Goal: Task Accomplishment & Management: Manage account settings

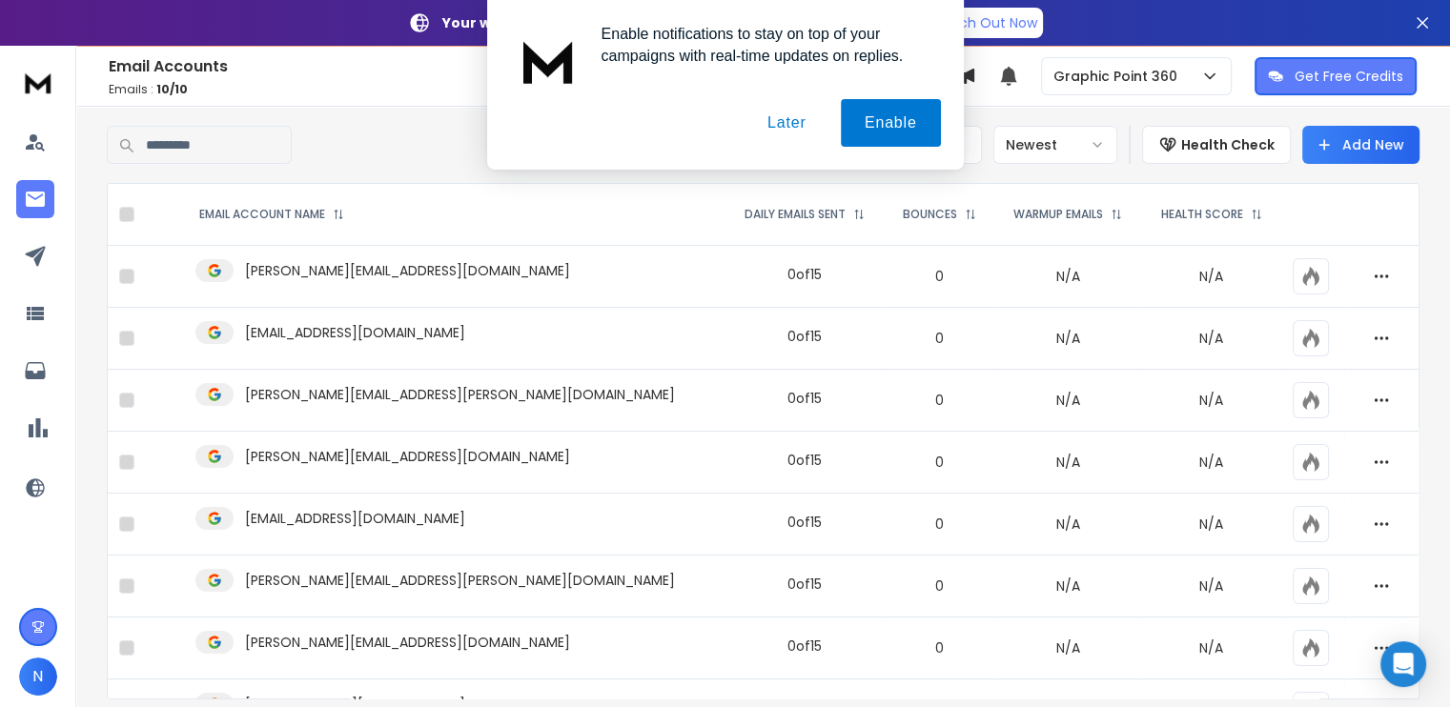
click at [759, 121] on button "Later" at bounding box center [787, 123] width 86 height 48
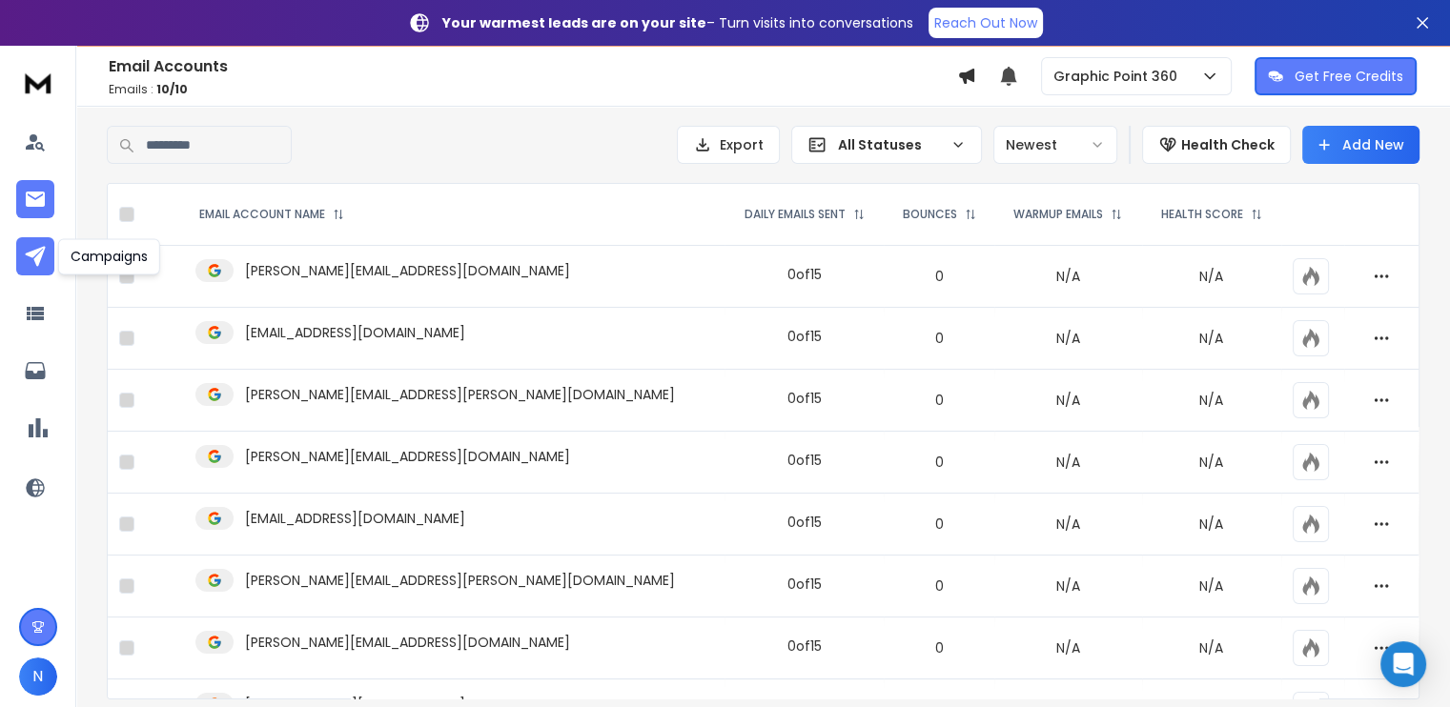
click at [32, 252] on icon at bounding box center [35, 256] width 20 height 20
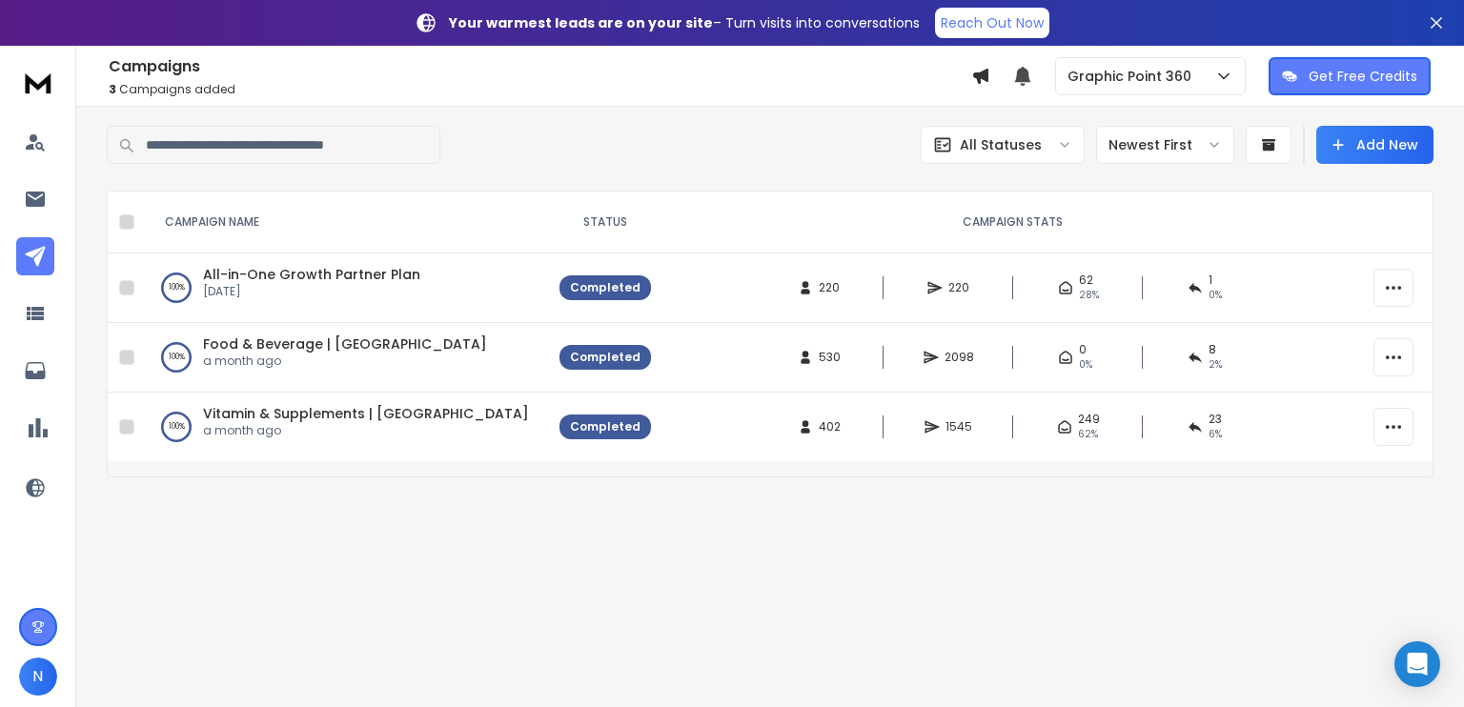
click at [1340, 141] on icon at bounding box center [1338, 144] width 10 height 10
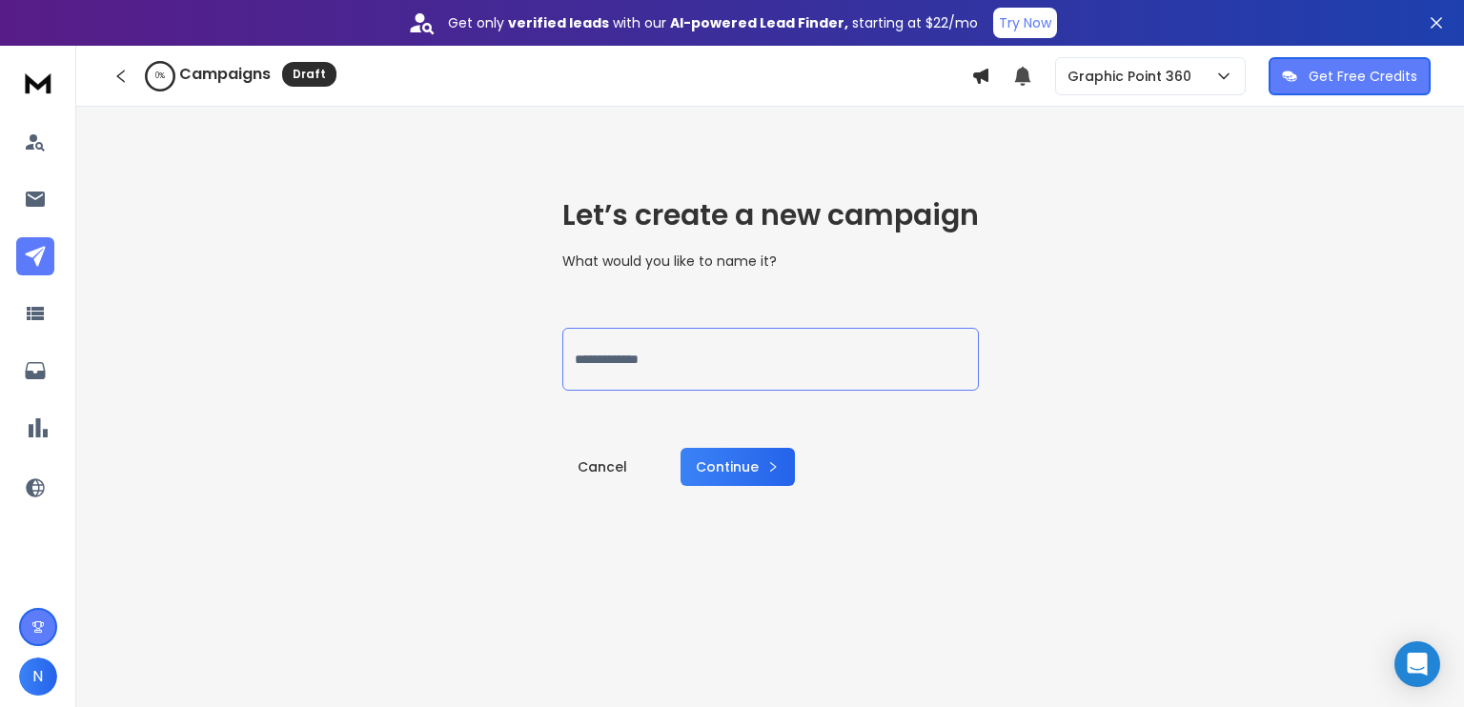
click at [702, 347] on input at bounding box center [770, 359] width 417 height 63
click at [633, 346] on input "**********" at bounding box center [770, 359] width 417 height 63
click at [573, 362] on input "**********" at bounding box center [770, 359] width 417 height 63
click at [612, 345] on input "**********" at bounding box center [770, 359] width 417 height 63
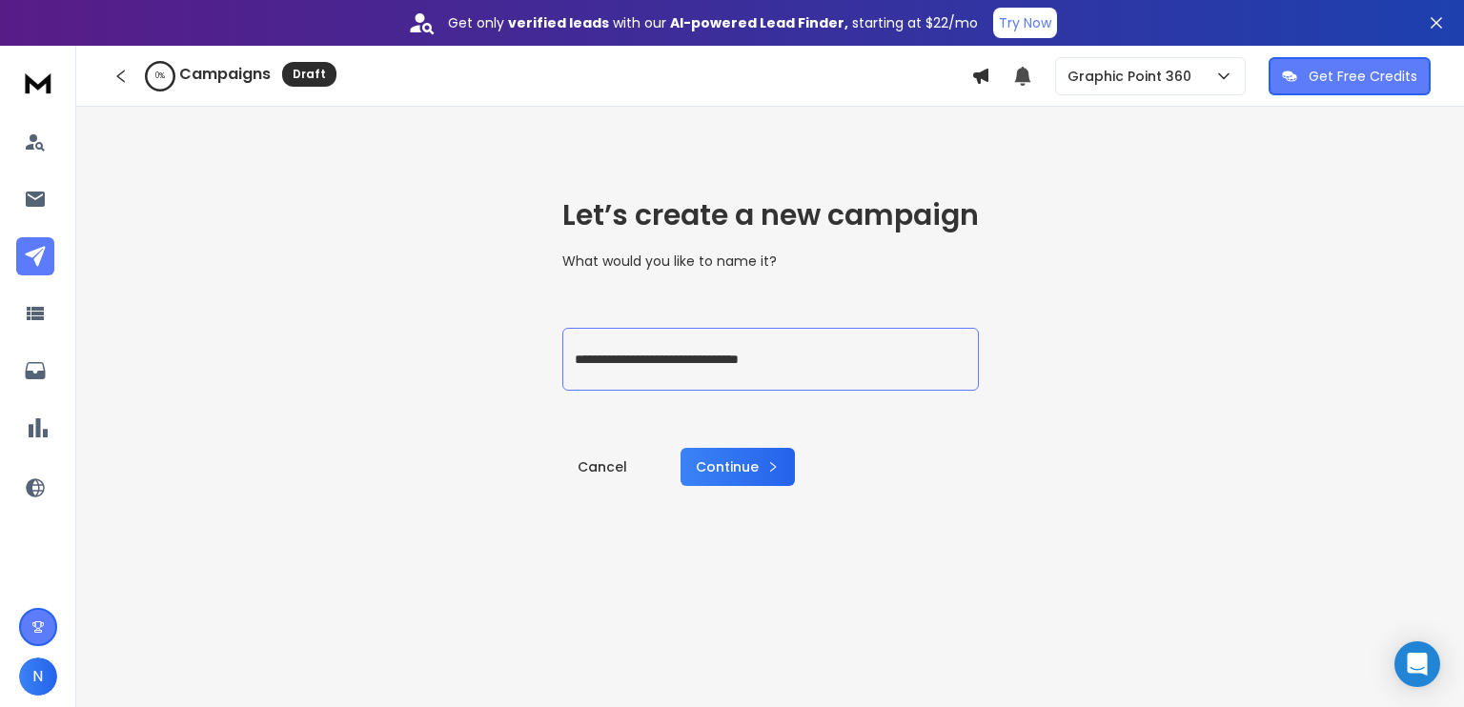
click at [614, 345] on input "**********" at bounding box center [770, 359] width 417 height 63
type input "**********"
click at [748, 454] on button "Continue" at bounding box center [738, 467] width 114 height 38
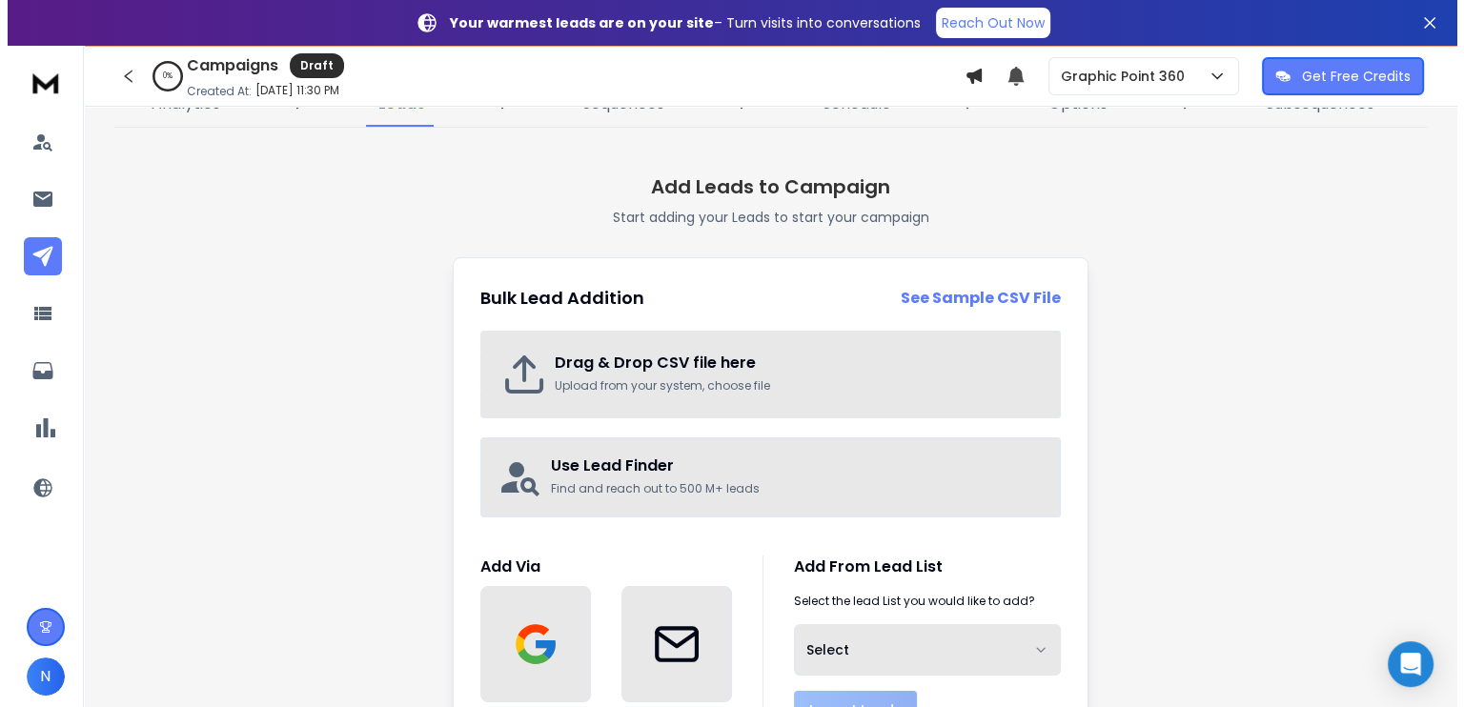
scroll to position [156, 0]
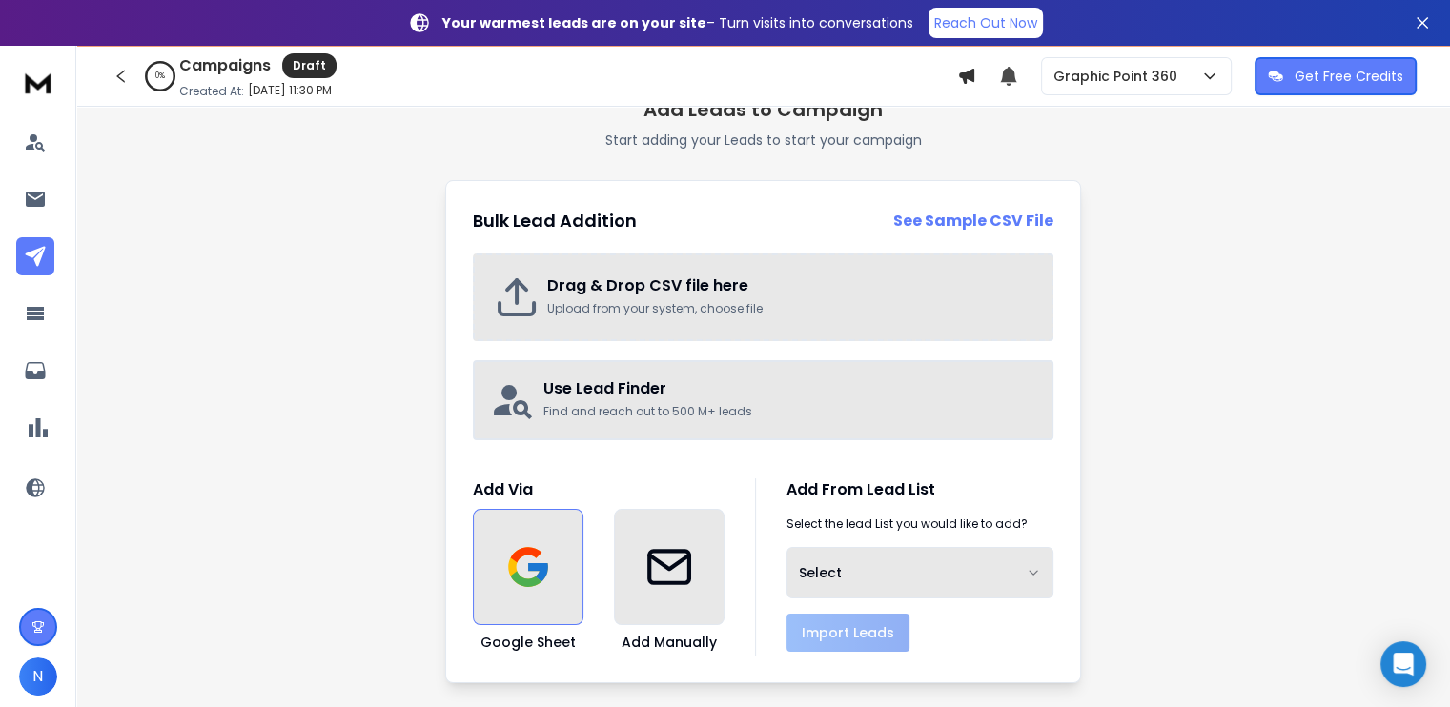
click at [557, 539] on div at bounding box center [528, 567] width 111 height 116
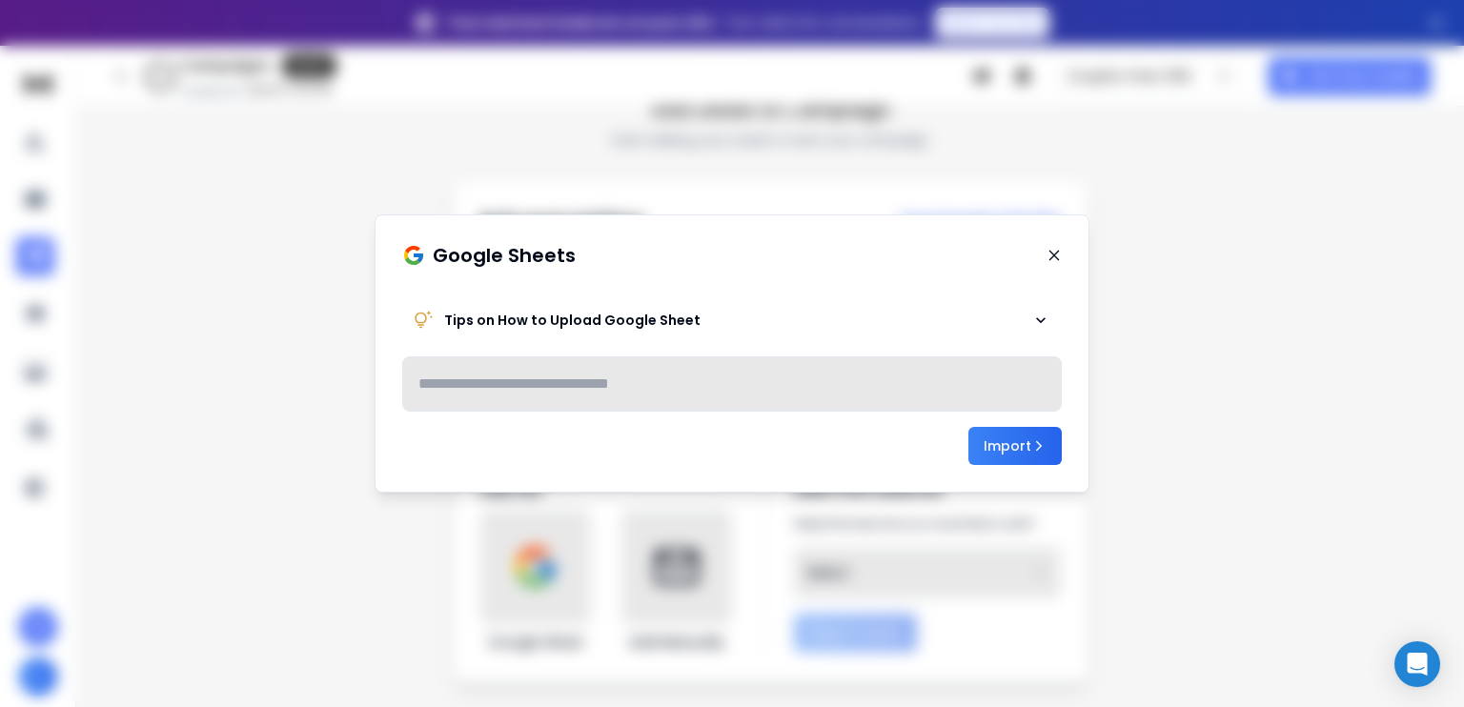
click at [668, 402] on input at bounding box center [732, 384] width 660 height 55
paste input "**********"
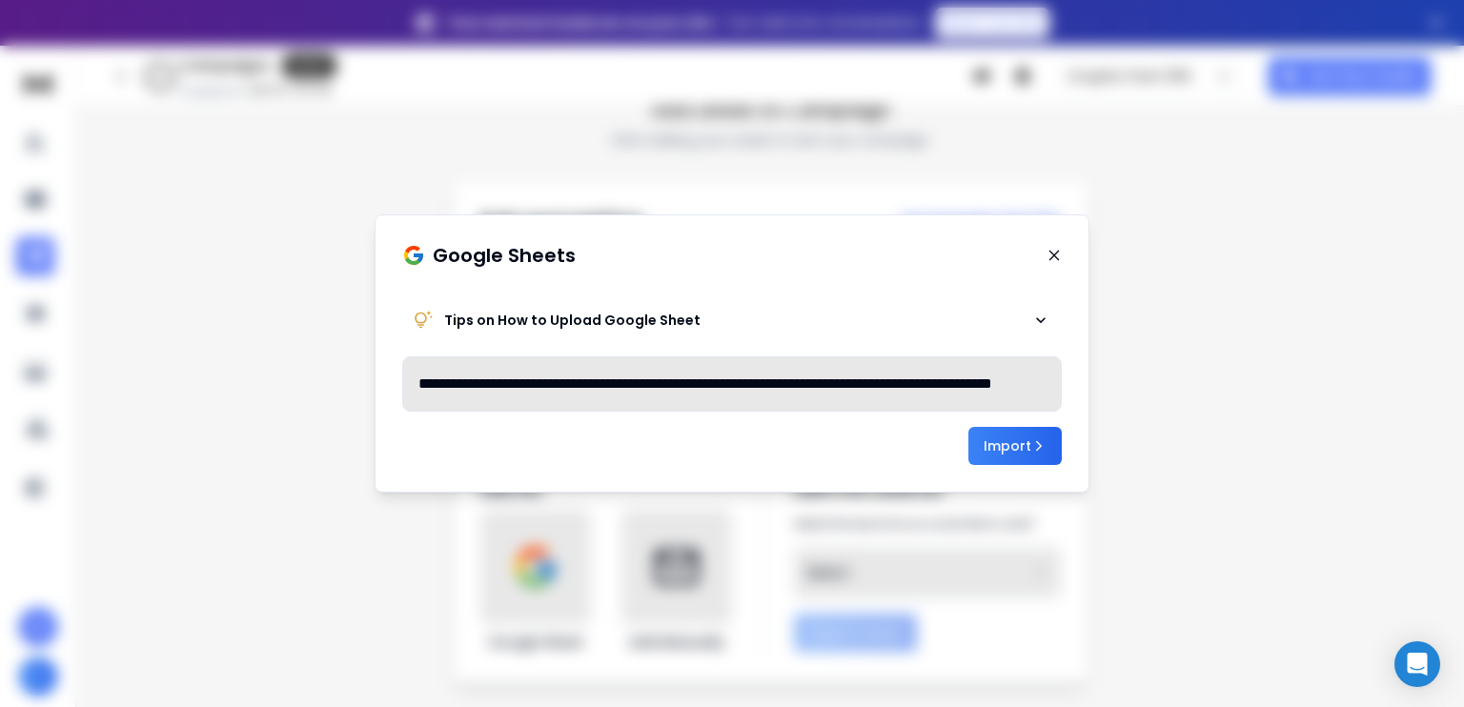
scroll to position [0, 214]
type input "**********"
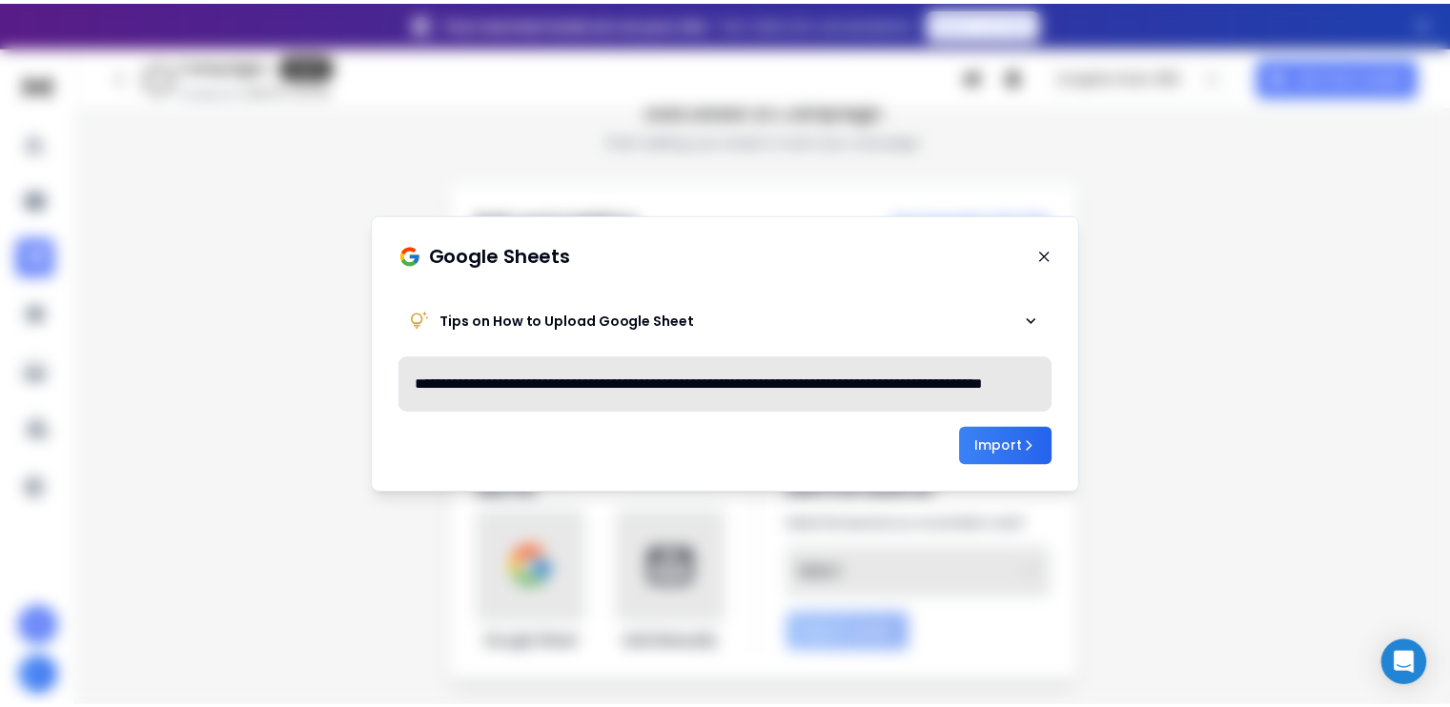
scroll to position [0, 0]
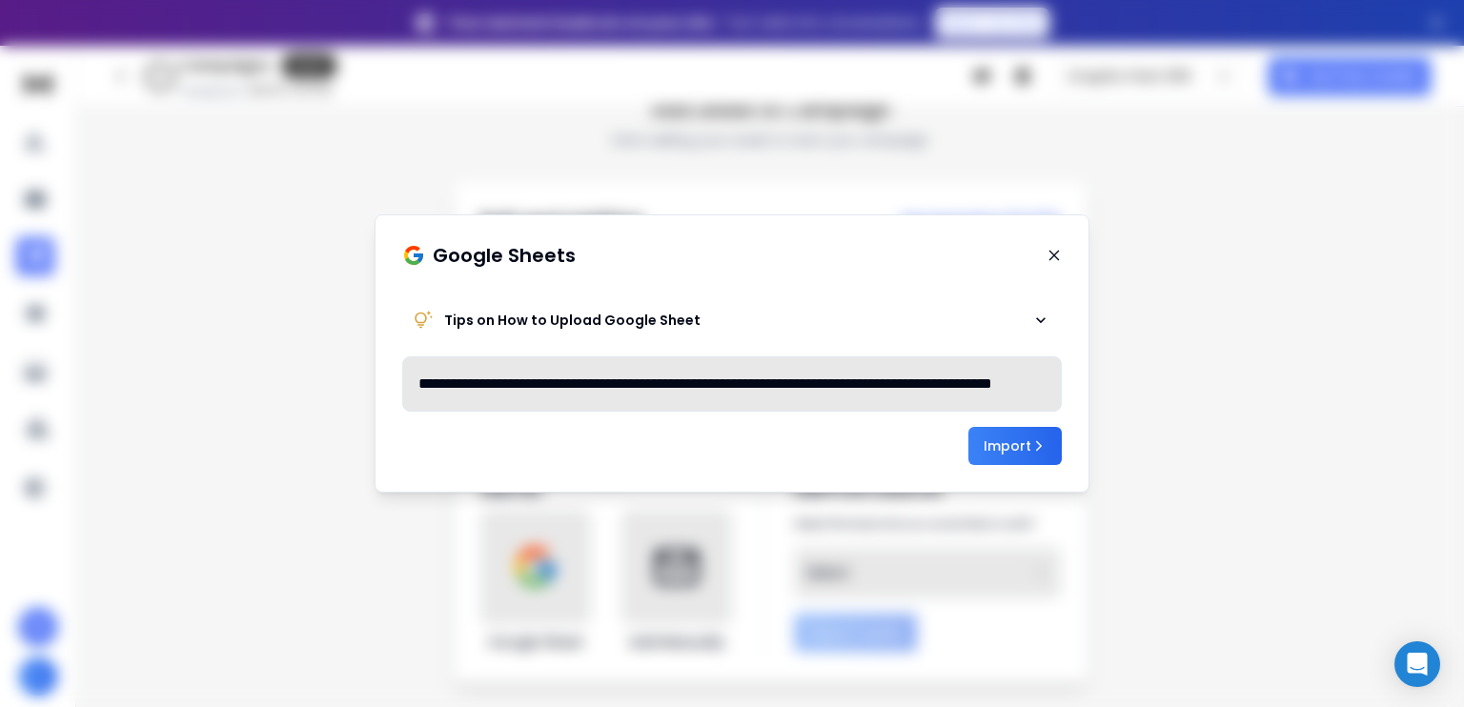
click at [1014, 447] on button "Import" at bounding box center [1014, 446] width 93 height 38
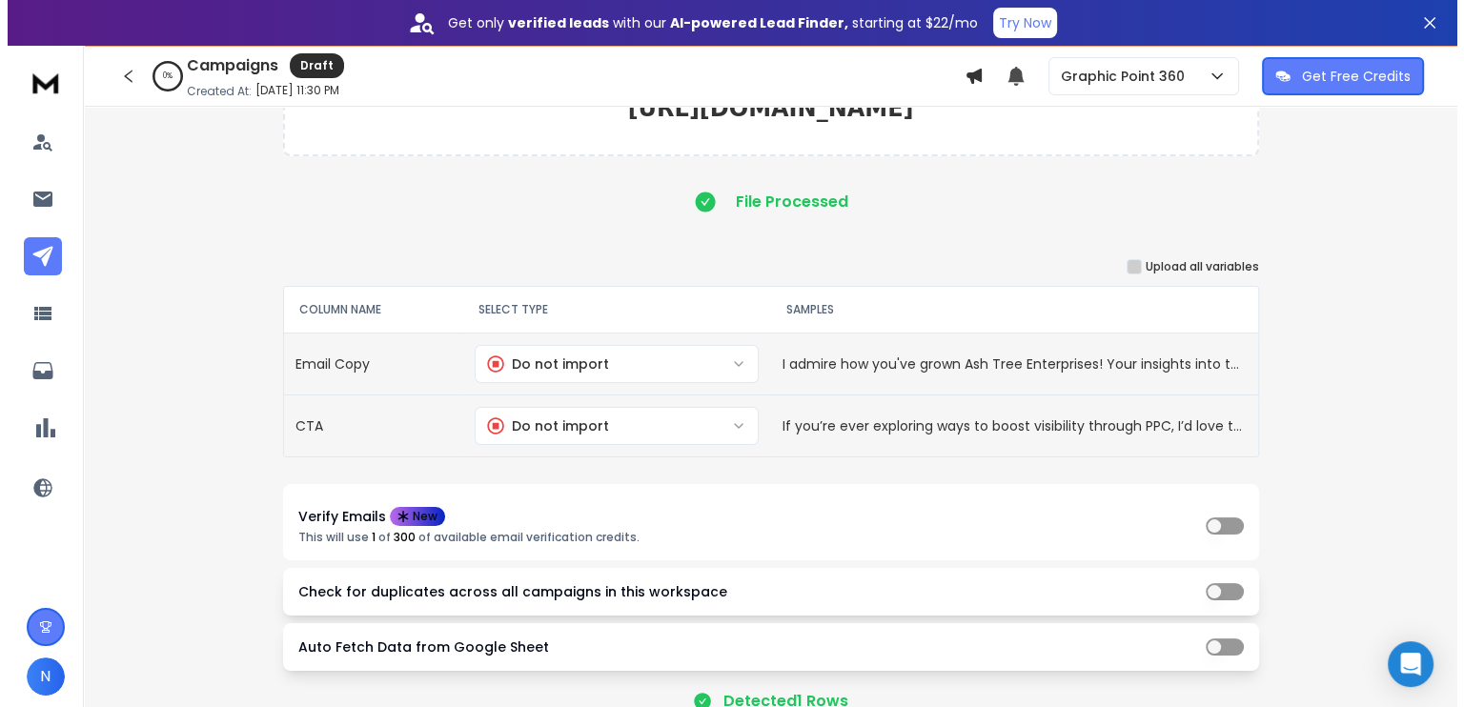
scroll to position [244, 0]
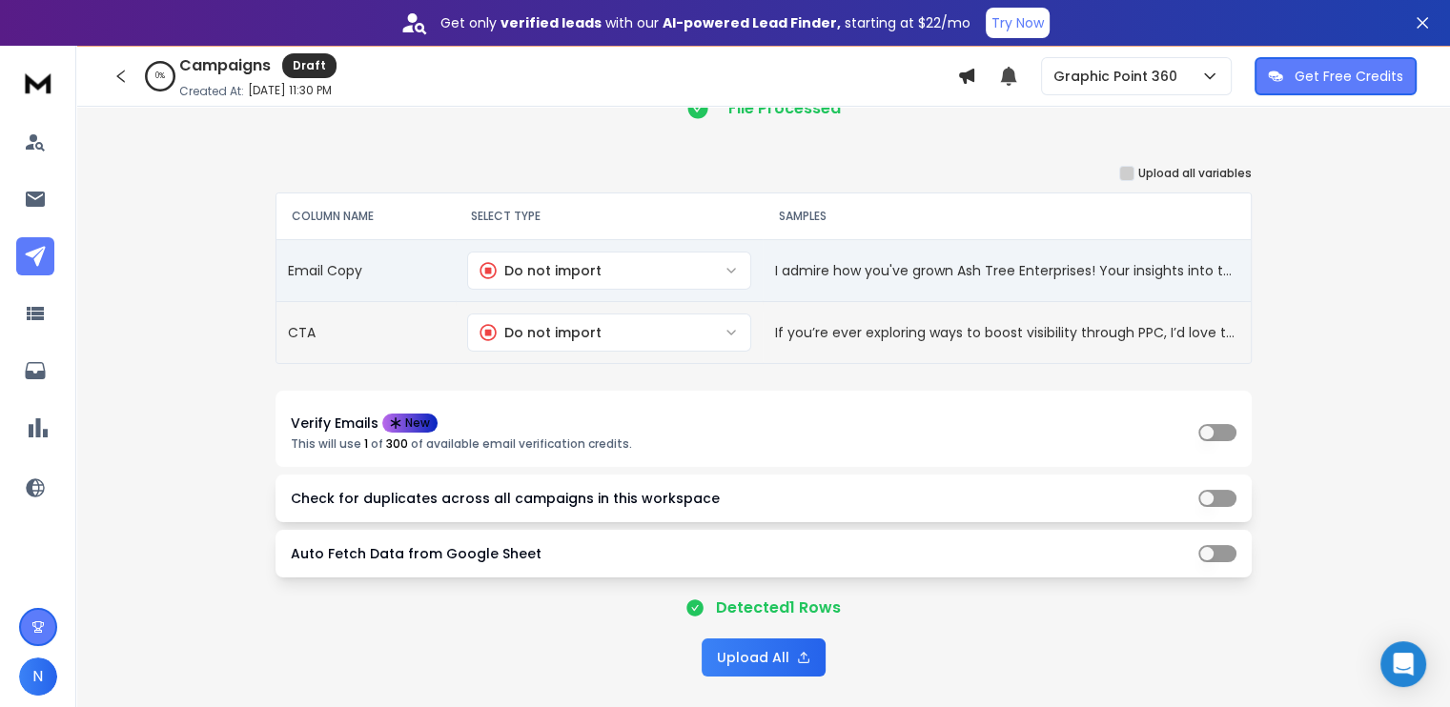
click at [684, 278] on button "Do not import" at bounding box center [609, 271] width 285 height 38
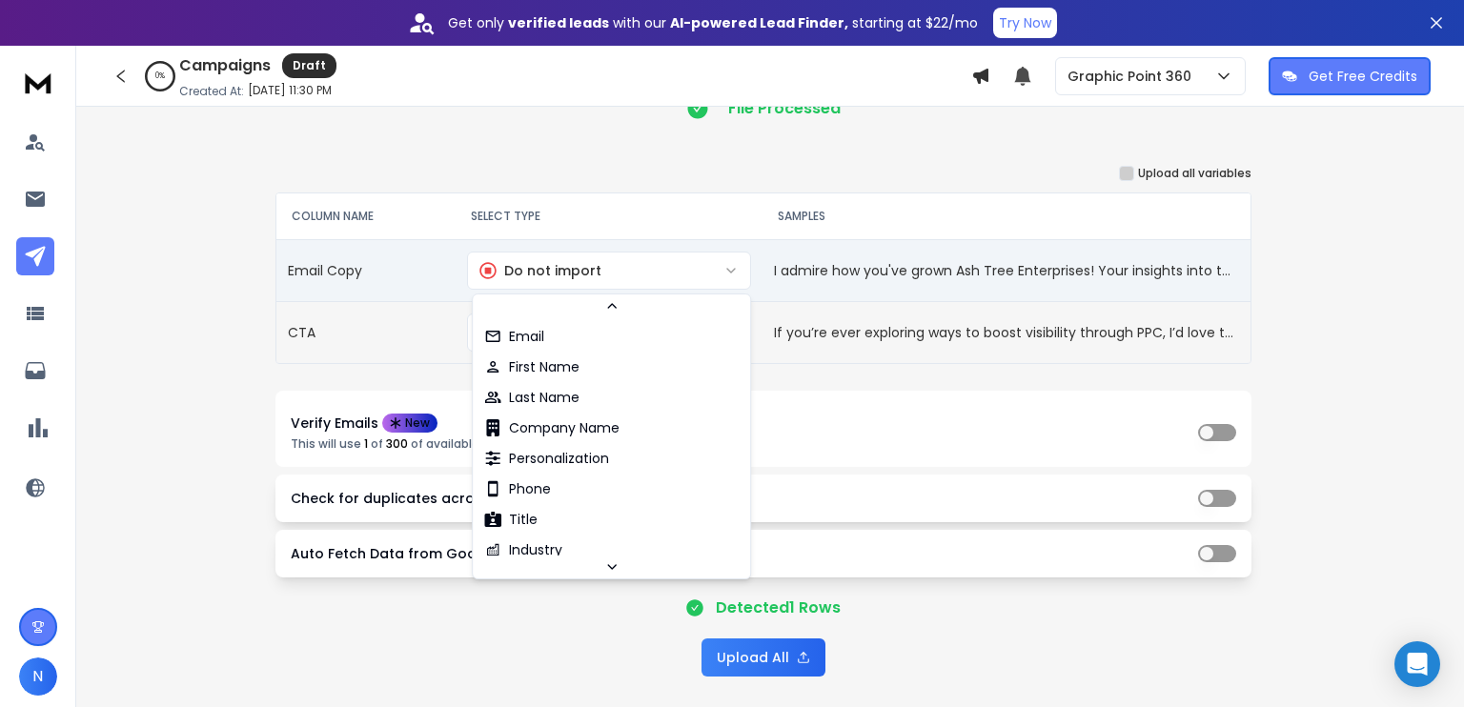
scroll to position [192, 0]
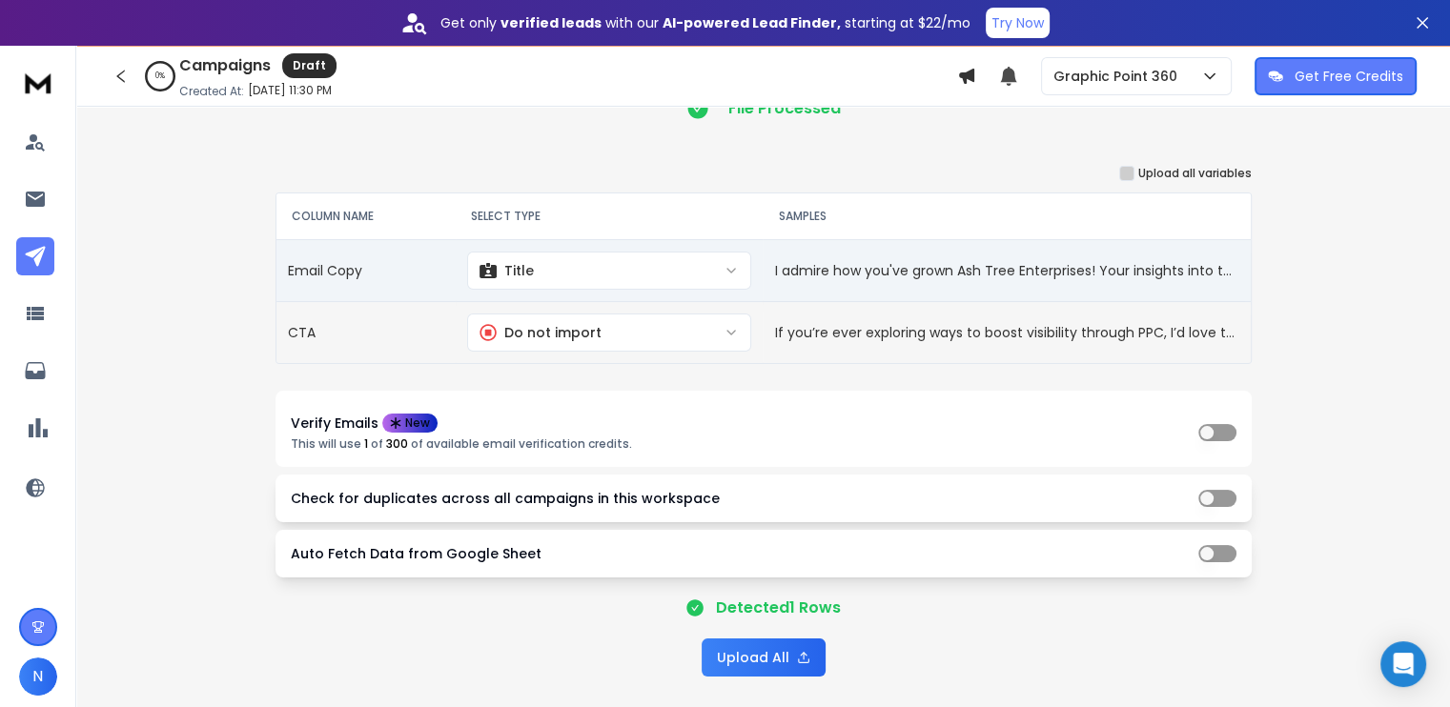
click at [707, 277] on button "Title" at bounding box center [609, 271] width 285 height 38
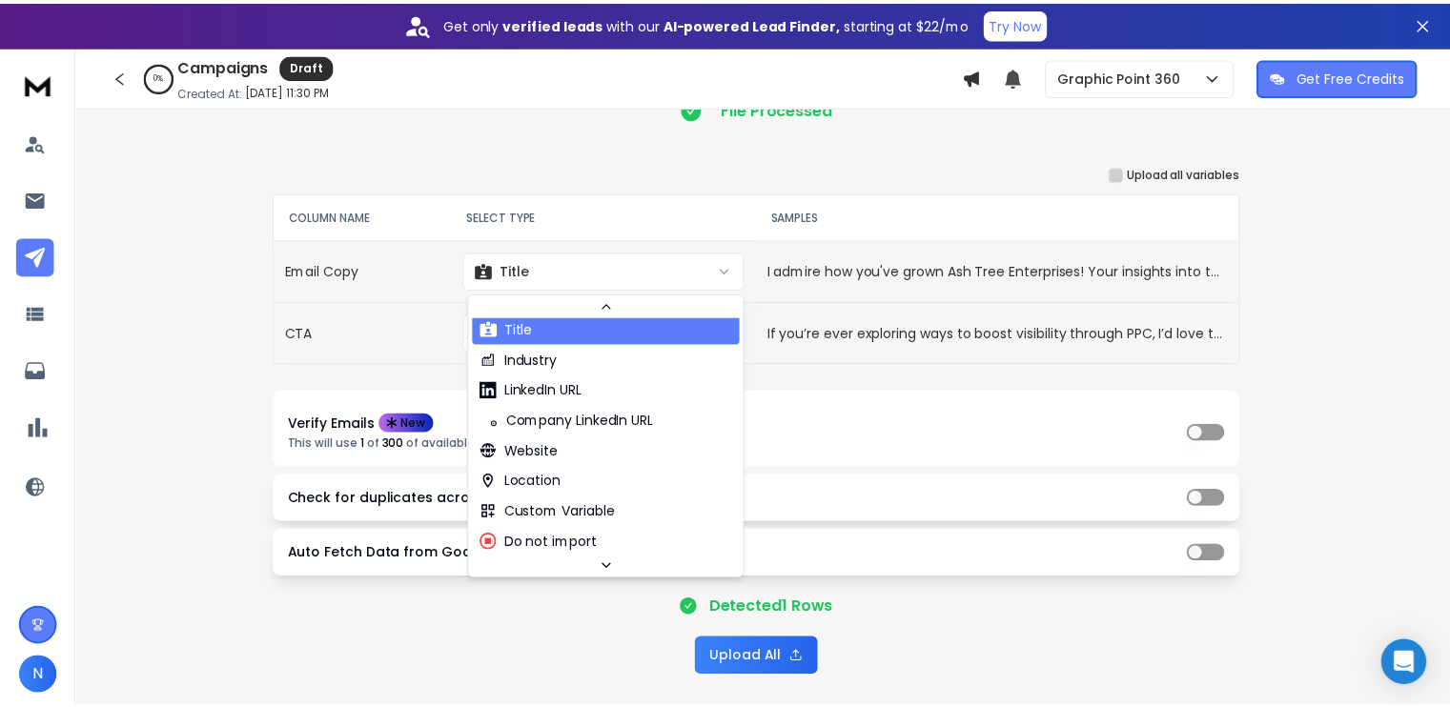
scroll to position [173, 0]
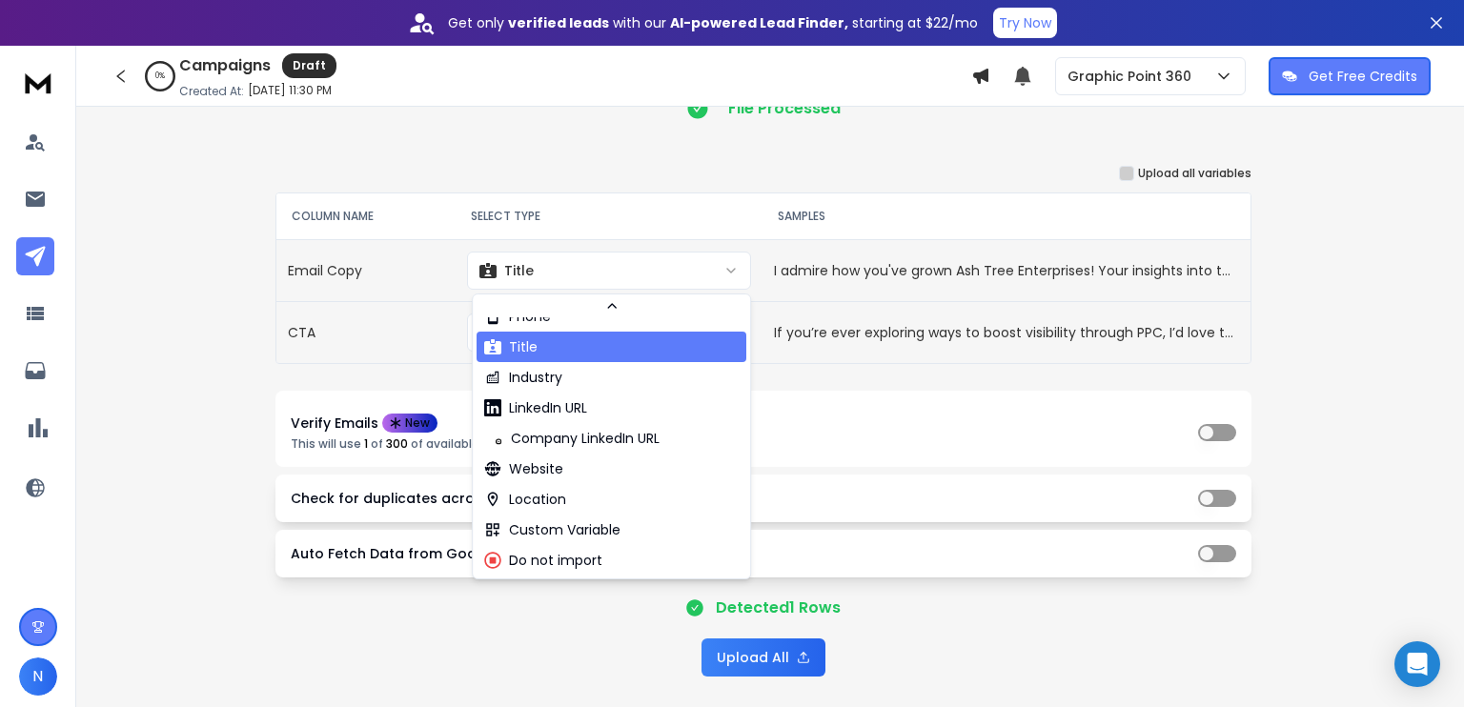
click at [1258, 220] on div "[URL][DOMAIN_NAME] File Processed Upload all variables COLUMN NAME SELECT TYPE …" at bounding box center [725, 268] width 1450 height 877
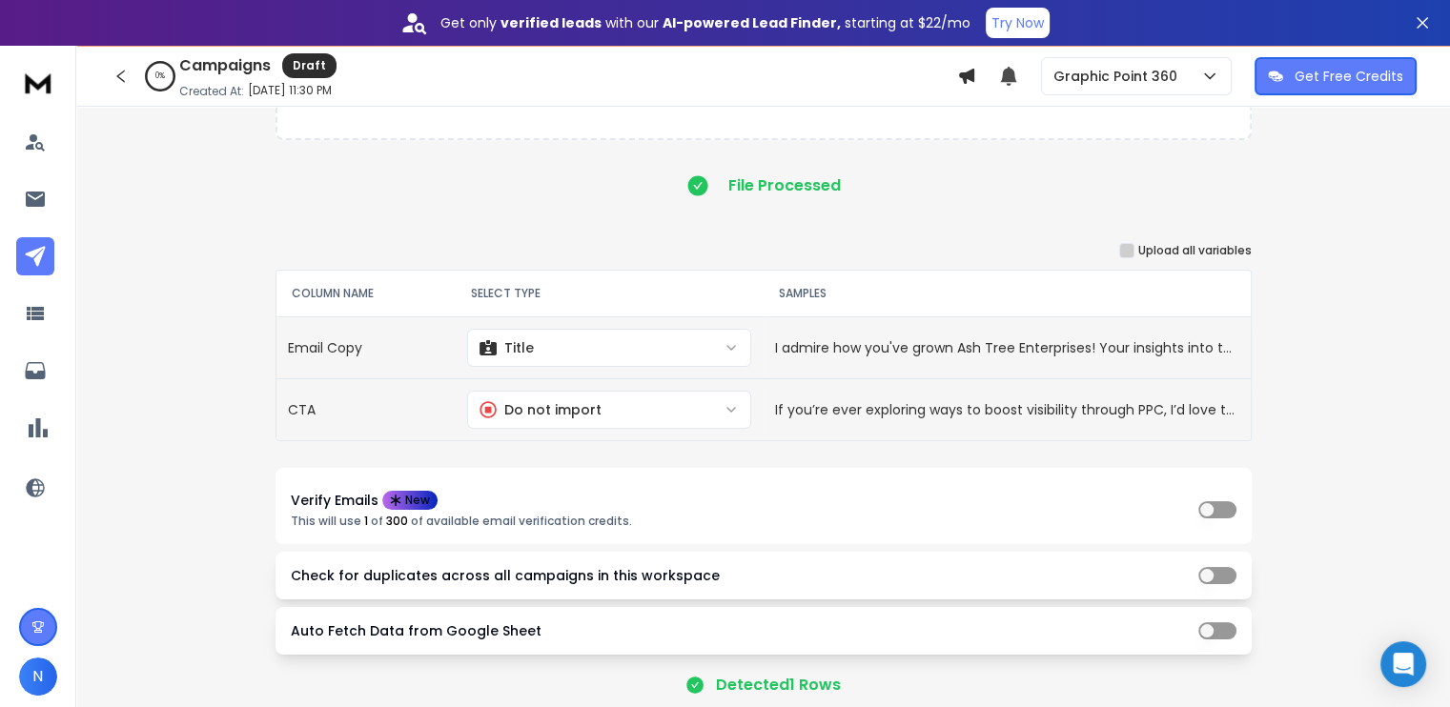
scroll to position [0, 0]
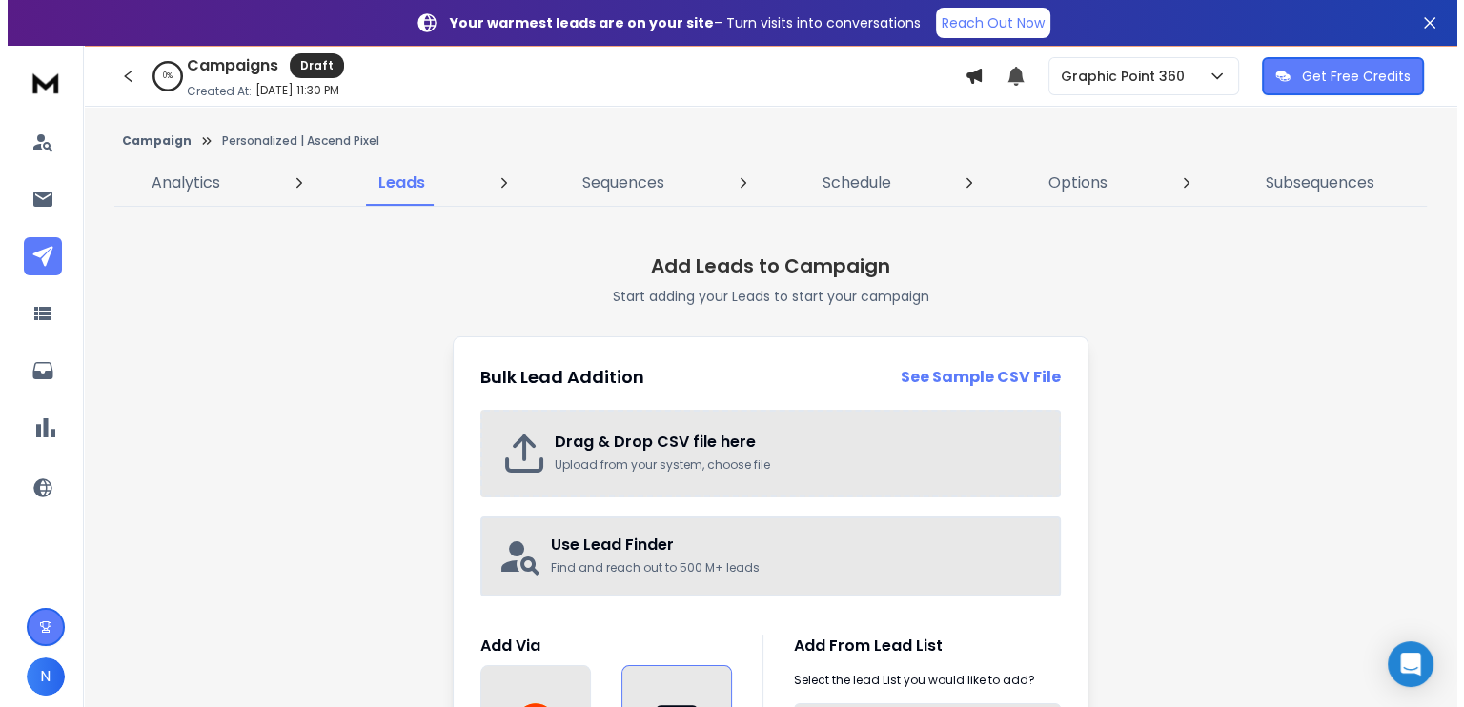
scroll to position [156, 0]
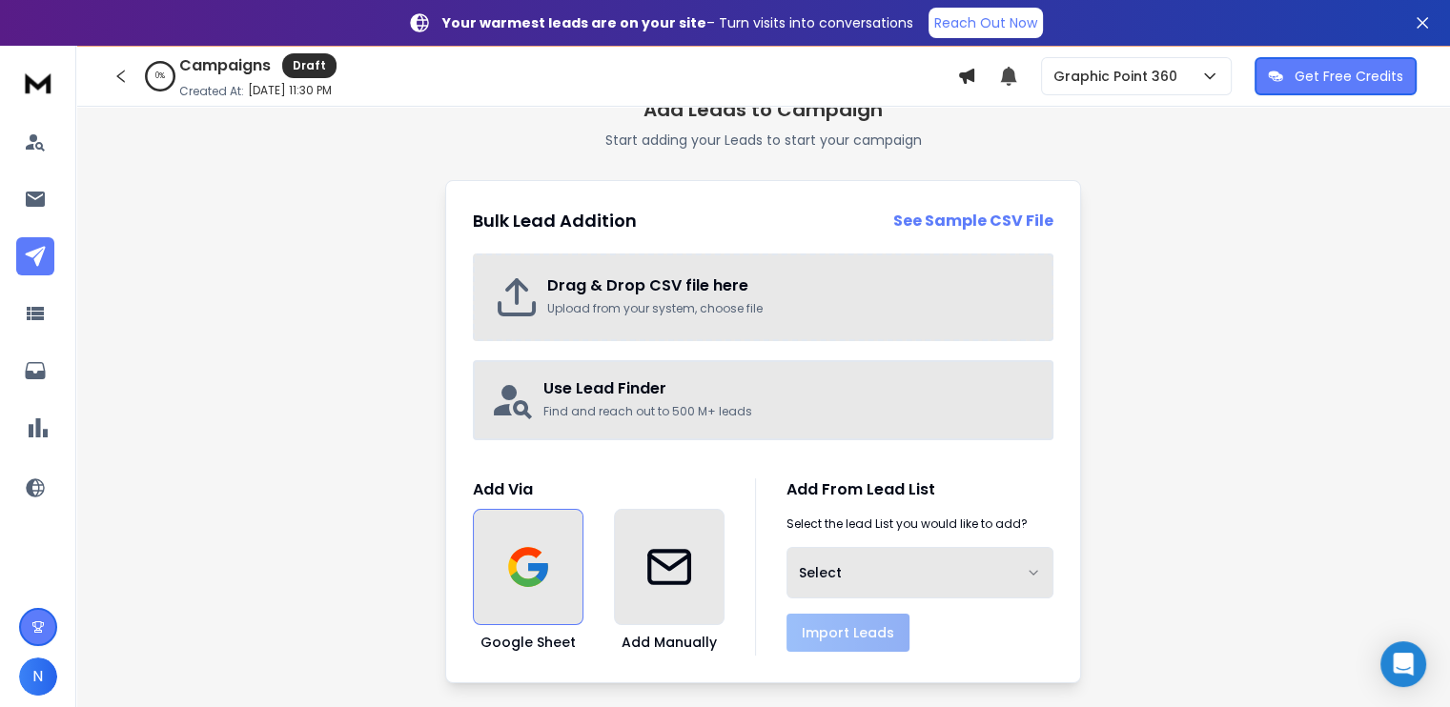
click at [505, 581] on icon at bounding box center [528, 567] width 48 height 57
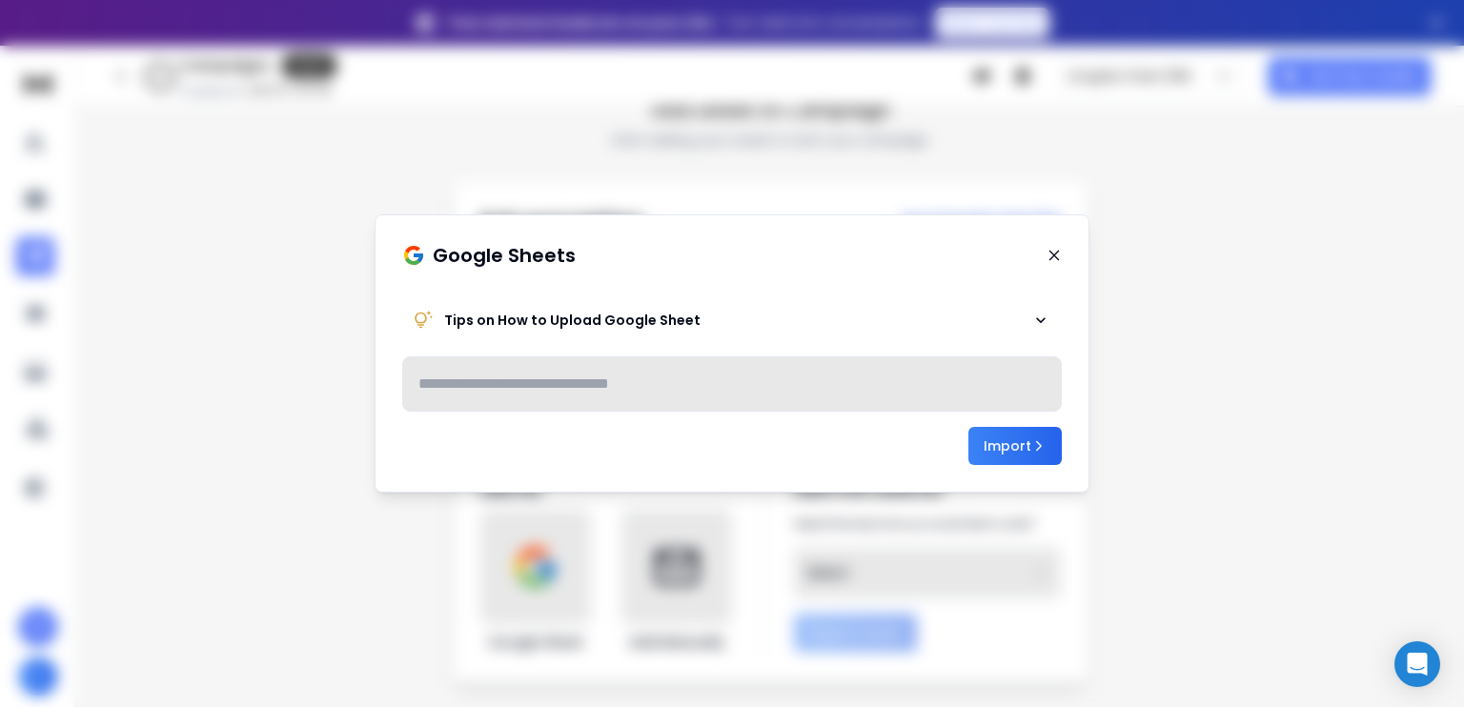
click at [797, 398] on input at bounding box center [732, 384] width 660 height 55
paste input "**********"
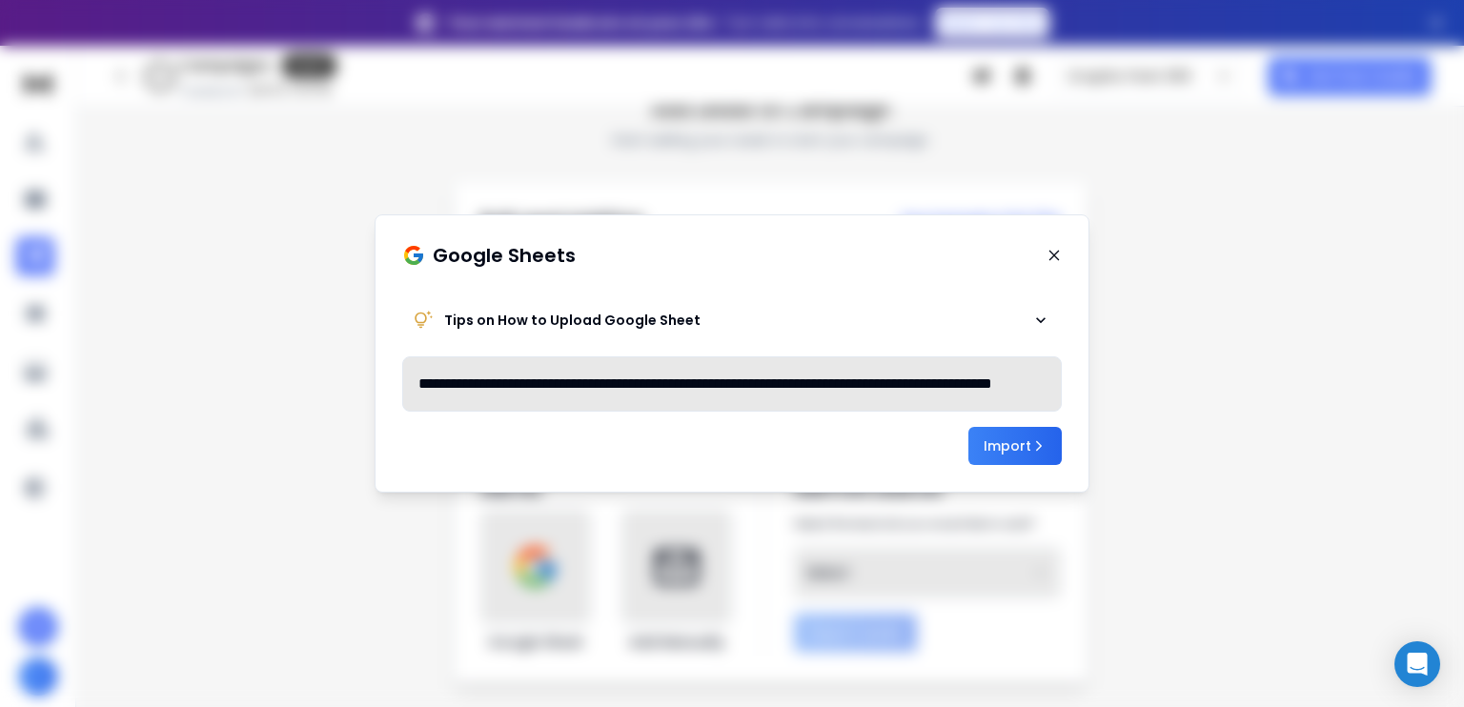
scroll to position [0, 214]
type input "**********"
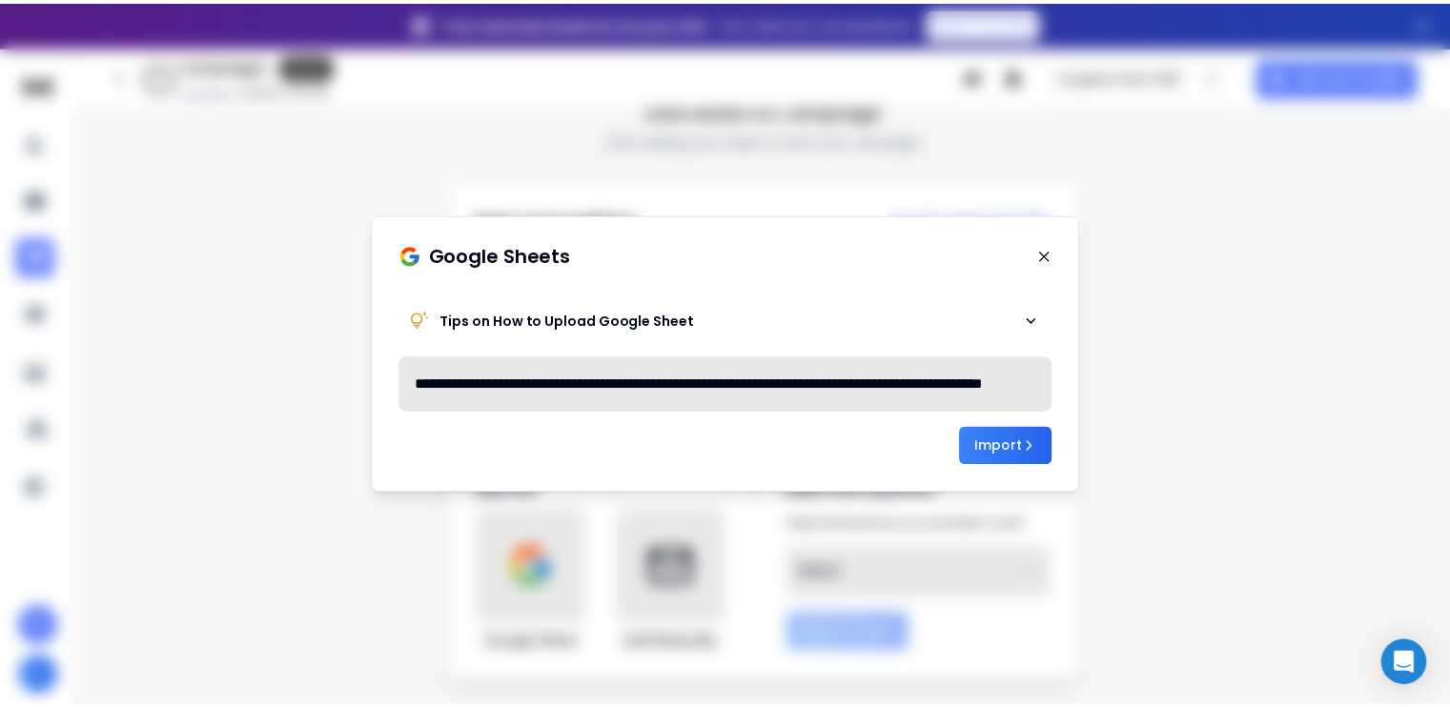
scroll to position [0, 0]
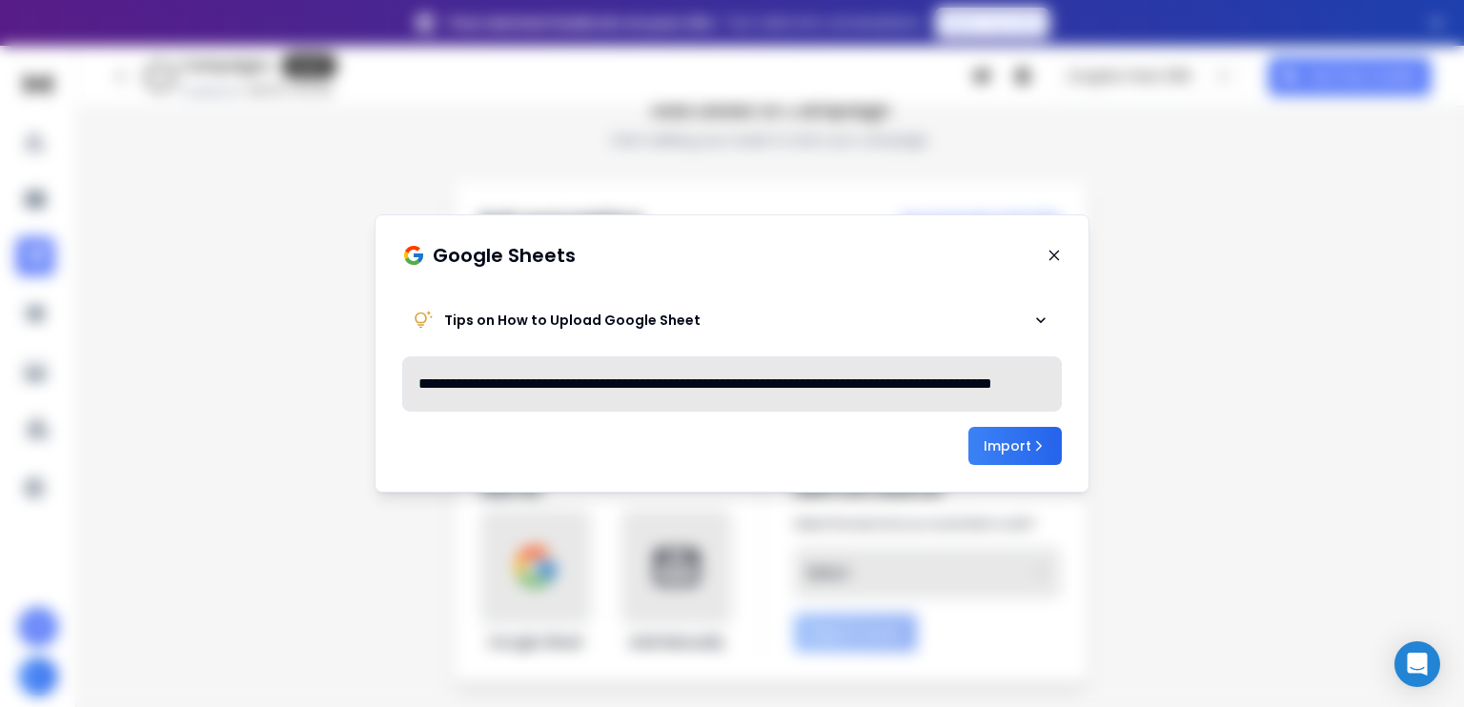
click at [1013, 454] on button "Import" at bounding box center [1014, 446] width 93 height 38
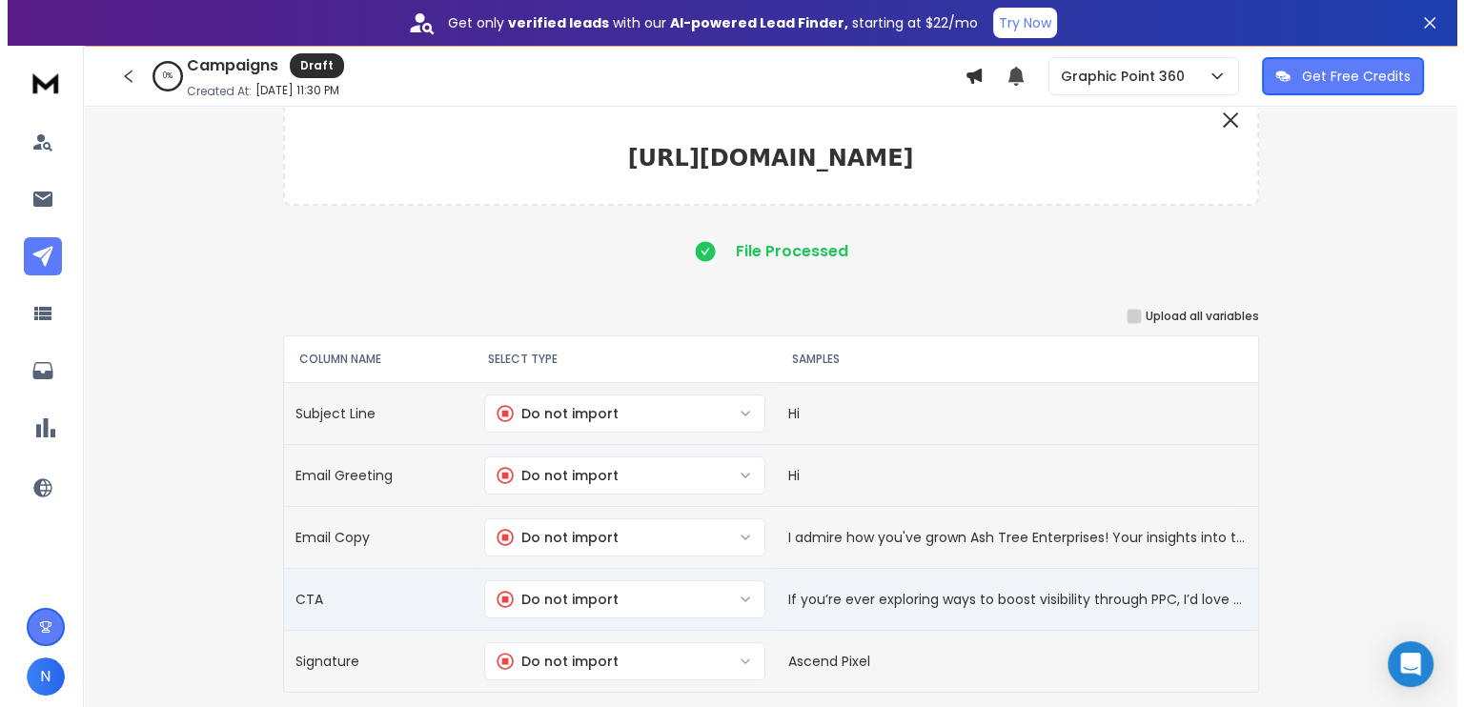
scroll to position [286, 0]
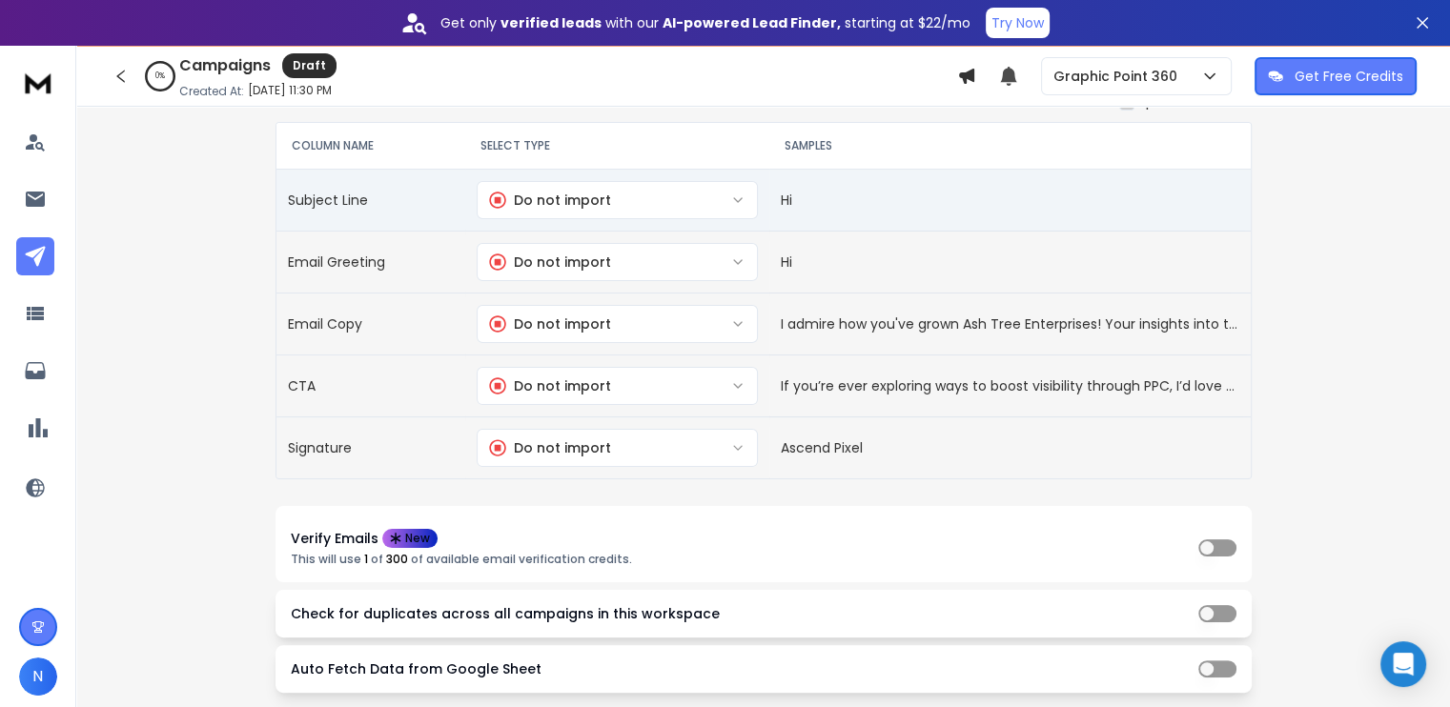
click at [599, 210] on div "Do not import" at bounding box center [550, 200] width 122 height 19
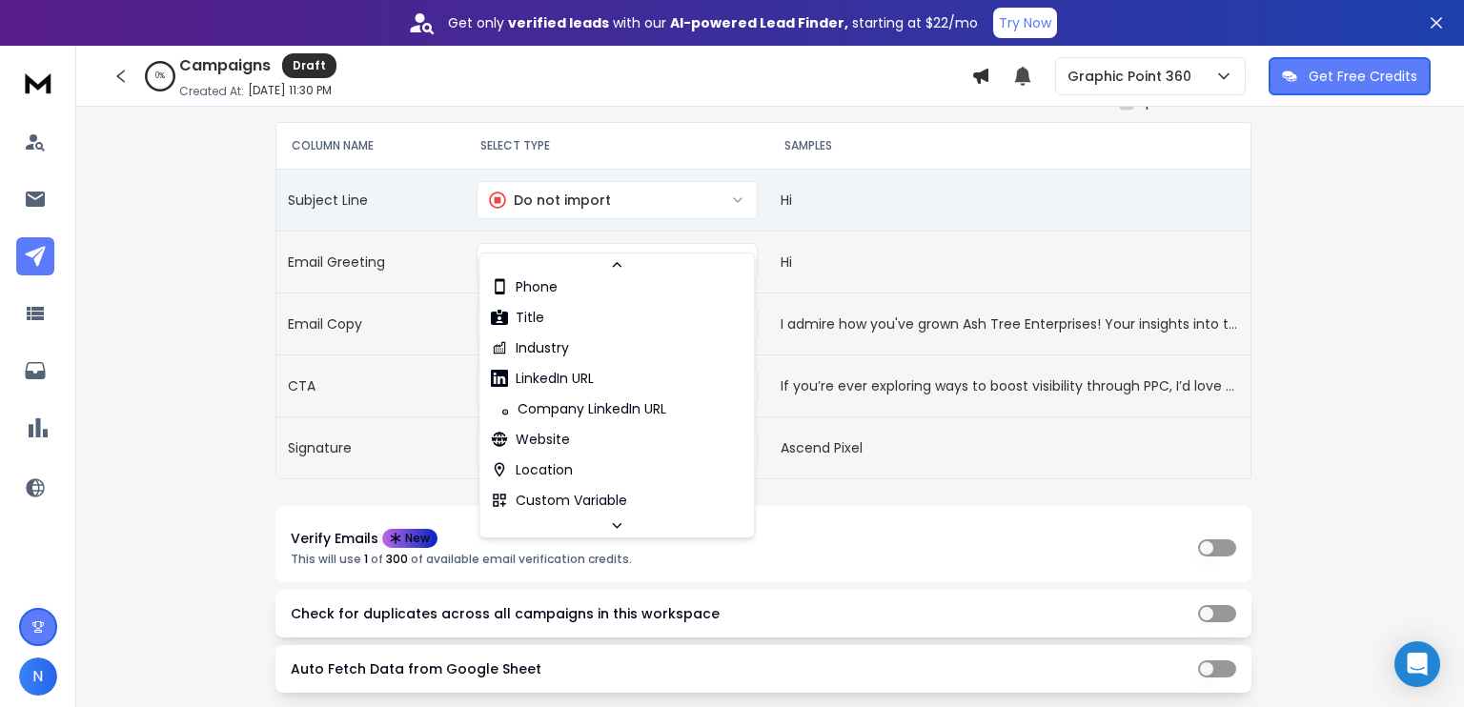
scroll to position [100, 0]
click at [606, 210] on div "Do not import" at bounding box center [550, 200] width 122 height 19
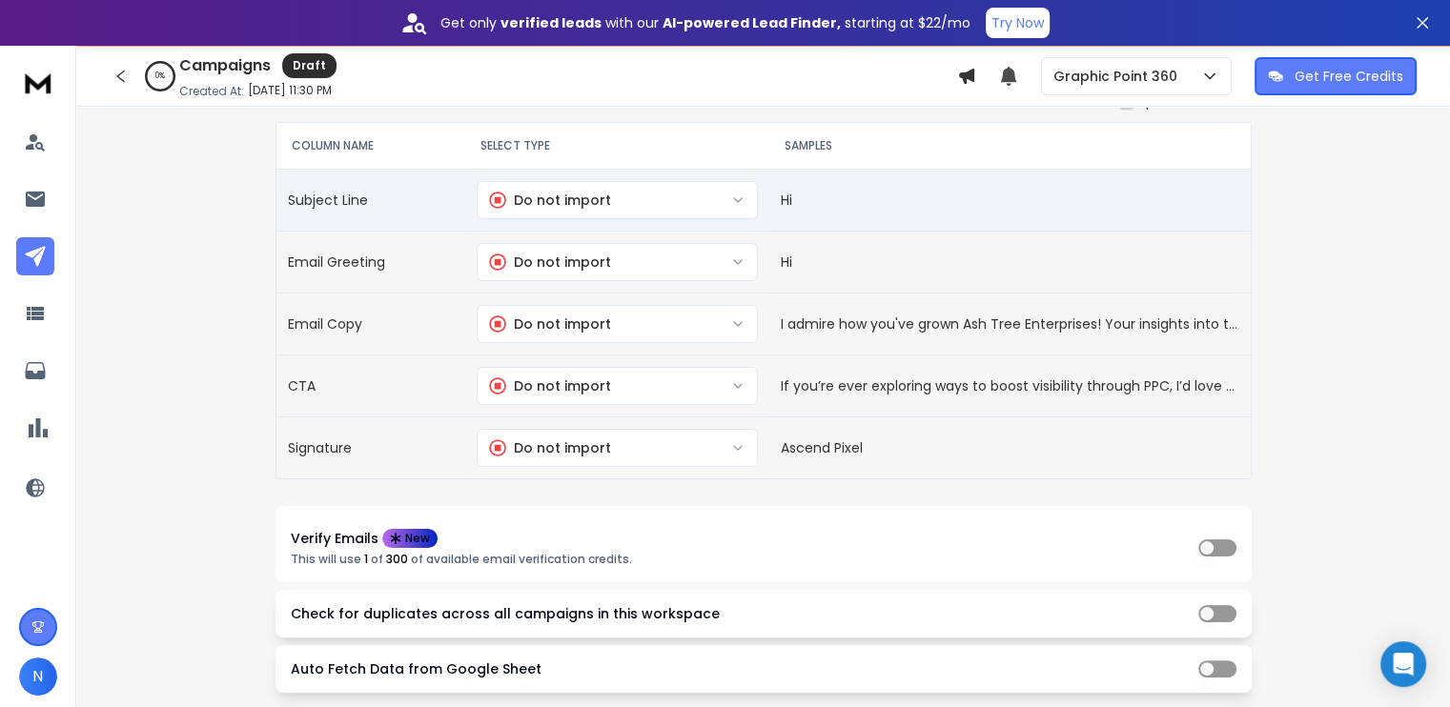
click at [606, 210] on div "Do not import" at bounding box center [550, 200] width 122 height 19
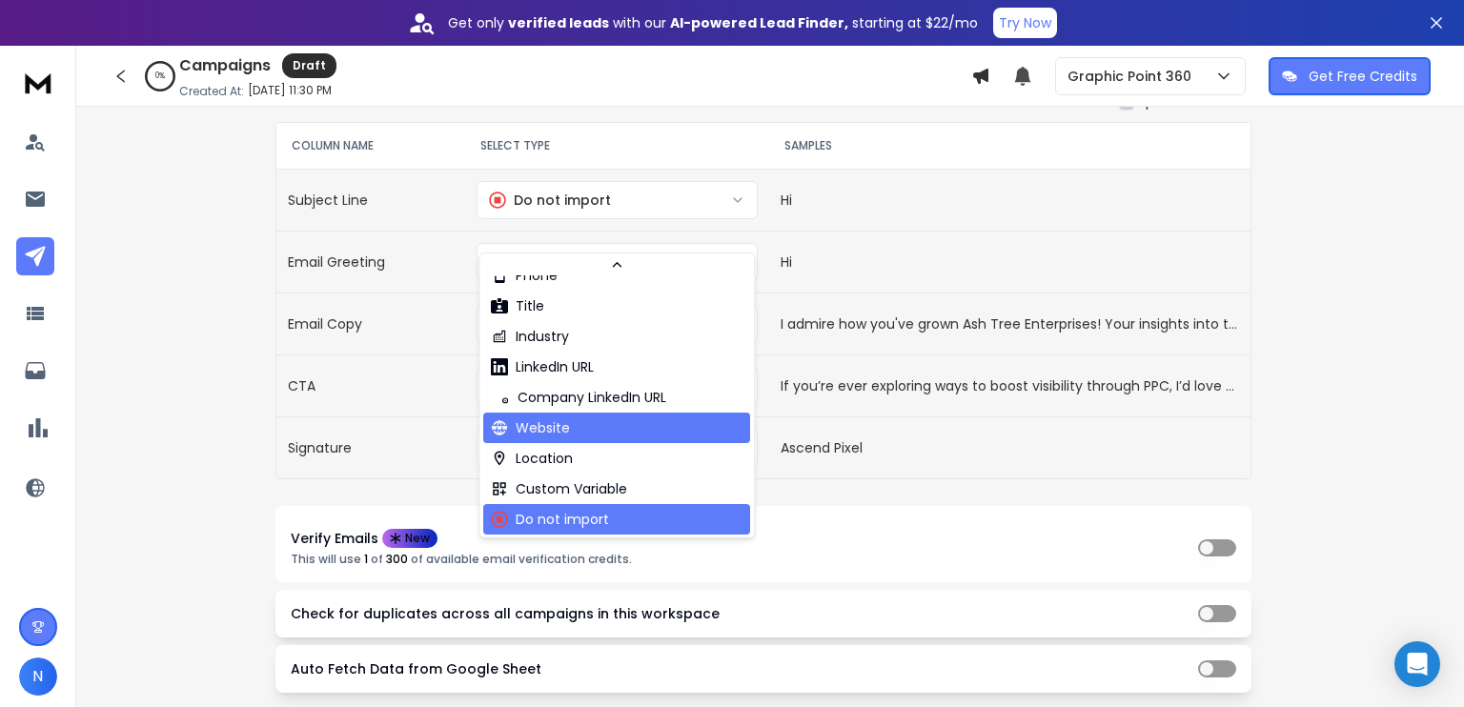
scroll to position [173, 0]
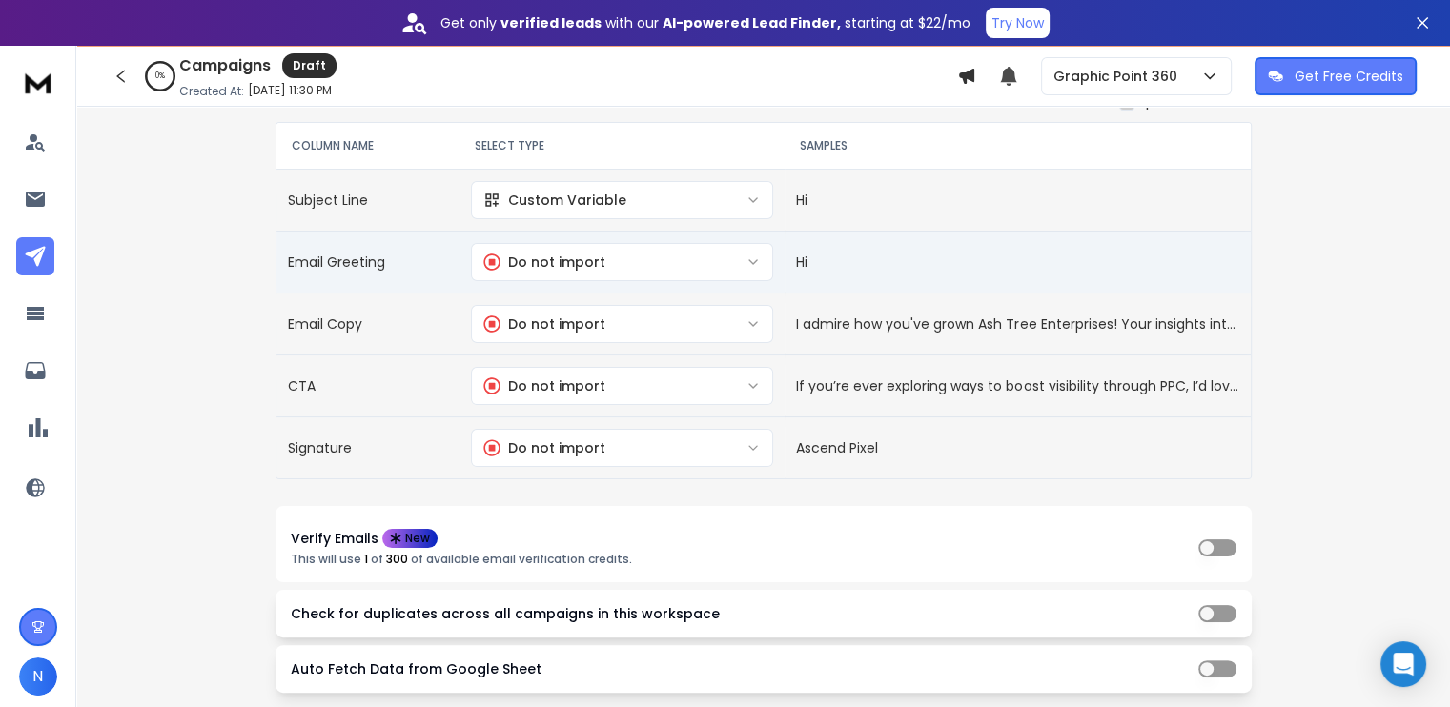
click at [602, 281] on button "Do not import" at bounding box center [622, 262] width 303 height 38
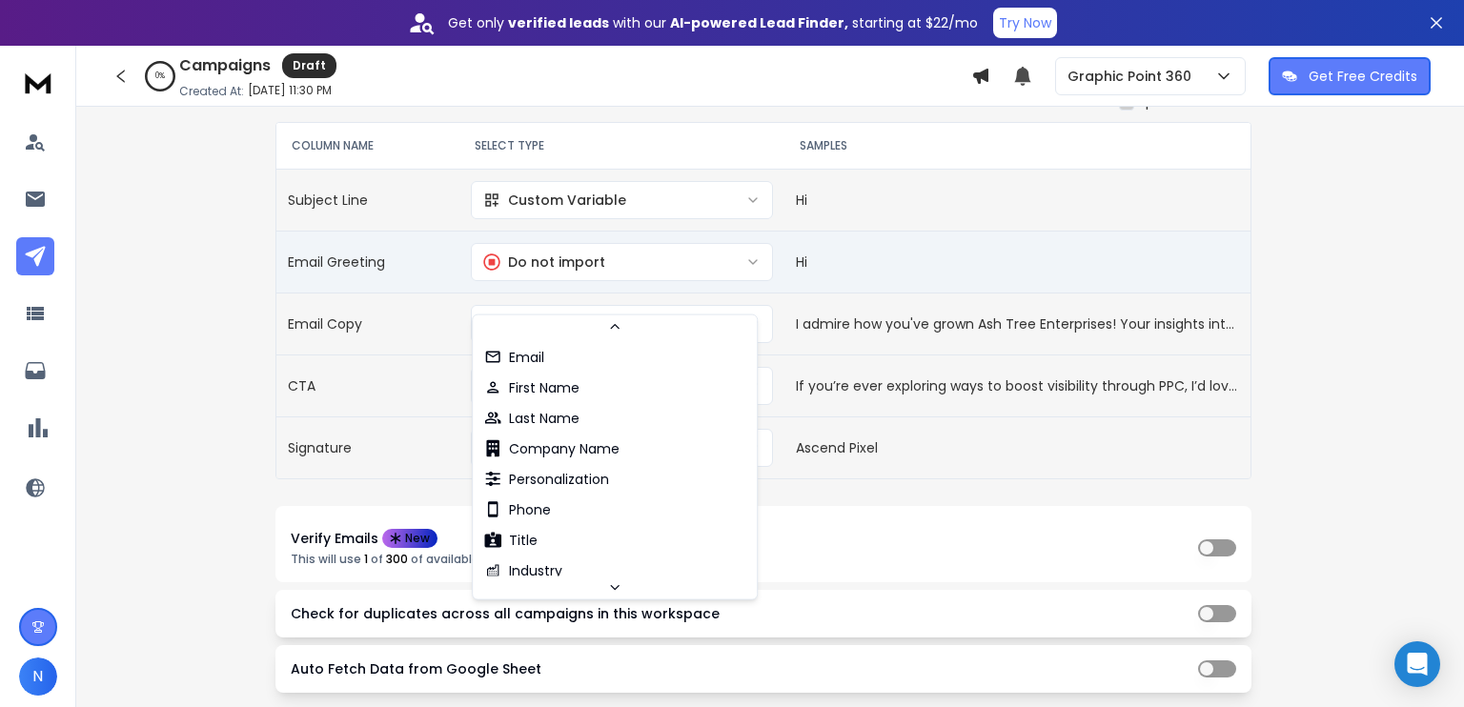
scroll to position [192, 0]
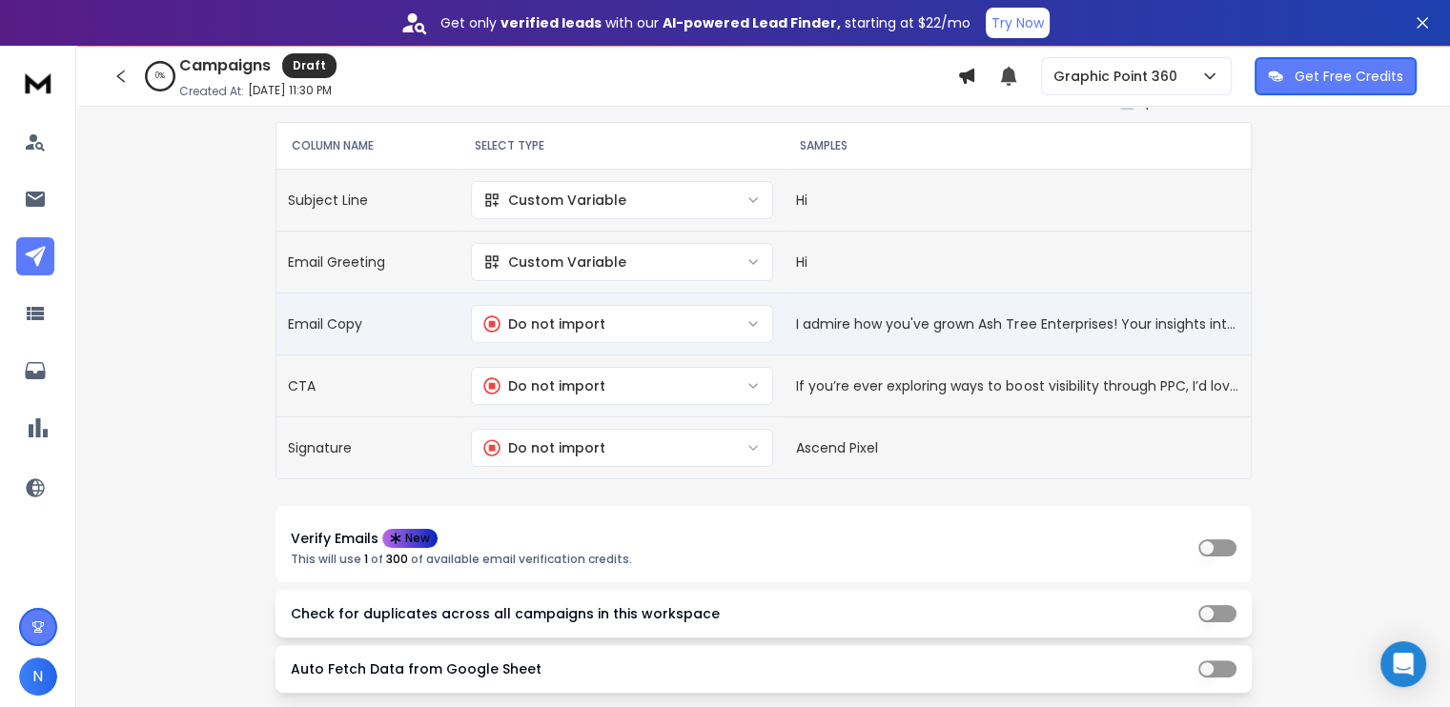
click at [634, 343] on button "Do not import" at bounding box center [622, 324] width 303 height 38
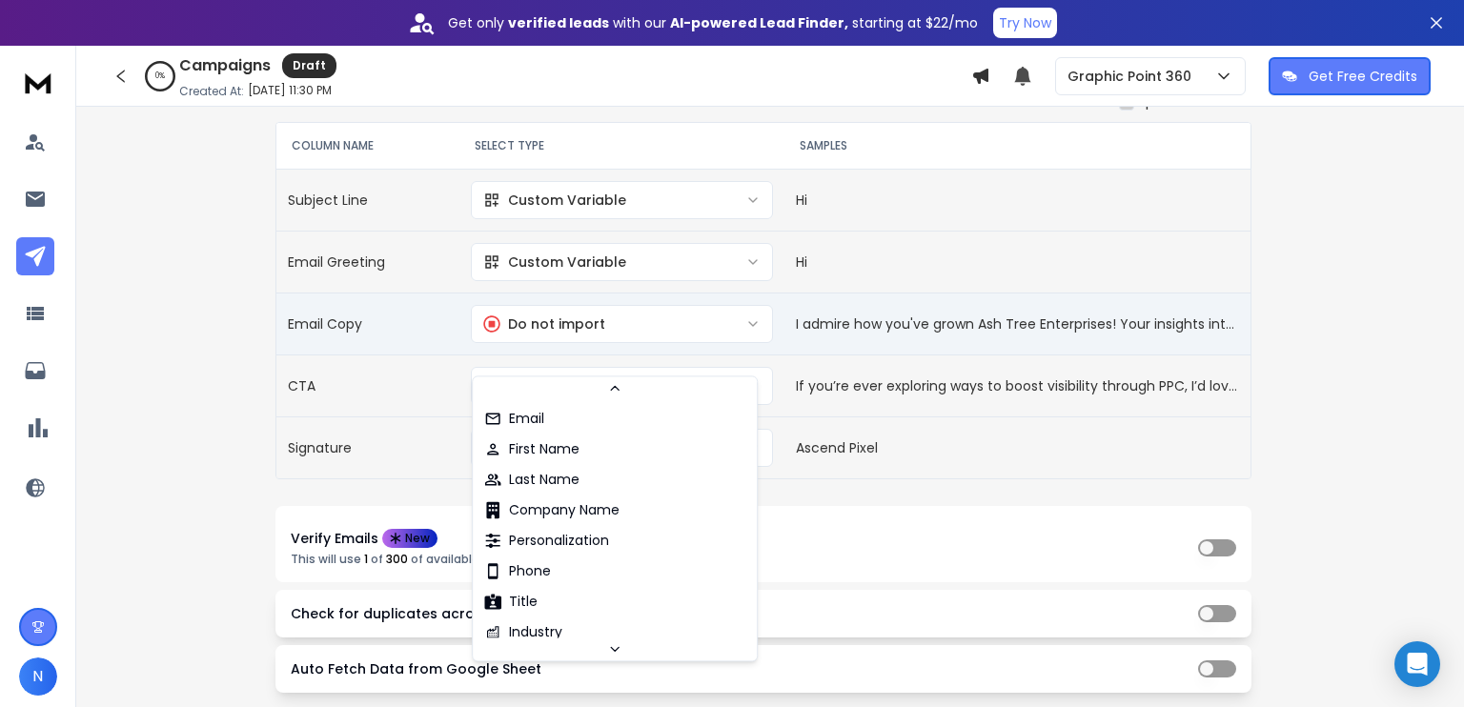
scroll to position [0, 4]
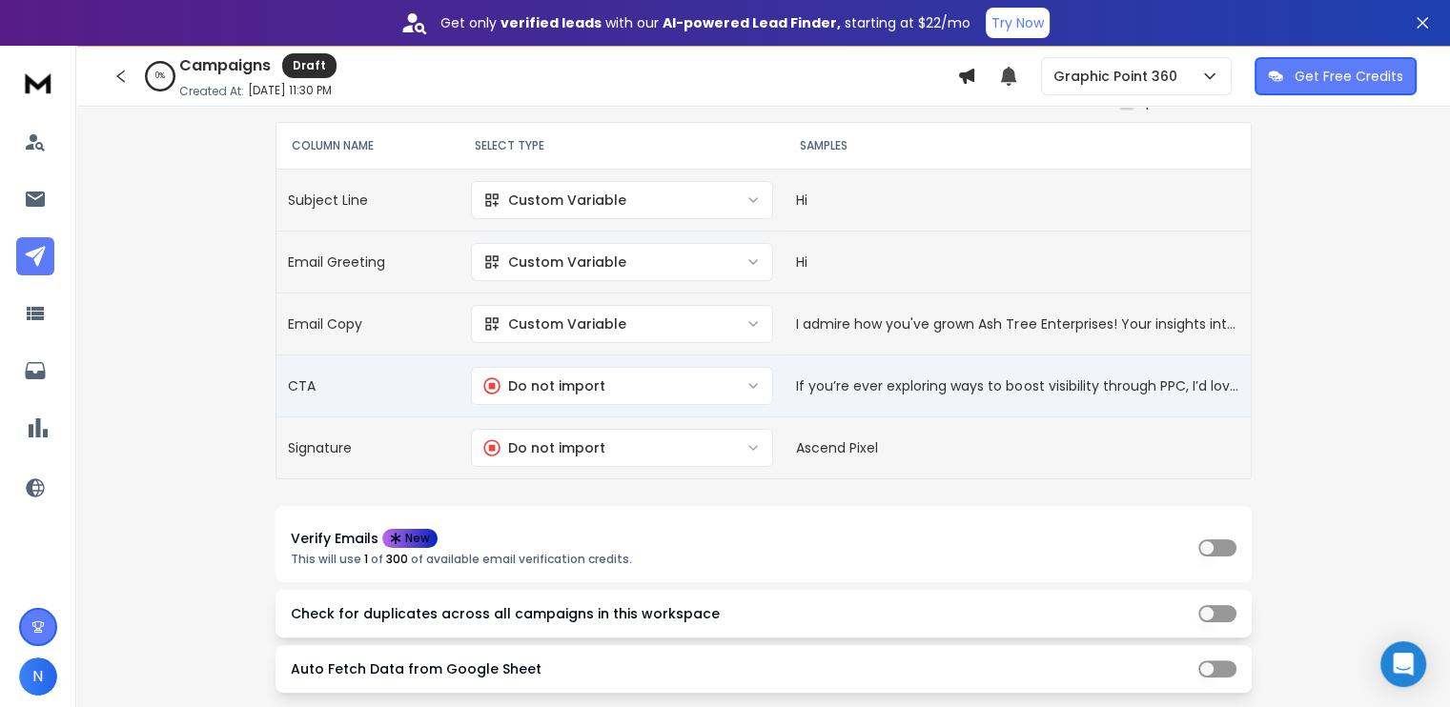
click at [623, 405] on button "Do not import" at bounding box center [622, 386] width 303 height 38
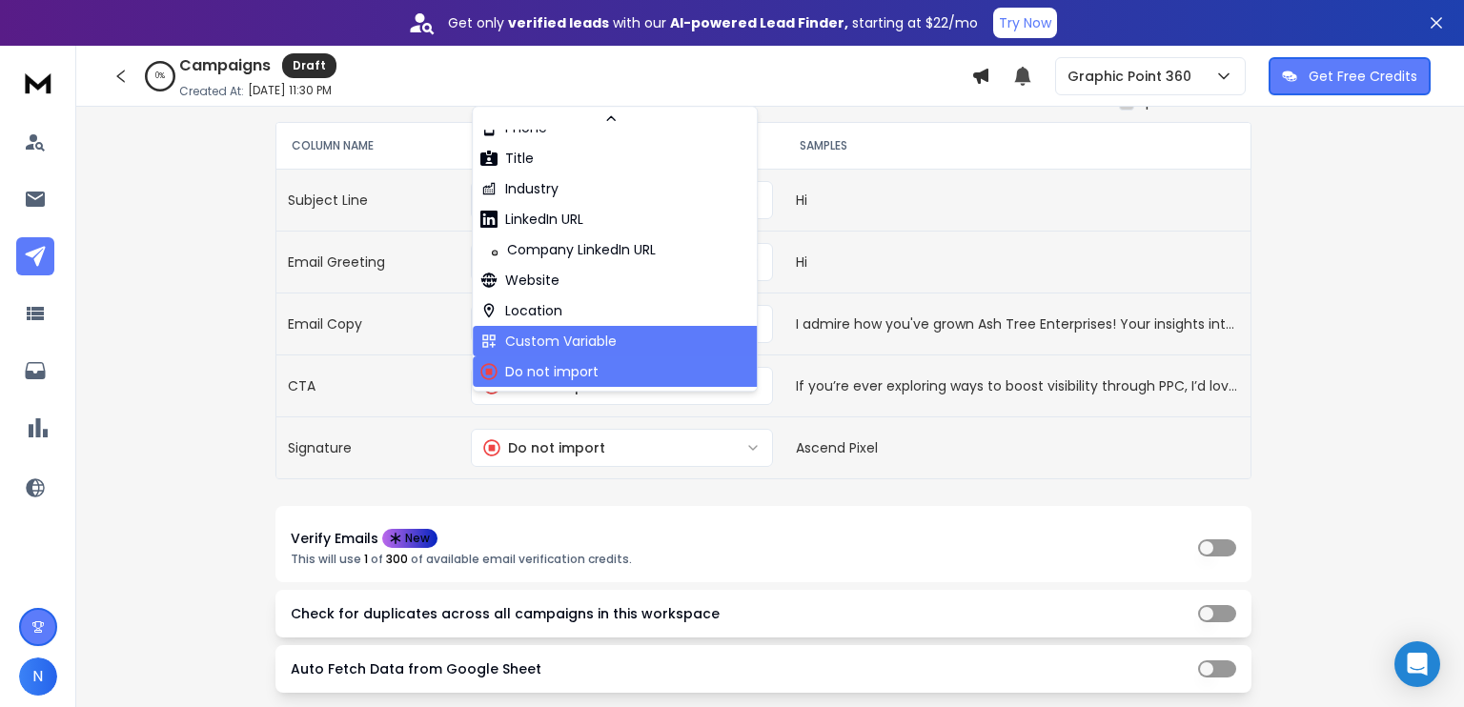
scroll to position [173, 0]
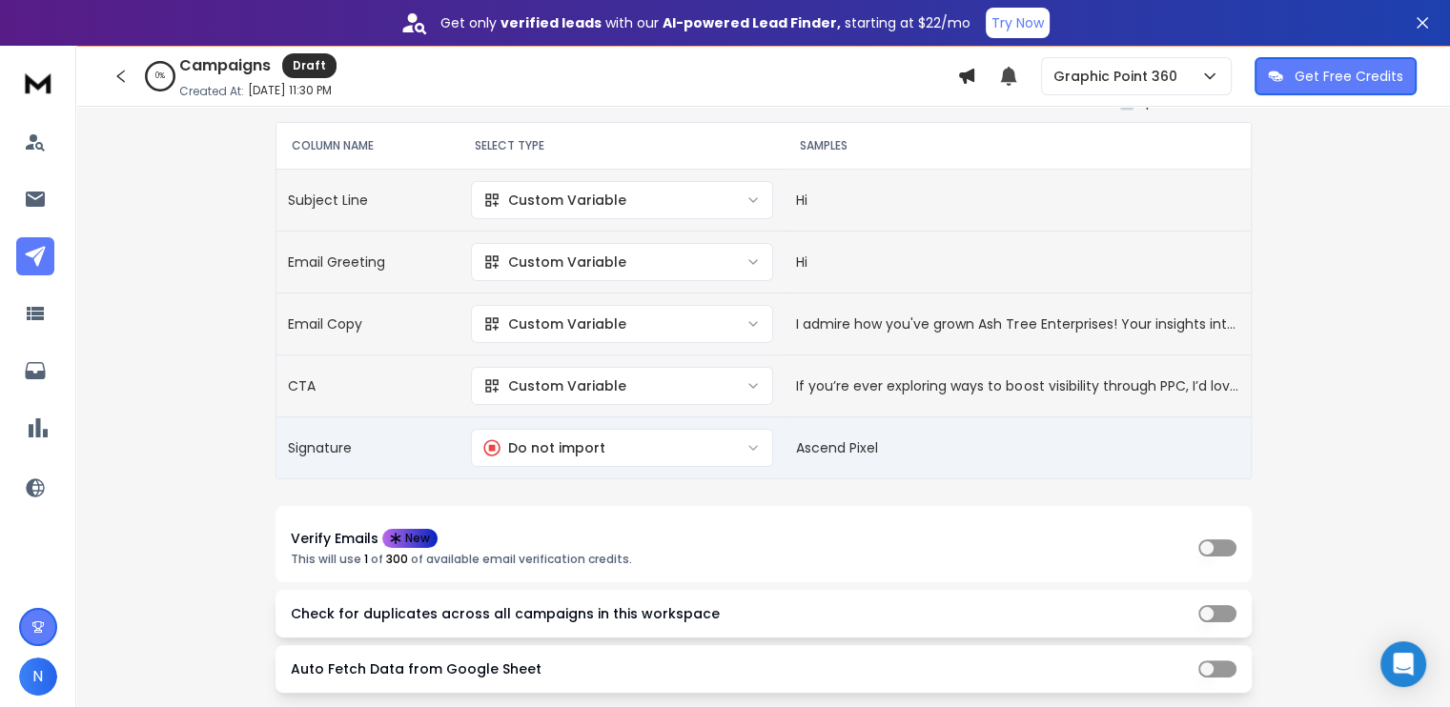
click at [594, 458] on div "Do not import" at bounding box center [544, 447] width 122 height 19
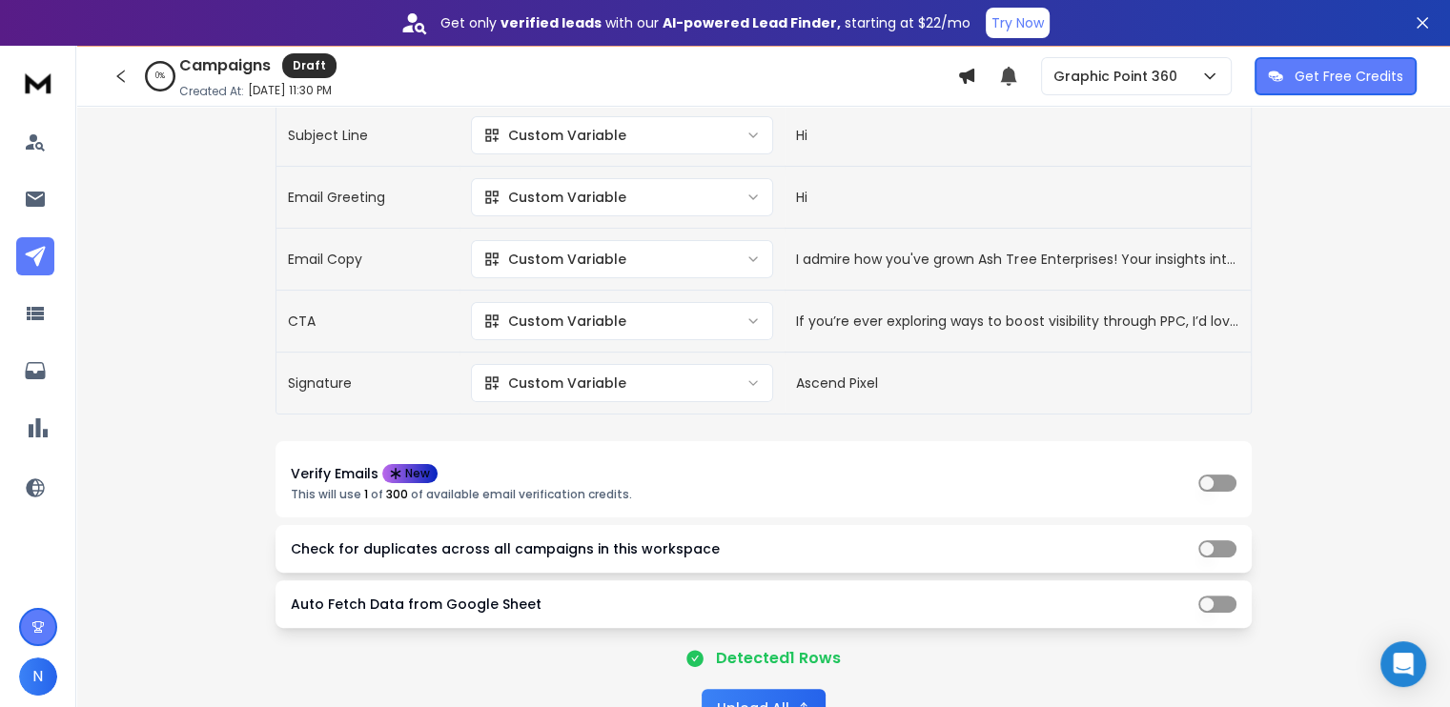
scroll to position [429, 0]
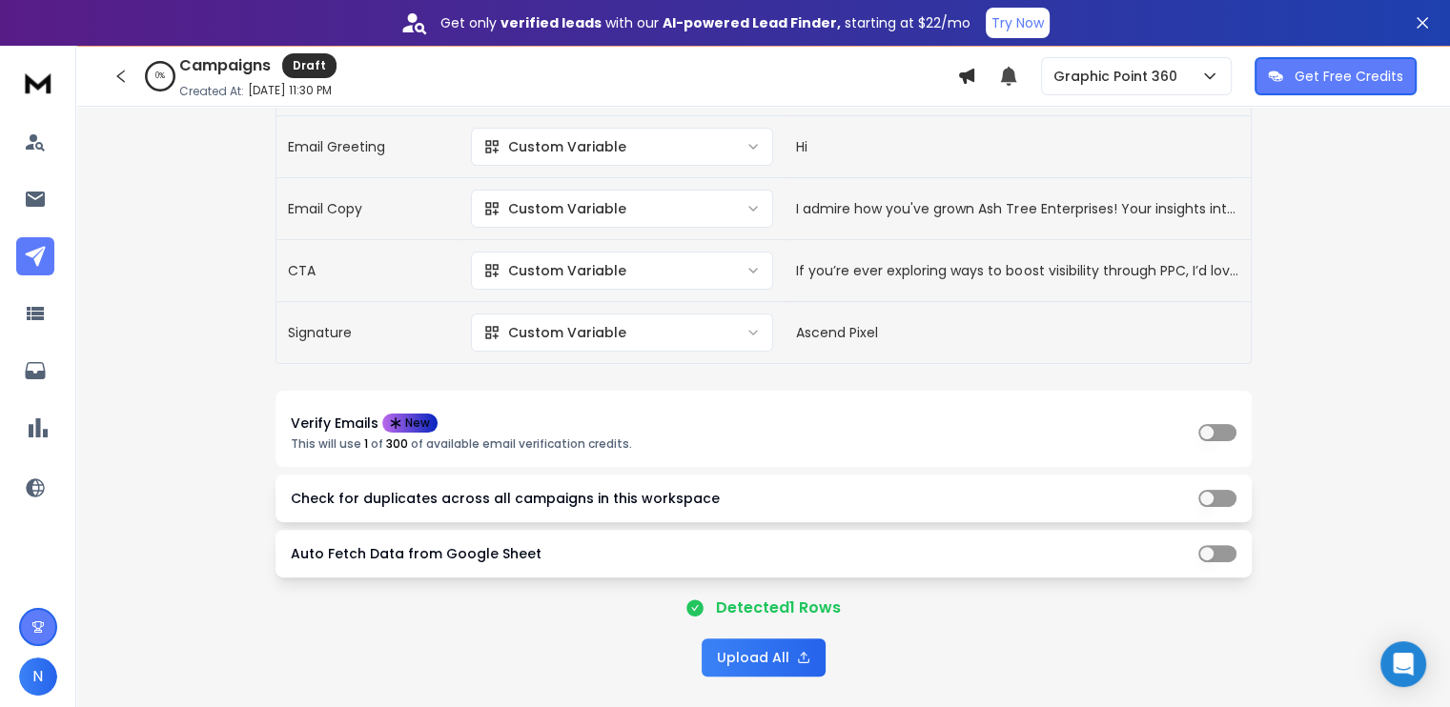
click at [1194, 549] on div "Auto Fetch Data from Google Sheet" at bounding box center [764, 553] width 946 height 17
click at [1218, 554] on button "Auto Fetch Data from Google Sheet" at bounding box center [1217, 553] width 38 height 17
click at [754, 656] on button "Upload All" at bounding box center [764, 658] width 124 height 38
click at [792, 652] on button "Upload All" at bounding box center [764, 658] width 124 height 38
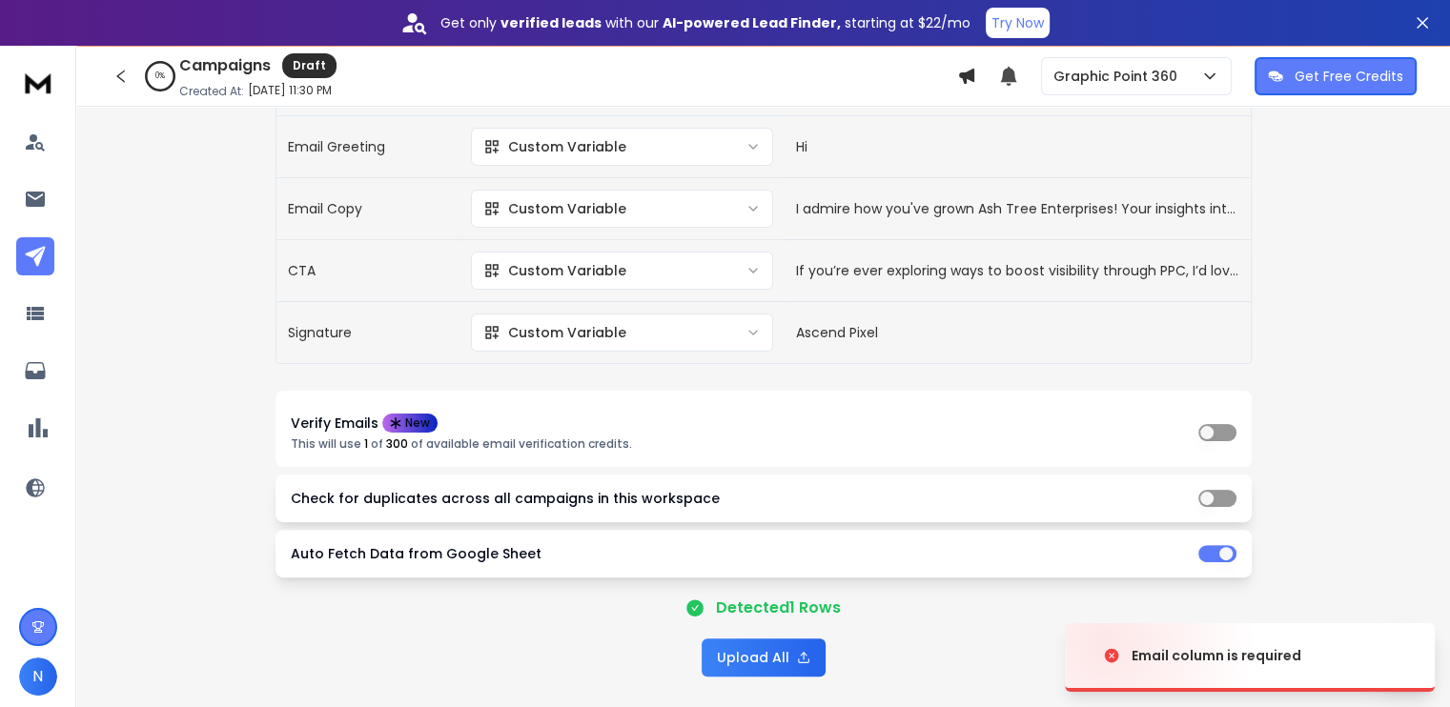
click at [792, 652] on button "Upload All" at bounding box center [764, 658] width 124 height 38
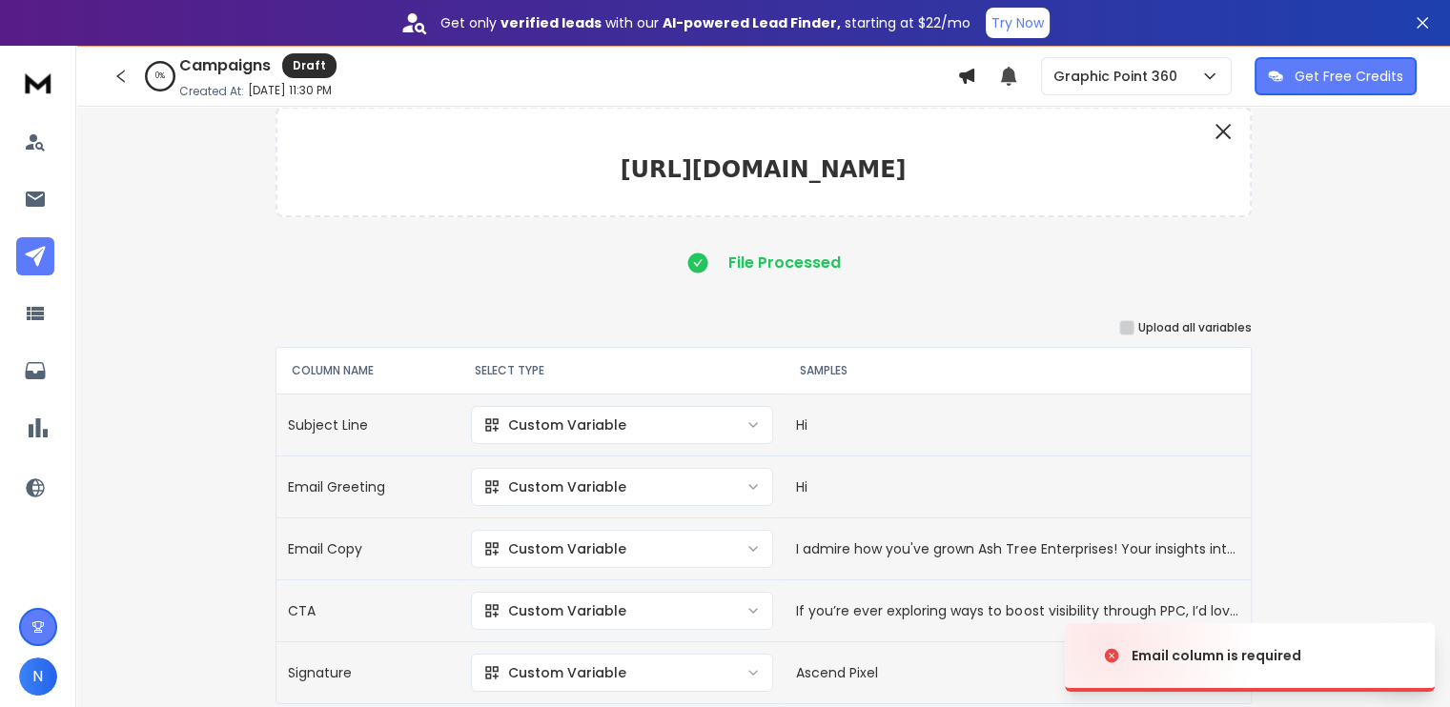
scroll to position [0, 0]
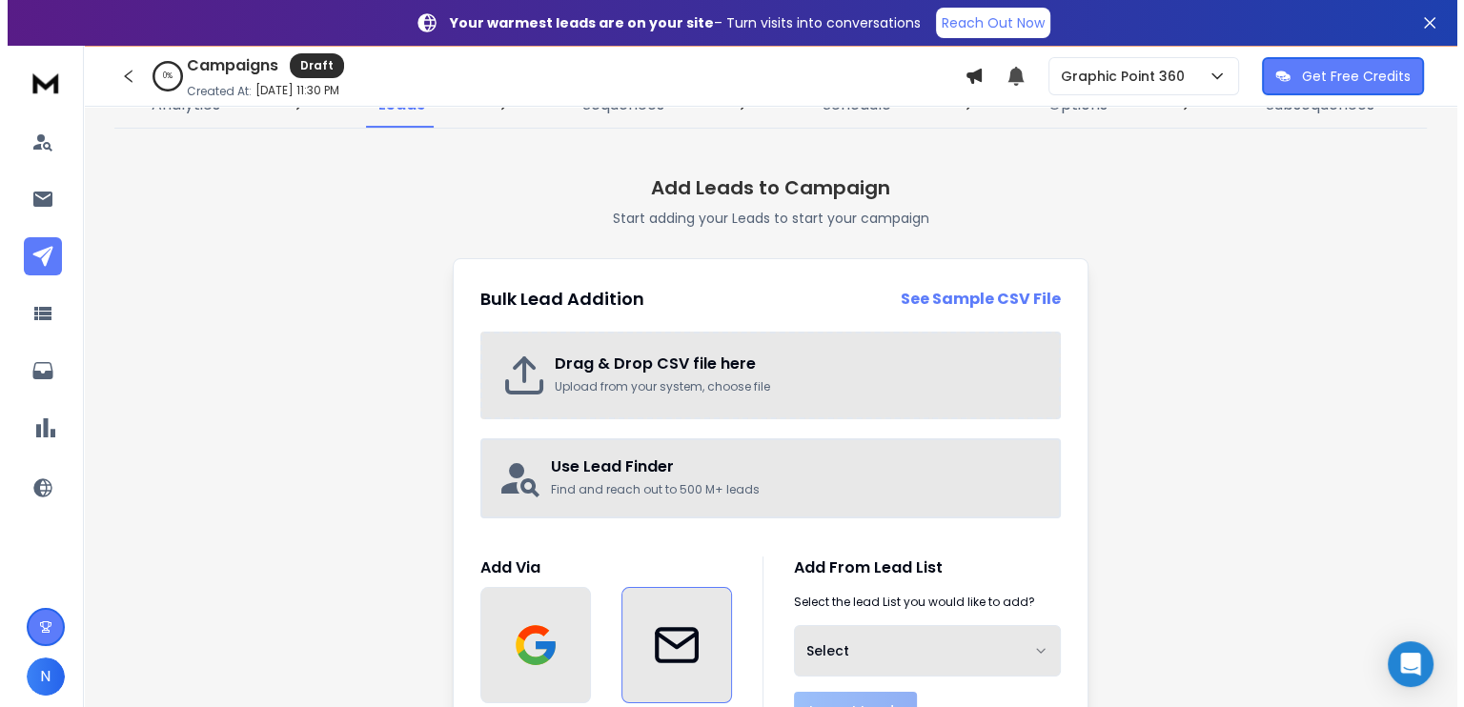
scroll to position [156, 0]
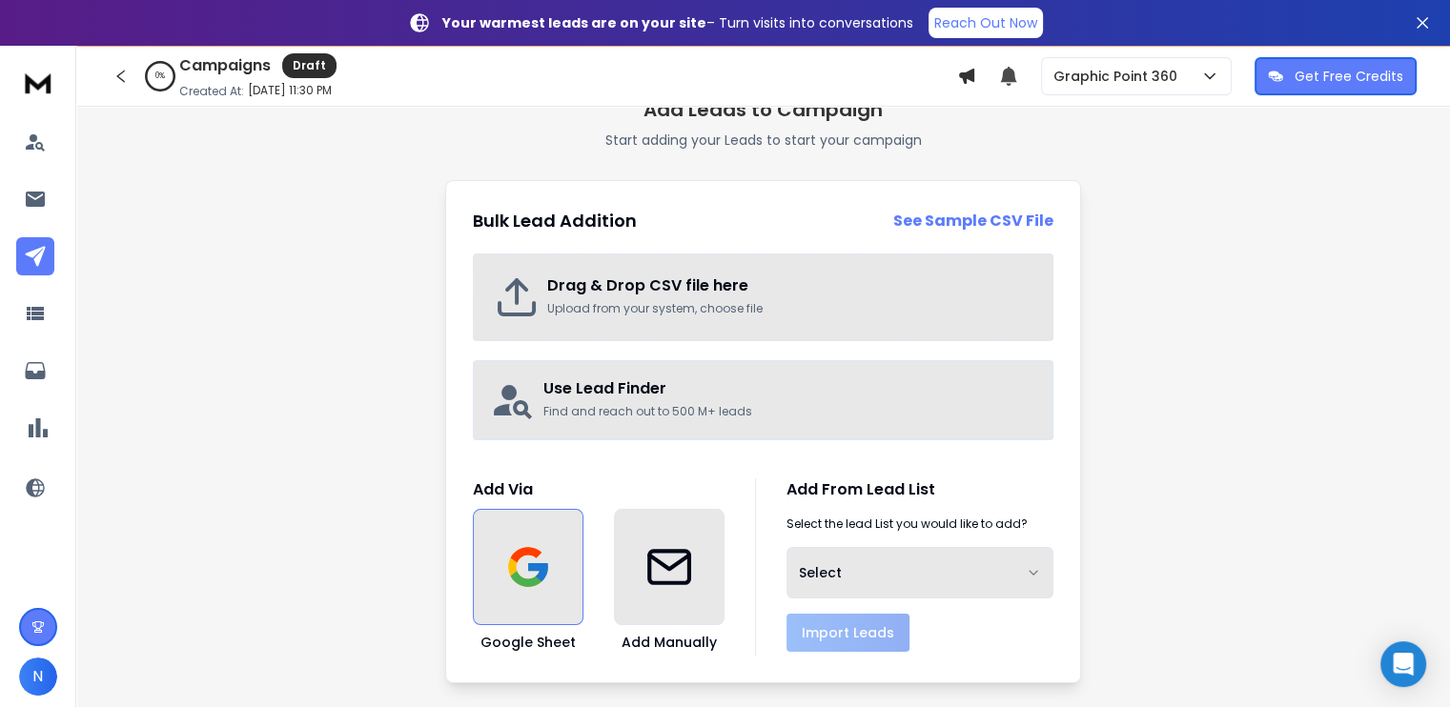
click at [538, 592] on icon at bounding box center [528, 567] width 48 height 57
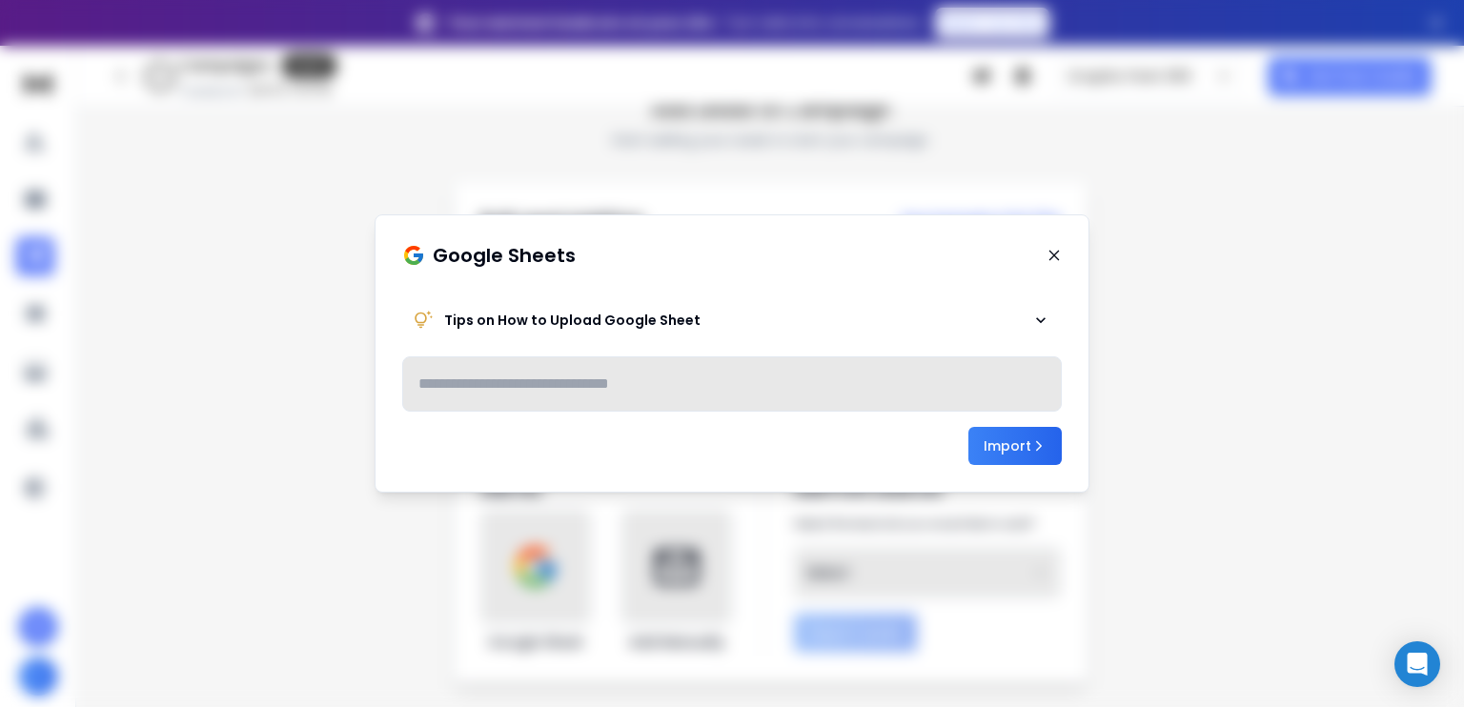
click at [805, 396] on input at bounding box center [732, 384] width 660 height 55
paste input "**********"
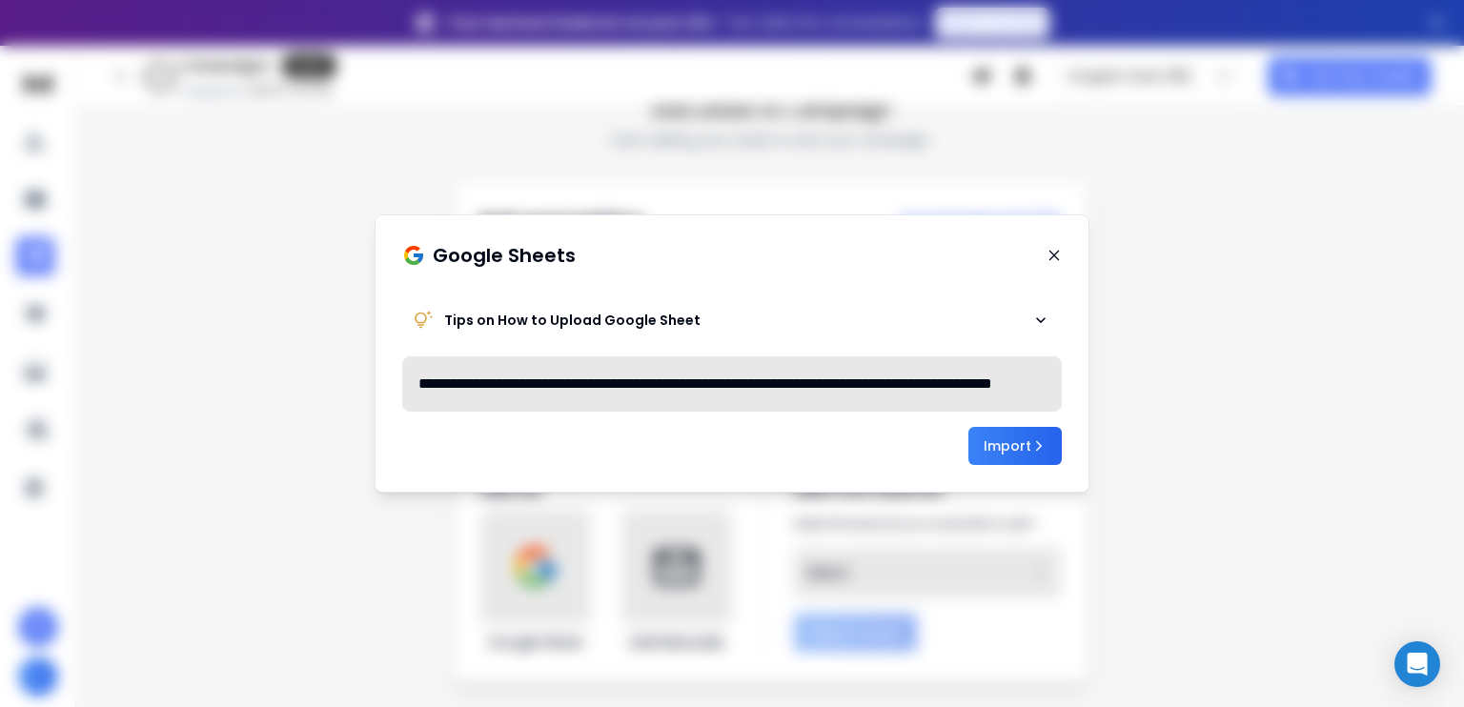
scroll to position [0, 214]
type input "**********"
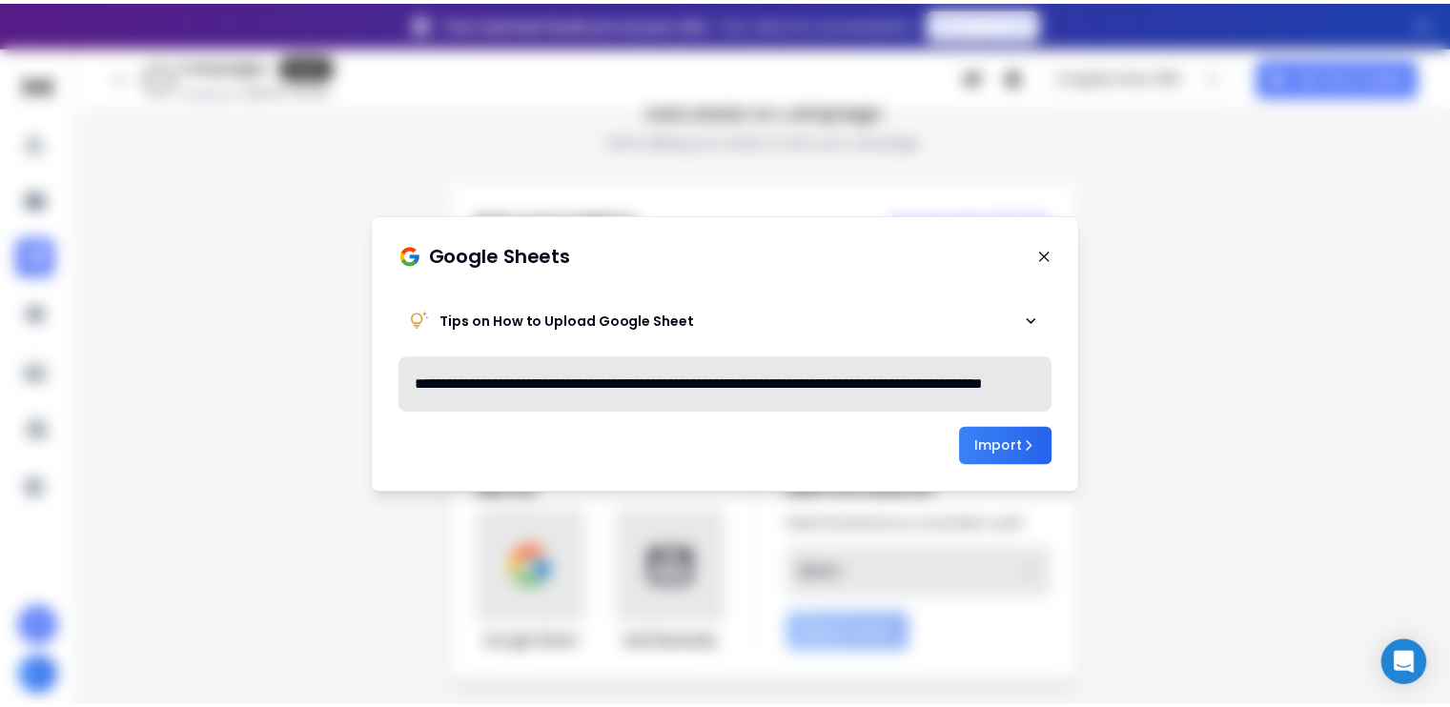
scroll to position [0, 0]
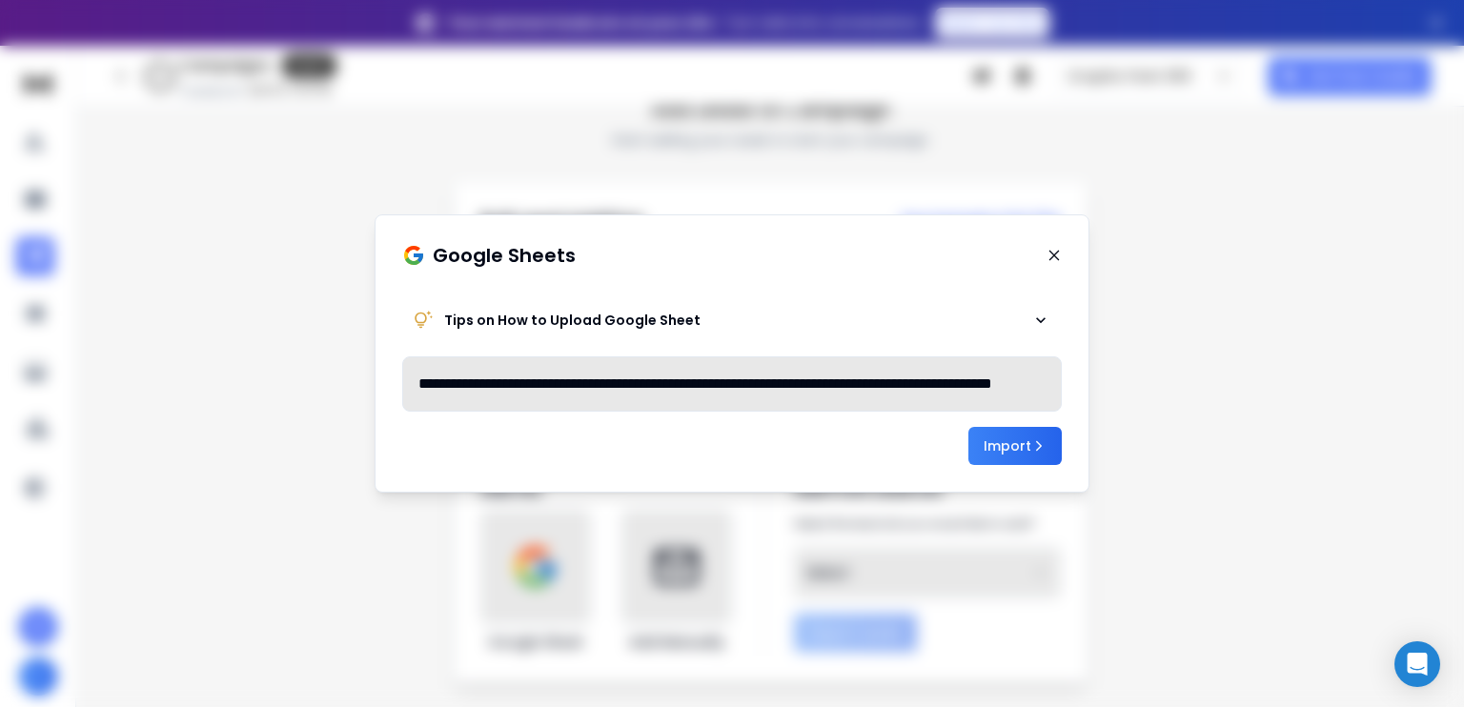
click at [996, 422] on div "**********" at bounding box center [732, 382] width 660 height 166
click at [998, 458] on button "Import" at bounding box center [1014, 446] width 93 height 38
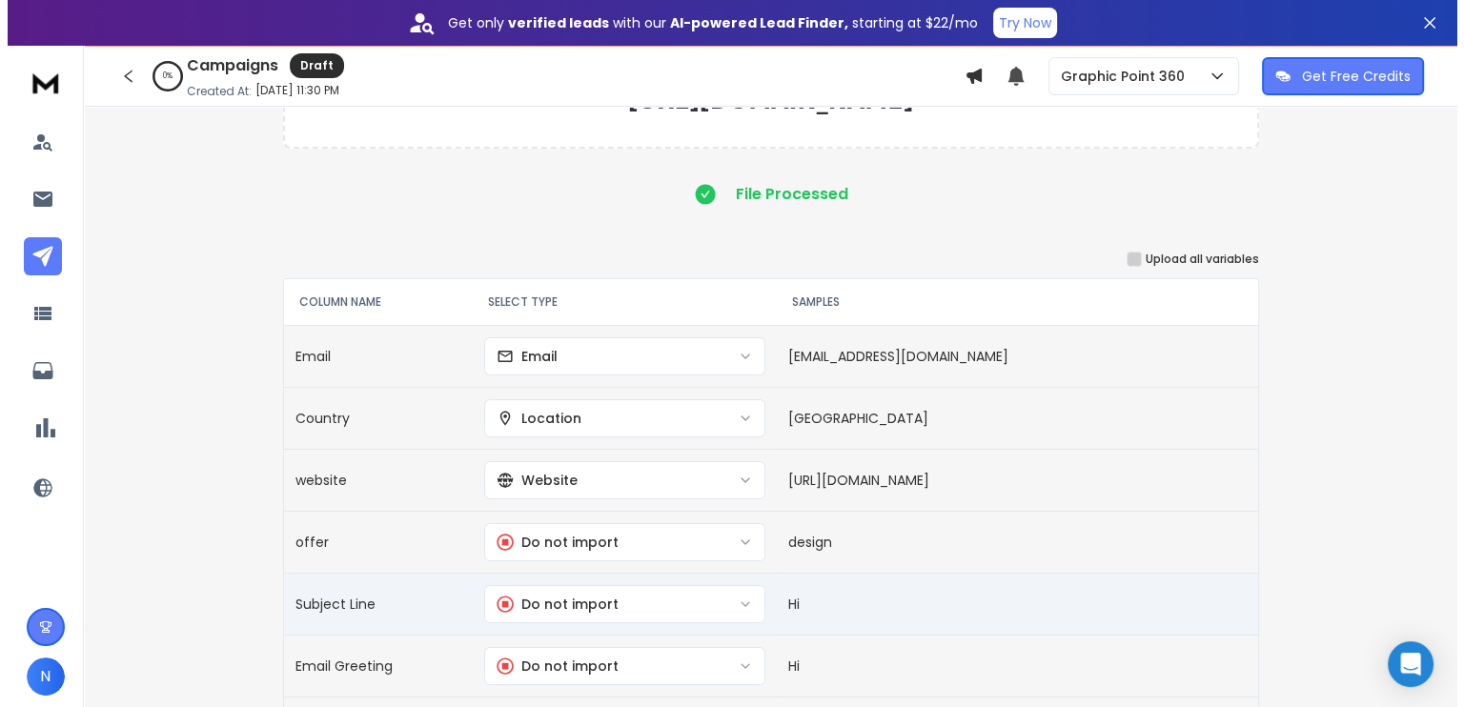
scroll to position [286, 0]
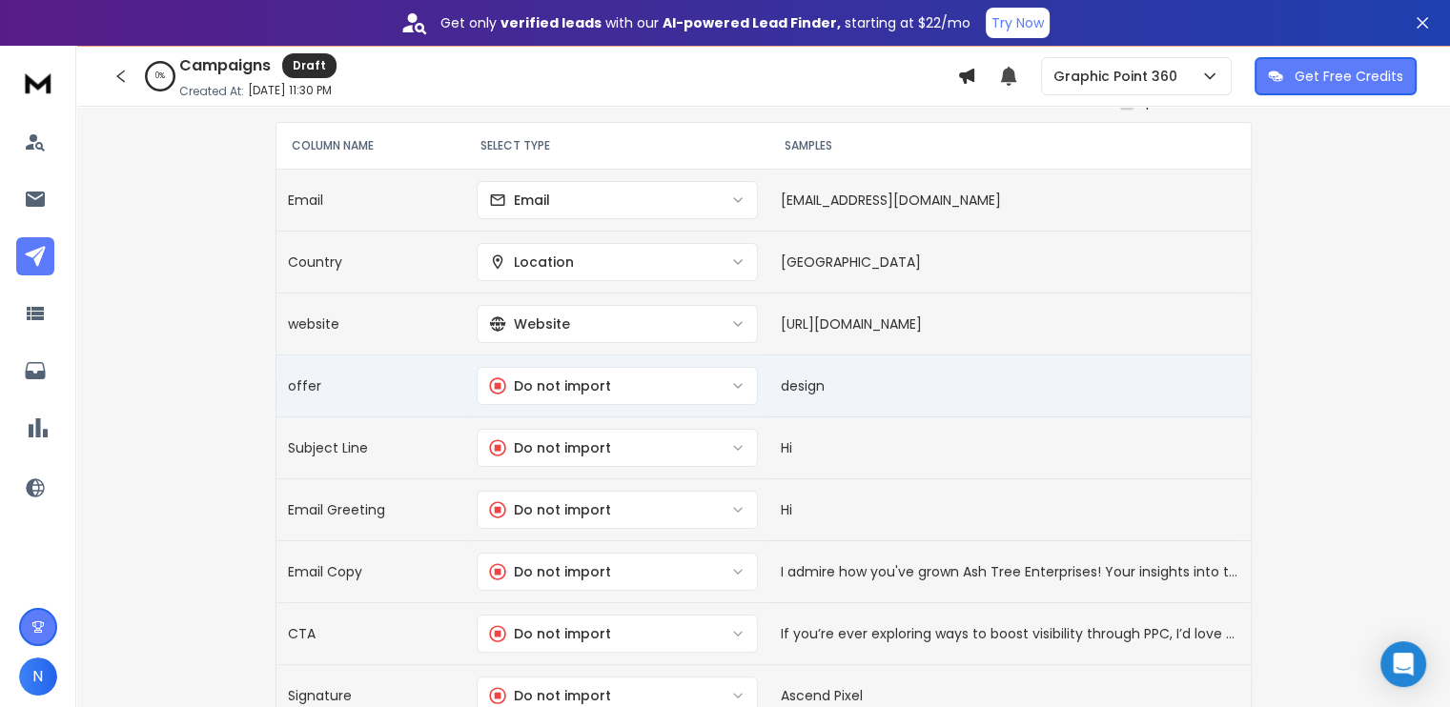
click at [650, 405] on button "Do not import" at bounding box center [617, 386] width 281 height 38
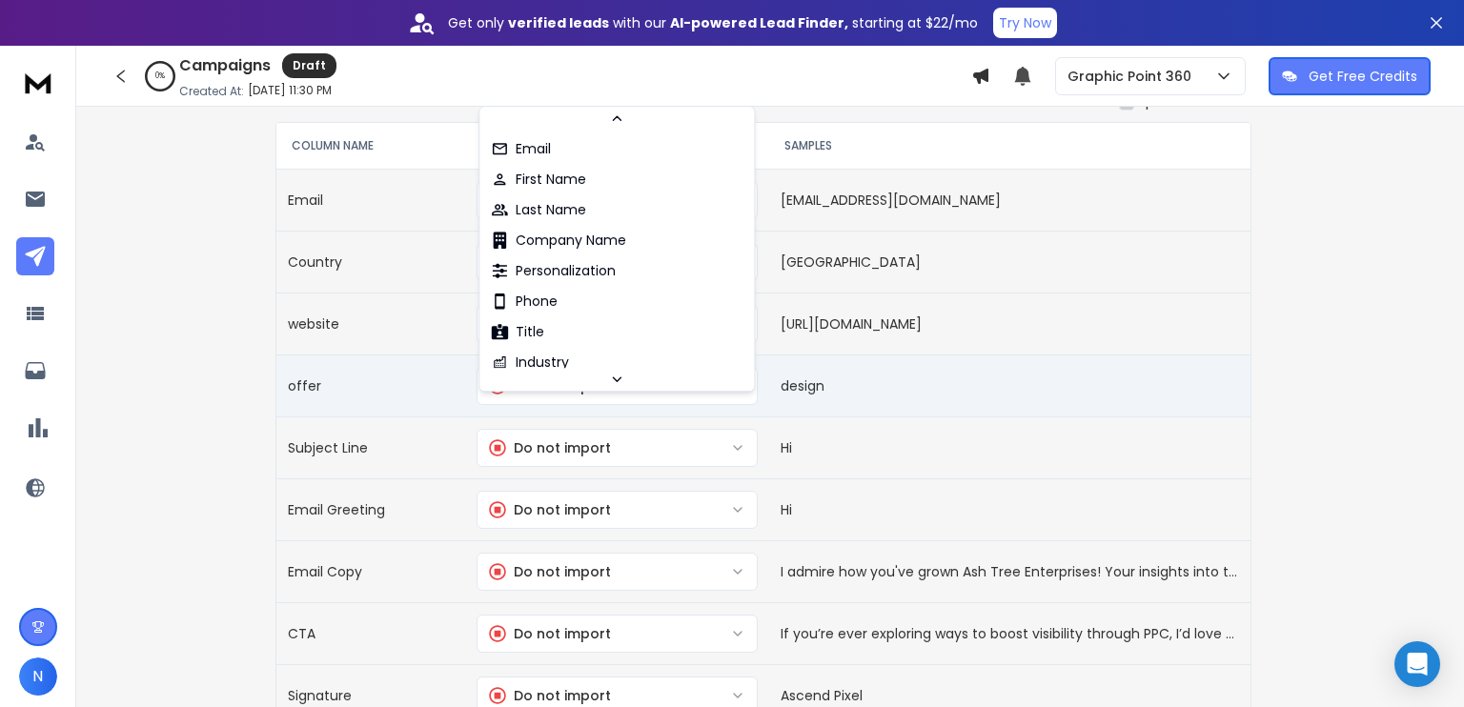
scroll to position [192, 0]
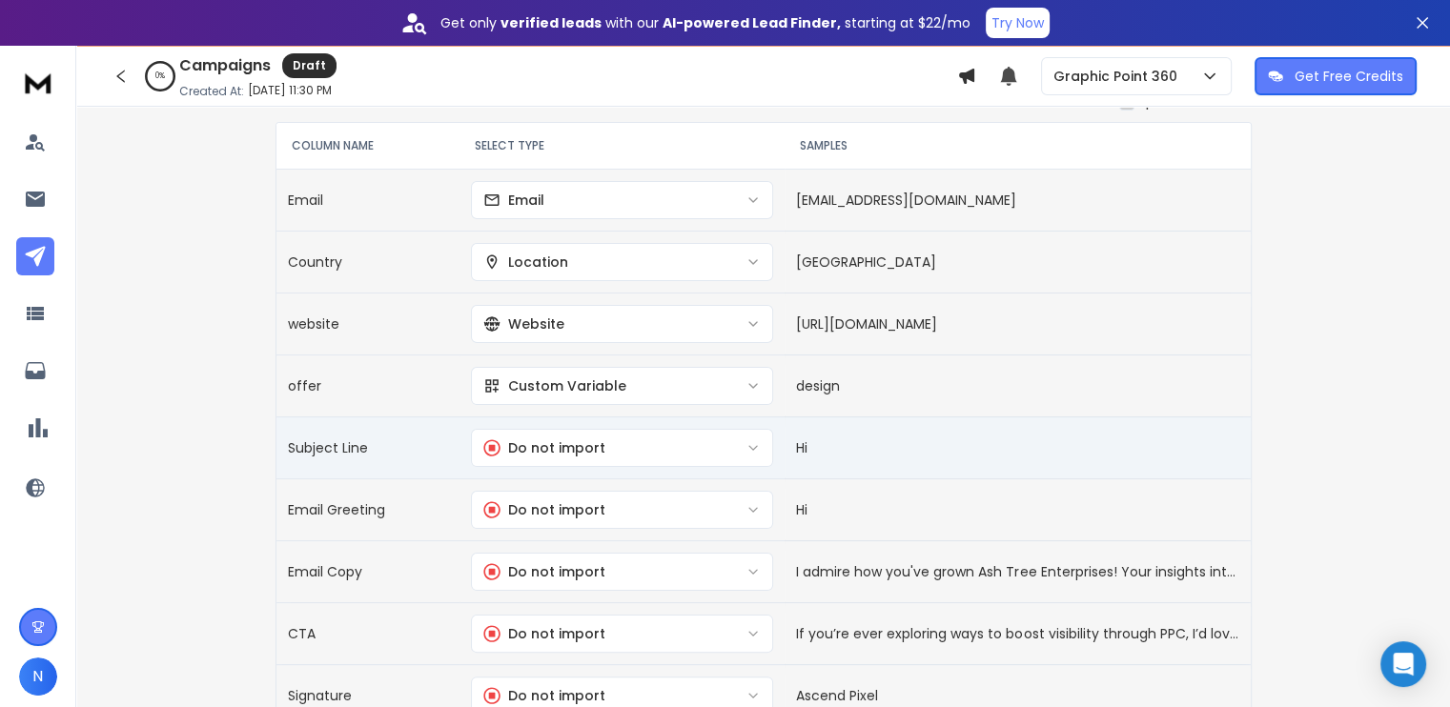
click at [620, 467] on button "Do not import" at bounding box center [622, 448] width 303 height 38
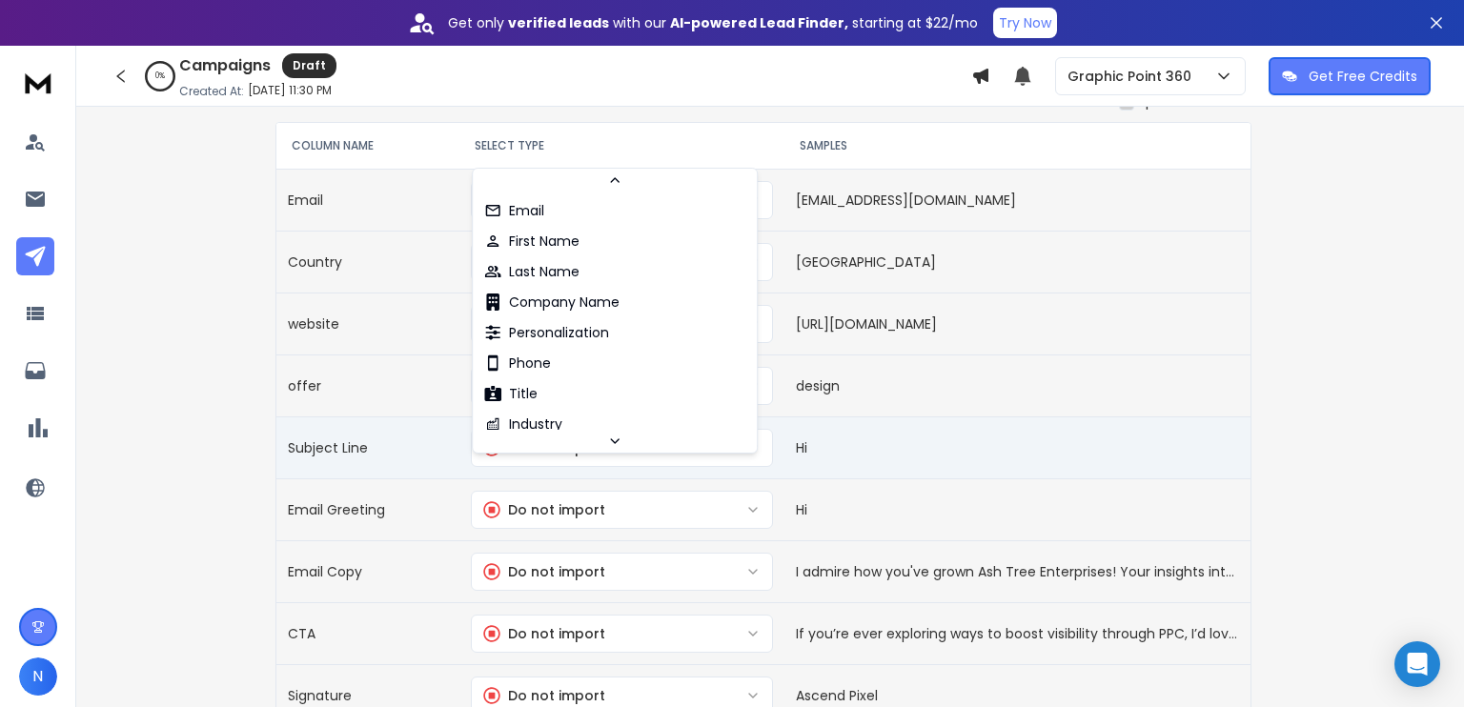
scroll to position [0, 4]
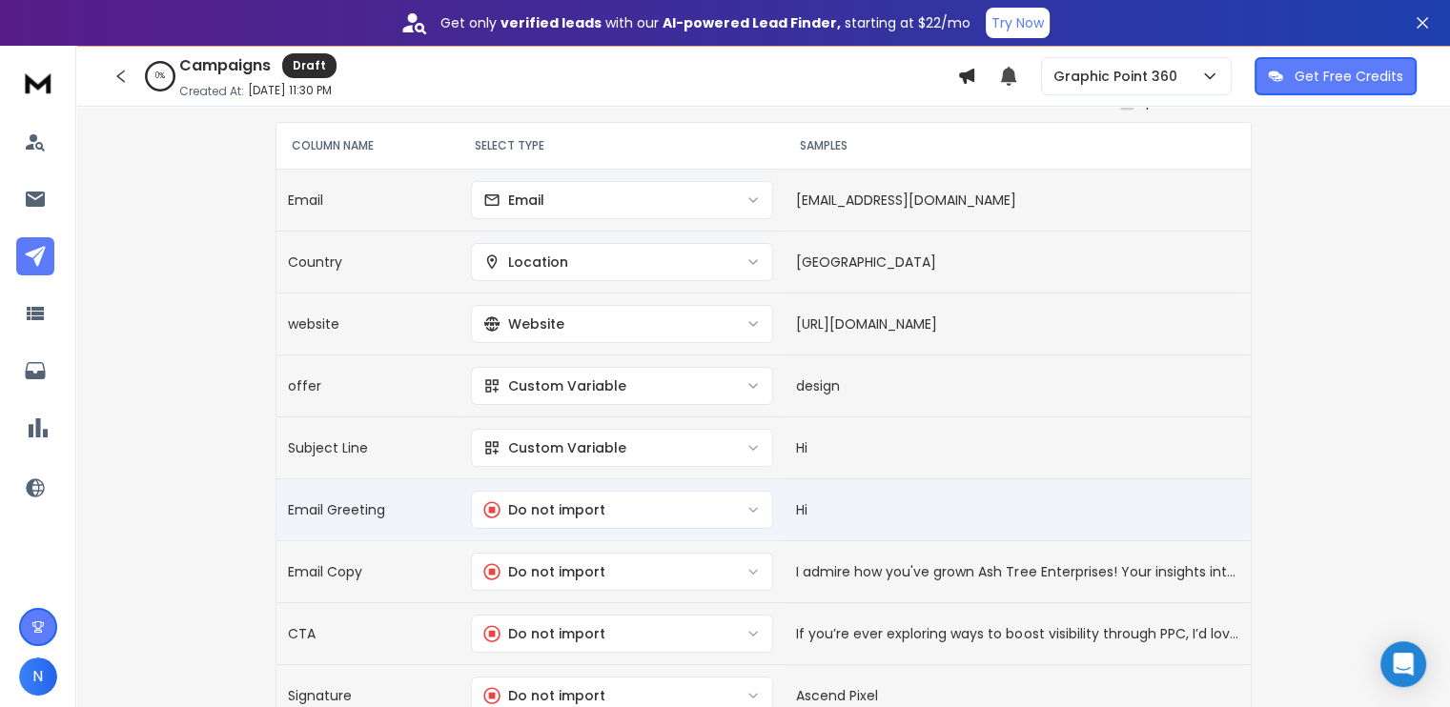
click at [606, 529] on button "Do not import" at bounding box center [622, 510] width 303 height 38
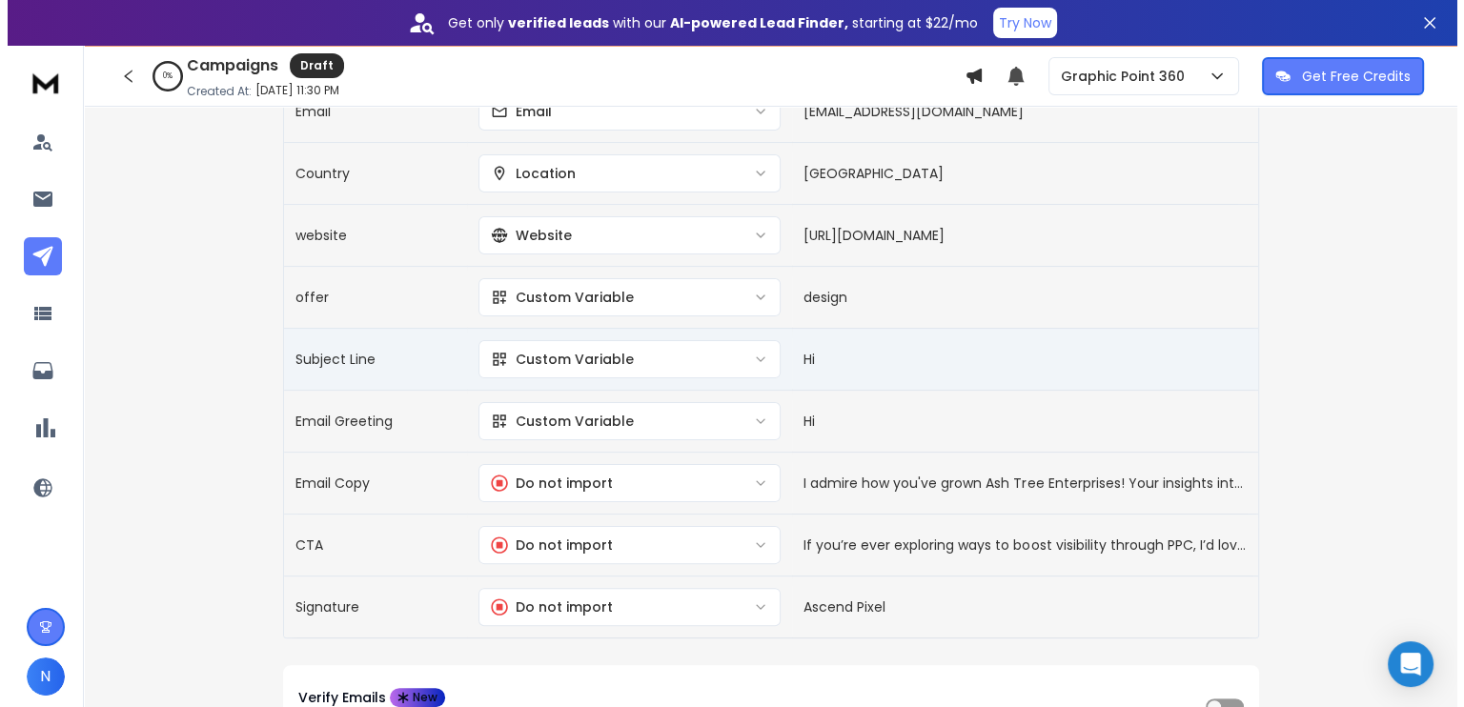
scroll to position [477, 0]
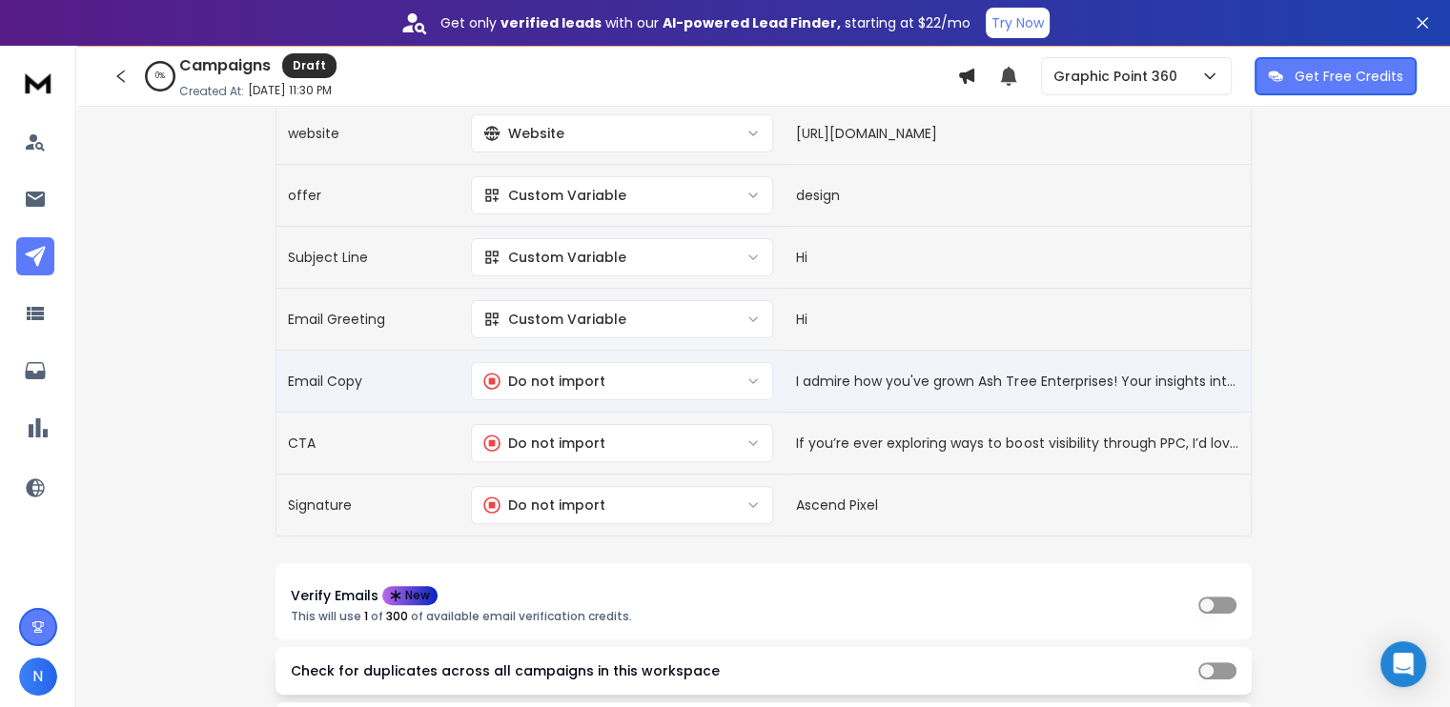
click at [655, 399] on button "Do not import" at bounding box center [622, 381] width 303 height 38
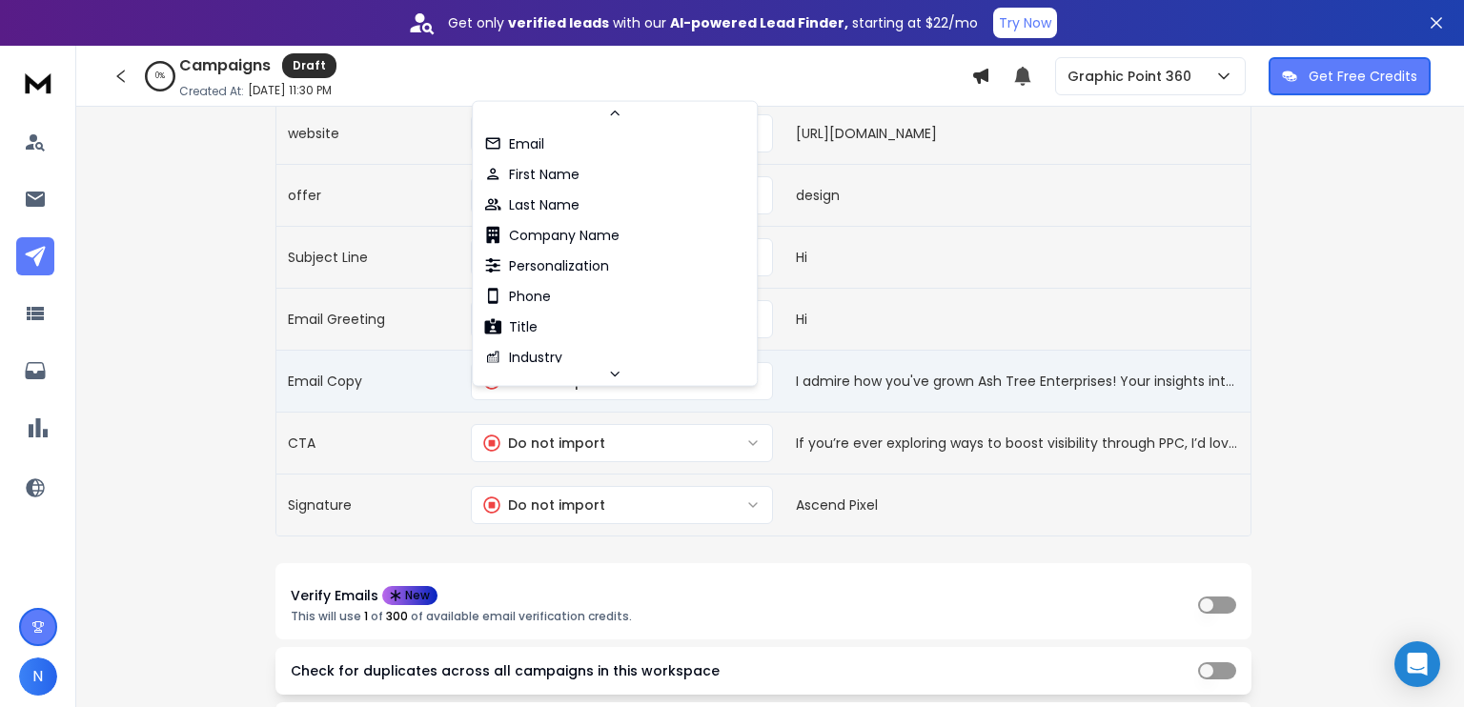
scroll to position [0, 4]
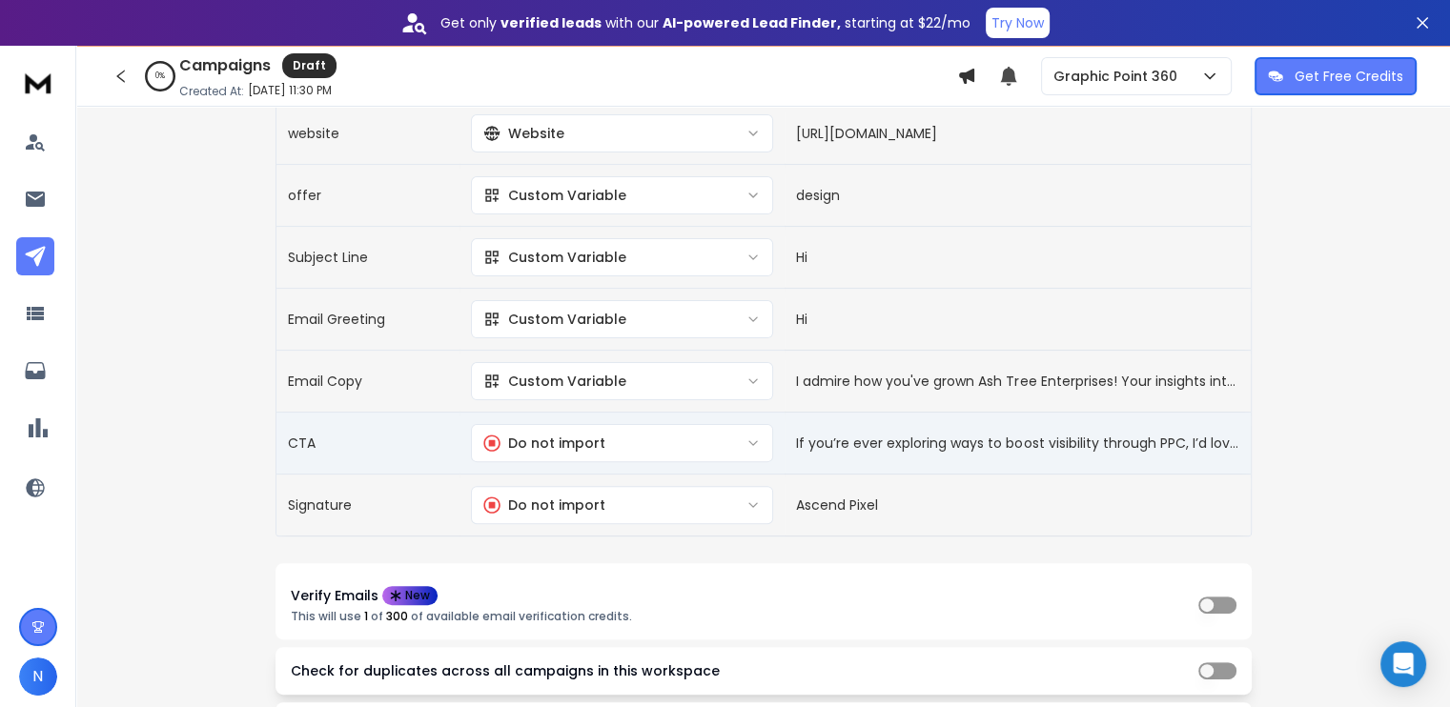
click at [616, 460] on button "Do not import" at bounding box center [622, 443] width 303 height 38
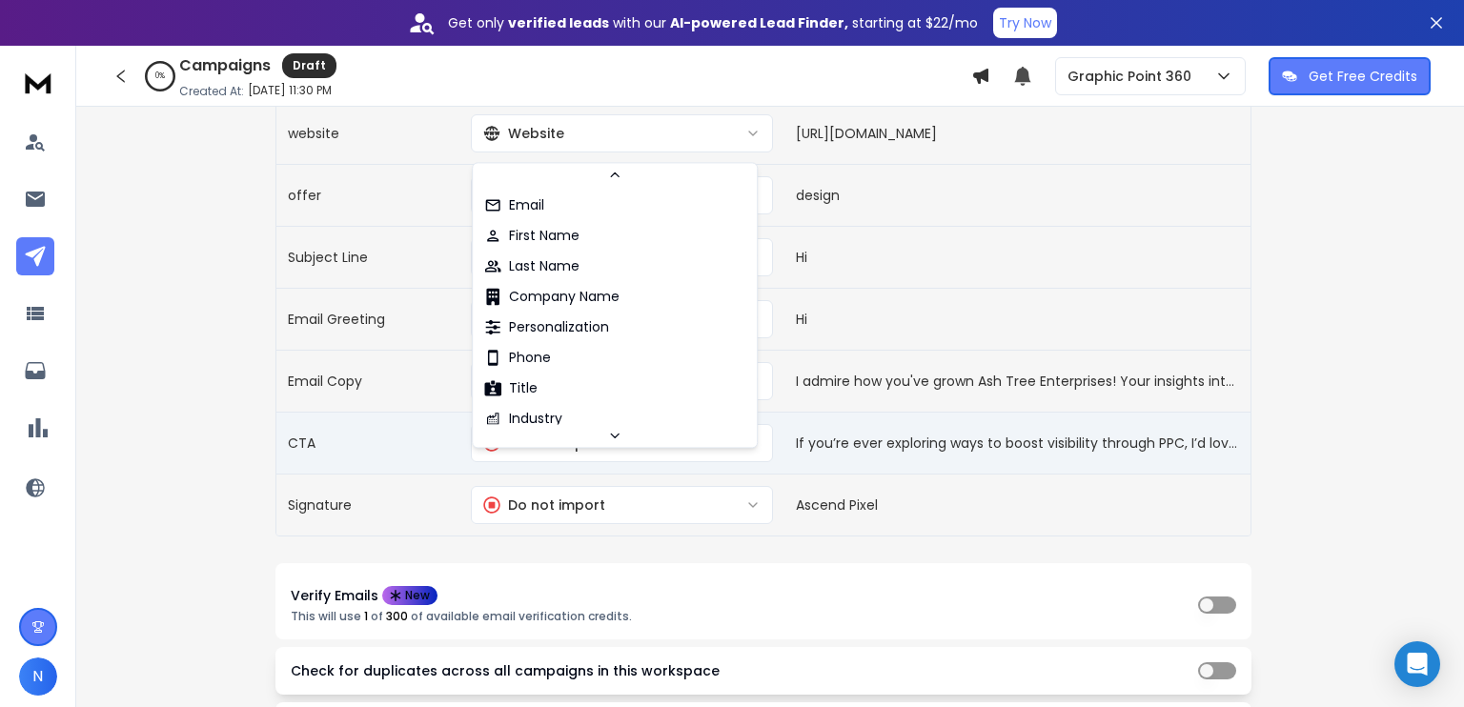
scroll to position [192, 0]
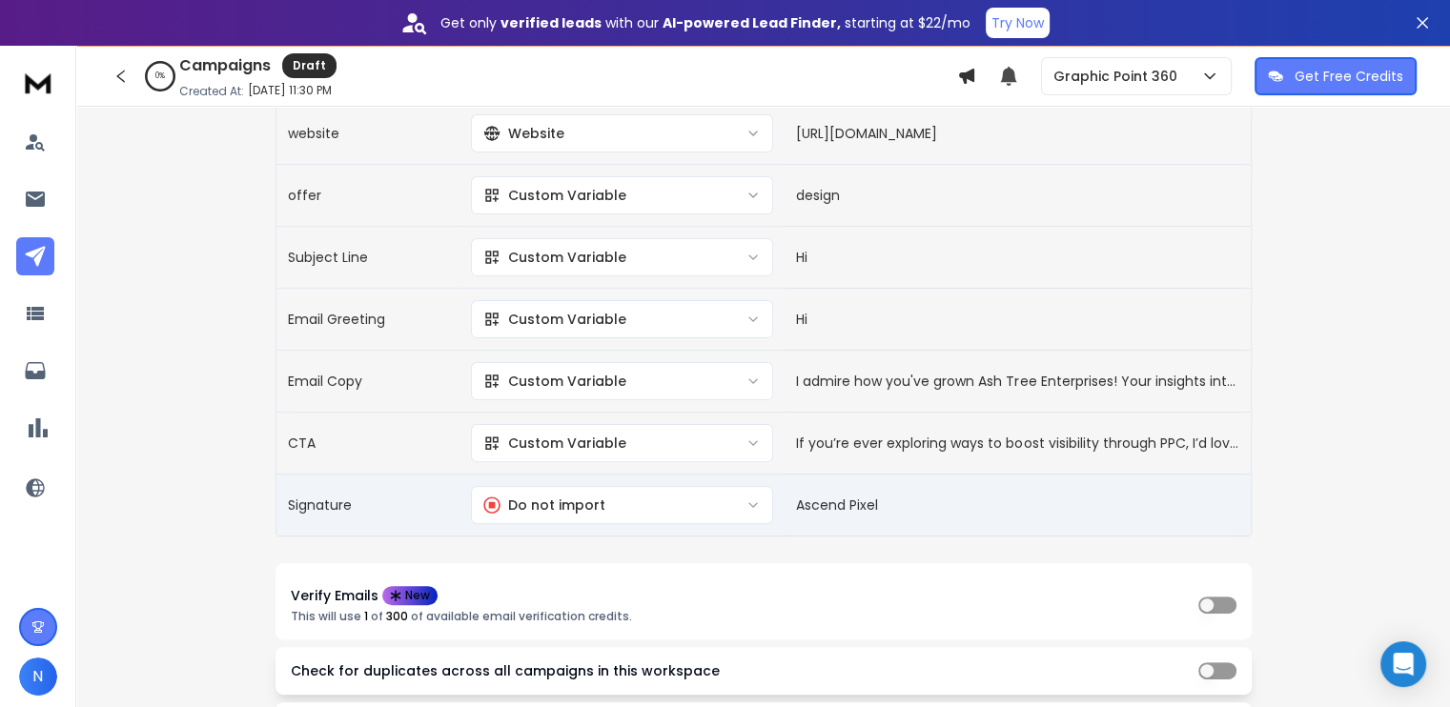
click at [610, 524] on button "Do not import" at bounding box center [622, 505] width 303 height 38
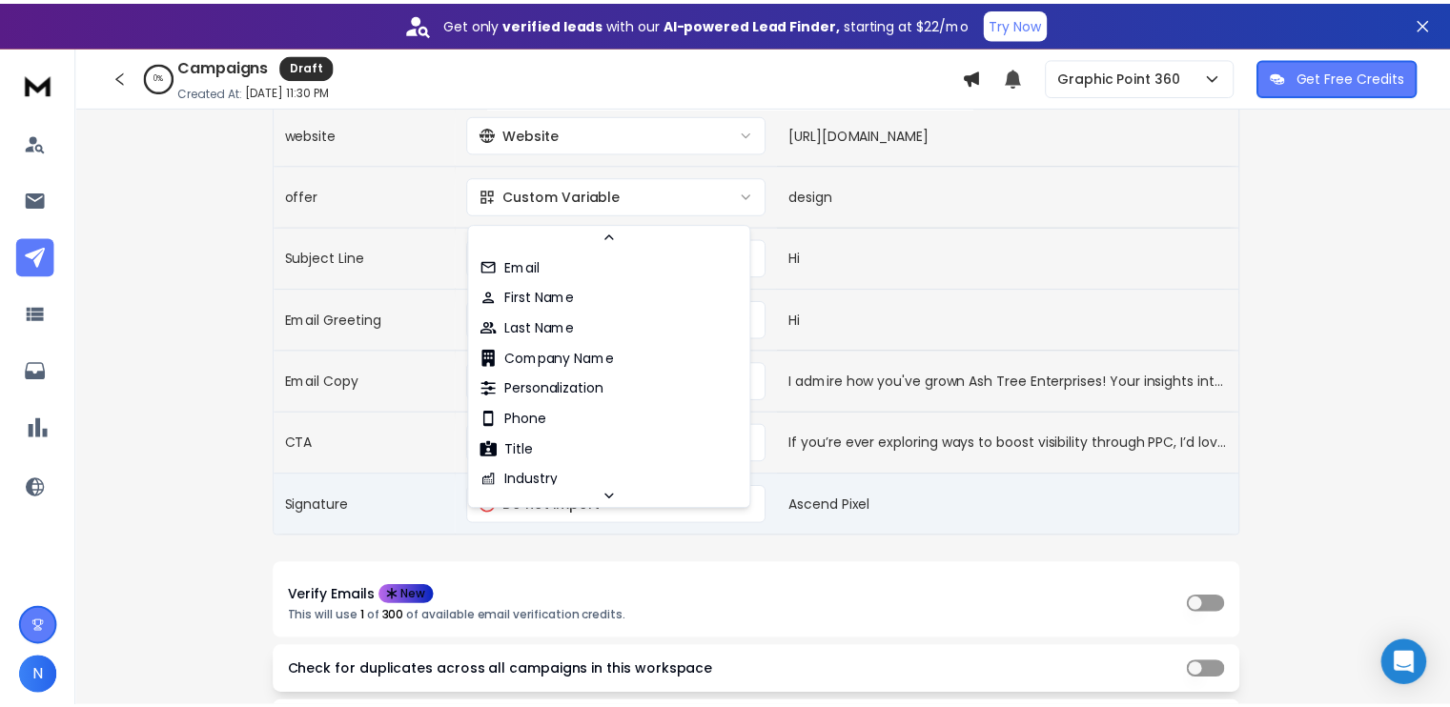
scroll to position [0, 4]
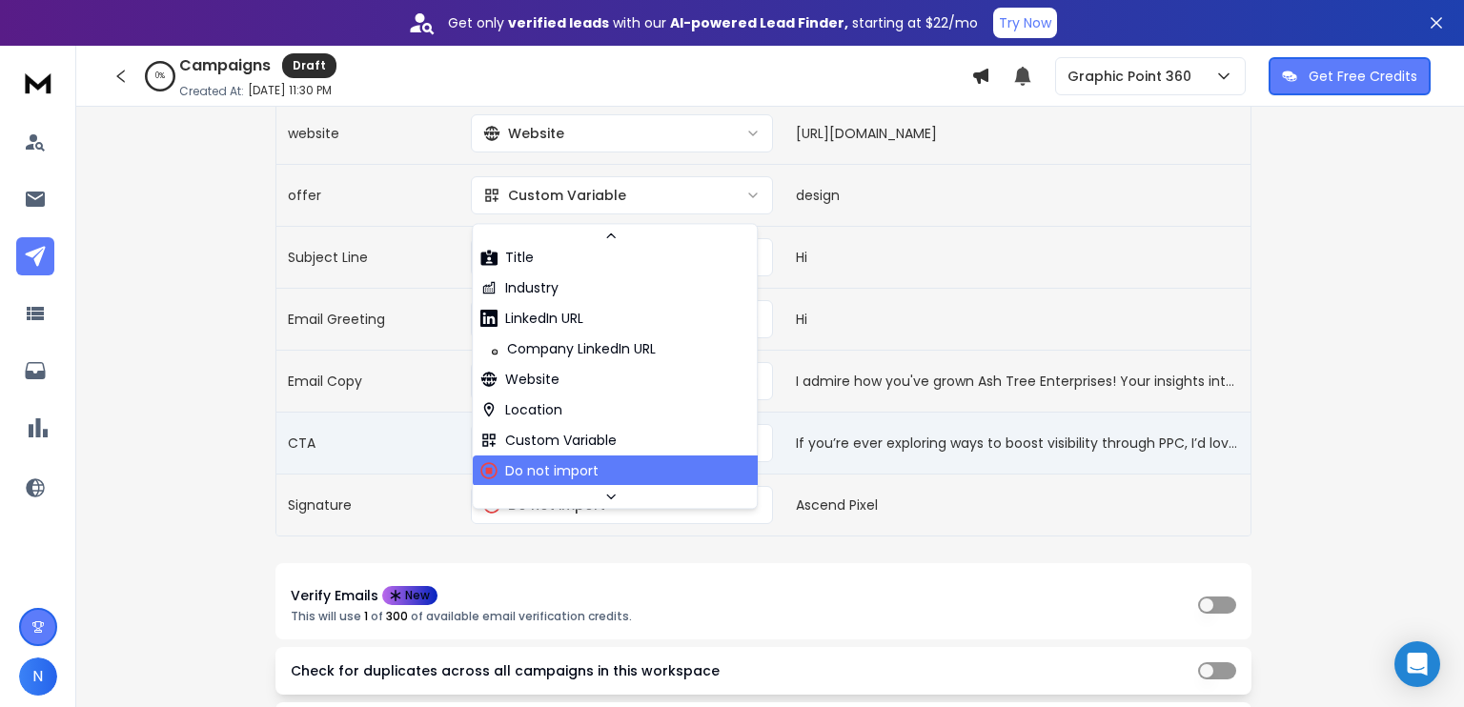
drag, startPoint x: 614, startPoint y: 445, endPoint x: 614, endPoint y: 463, distance: 18.1
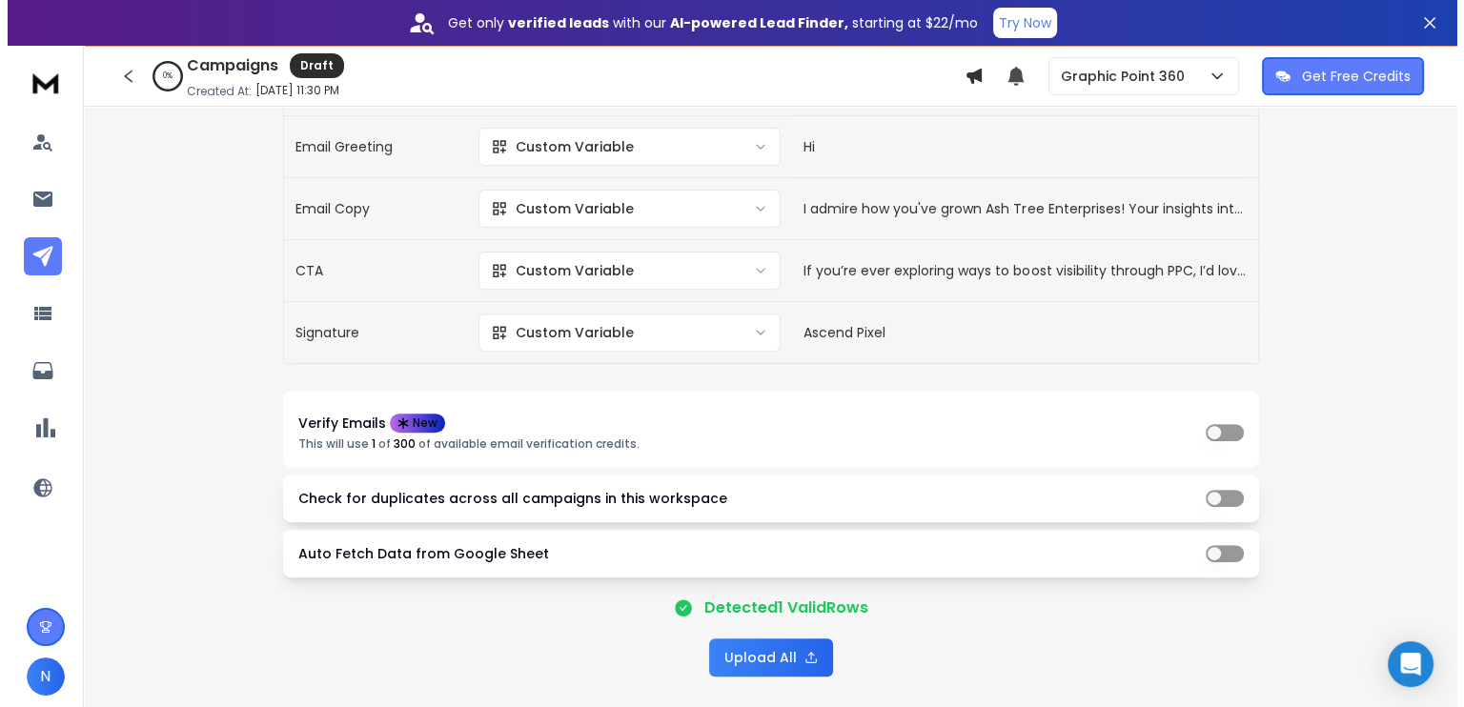
scroll to position [676, 0]
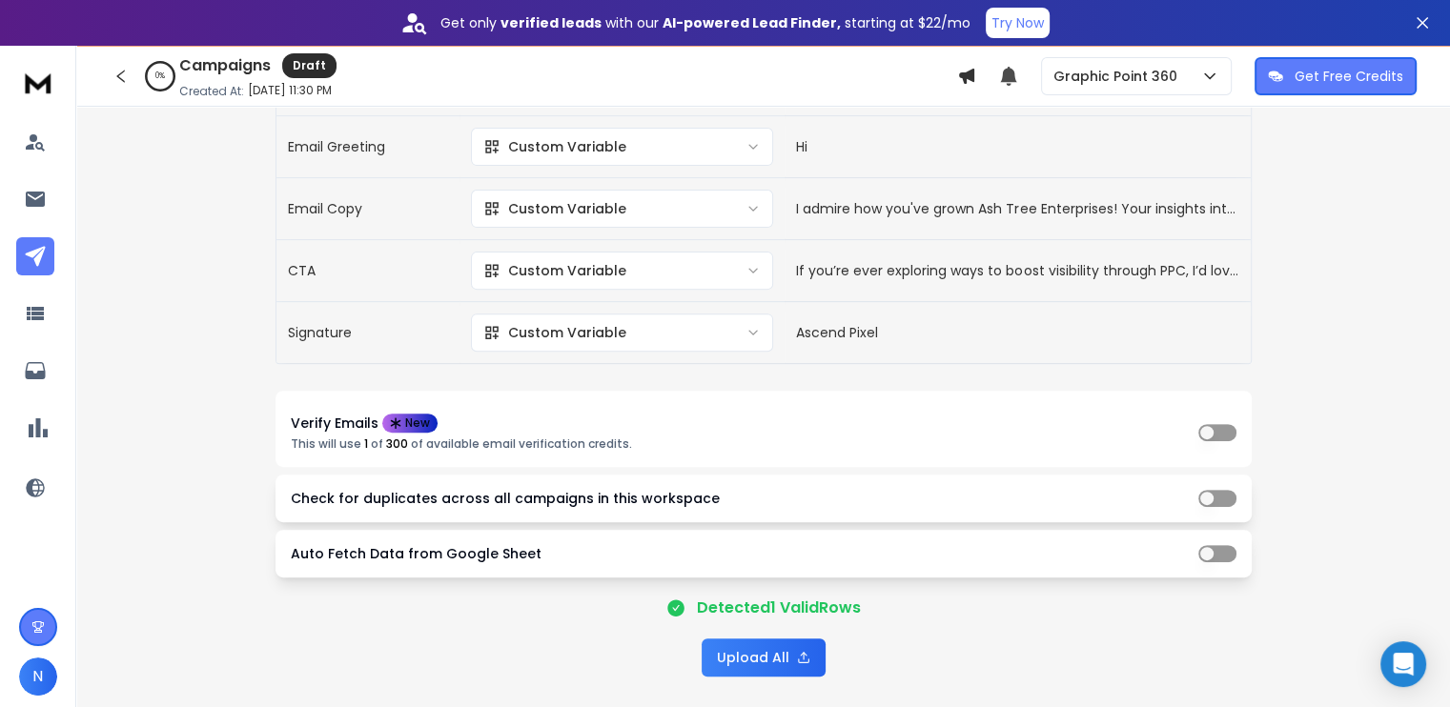
click at [1212, 553] on button "Auto Fetch Data from Google Sheet" at bounding box center [1217, 553] width 38 height 17
click at [761, 655] on button "Upload All" at bounding box center [764, 658] width 124 height 38
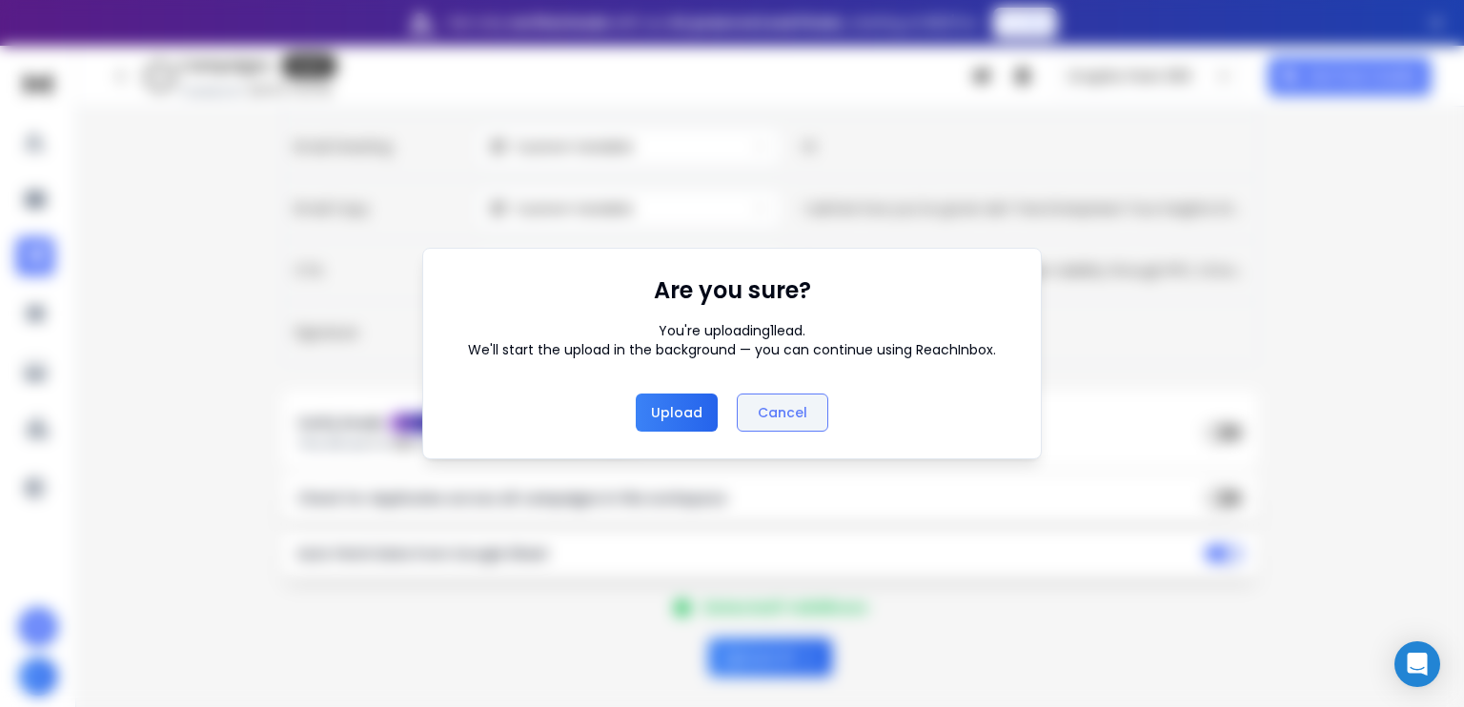
click at [699, 414] on button "Upload" at bounding box center [677, 413] width 82 height 38
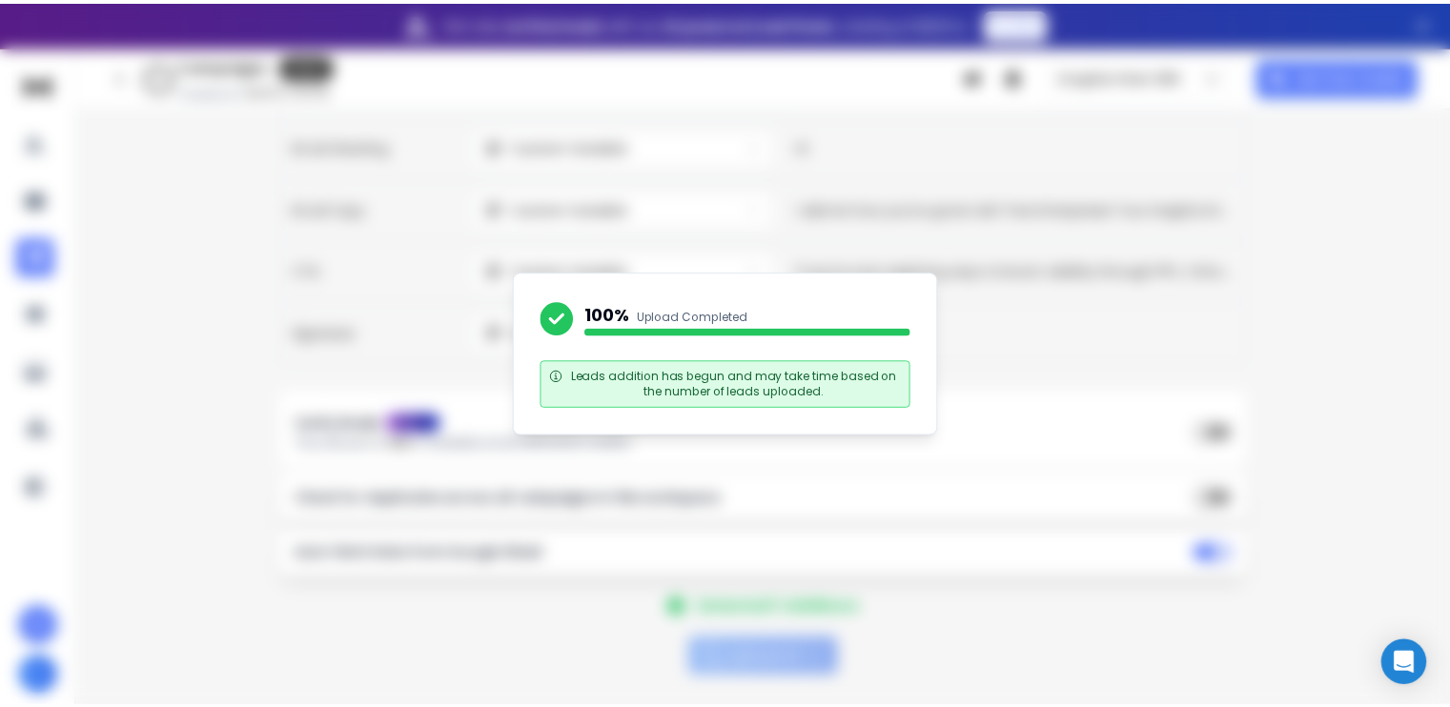
scroll to position [621, 0]
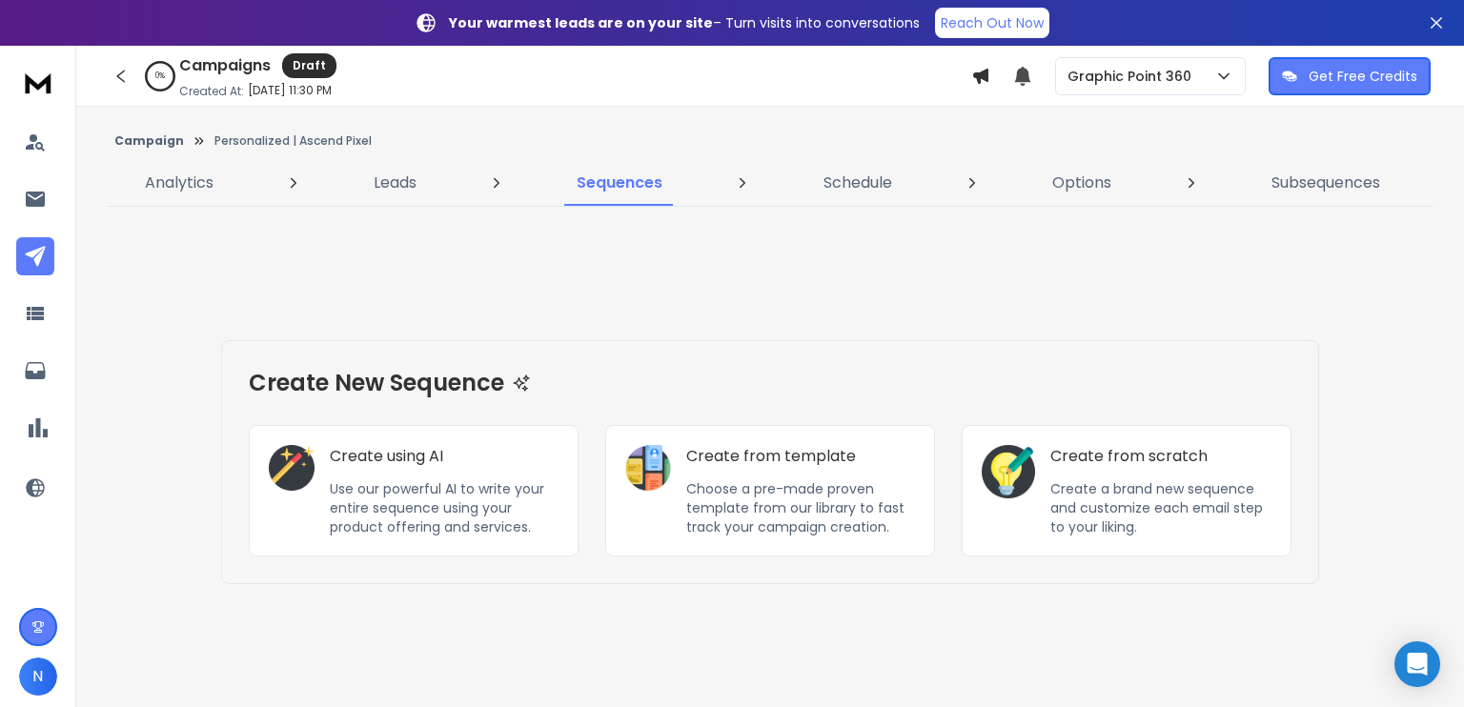
click at [1196, 488] on p "Create a brand new sequence and customize each email step to your liking." at bounding box center [1160, 507] width 221 height 57
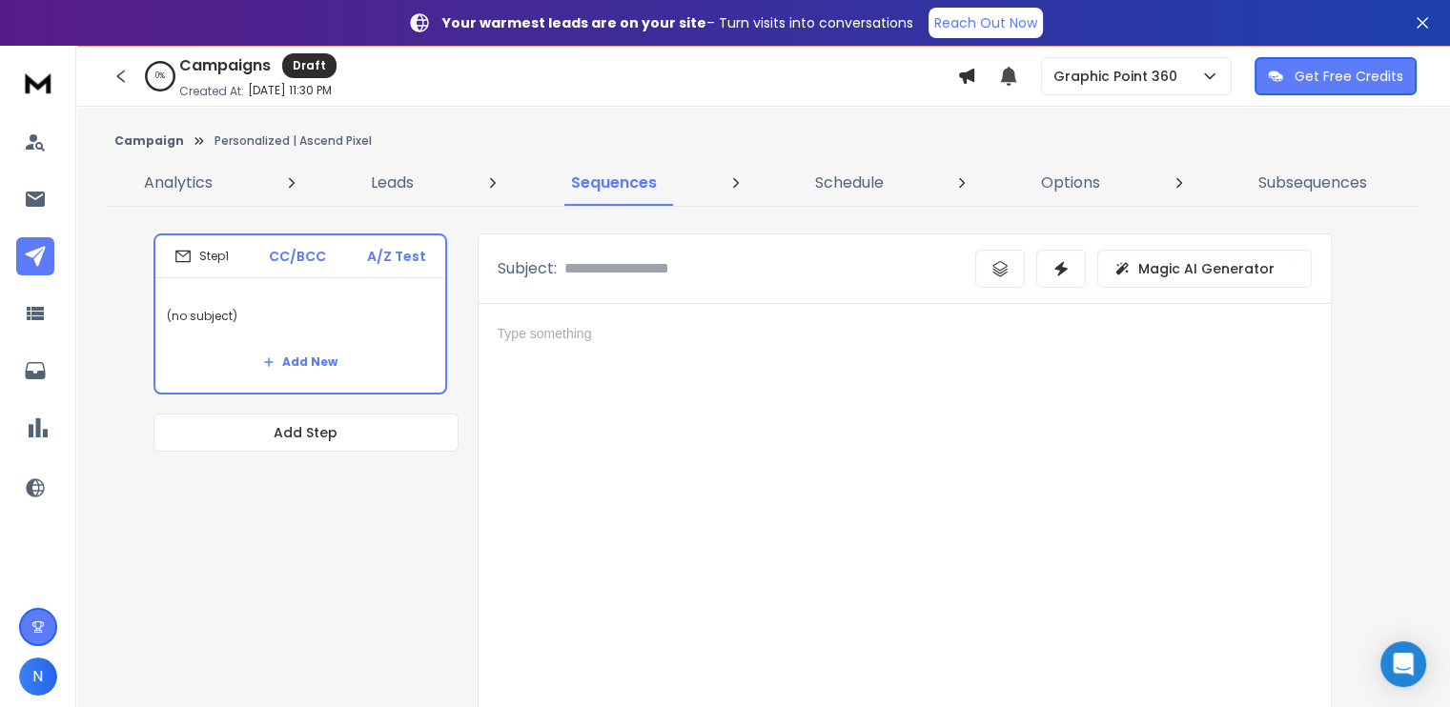
click at [625, 266] on input at bounding box center [760, 268] width 392 height 23
click at [1060, 263] on icon "button" at bounding box center [1060, 268] width 12 height 14
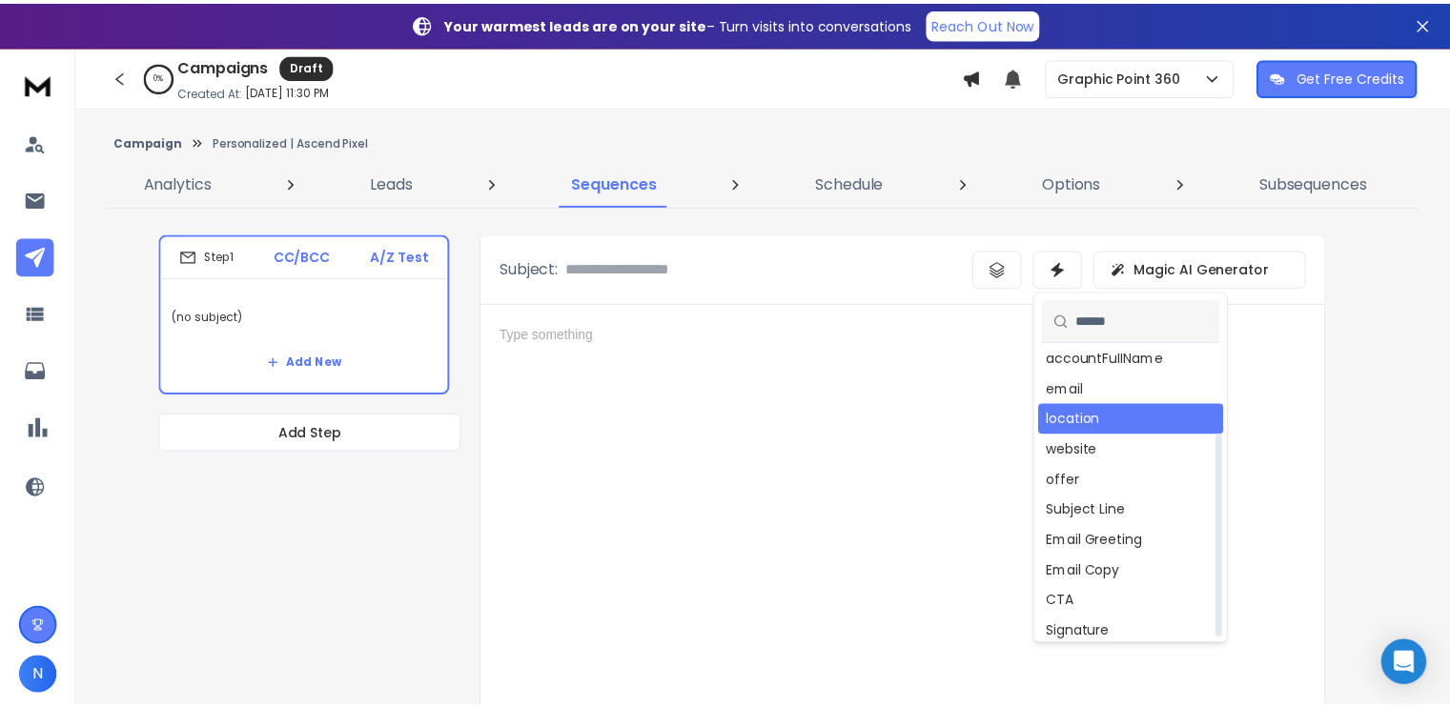
scroll to position [111, 0]
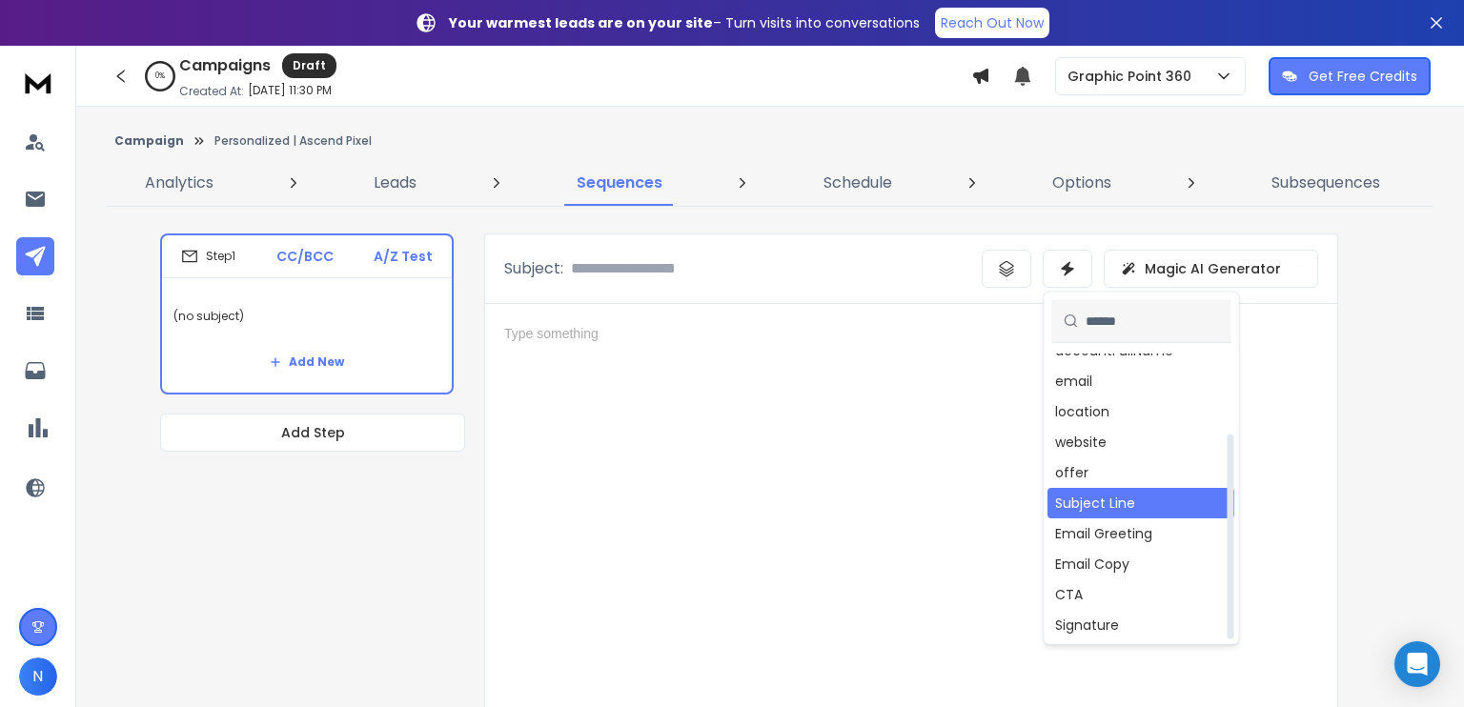
click at [1117, 512] on div "Subject Line" at bounding box center [1141, 503] width 187 height 31
type input "**********"
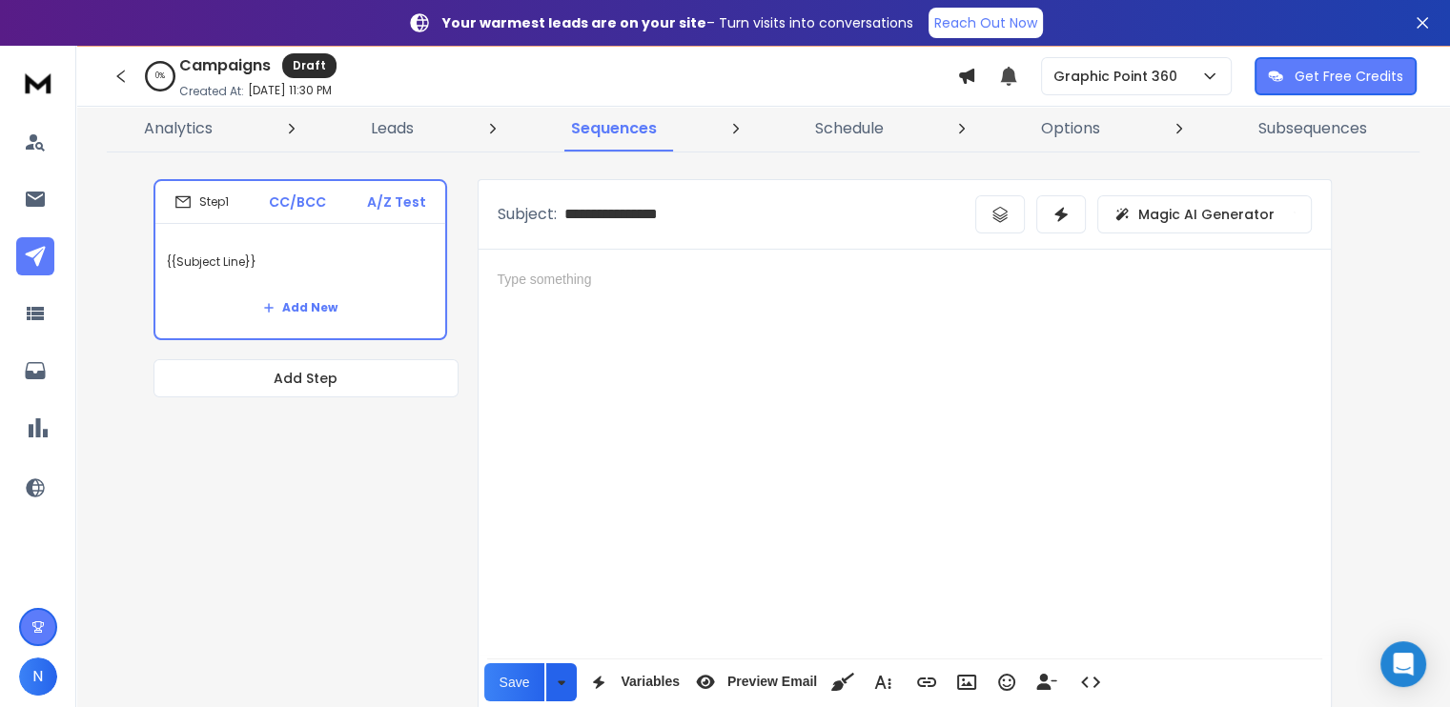
scroll to position [83, 0]
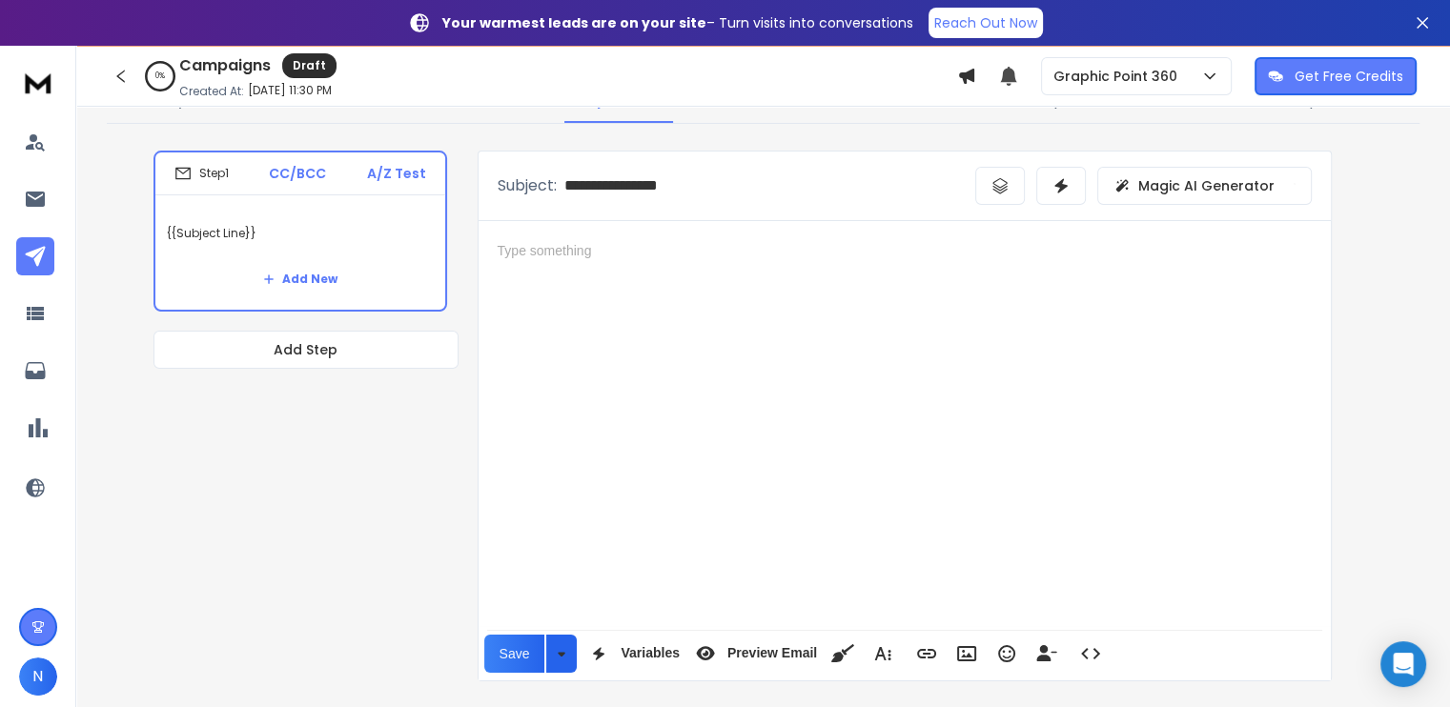
click at [805, 322] on div at bounding box center [905, 423] width 852 height 405
click at [617, 657] on span "Variables" at bounding box center [650, 653] width 67 height 16
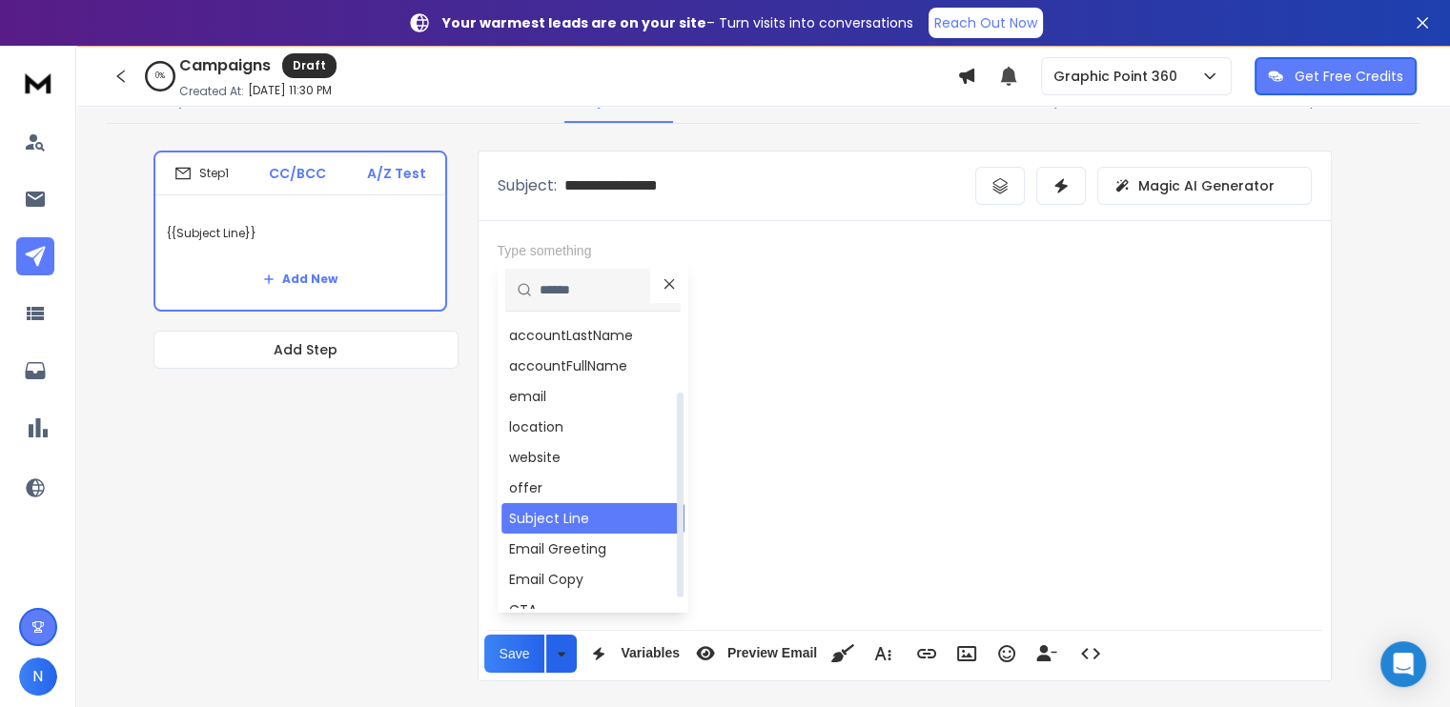
scroll to position [95, 0]
click at [614, 509] on div "Email Greeting" at bounding box center [592, 517] width 183 height 31
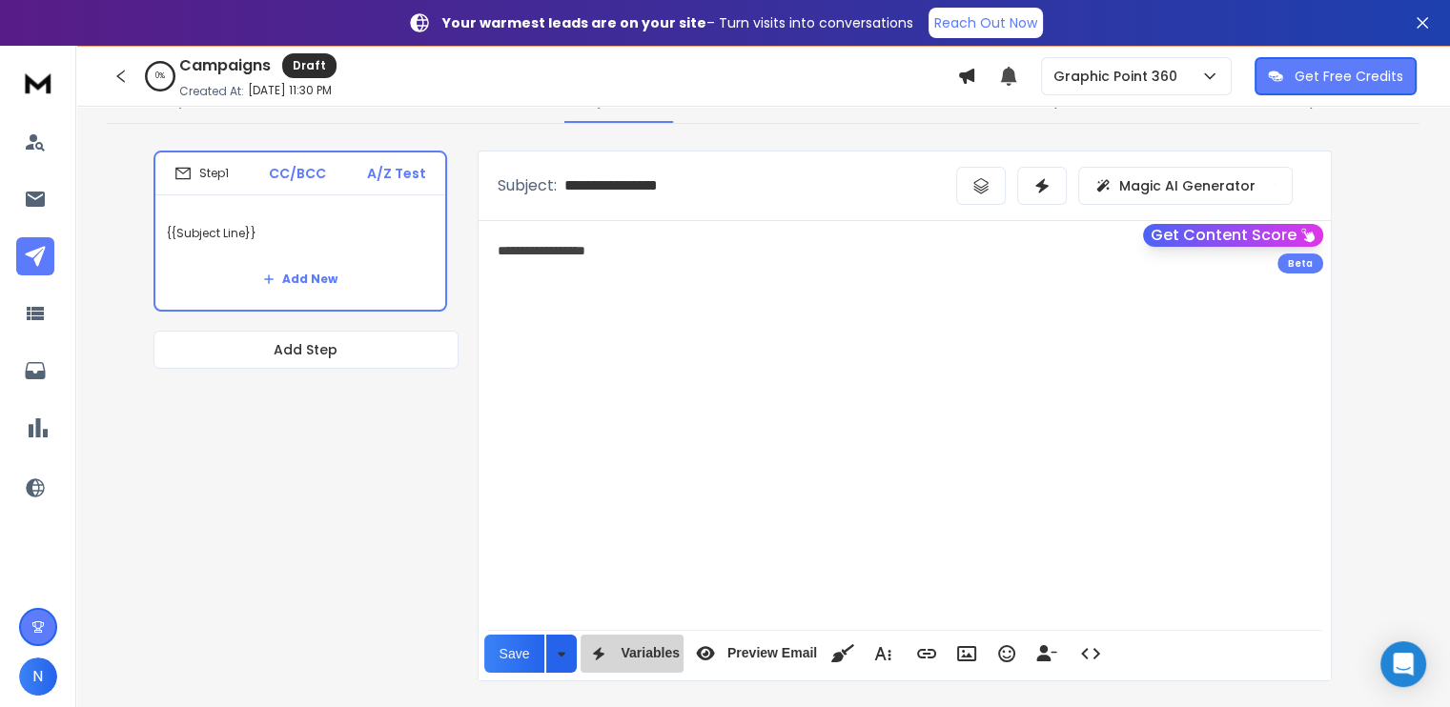
click at [654, 659] on span "Variables" at bounding box center [650, 653] width 67 height 16
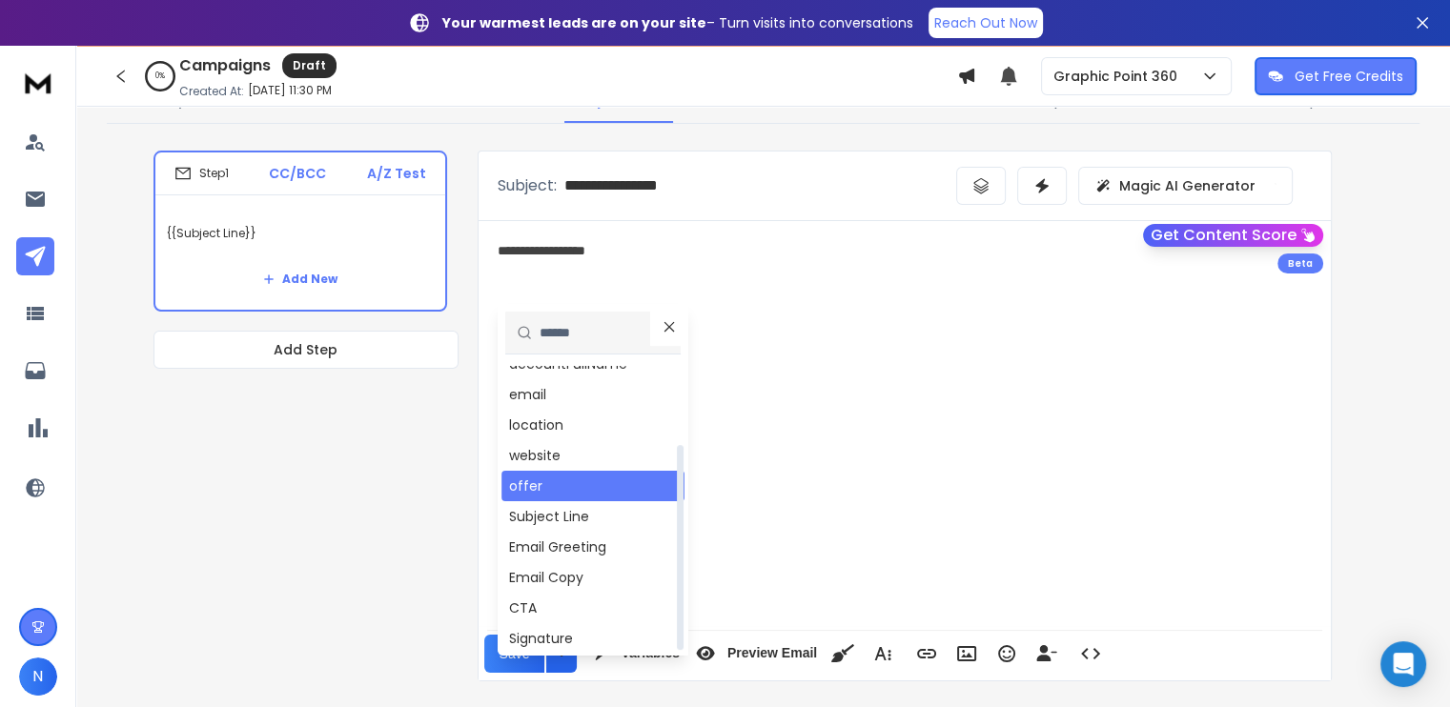
scroll to position [111, 0]
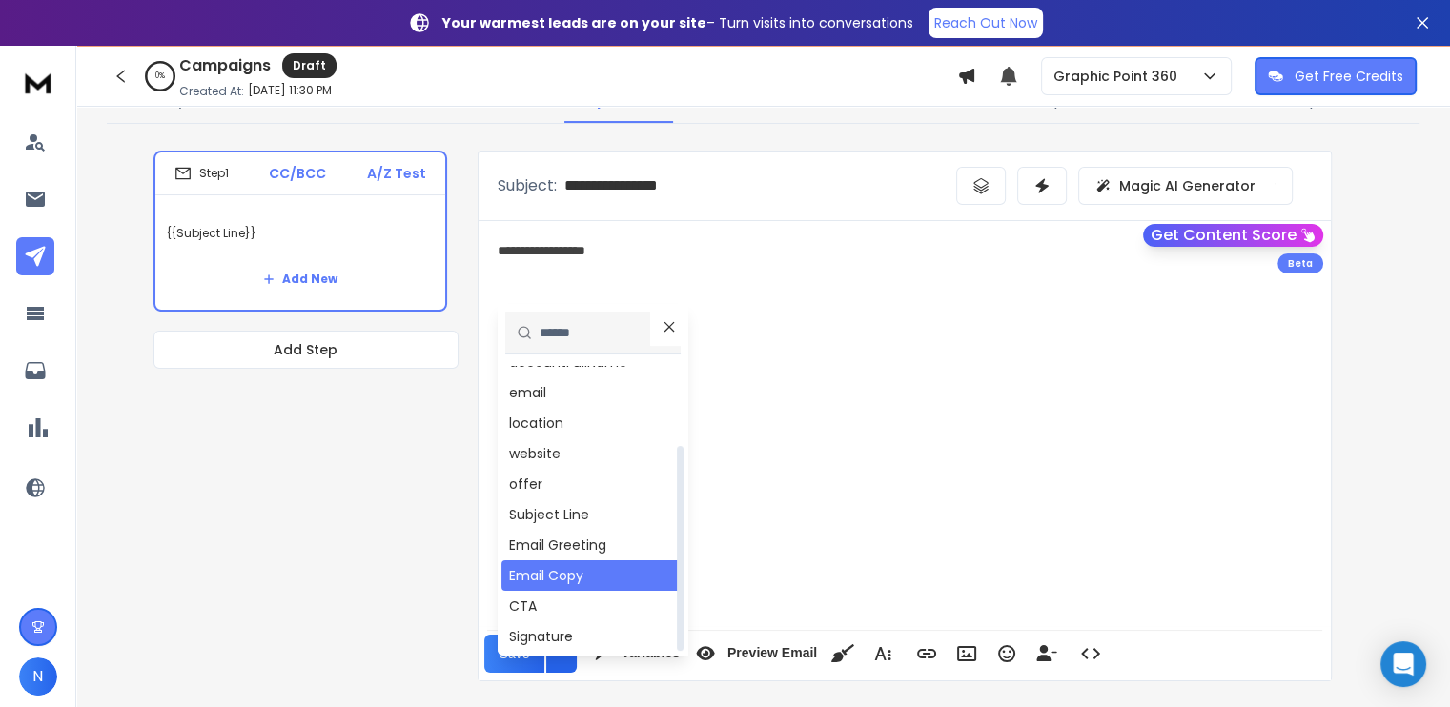
click at [620, 567] on div "Email Copy" at bounding box center [592, 576] width 183 height 31
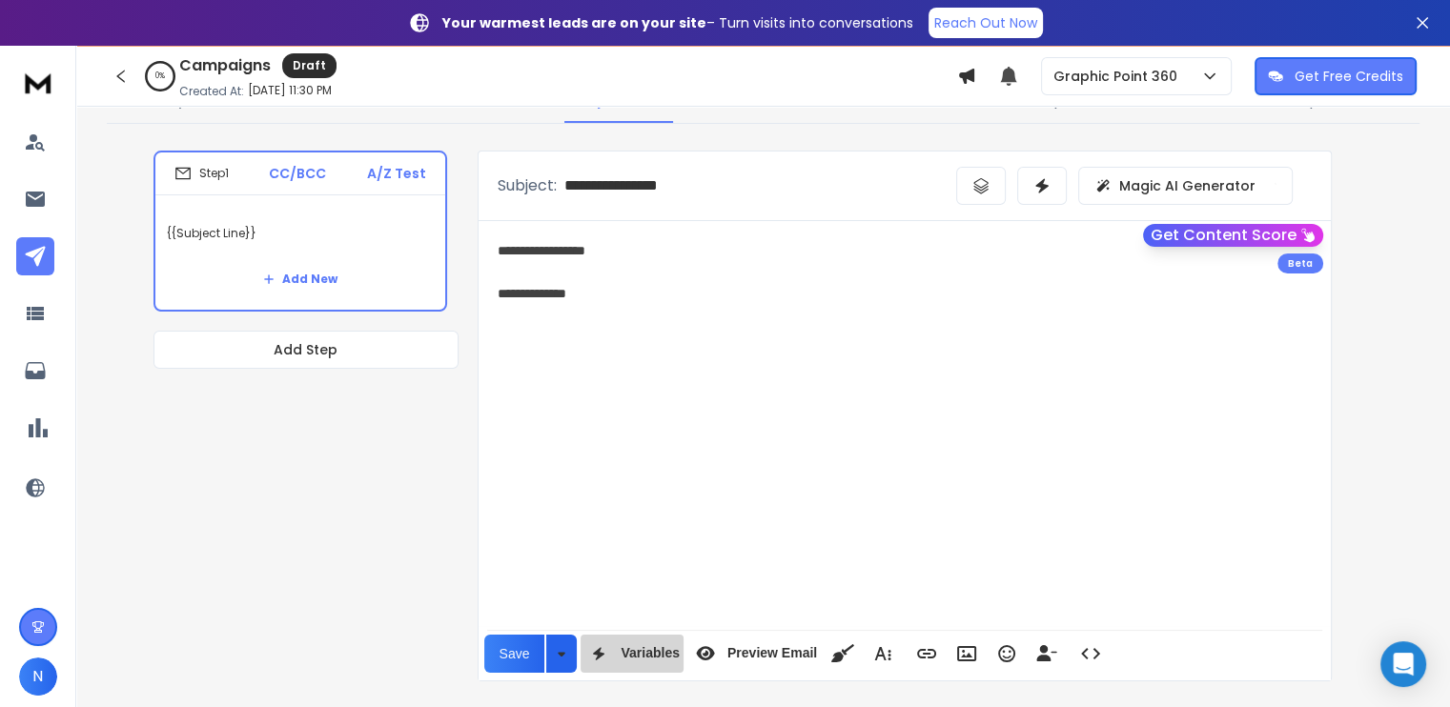
click at [659, 646] on span "Variables" at bounding box center [650, 653] width 67 height 16
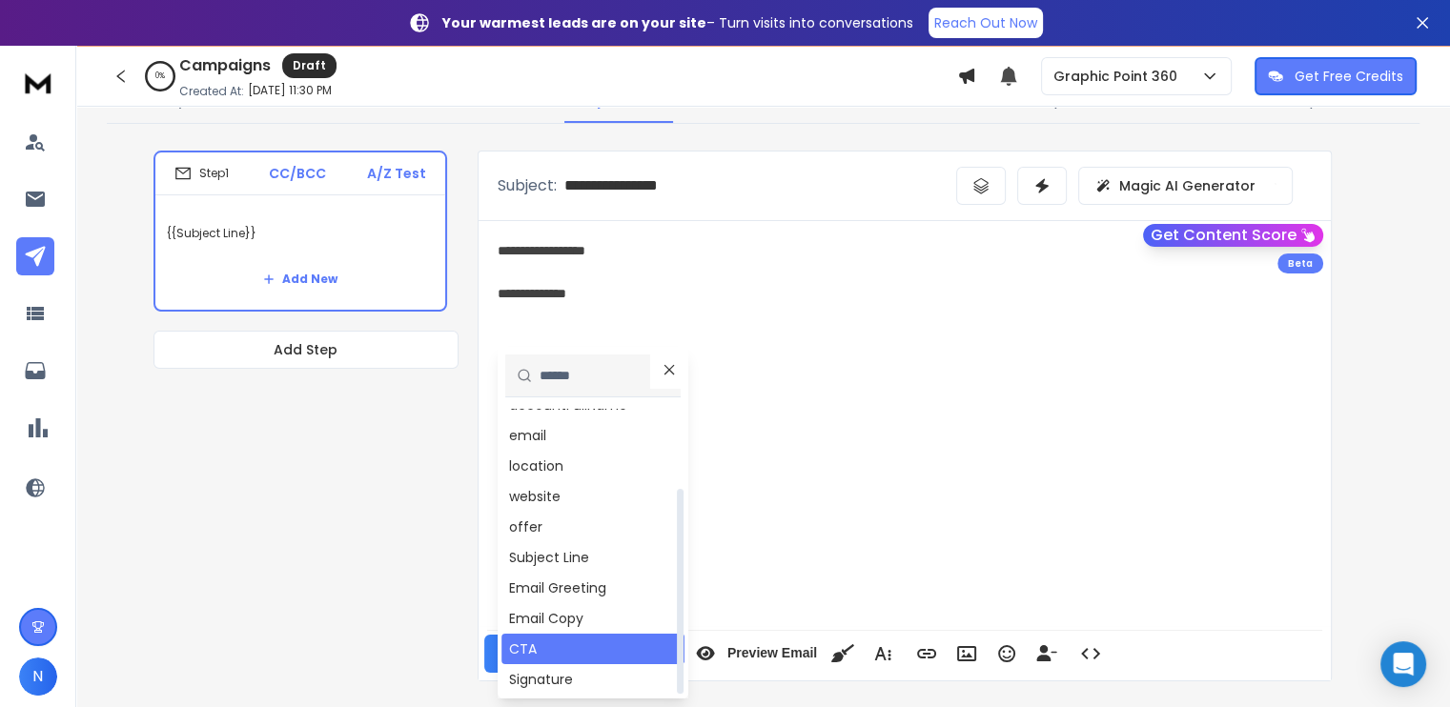
click at [601, 650] on div "CTA" at bounding box center [592, 649] width 183 height 31
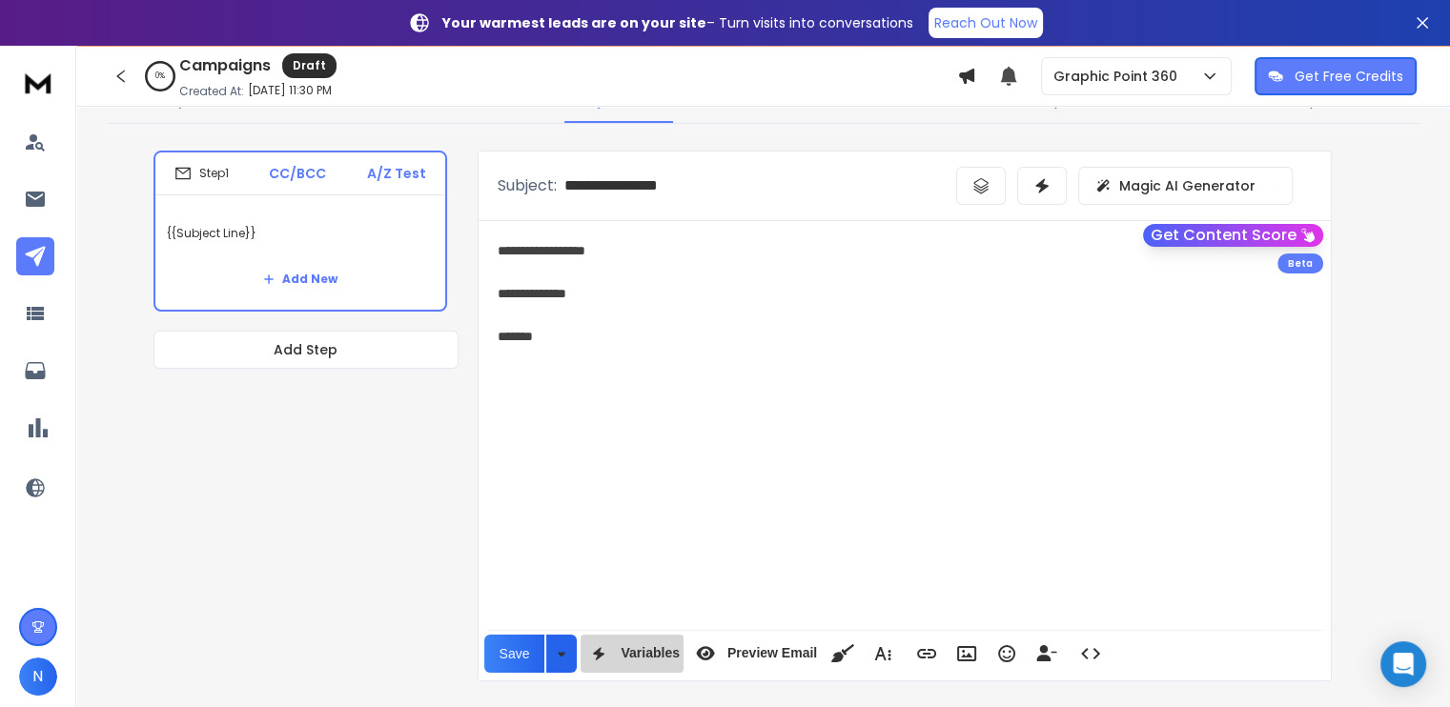
click at [657, 643] on div "Variables" at bounding box center [632, 654] width 103 height 31
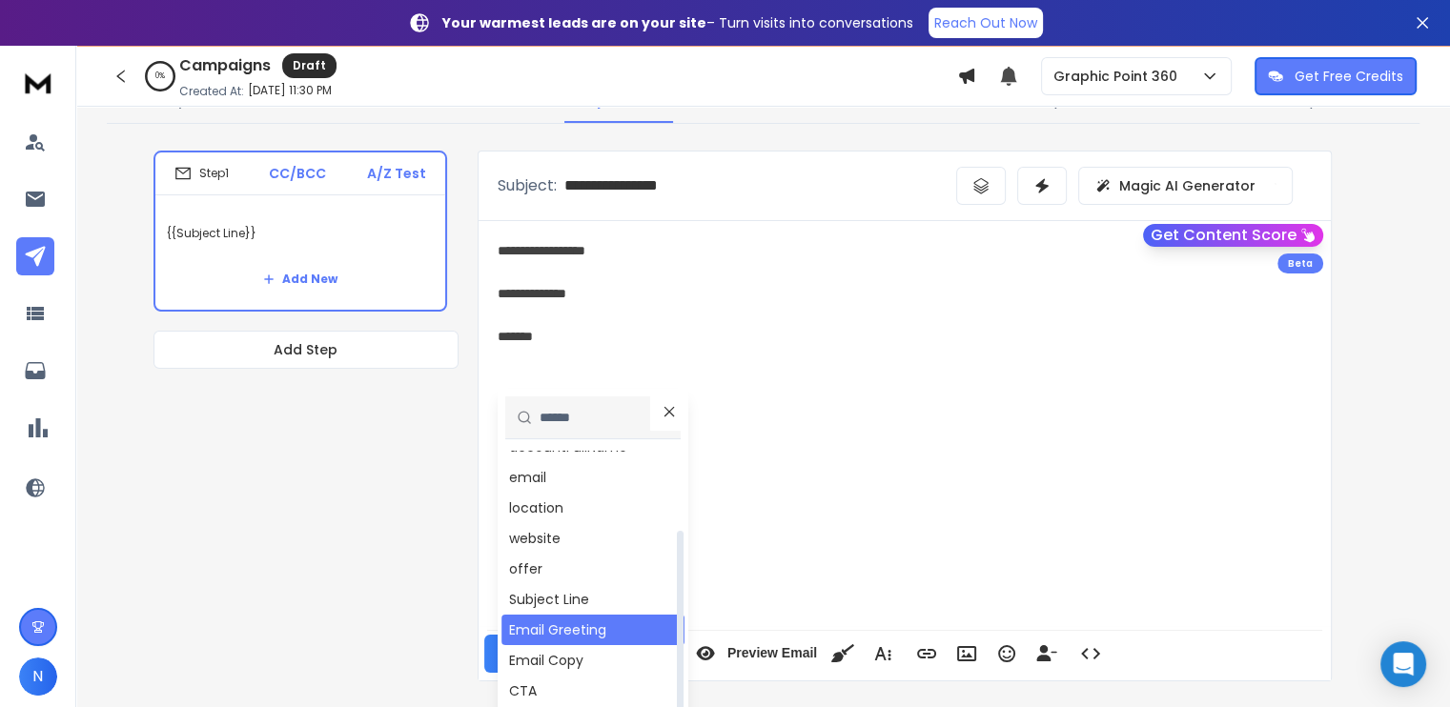
scroll to position [114, 0]
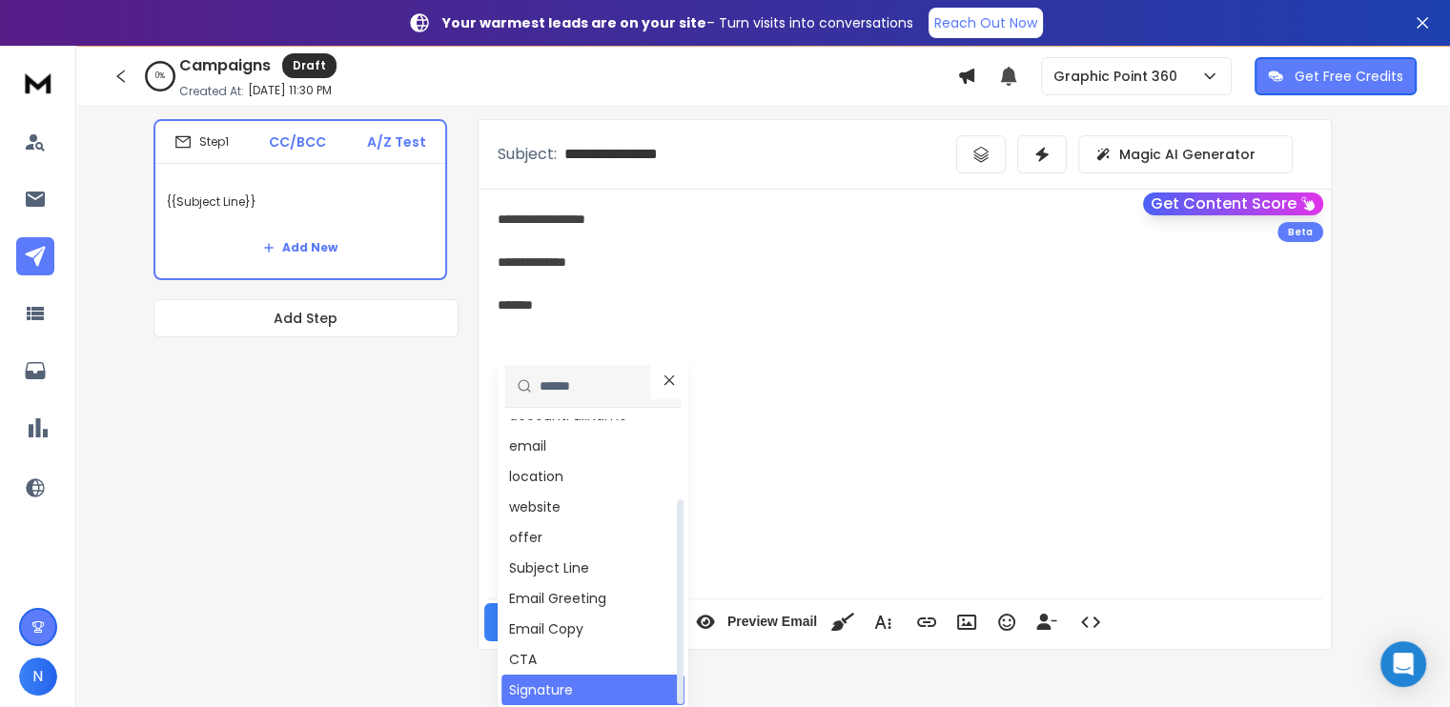
click at [601, 684] on div "Signature" at bounding box center [592, 690] width 183 height 31
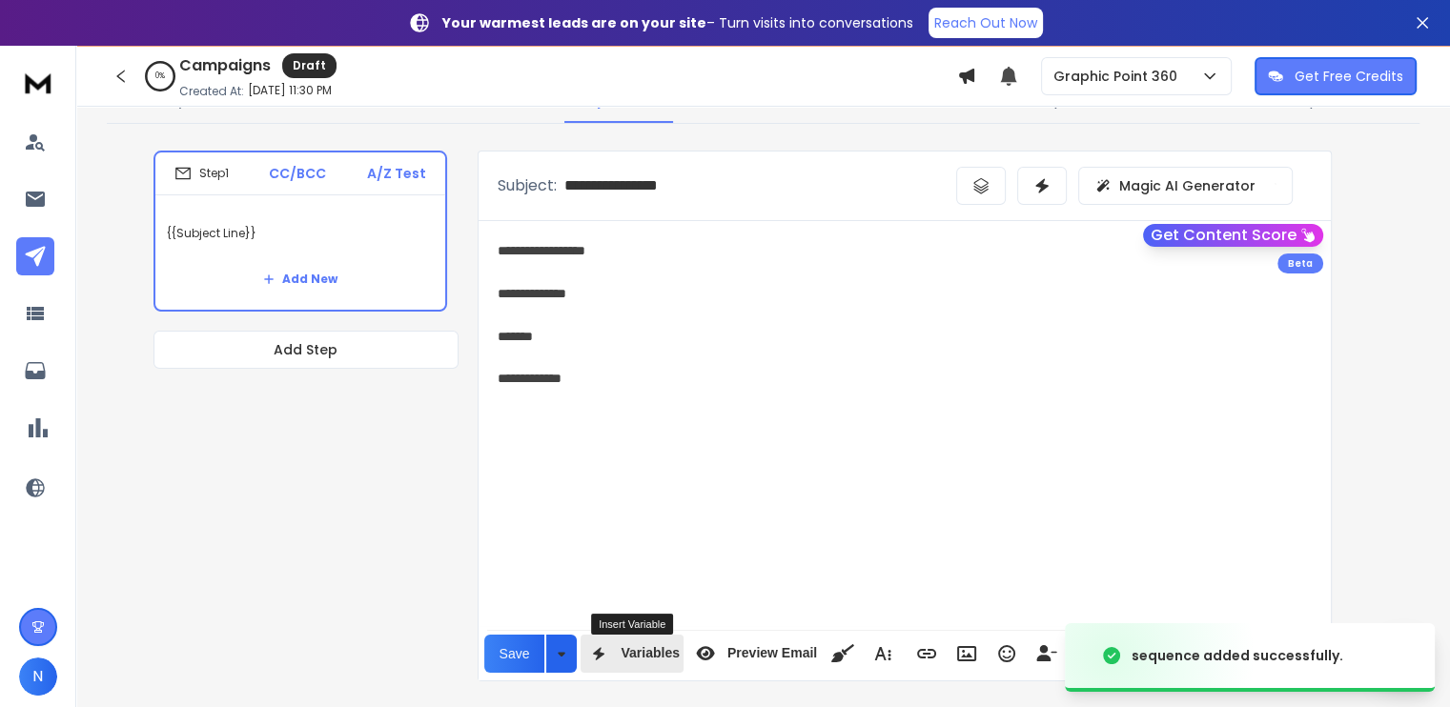
click at [664, 649] on span "Variables" at bounding box center [650, 653] width 67 height 16
click at [664, 645] on span "Variables" at bounding box center [650, 653] width 67 height 16
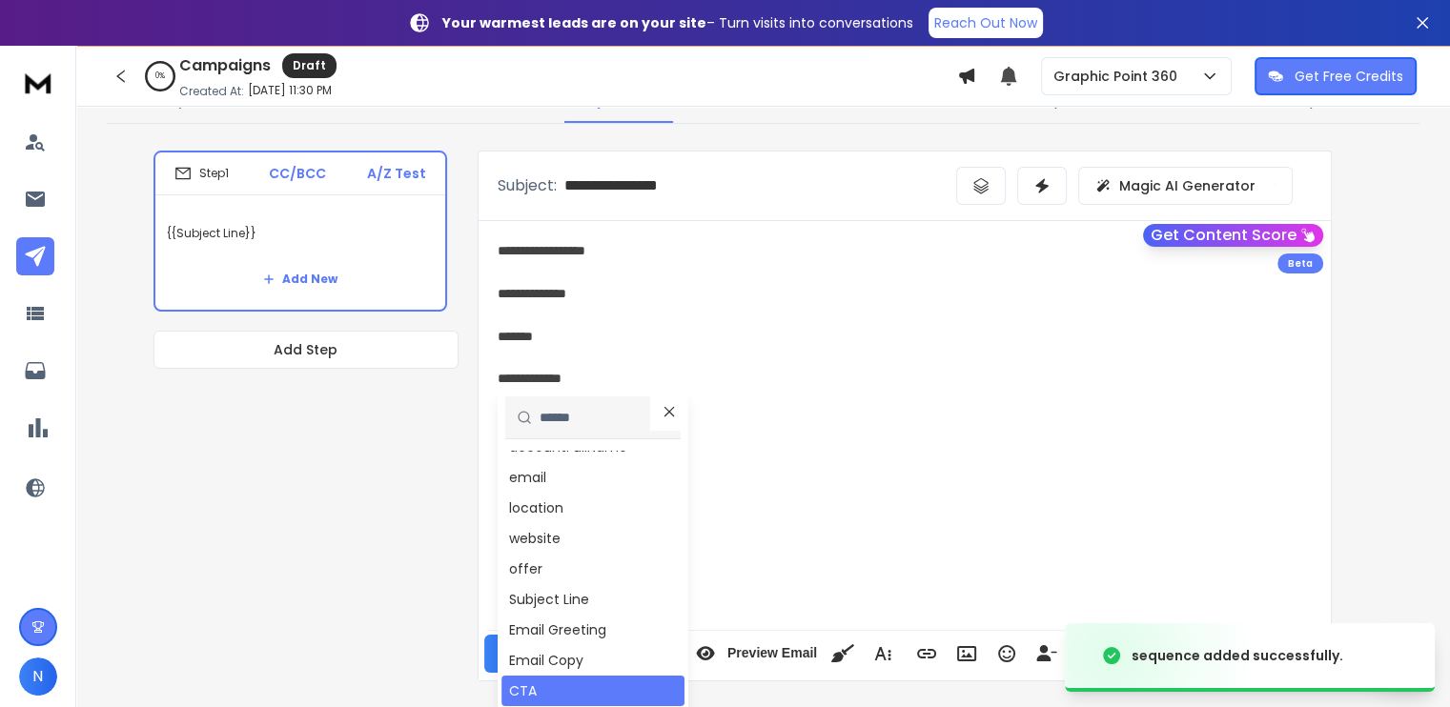
scroll to position [114, 0]
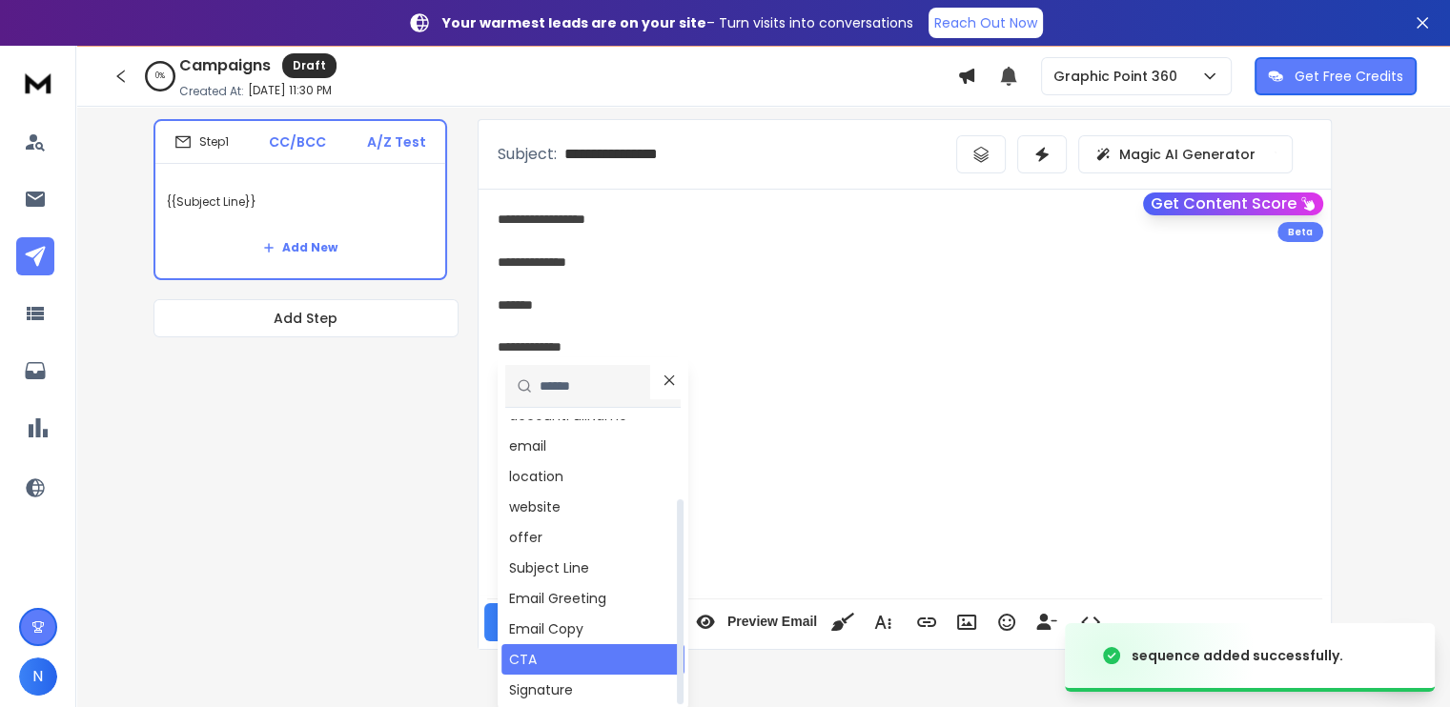
click at [770, 514] on div "**********" at bounding box center [905, 392] width 852 height 405
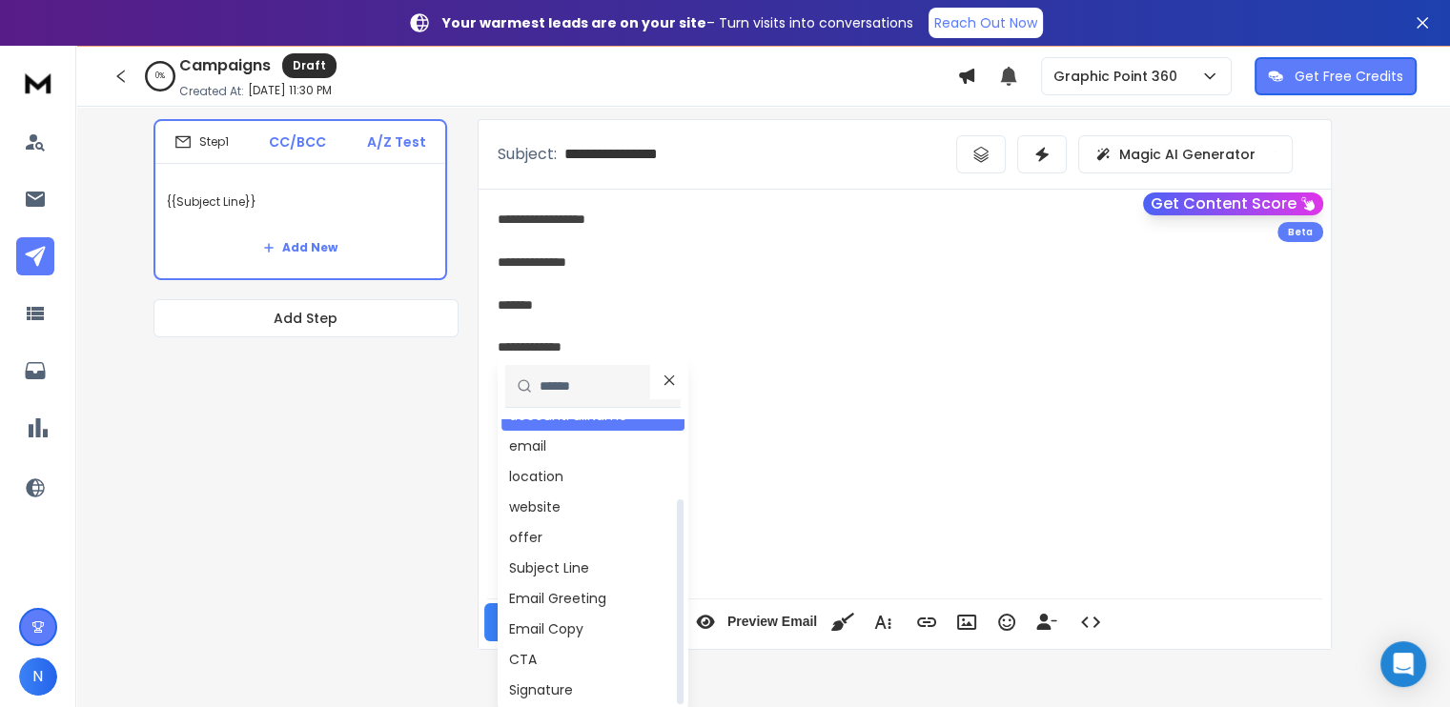
click at [662, 375] on icon at bounding box center [669, 380] width 15 height 15
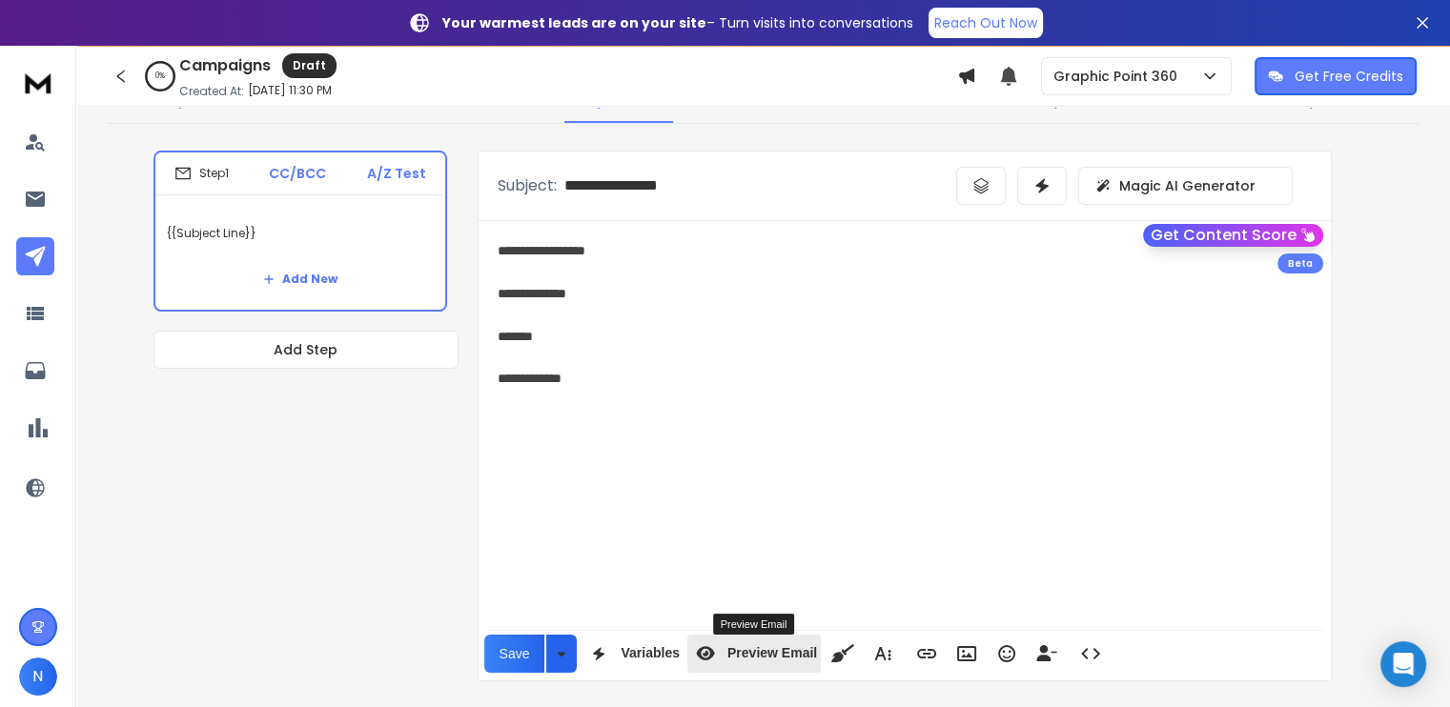
click at [751, 649] on span "Preview Email" at bounding box center [772, 653] width 97 height 16
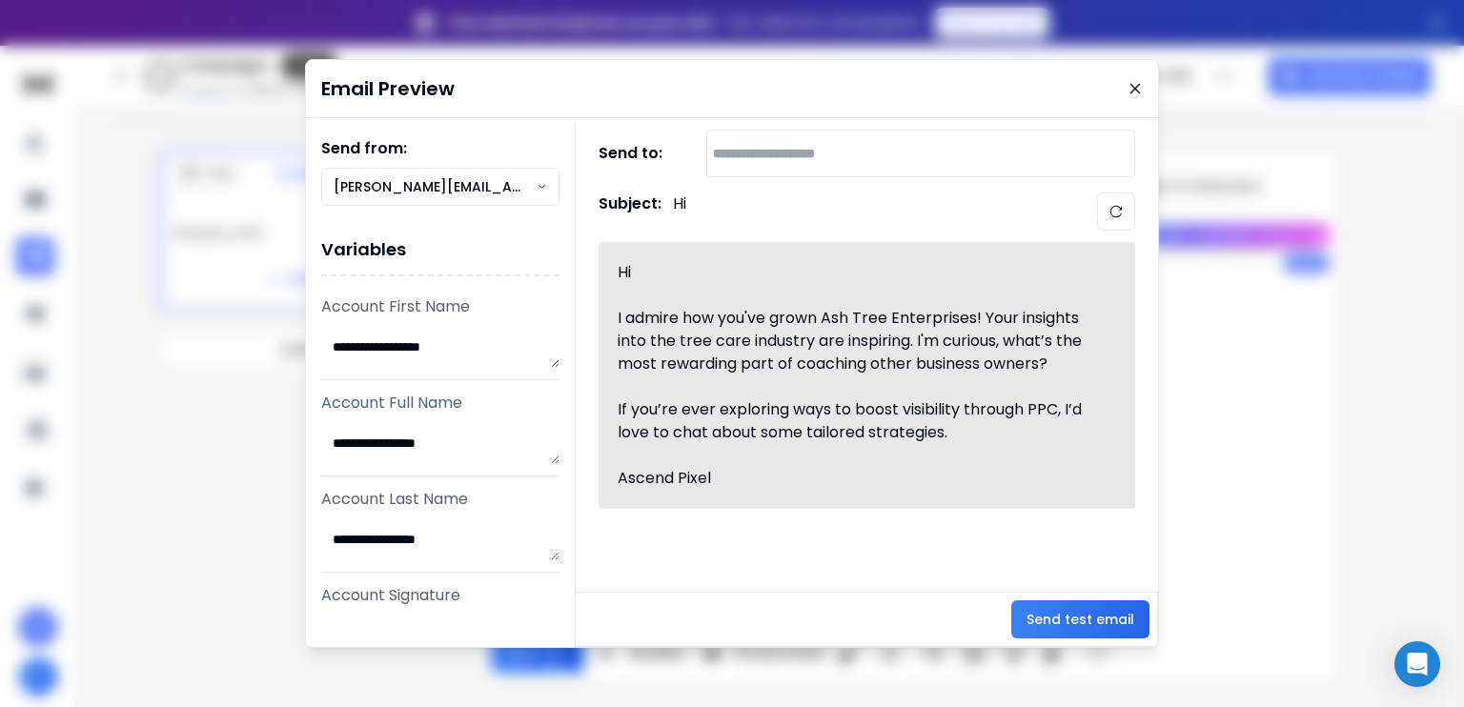
click at [764, 195] on div "Subject: Hi" at bounding box center [842, 212] width 487 height 38
click at [766, 205] on div "Subject: Hi" at bounding box center [842, 212] width 487 height 38
click at [1110, 202] on button at bounding box center [1116, 212] width 38 height 38
click at [1135, 86] on icon at bounding box center [1135, 88] width 15 height 15
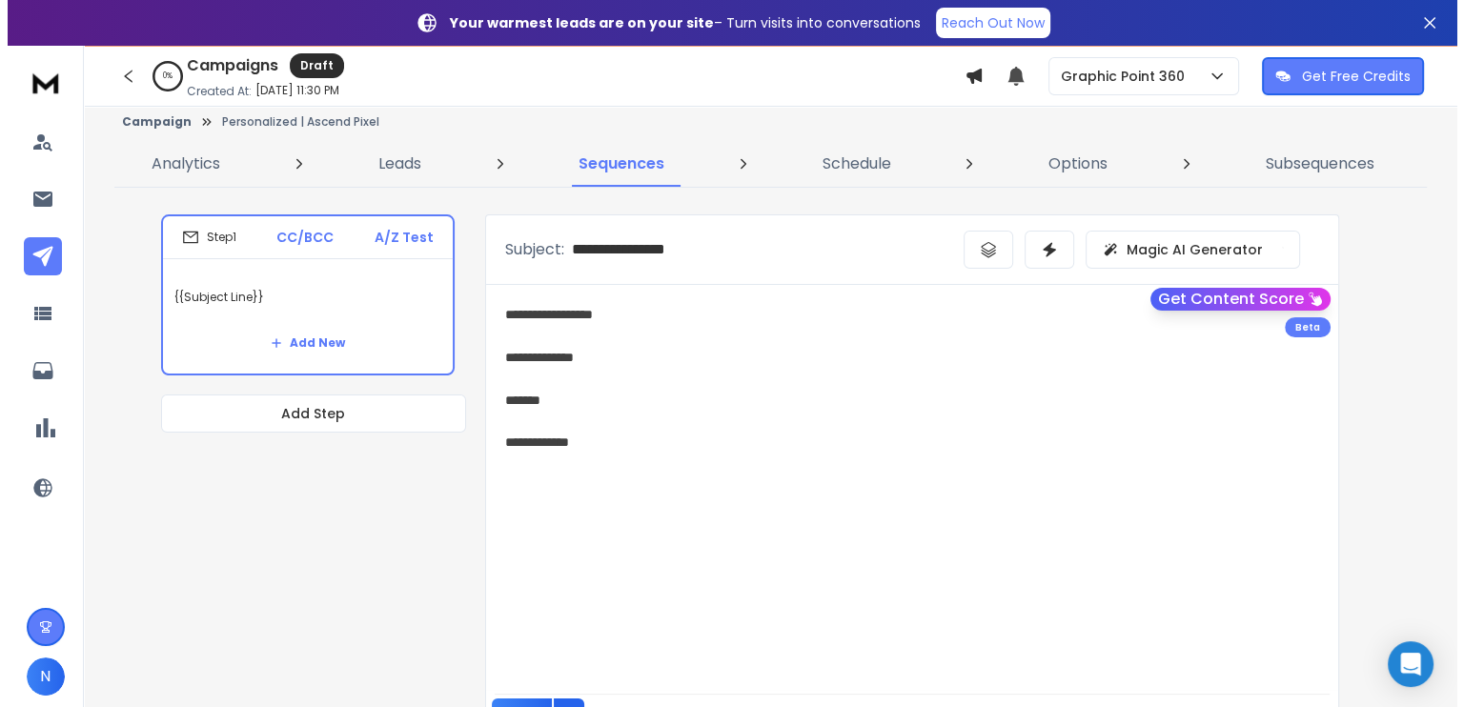
scroll to position [0, 0]
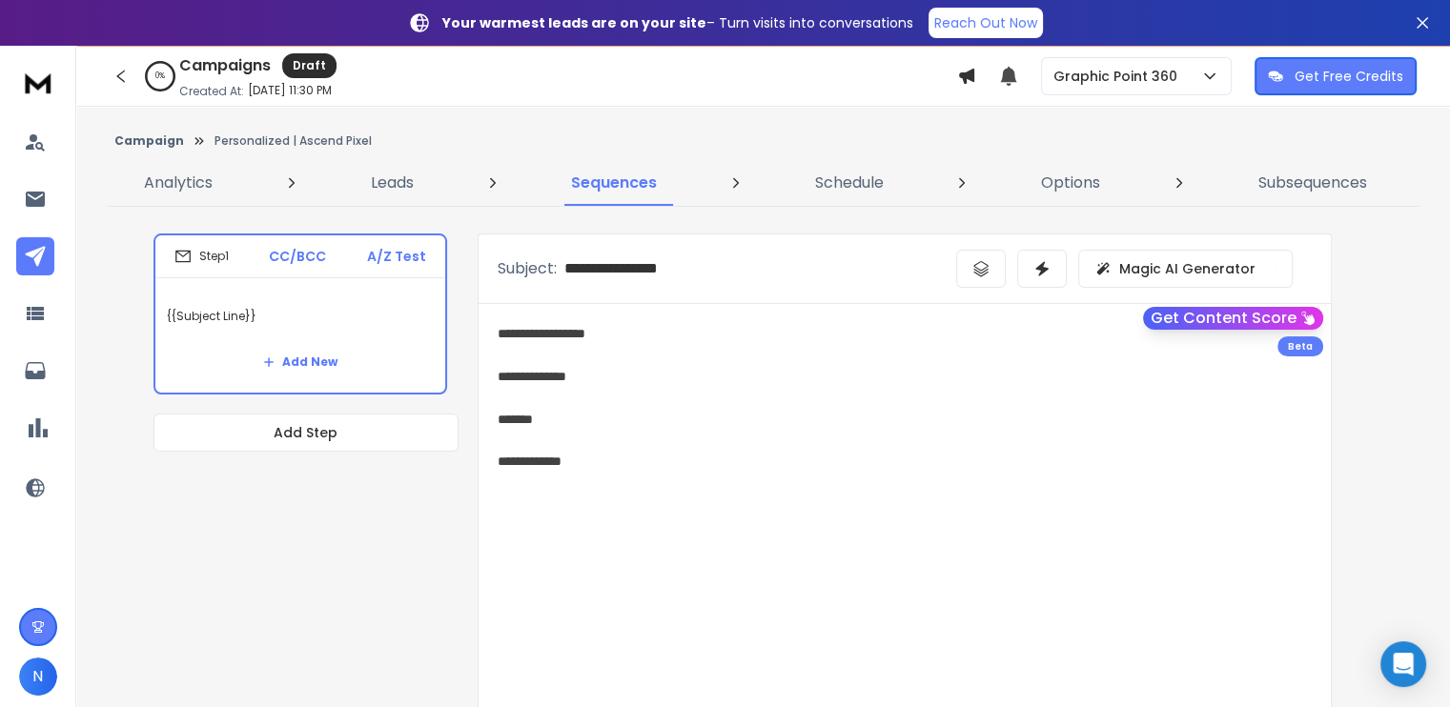
drag, startPoint x: 710, startPoint y: 266, endPoint x: 539, endPoint y: 277, distance: 172.0
click at [536, 278] on div "**********" at bounding box center [717, 268] width 439 height 23
click at [388, 175] on p "Leads" at bounding box center [392, 183] width 43 height 23
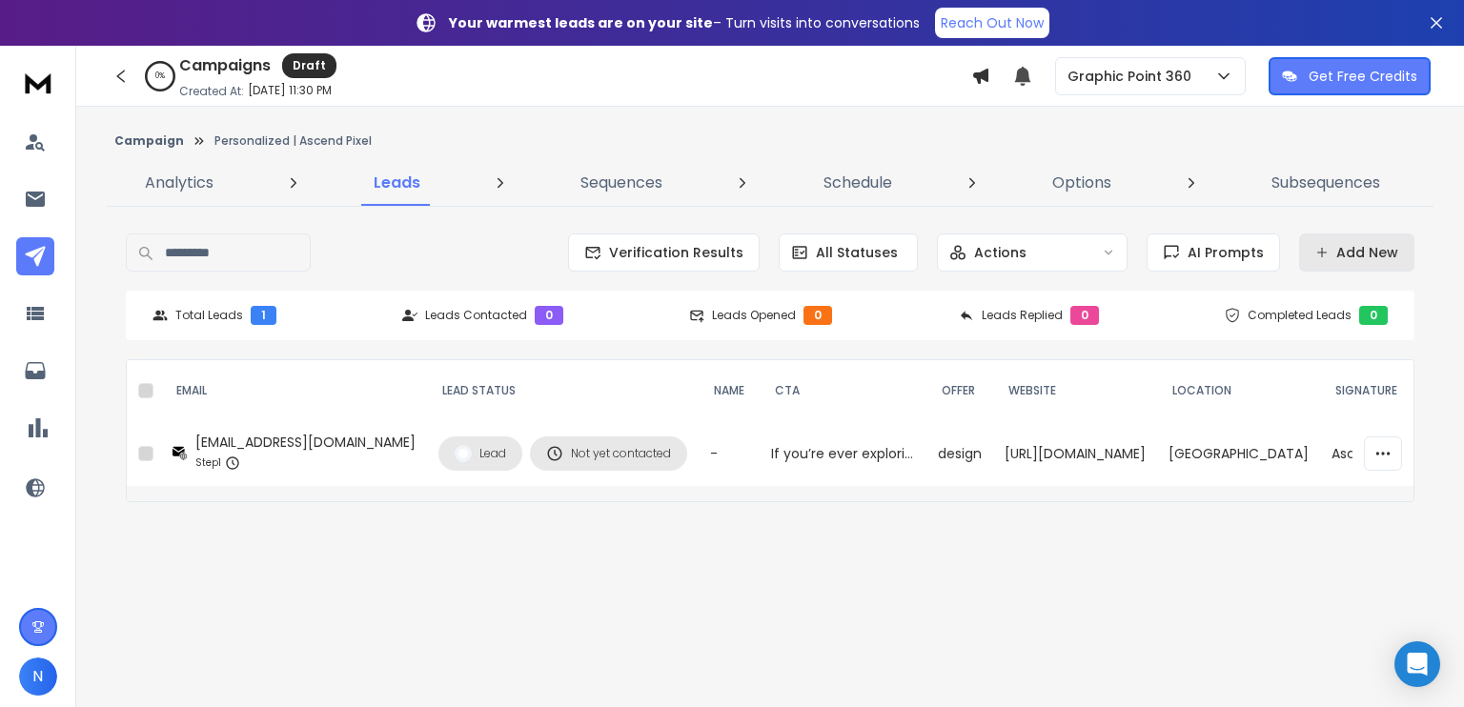
click at [1365, 255] on button "Add New" at bounding box center [1356, 253] width 115 height 38
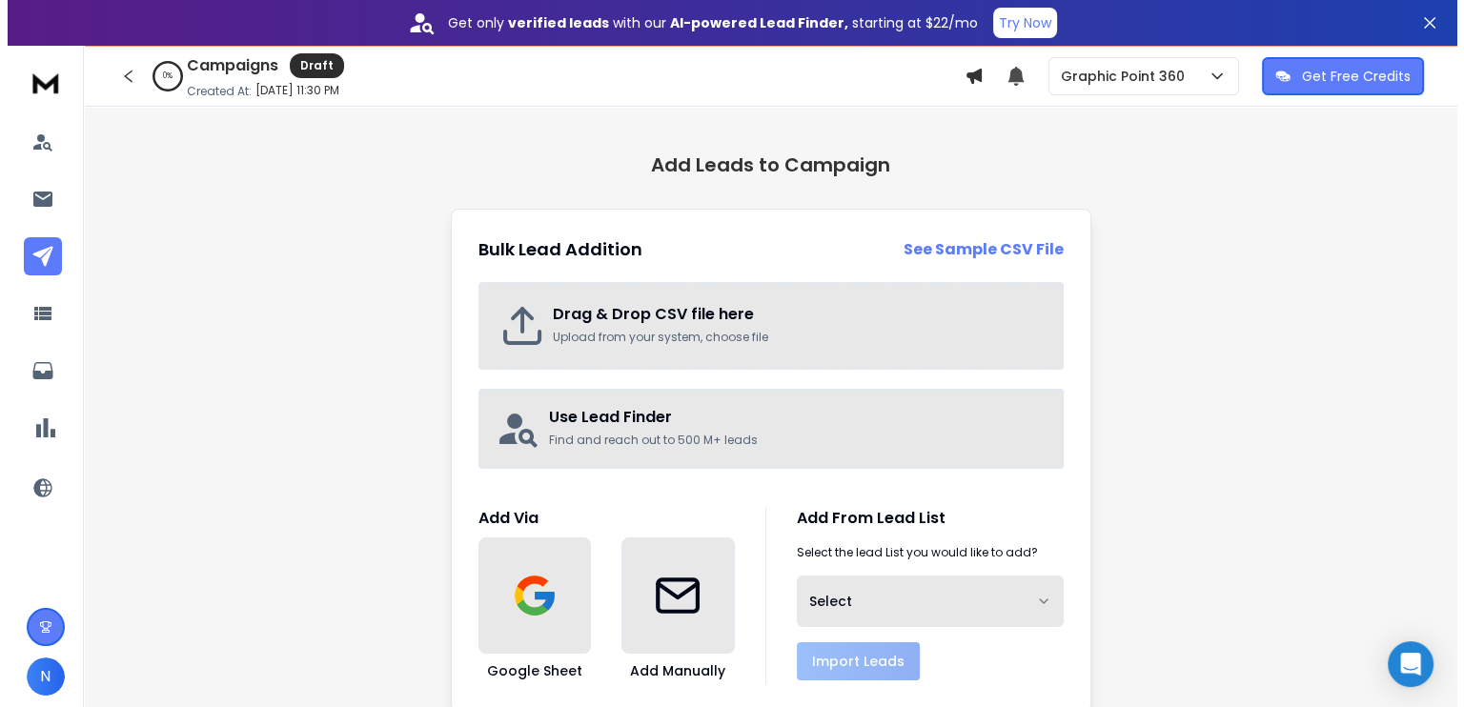
scroll to position [7, 0]
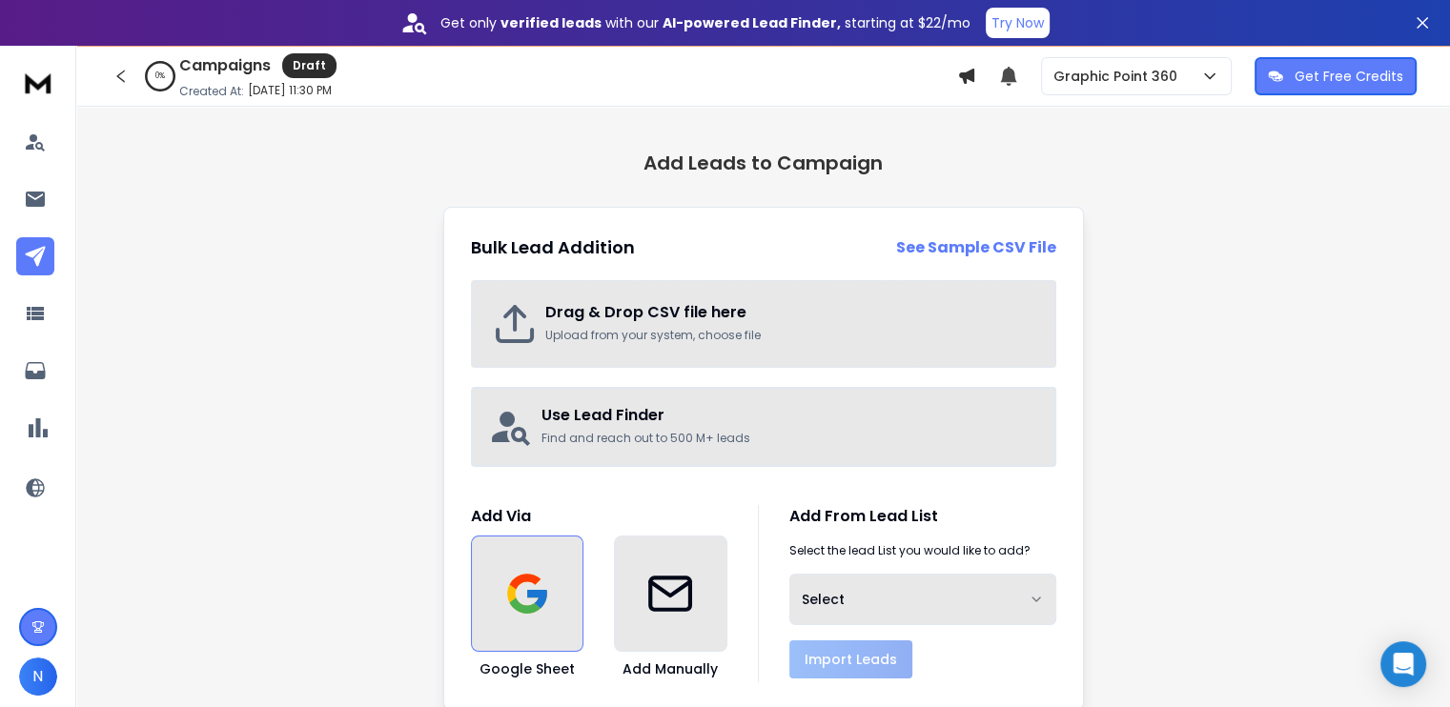
click at [528, 613] on icon at bounding box center [527, 593] width 48 height 57
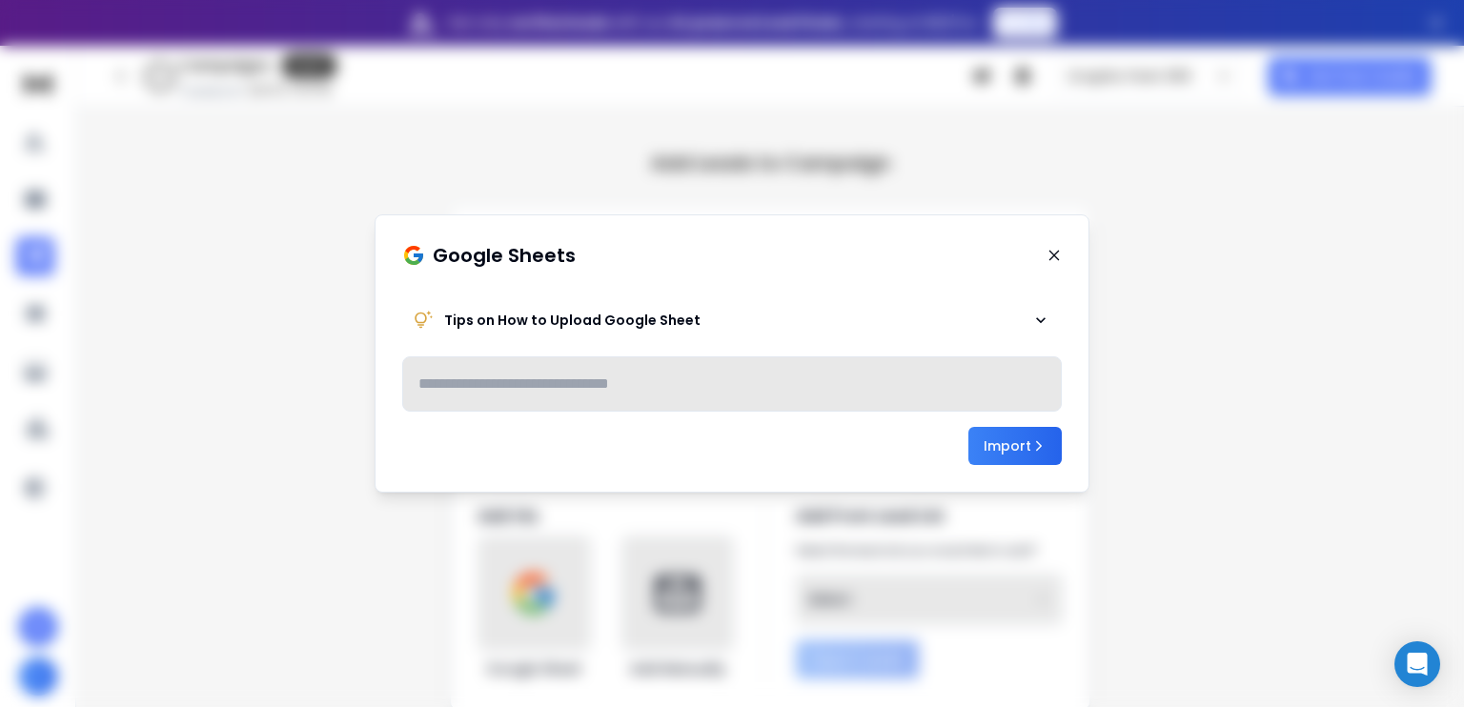
click at [783, 397] on input at bounding box center [732, 384] width 660 height 55
paste input "**********"
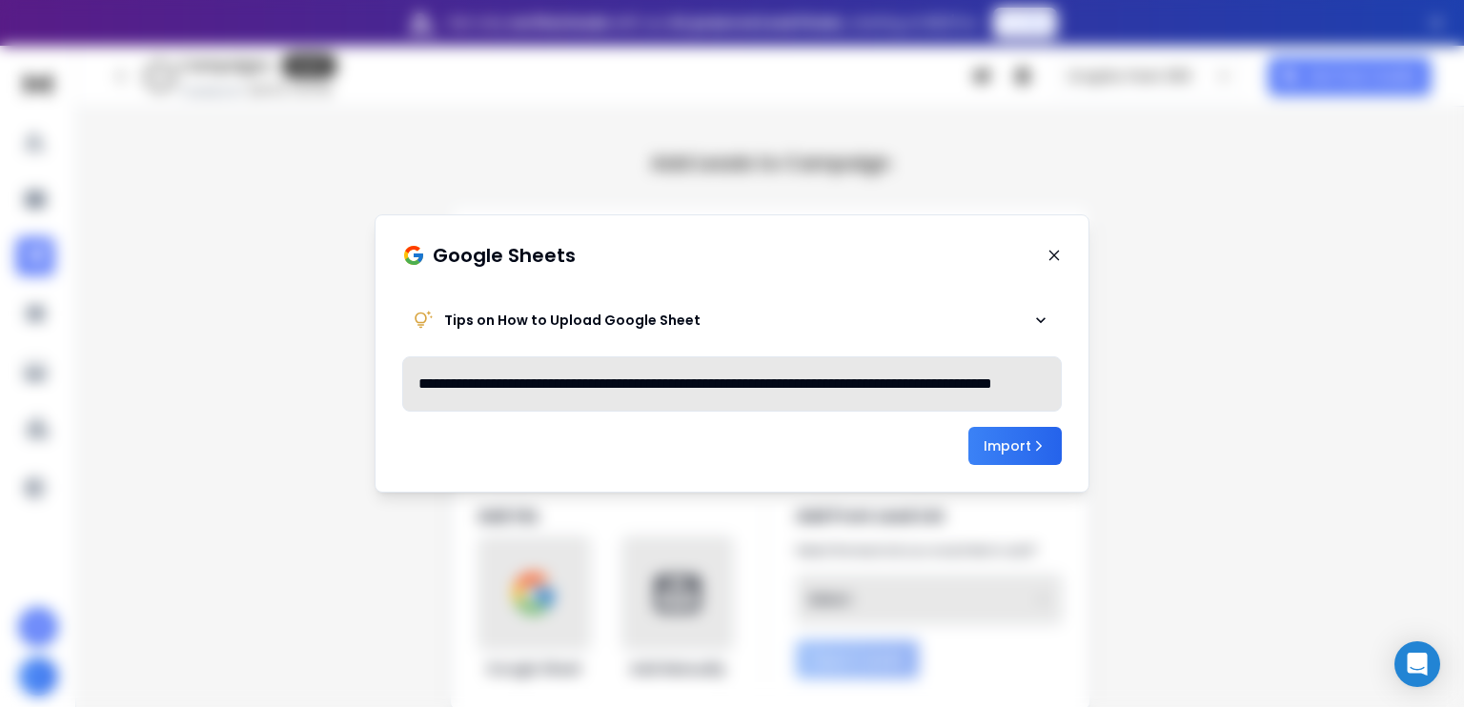
scroll to position [0, 214]
type input "**********"
click at [1009, 453] on button "Import" at bounding box center [1014, 446] width 93 height 38
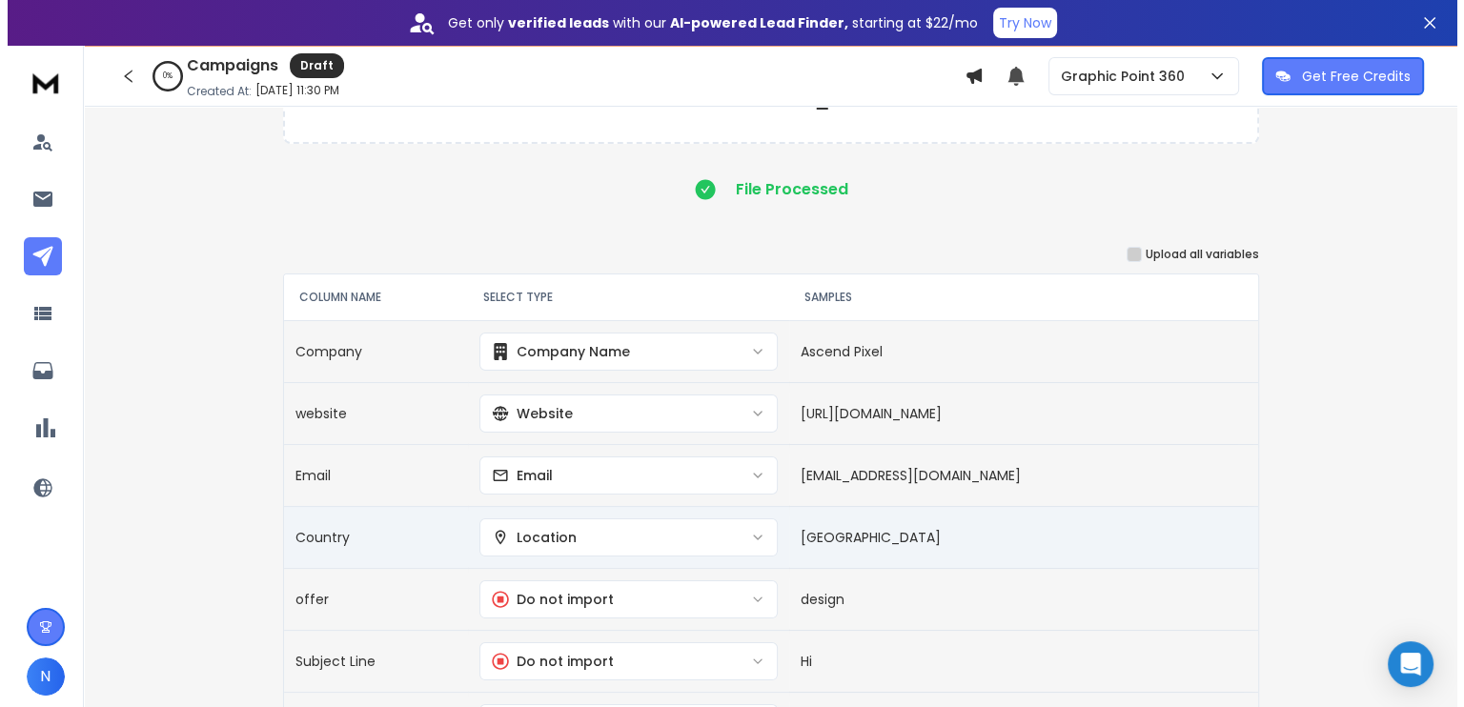
scroll to position [286, 0]
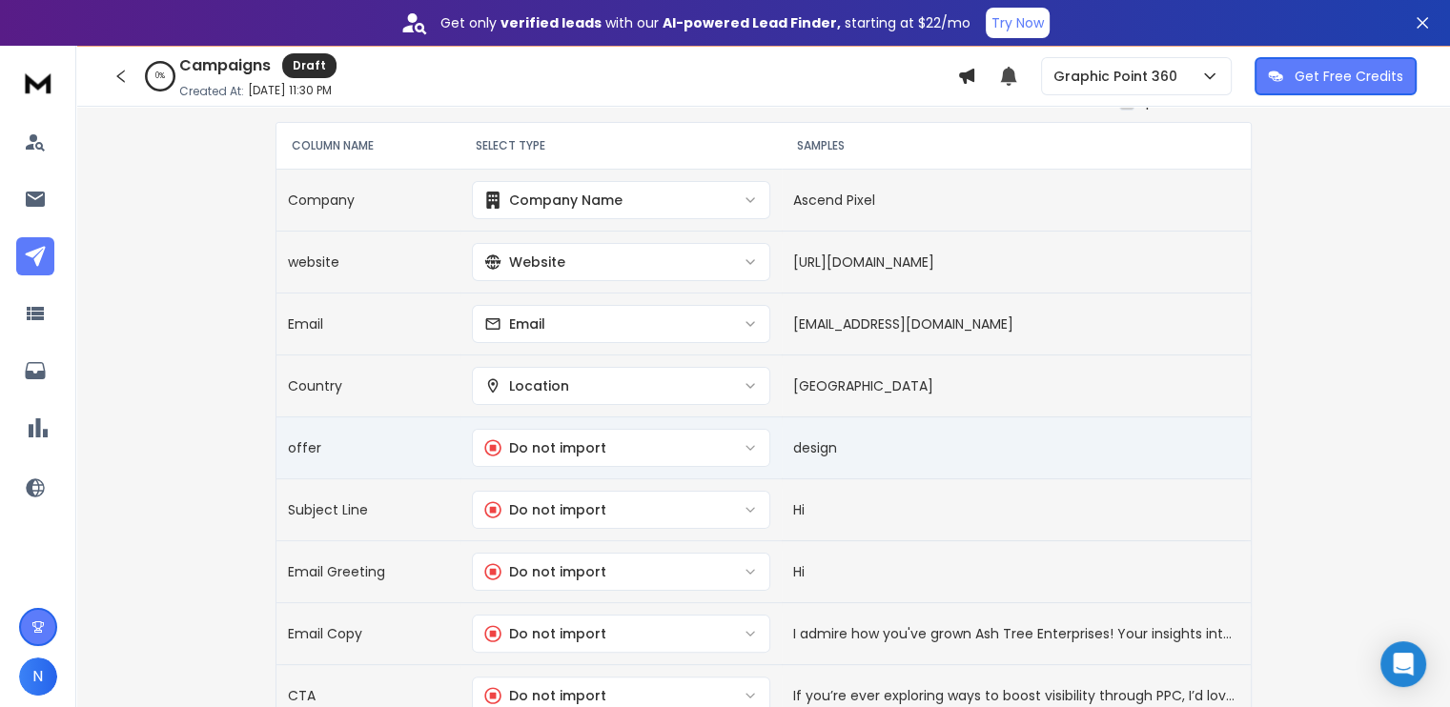
click at [589, 458] on div "Do not import" at bounding box center [545, 447] width 122 height 19
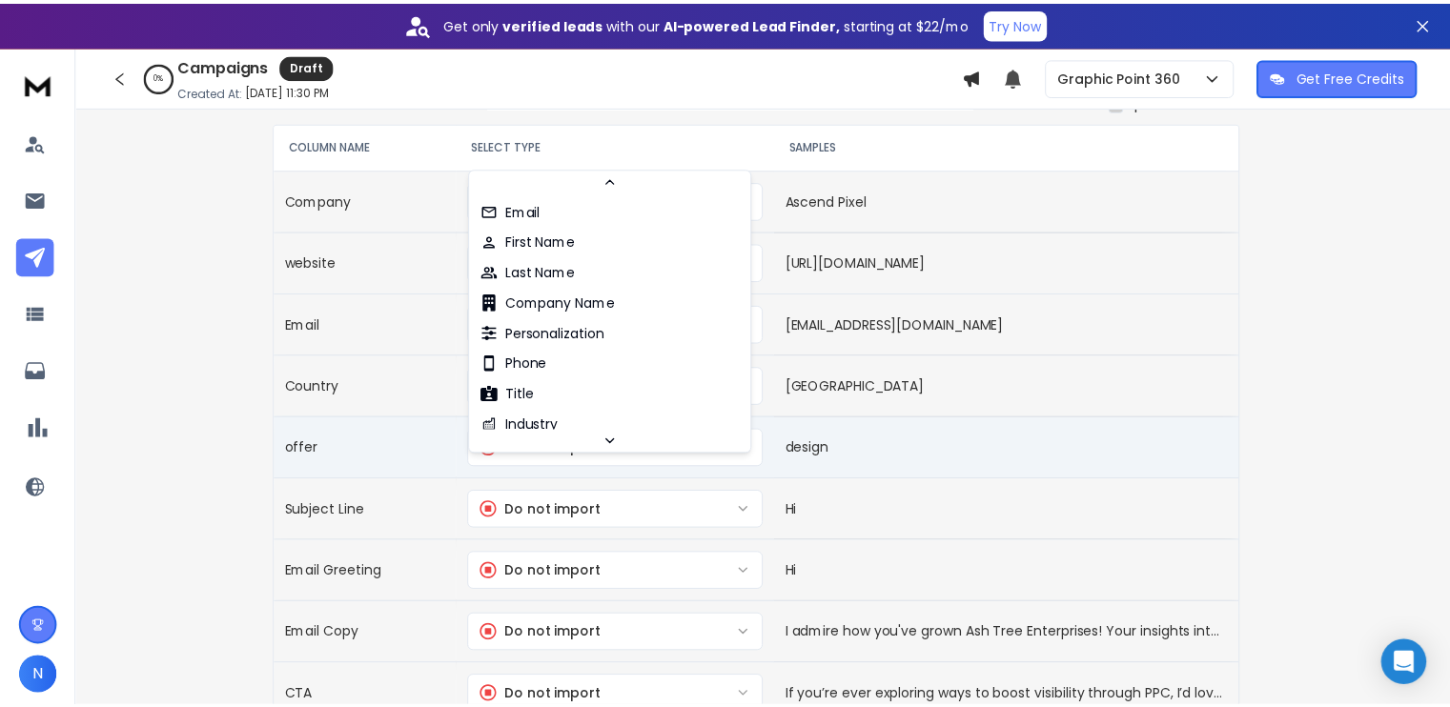
scroll to position [0, 4]
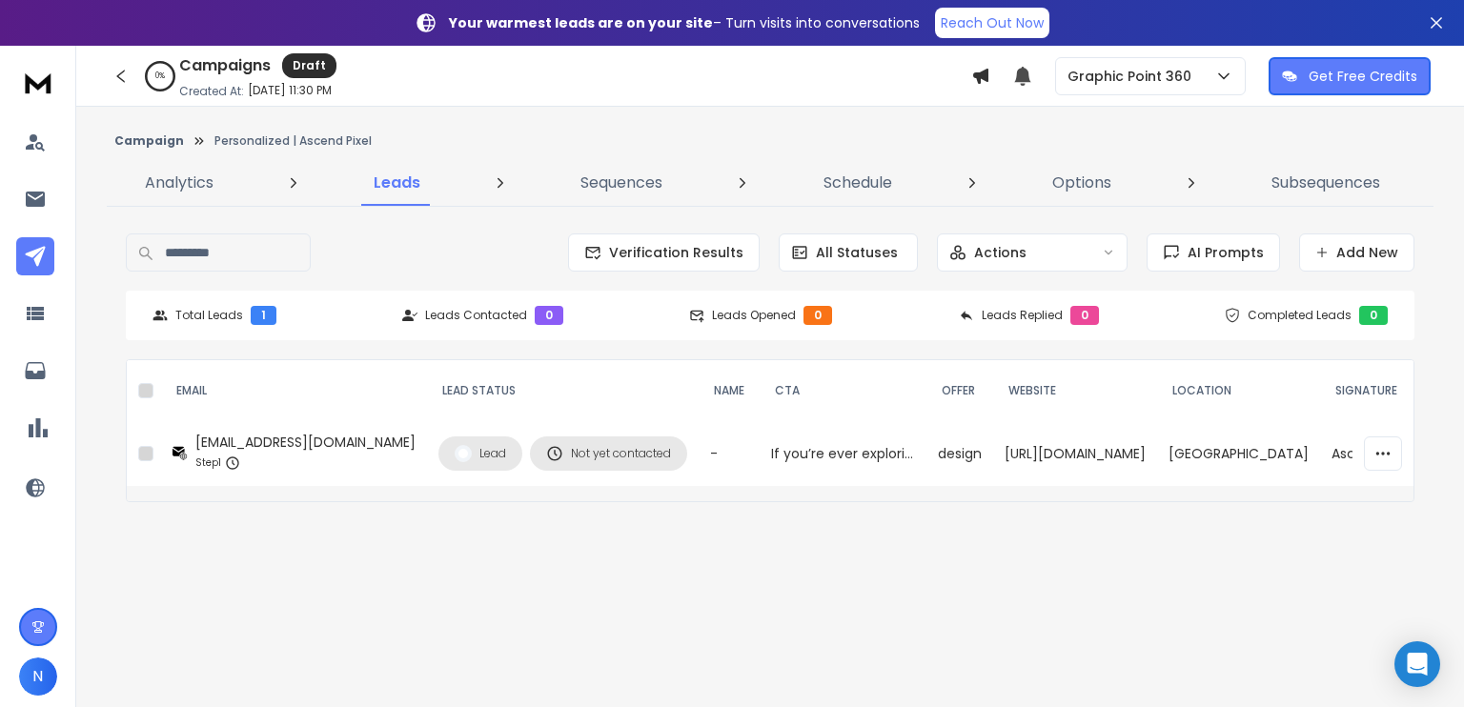
click at [148, 449] on button "button" at bounding box center [145, 453] width 15 height 15
click at [1187, 255] on div "Actions" at bounding box center [1174, 252] width 145 height 19
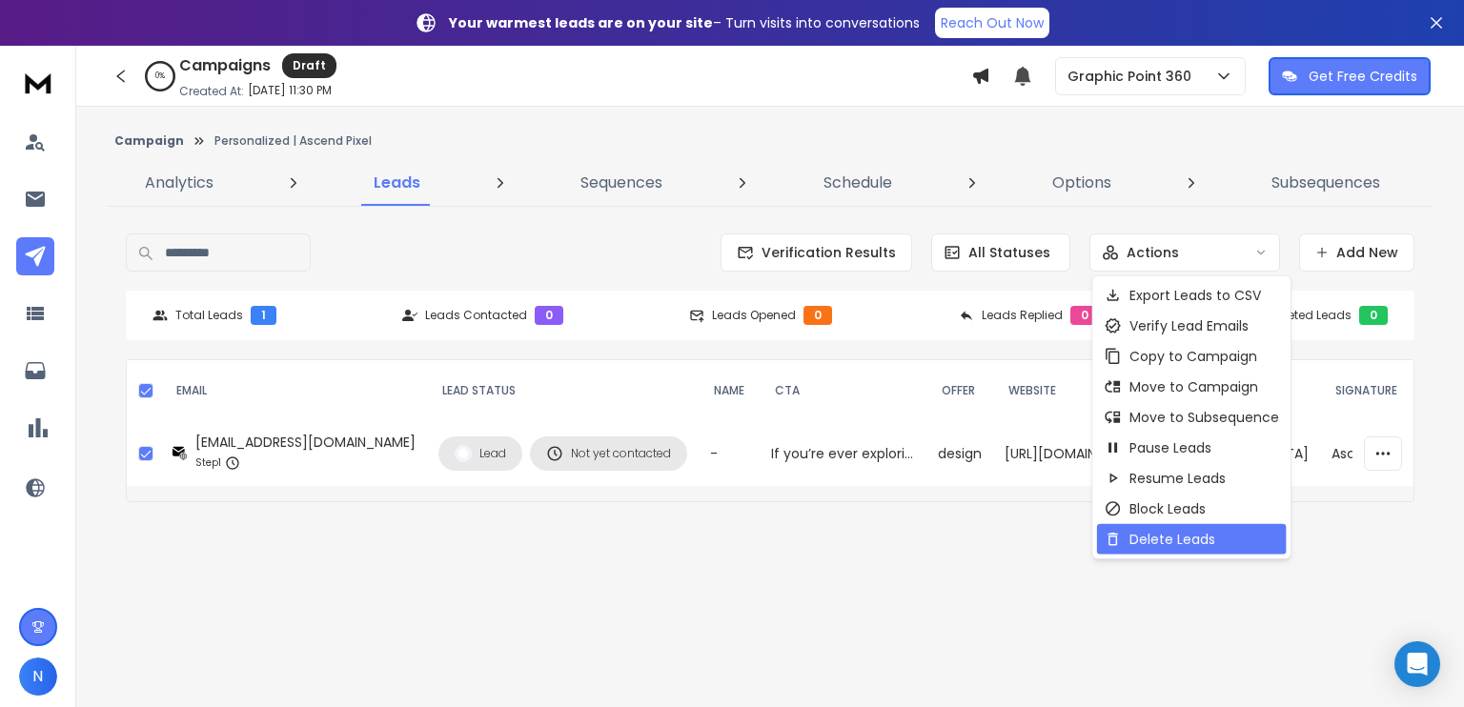
click at [1158, 544] on p "Delete Leads" at bounding box center [1173, 539] width 86 height 19
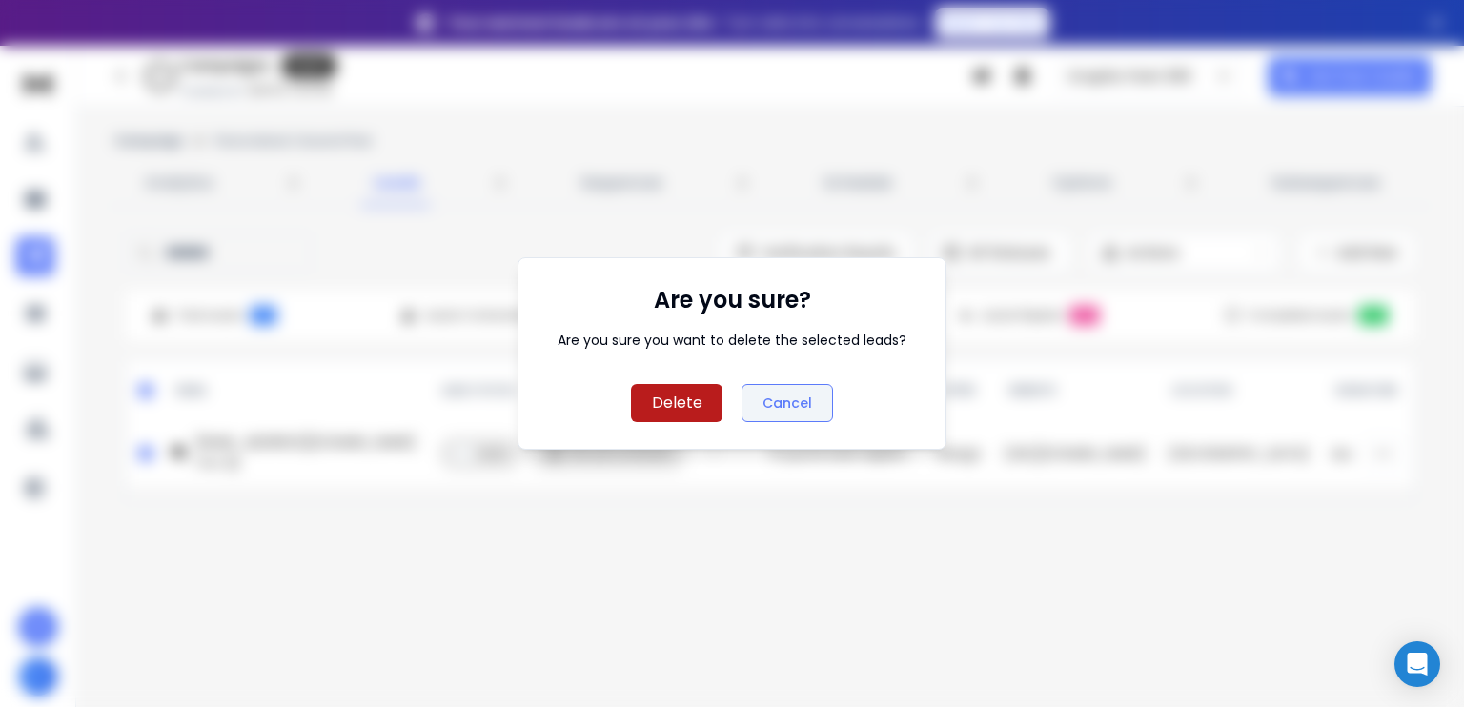
click at [703, 395] on button "Delete" at bounding box center [677, 403] width 92 height 38
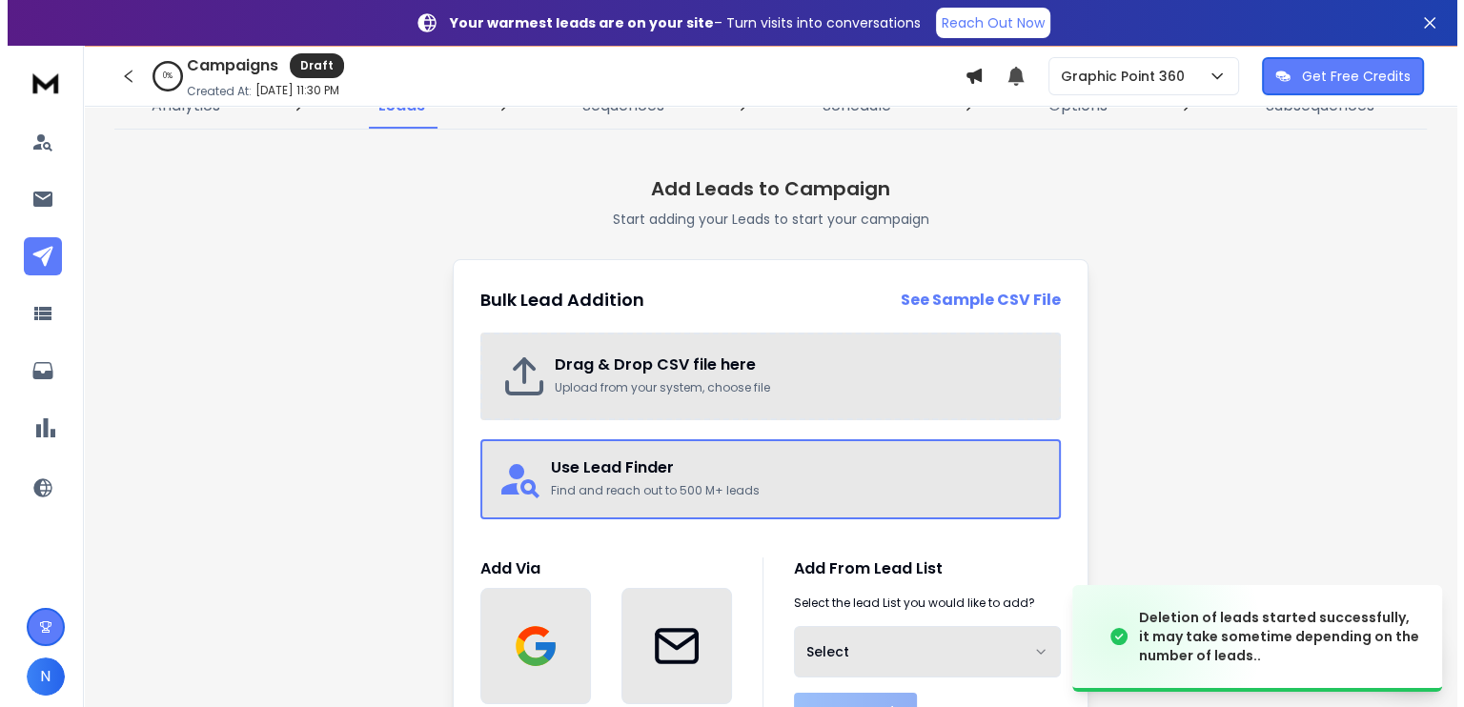
scroll to position [156, 0]
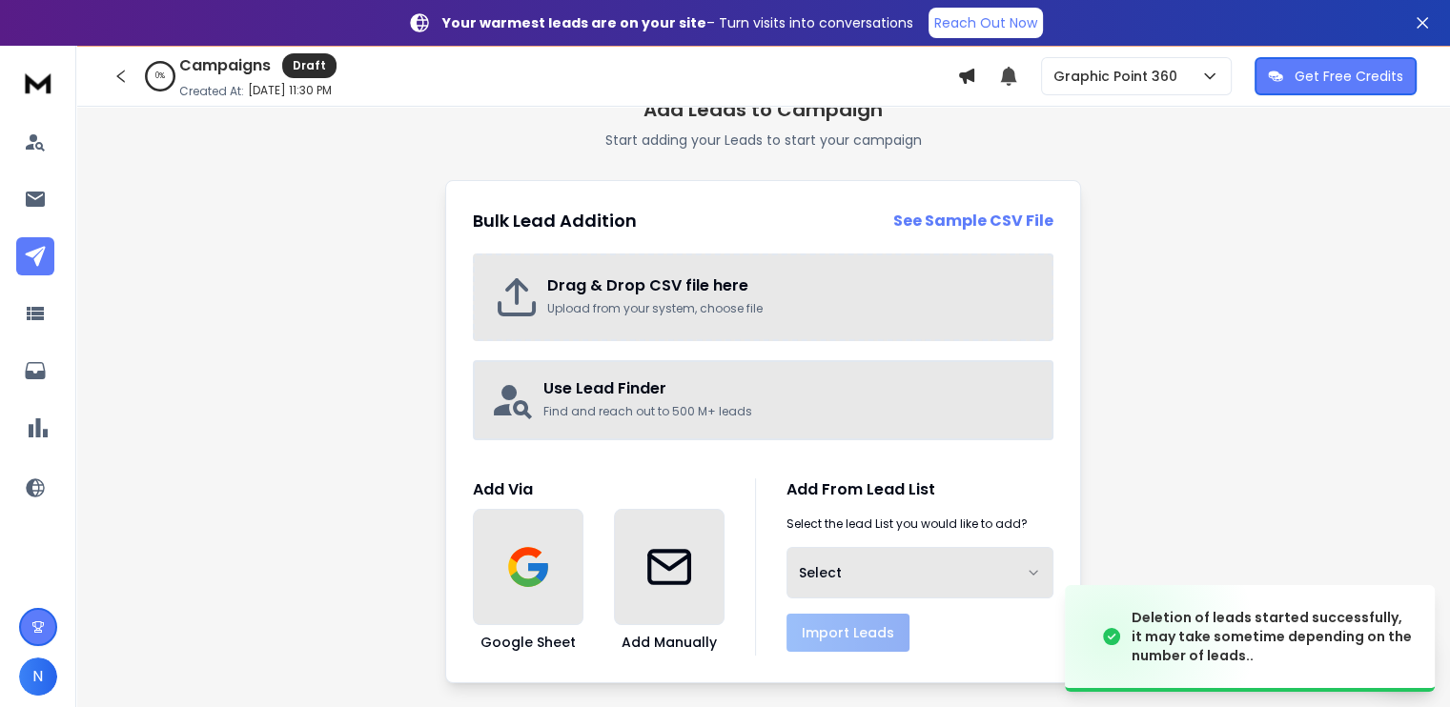
drag, startPoint x: 388, startPoint y: 616, endPoint x: 408, endPoint y: 619, distance: 20.2
click at [388, 617] on div "Add Leads to Campaign Start adding your Leads to start your campaign Bulk Lead …" at bounding box center [762, 380] width 1297 height 606
click at [503, 587] on div at bounding box center [528, 567] width 111 height 116
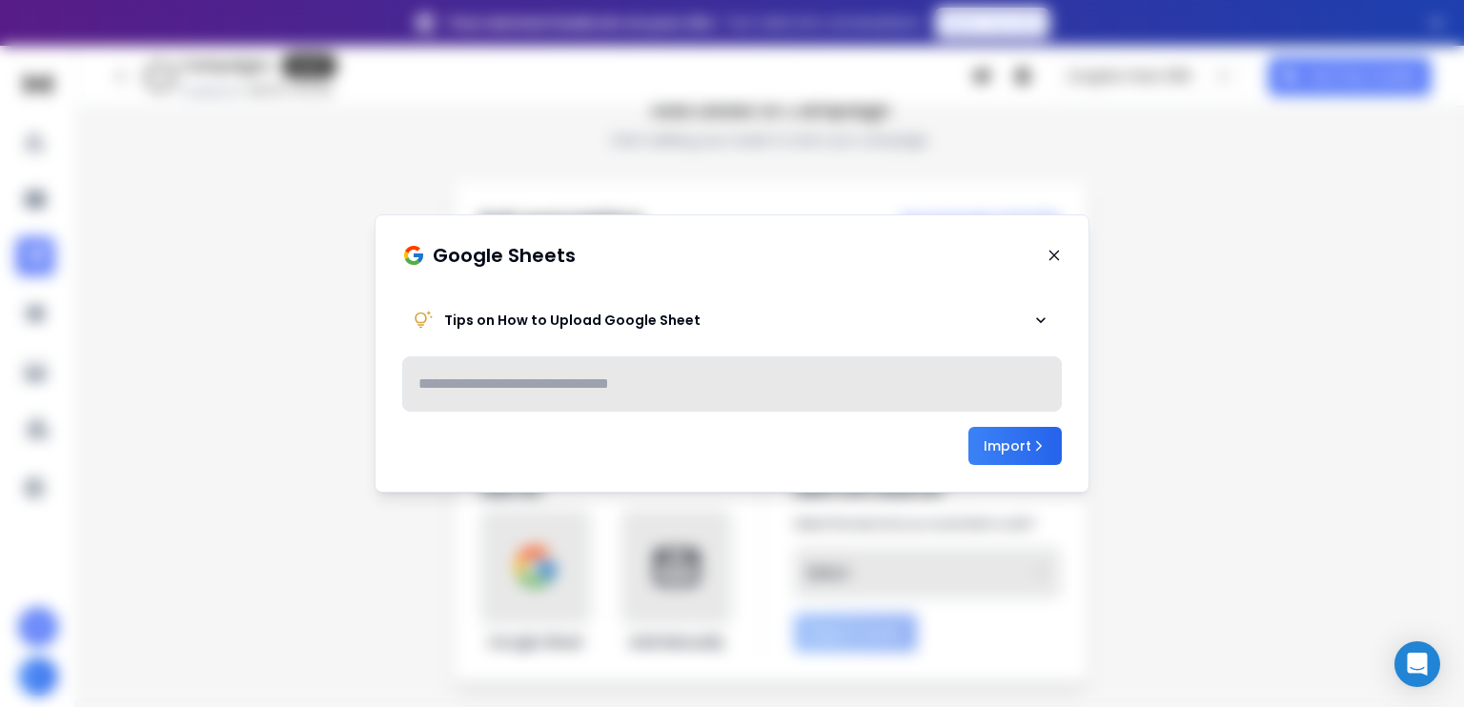
click at [770, 375] on input at bounding box center [732, 384] width 660 height 55
paste input "**********"
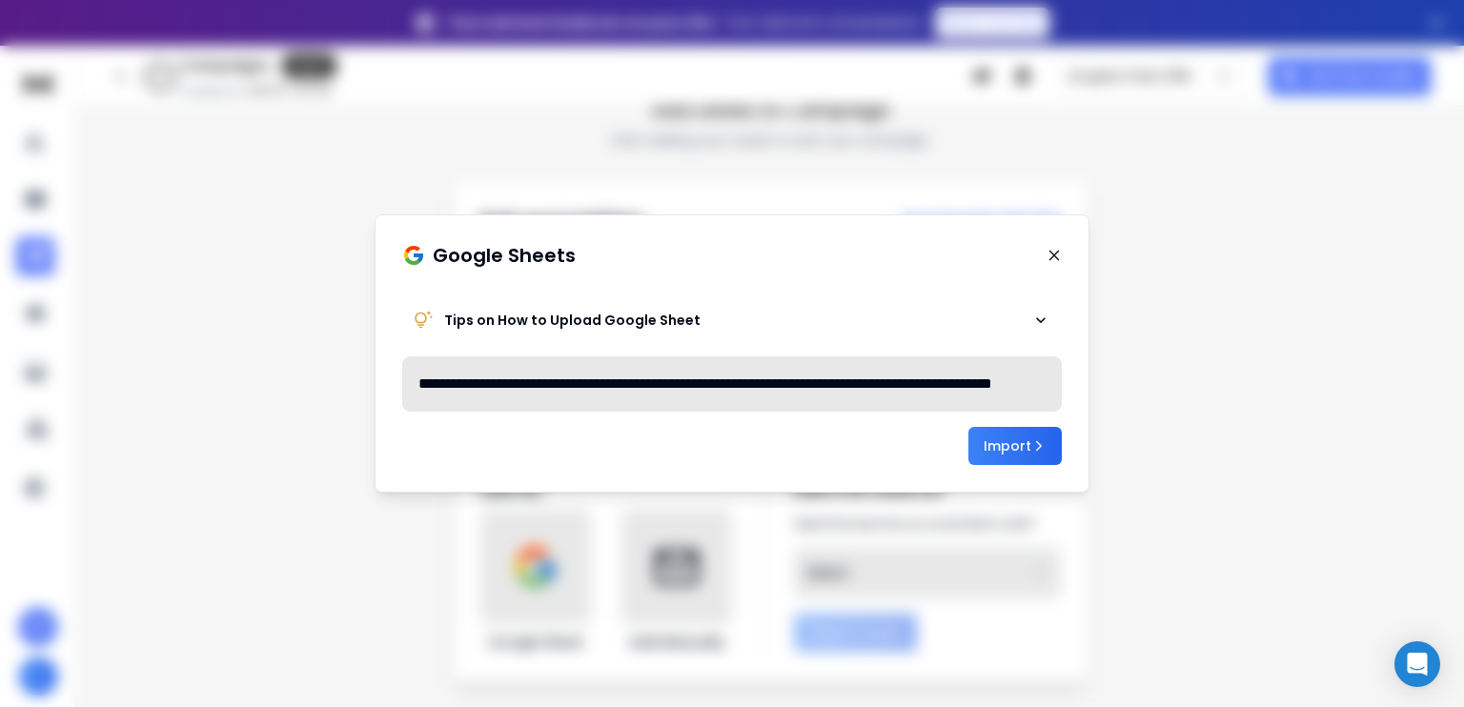
scroll to position [0, 214]
type input "**********"
click at [1013, 444] on button "Import" at bounding box center [1014, 446] width 93 height 38
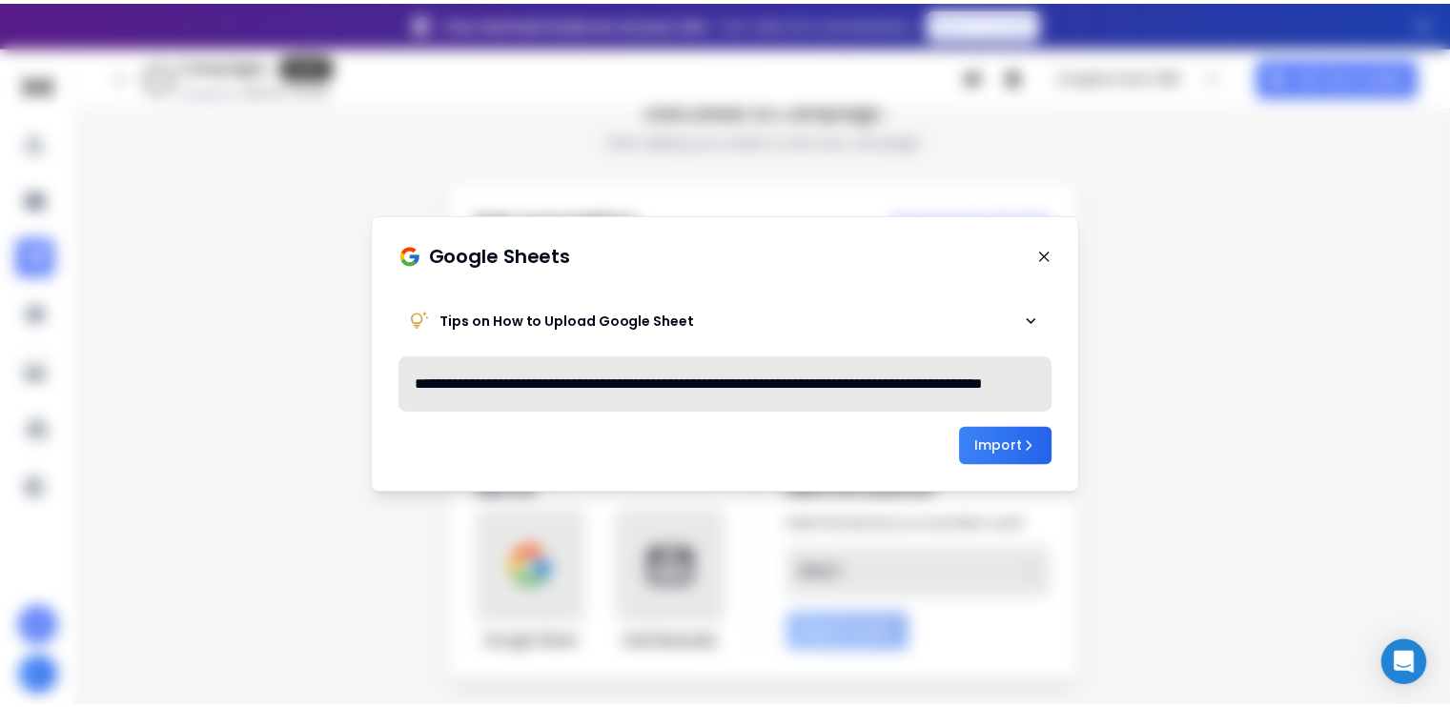
scroll to position [0, 0]
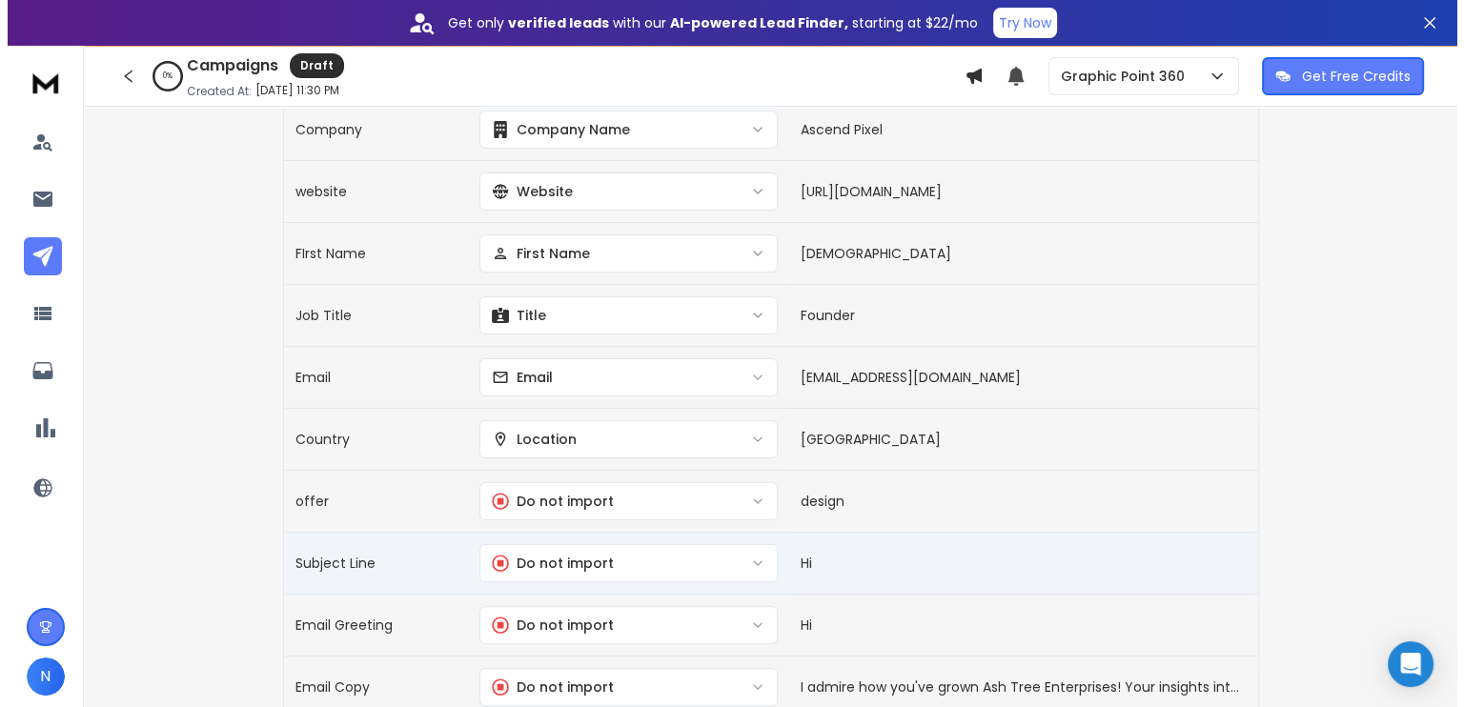
scroll to position [477, 0]
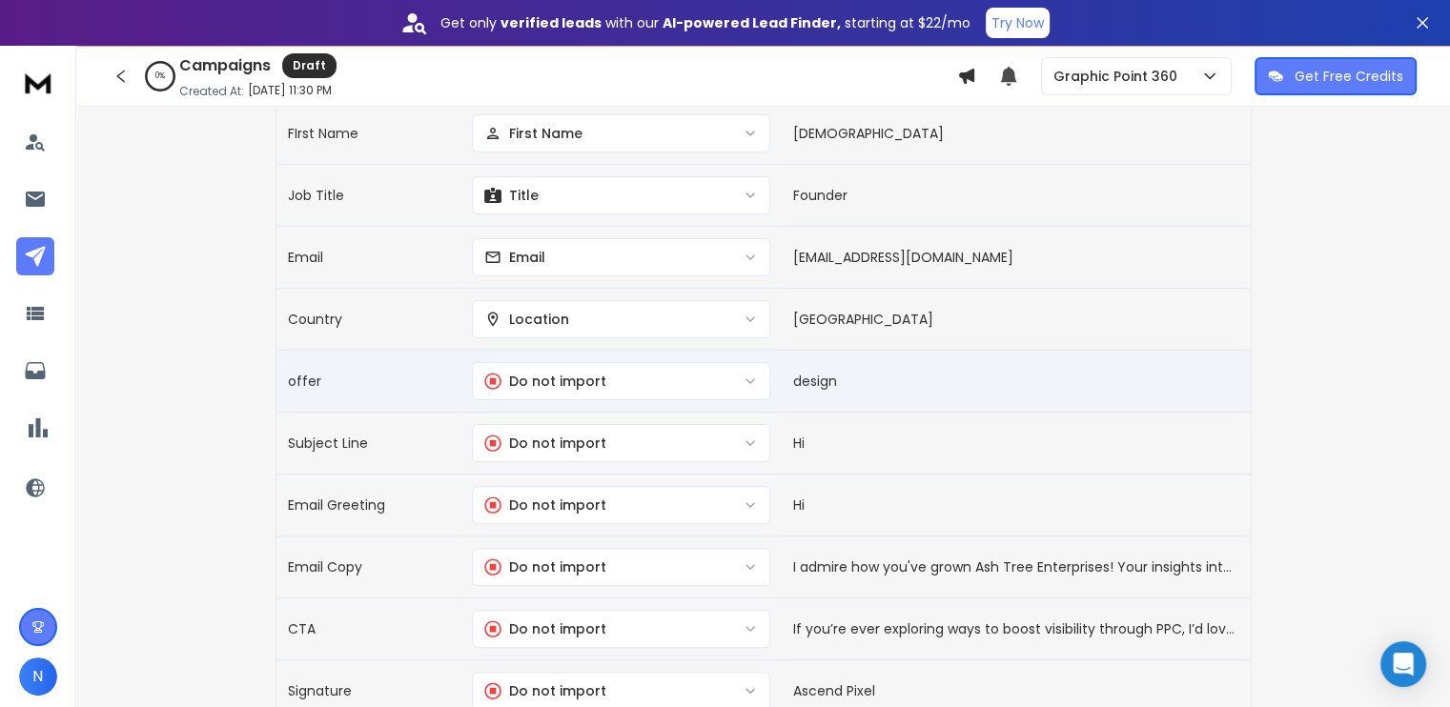
click at [662, 400] on button "Do not import" at bounding box center [621, 381] width 298 height 38
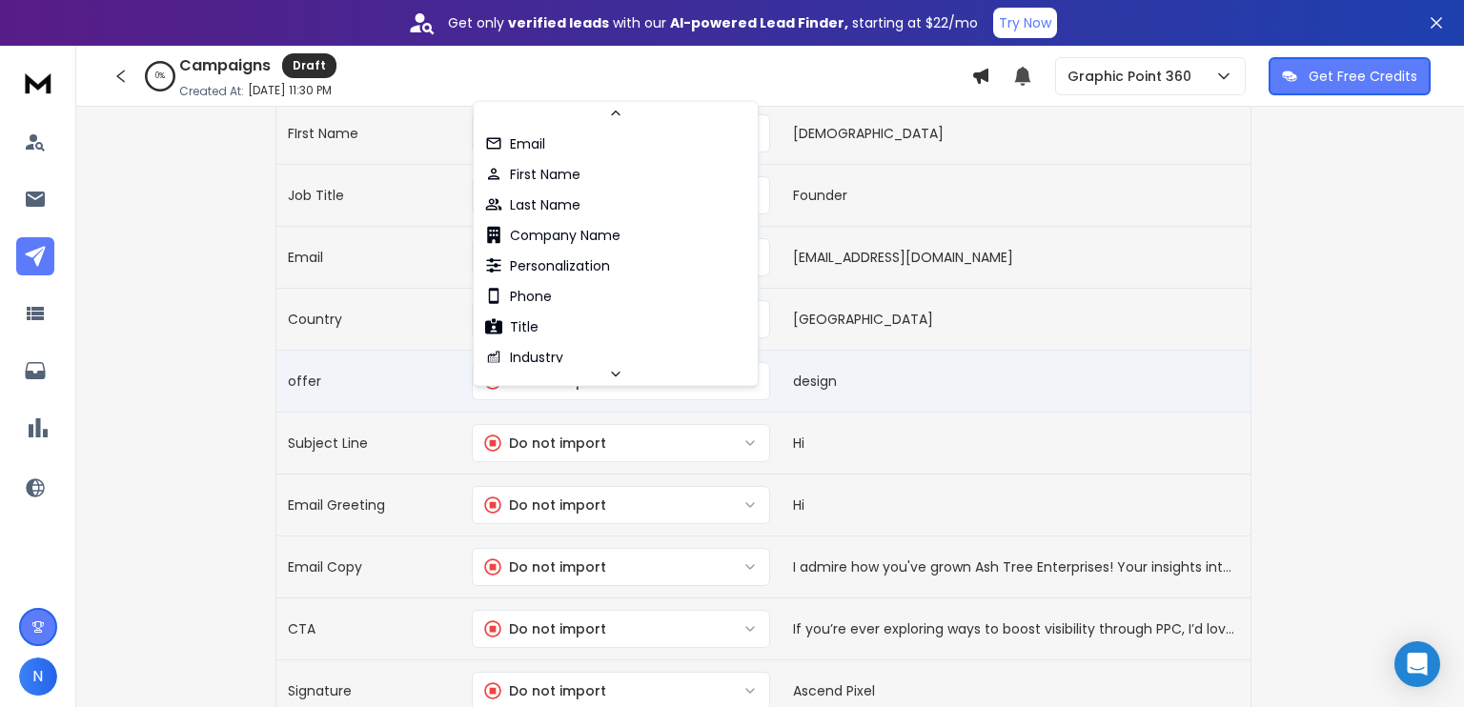
scroll to position [192, 0]
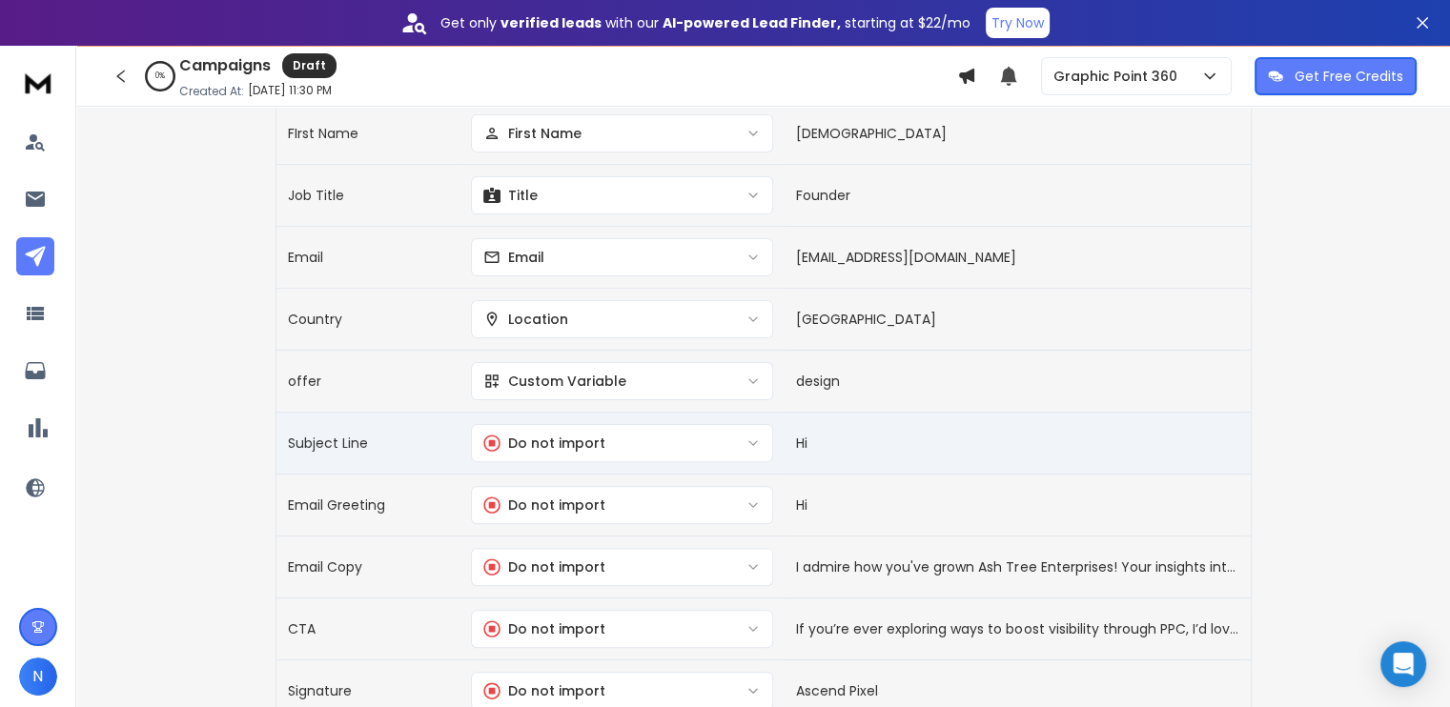
click at [614, 460] on button "Do not import" at bounding box center [622, 443] width 303 height 38
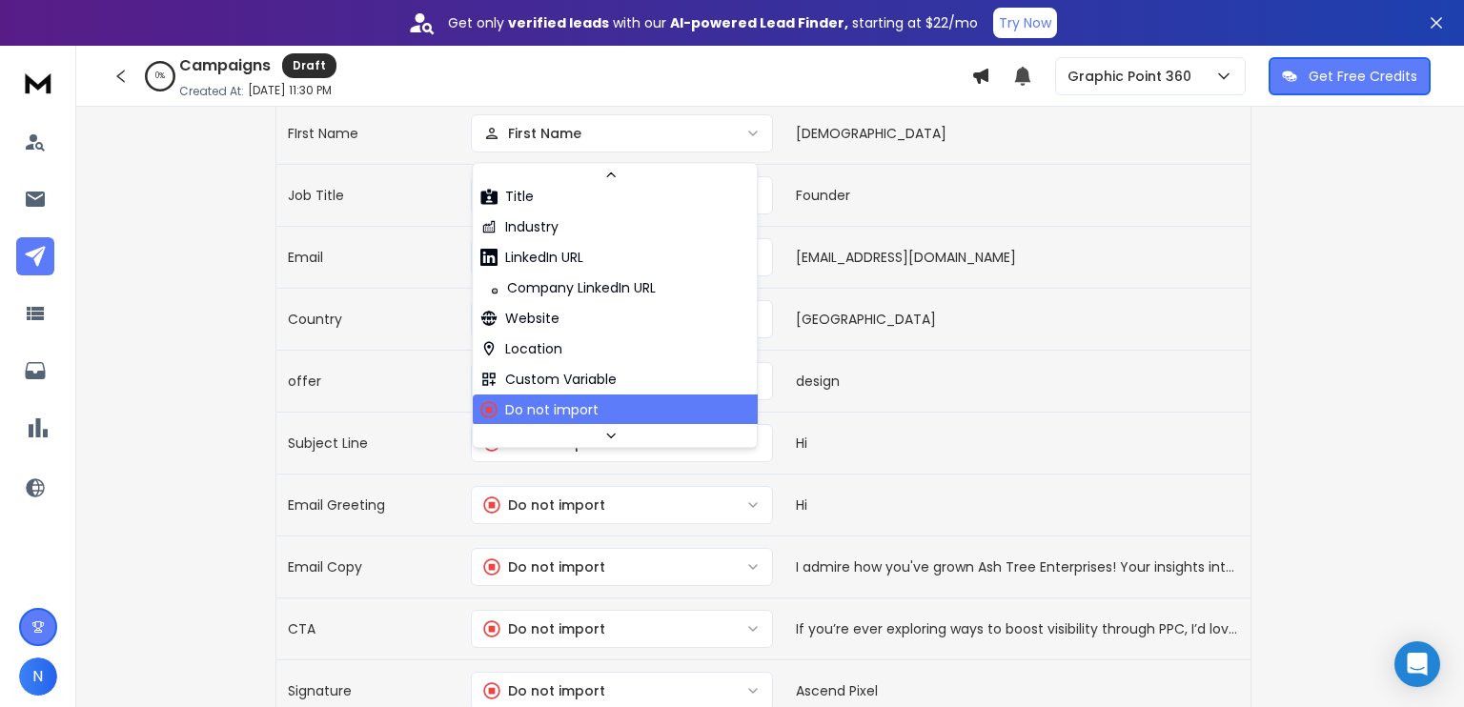
scroll to position [173, 0]
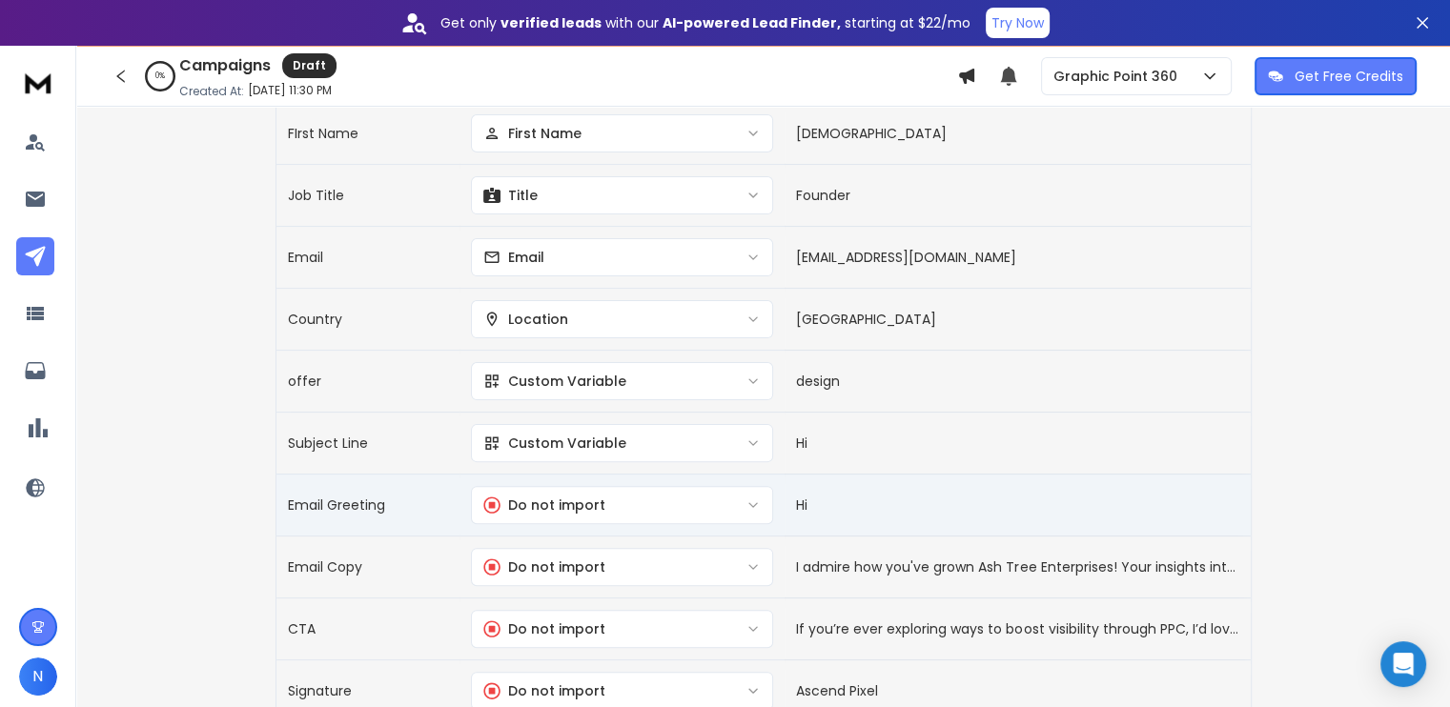
click at [644, 524] on button "Do not import" at bounding box center [622, 505] width 303 height 38
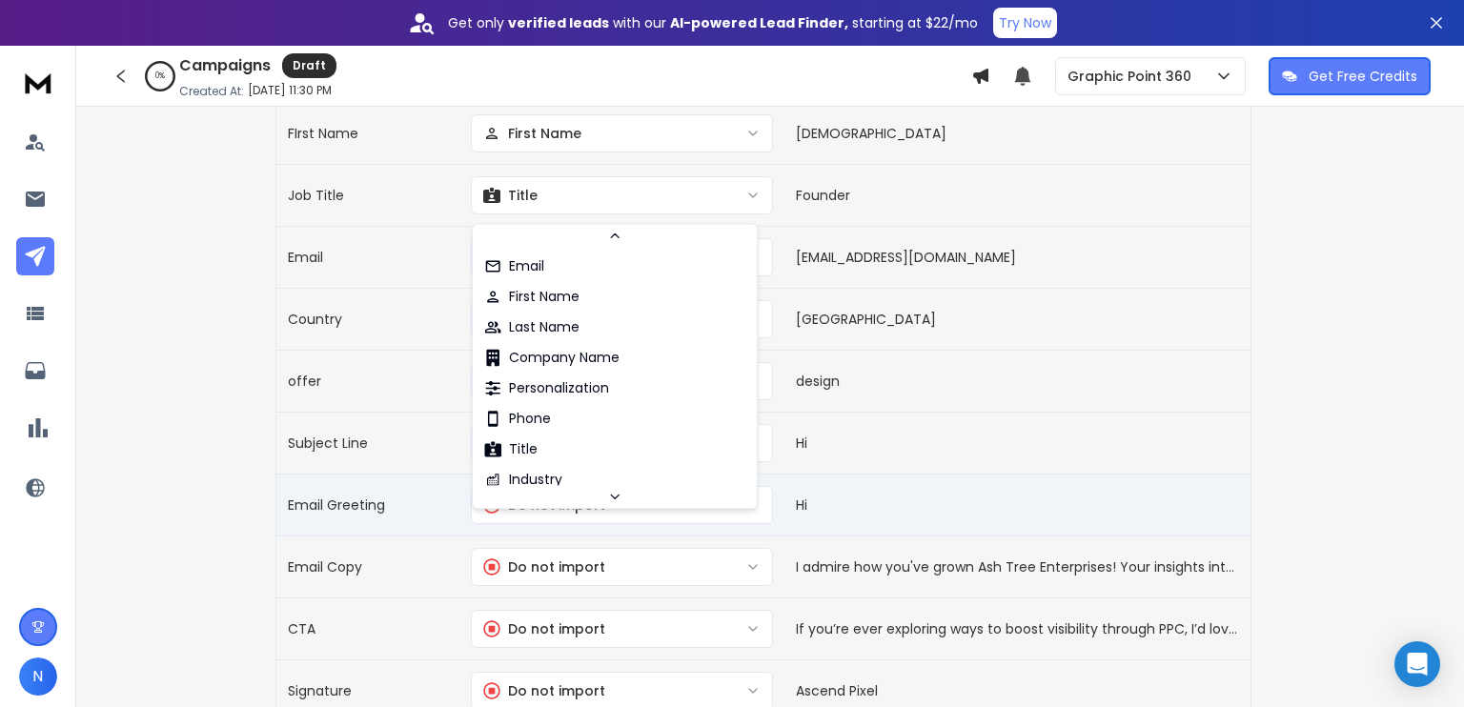
scroll to position [0, 4]
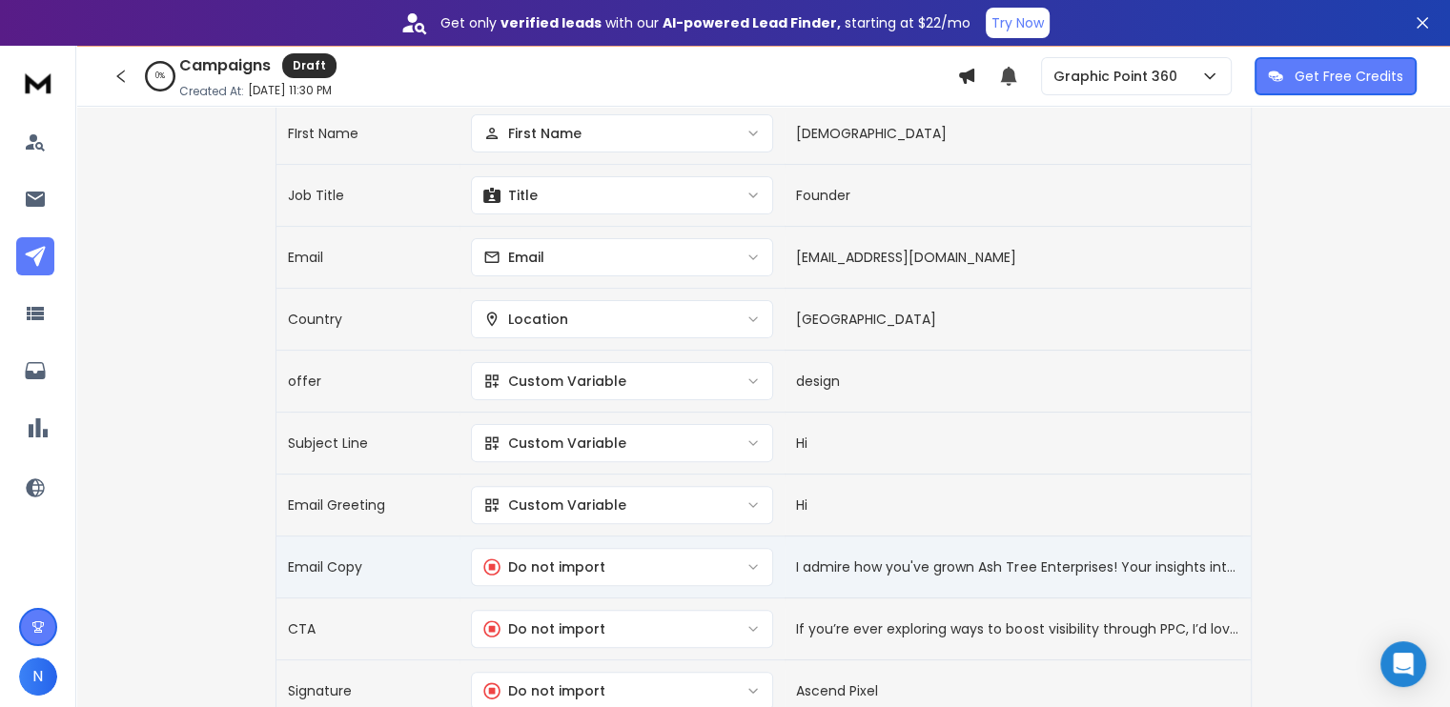
click at [619, 586] on button "Do not import" at bounding box center [622, 567] width 303 height 38
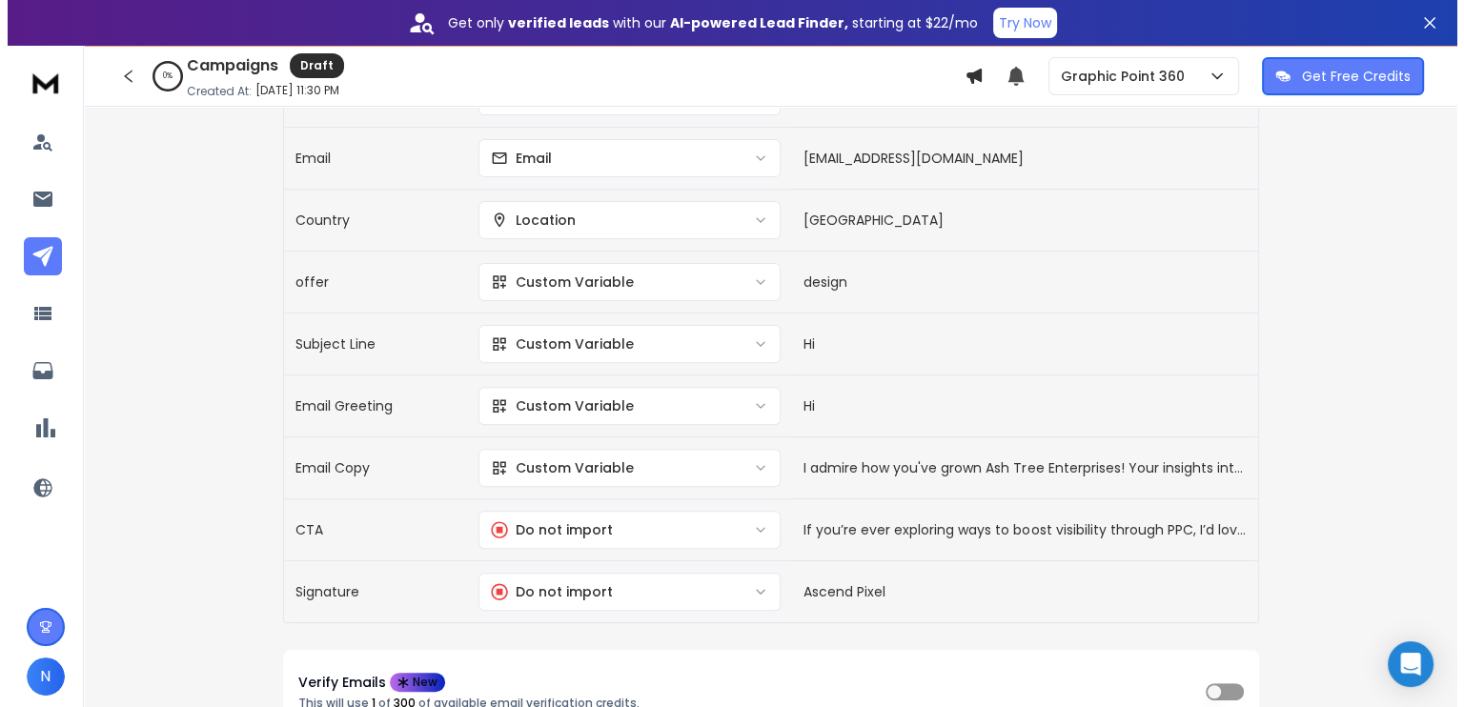
scroll to position [763, 0]
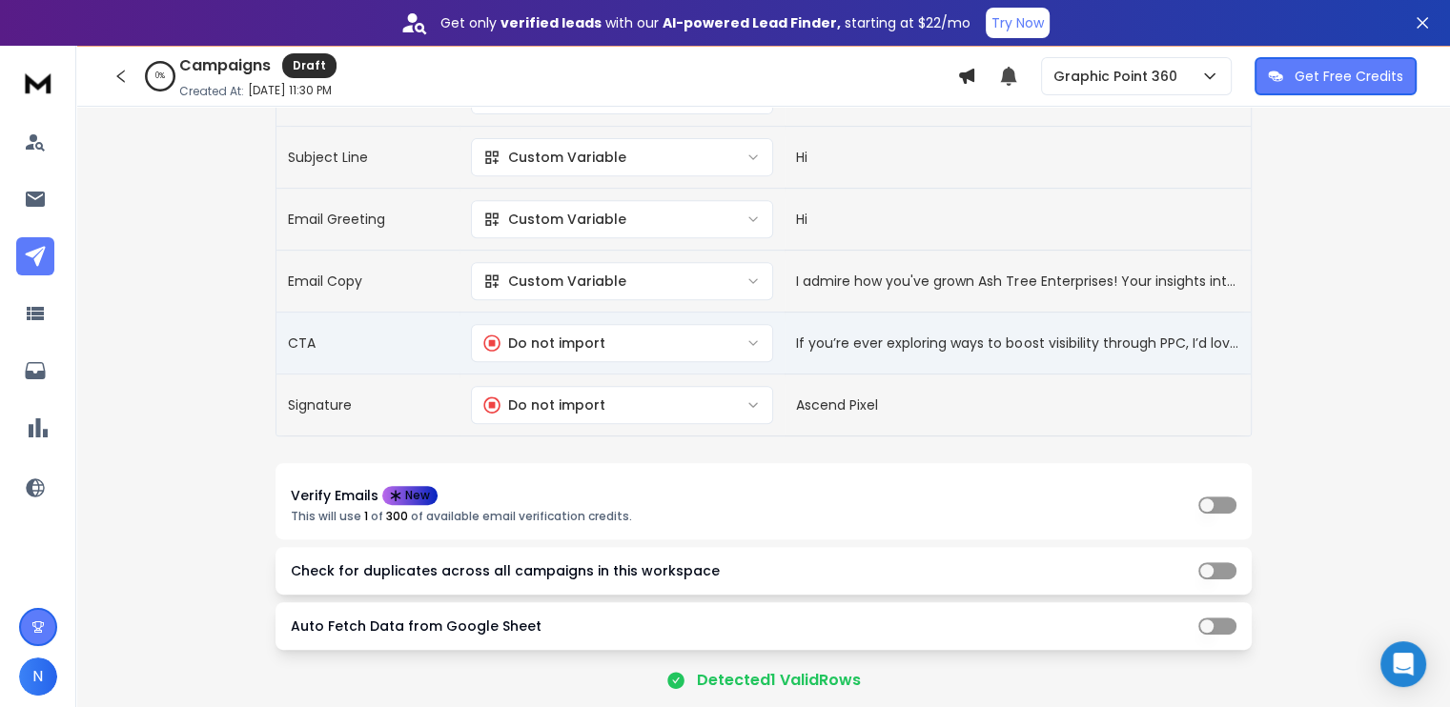
click at [628, 356] on button "Do not import" at bounding box center [622, 343] width 303 height 38
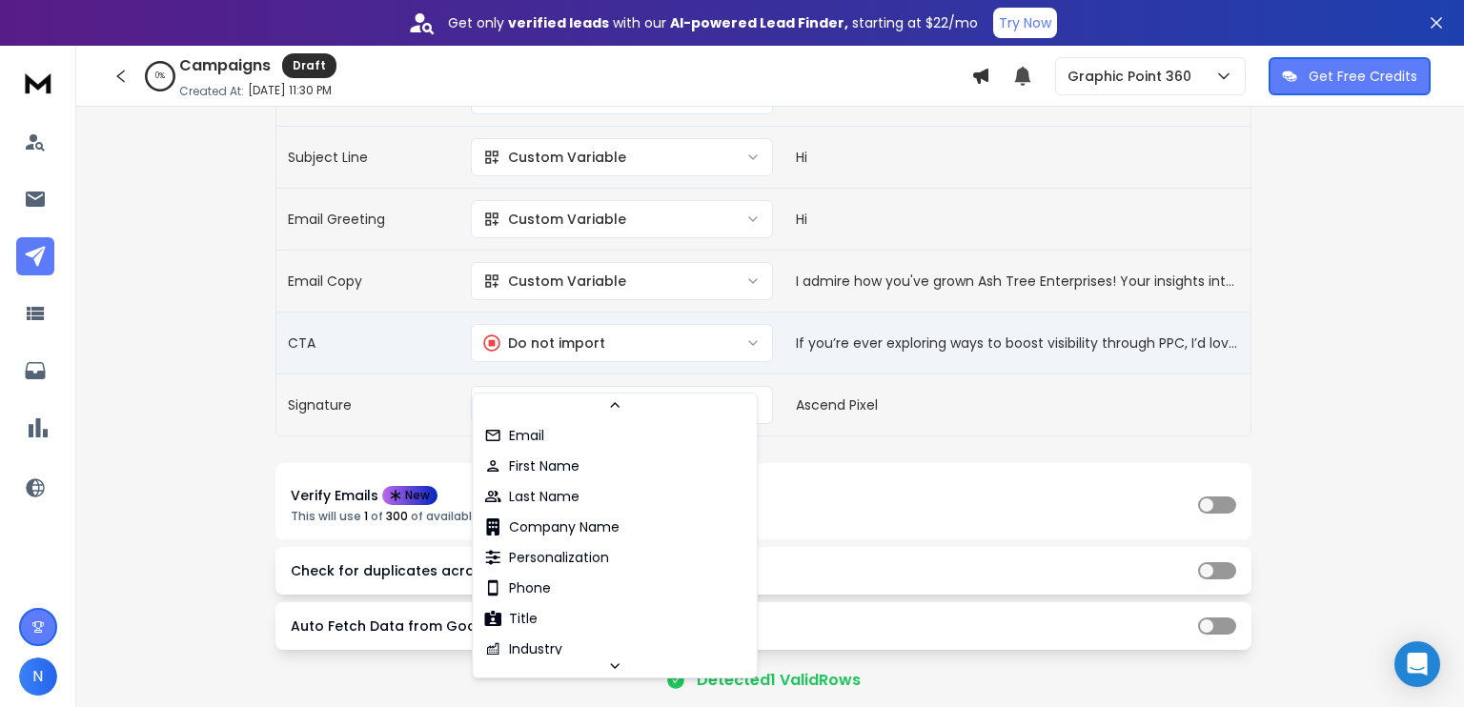
scroll to position [0, 4]
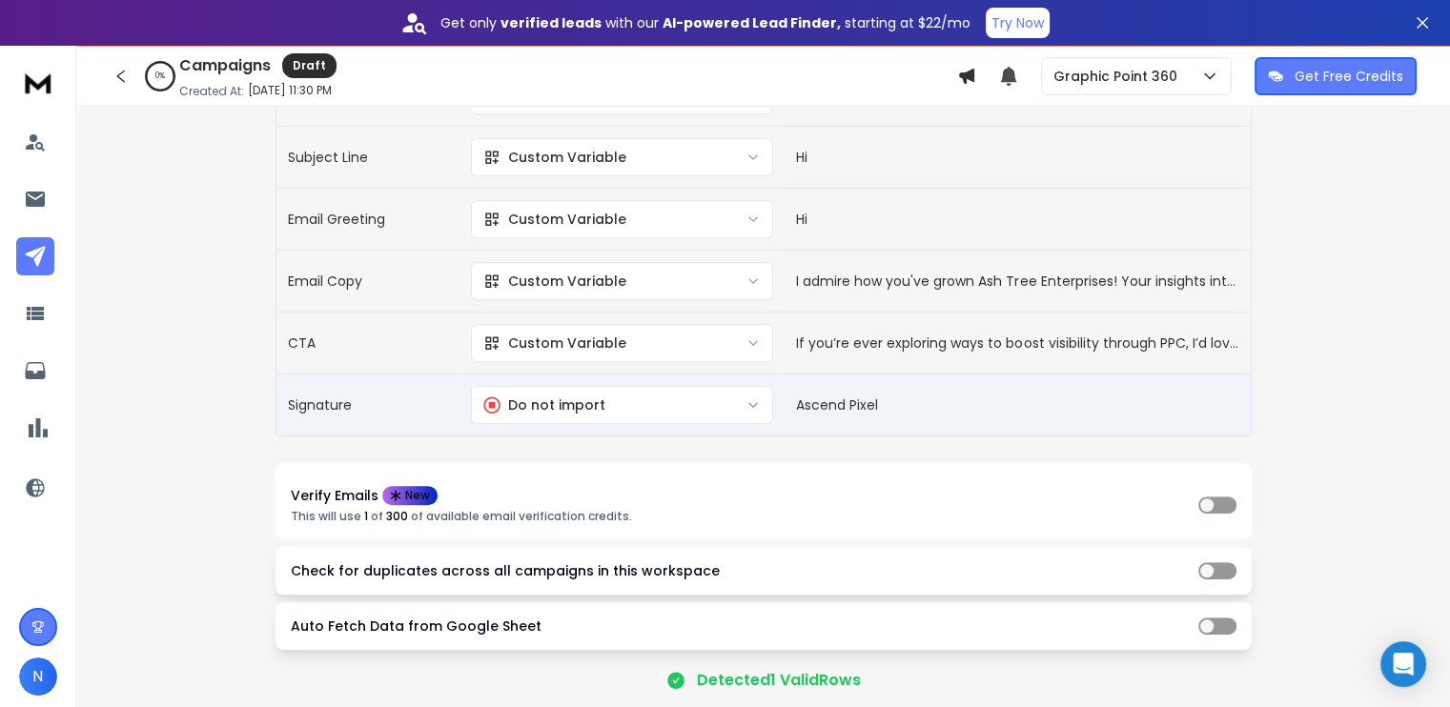
click at [628, 424] on button "Do not import" at bounding box center [622, 405] width 303 height 38
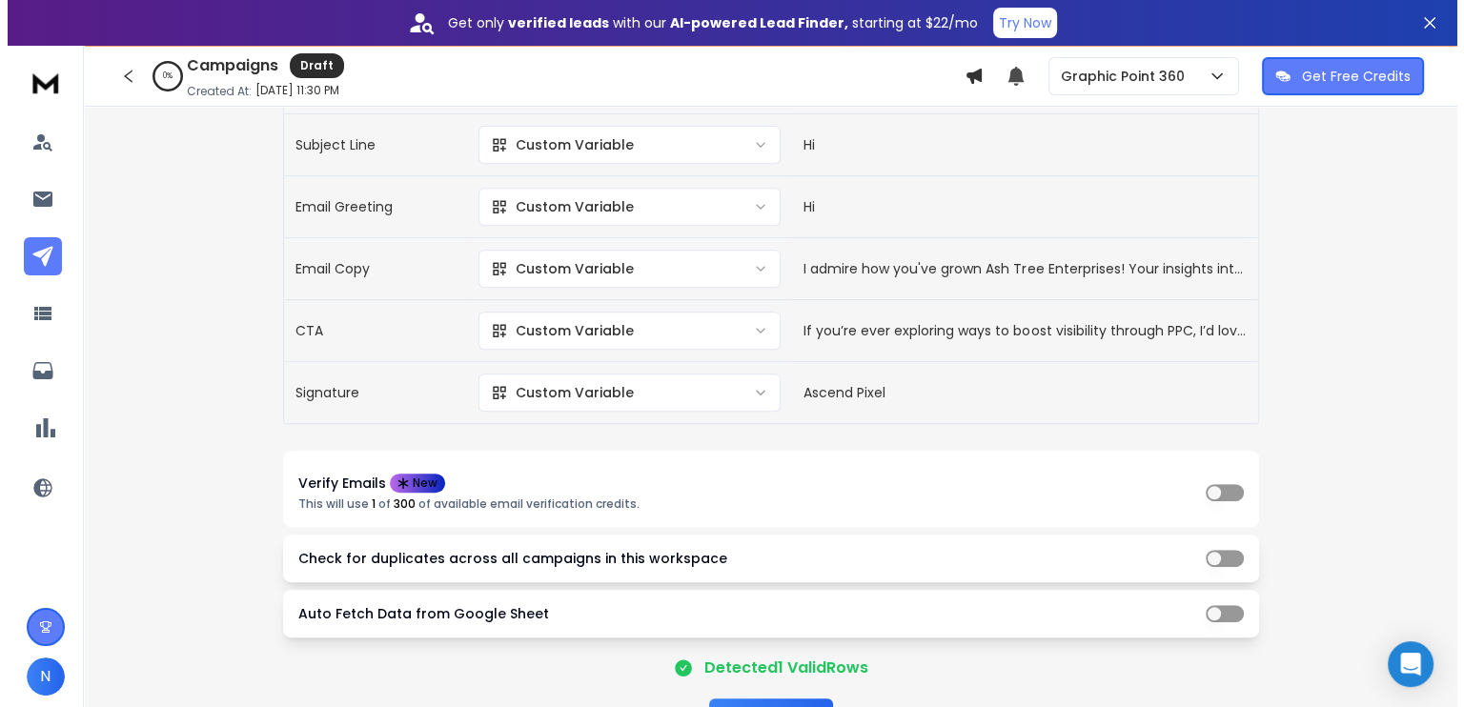
scroll to position [862, 0]
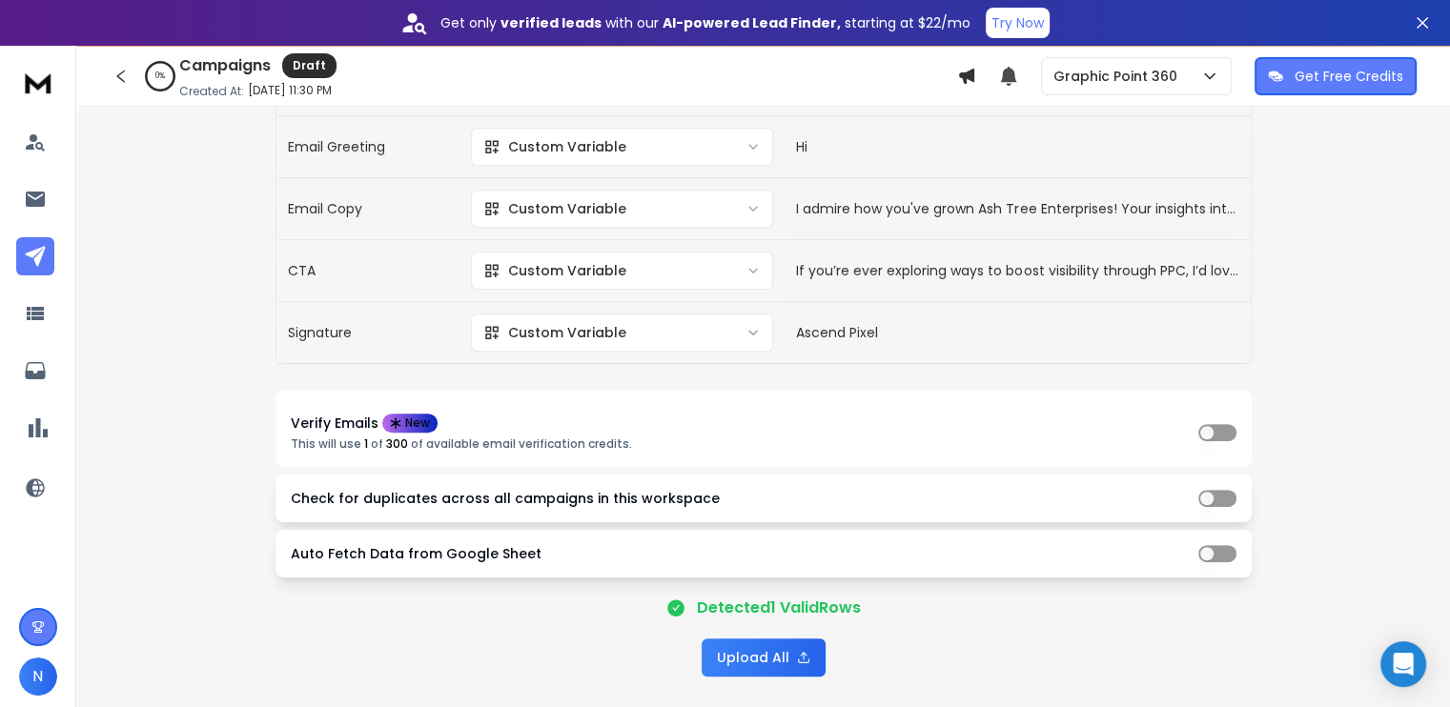
click at [1213, 556] on button "Auto Fetch Data from Google Sheet" at bounding box center [1217, 553] width 38 height 17
click at [778, 648] on button "Upload All" at bounding box center [764, 658] width 124 height 38
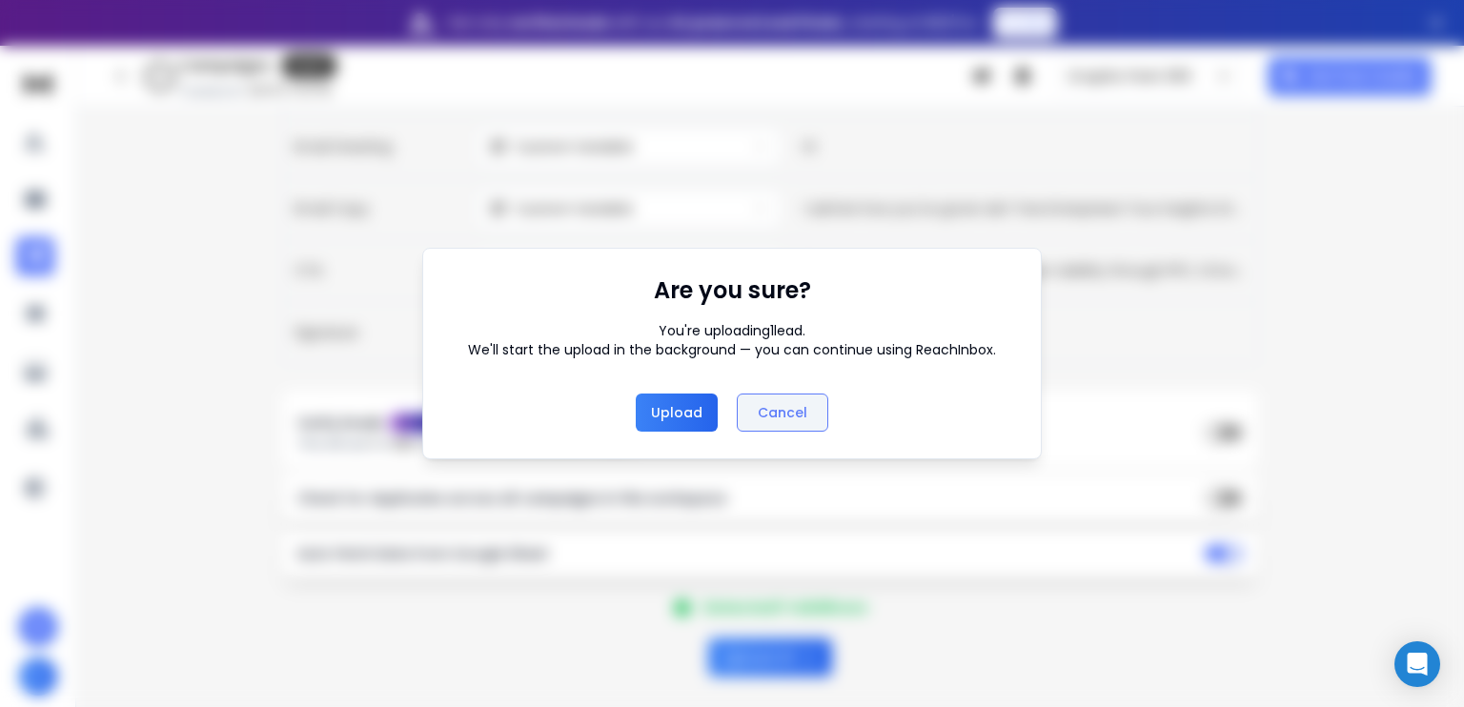
click at [697, 422] on button "Upload" at bounding box center [677, 413] width 82 height 38
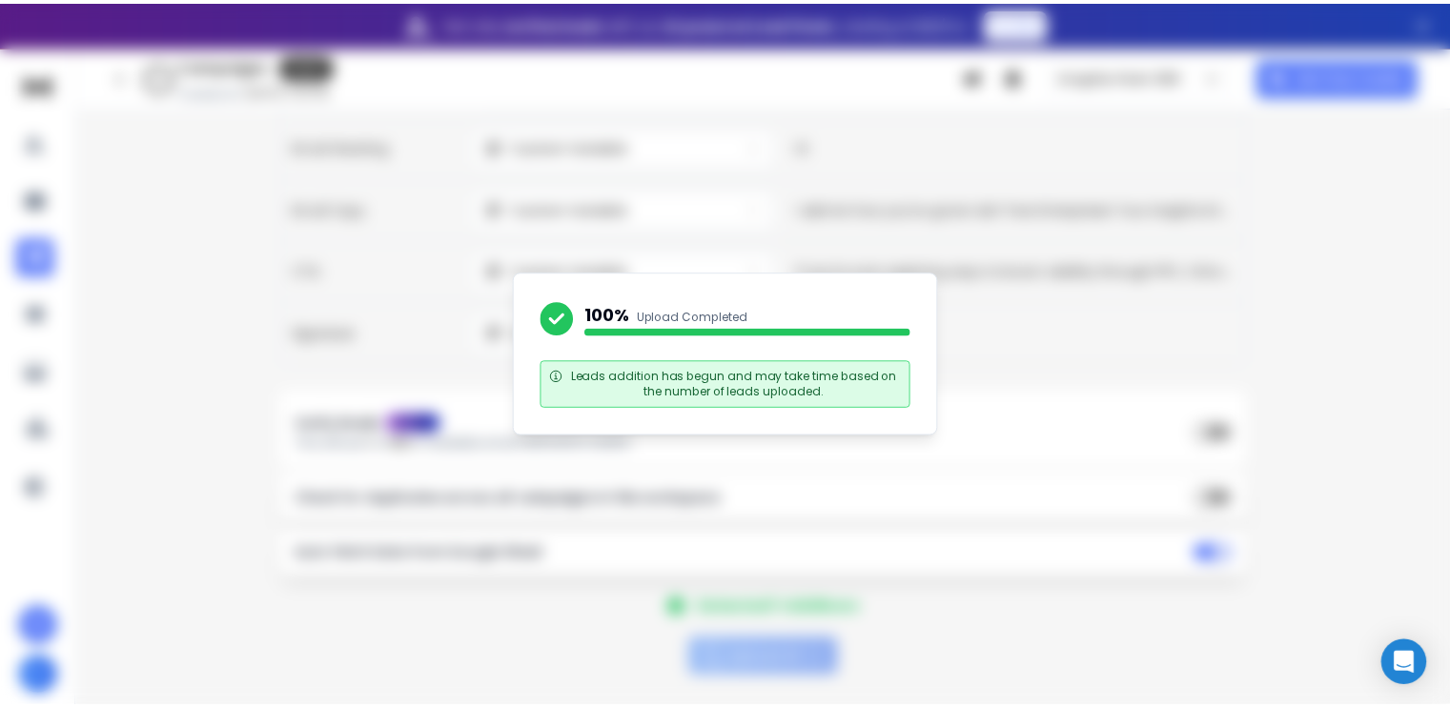
scroll to position [805, 0]
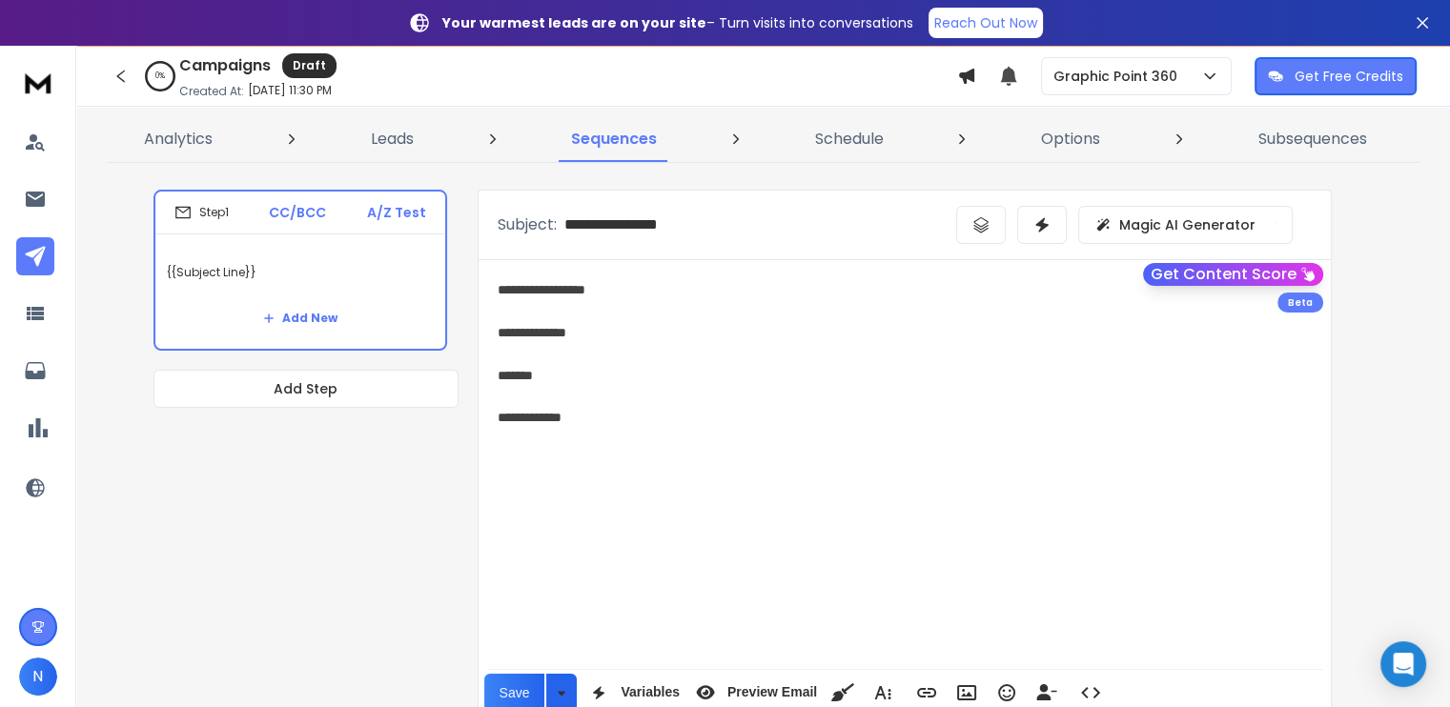
scroll to position [83, 0]
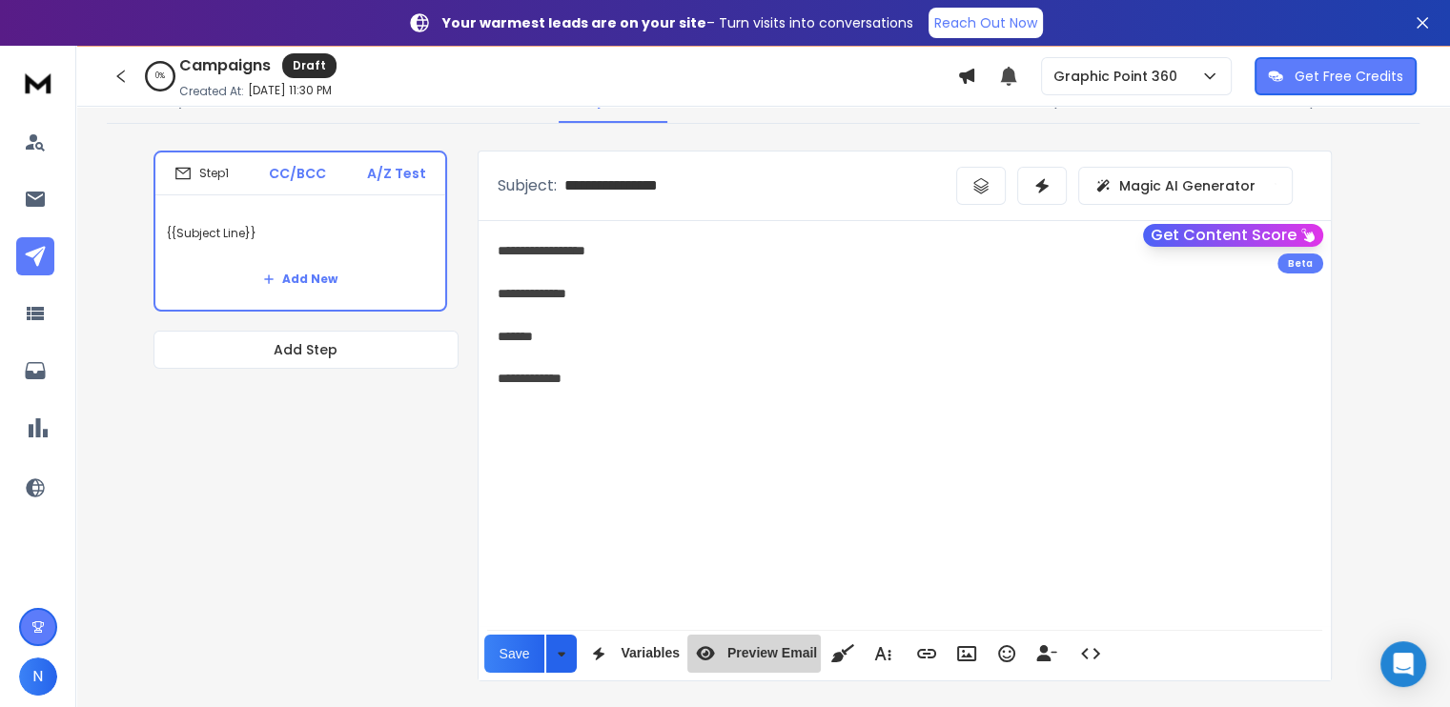
click at [796, 660] on span "Preview Email" at bounding box center [772, 653] width 97 height 16
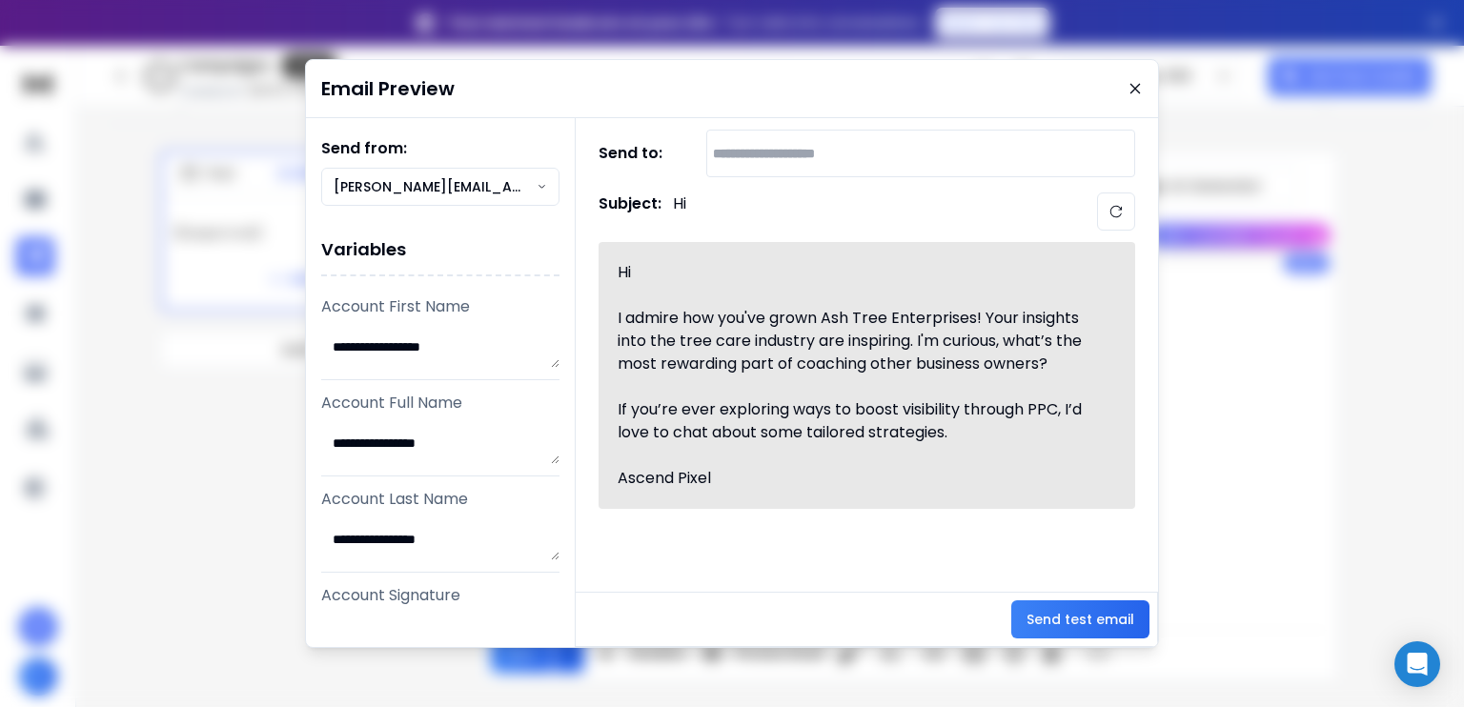
click at [1131, 92] on icon at bounding box center [1136, 88] width 10 height 10
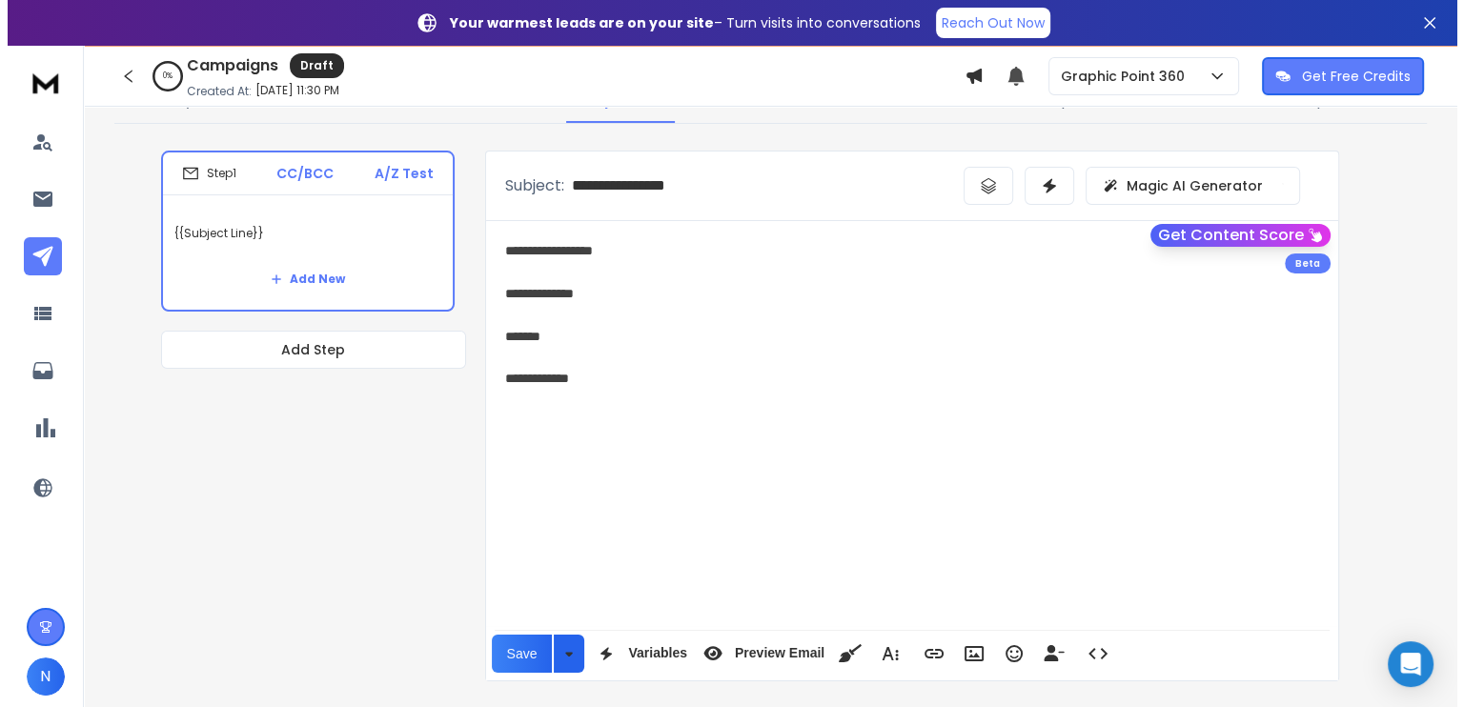
scroll to position [0, 0]
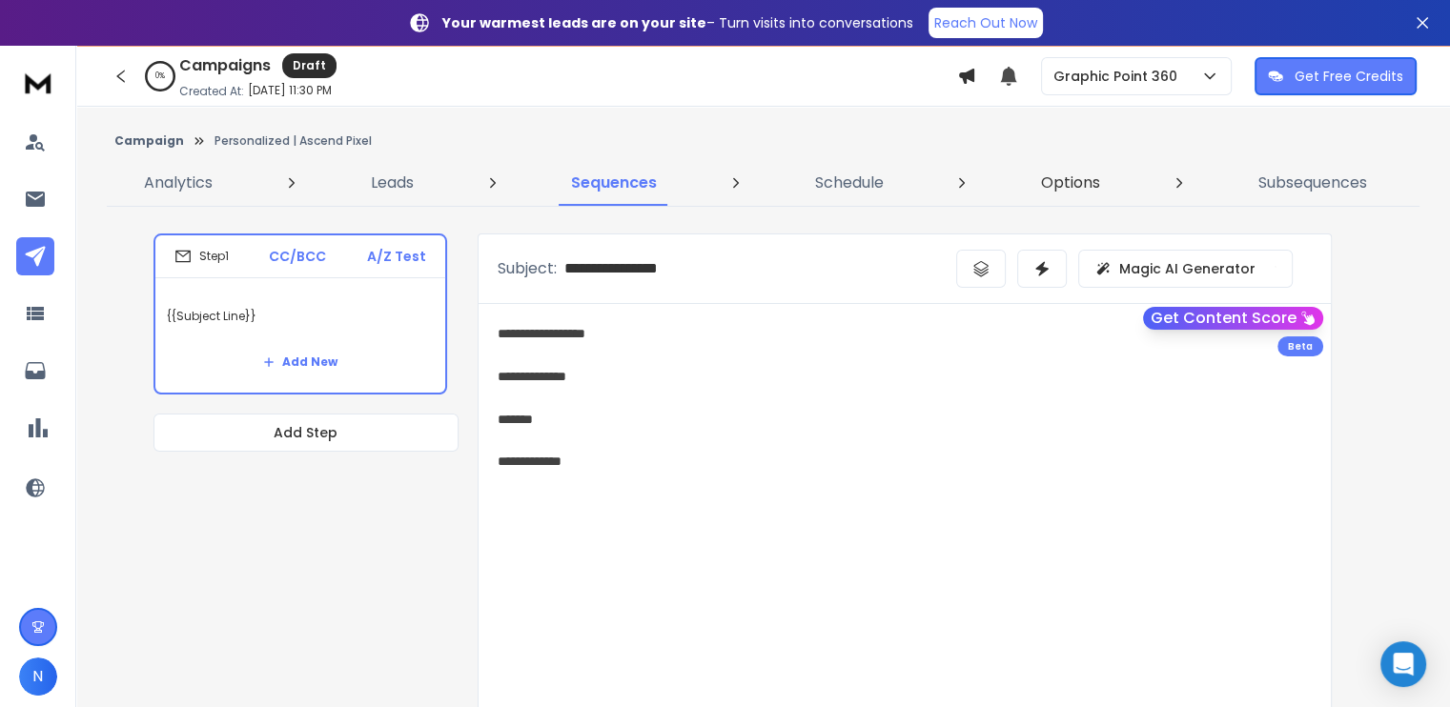
click at [1095, 180] on p "Options" at bounding box center [1070, 183] width 59 height 23
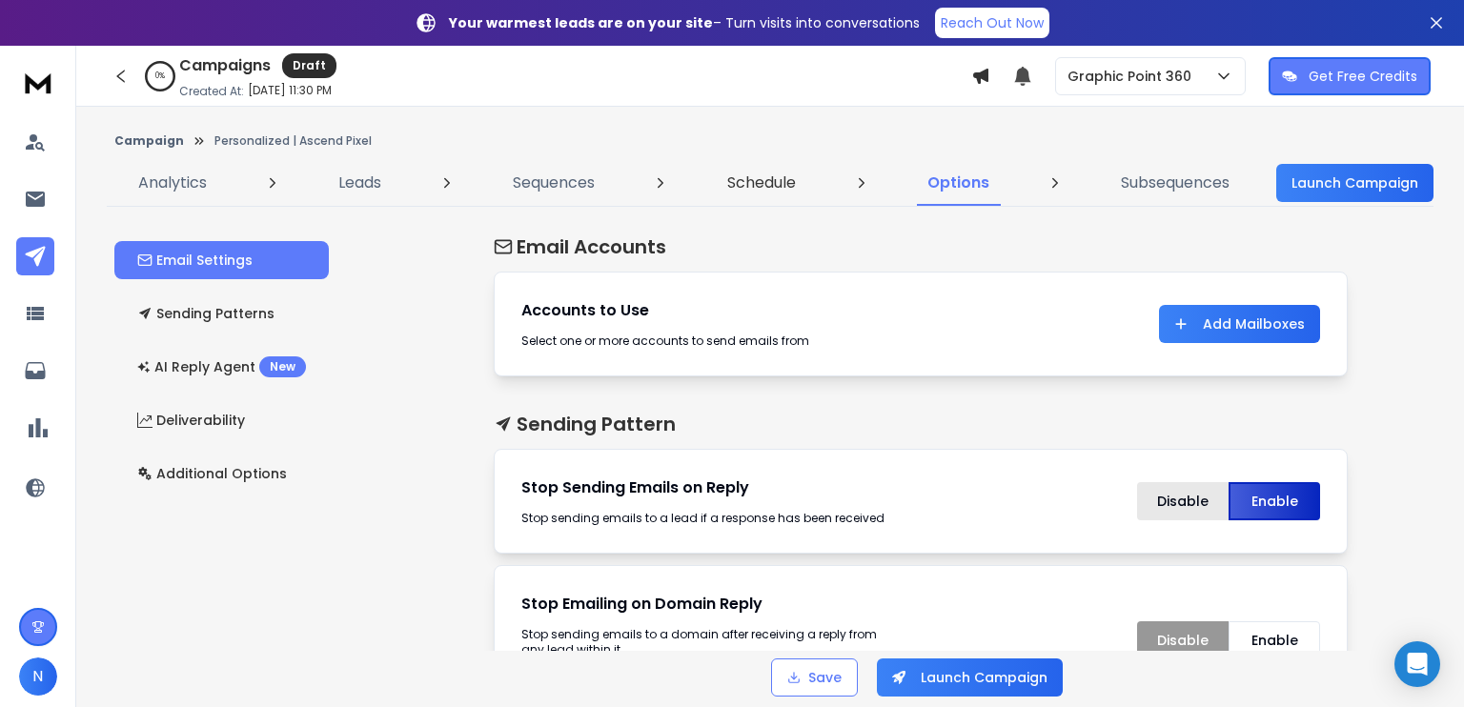
click at [784, 179] on p "Schedule" at bounding box center [761, 183] width 69 height 23
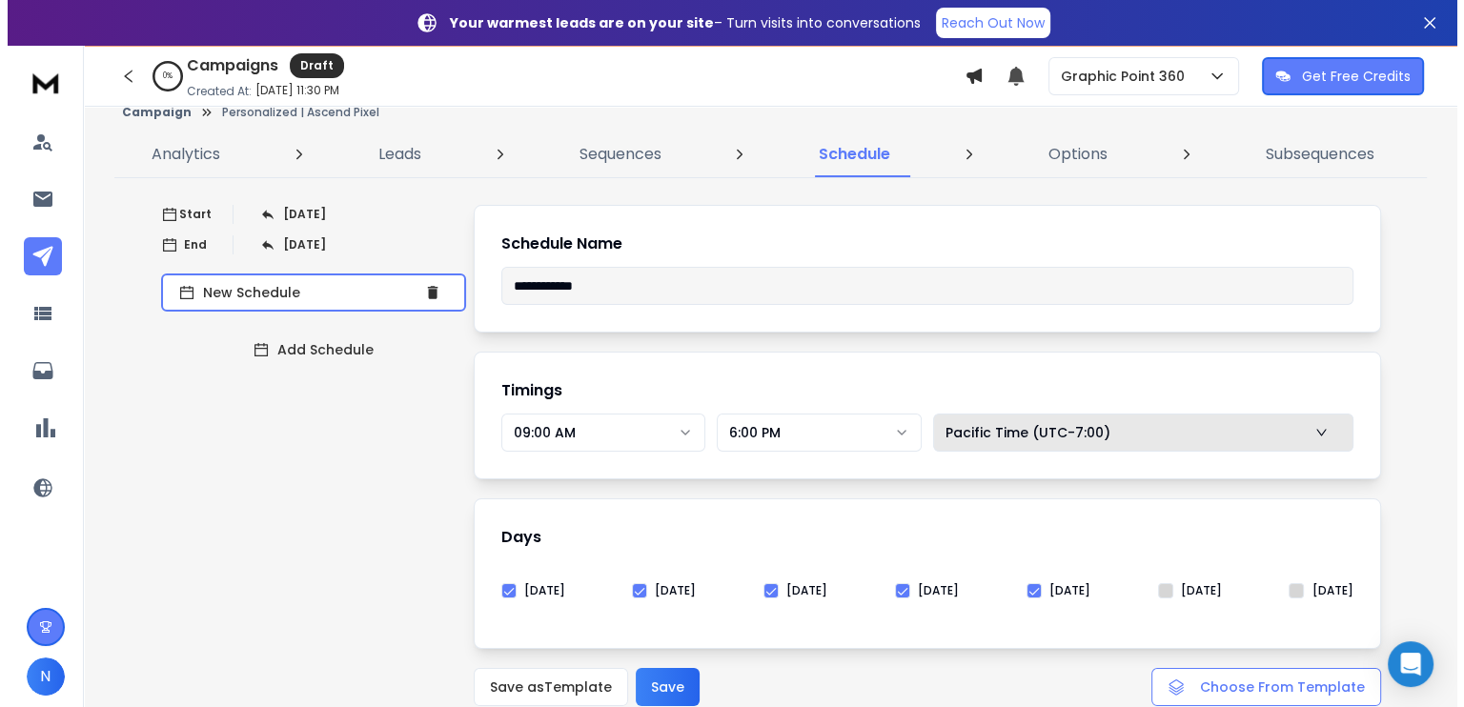
scroll to position [52, 0]
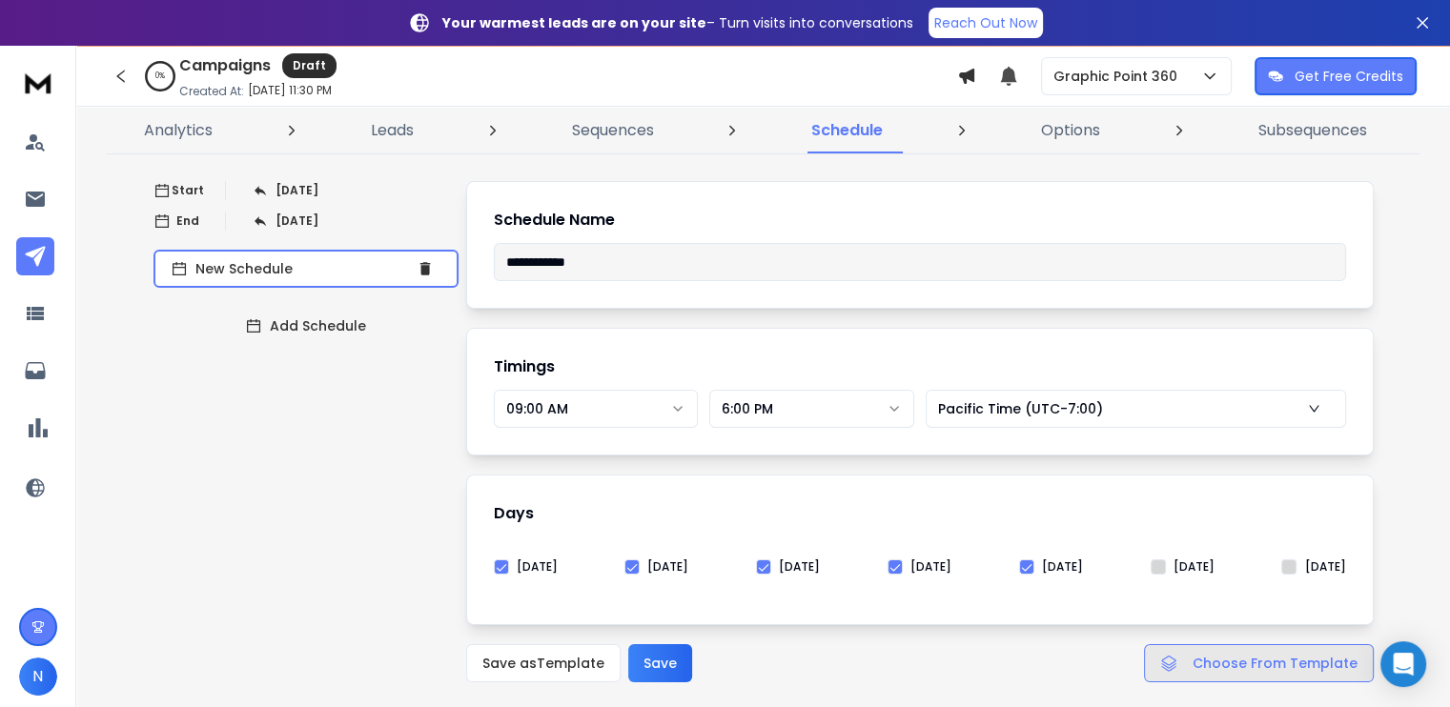
click at [1258, 662] on span "Choose From Template" at bounding box center [1274, 663] width 165 height 19
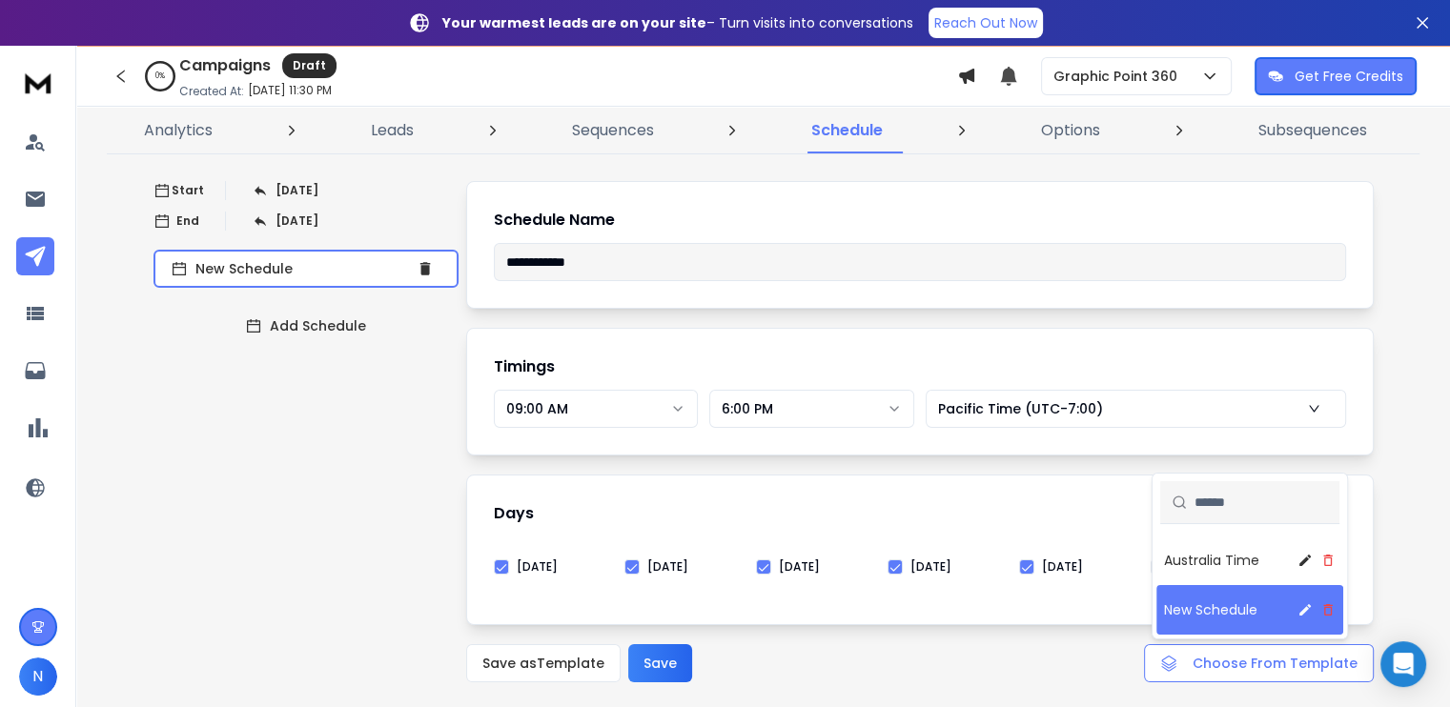
click at [807, 371] on h1 "Timings" at bounding box center [920, 367] width 852 height 23
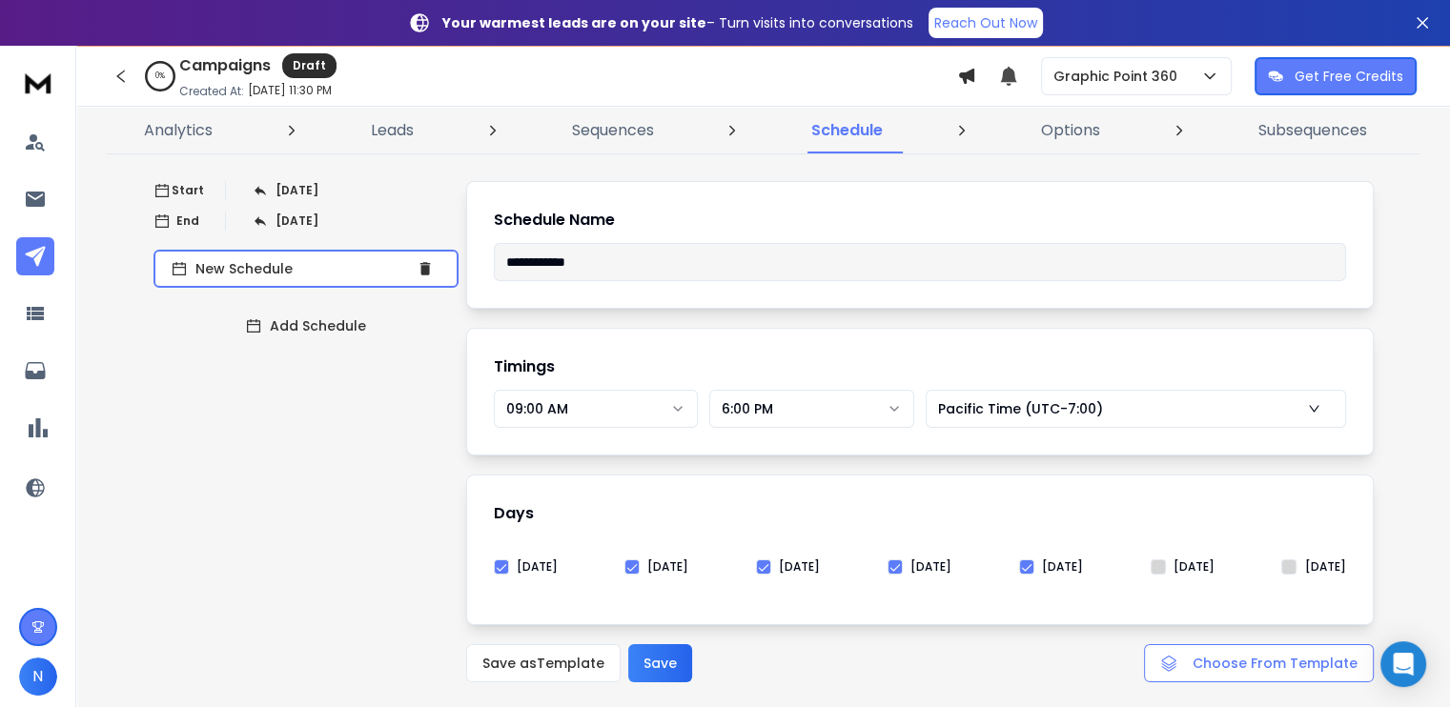
click at [679, 413] on icon "button" at bounding box center [677, 408] width 15 height 15
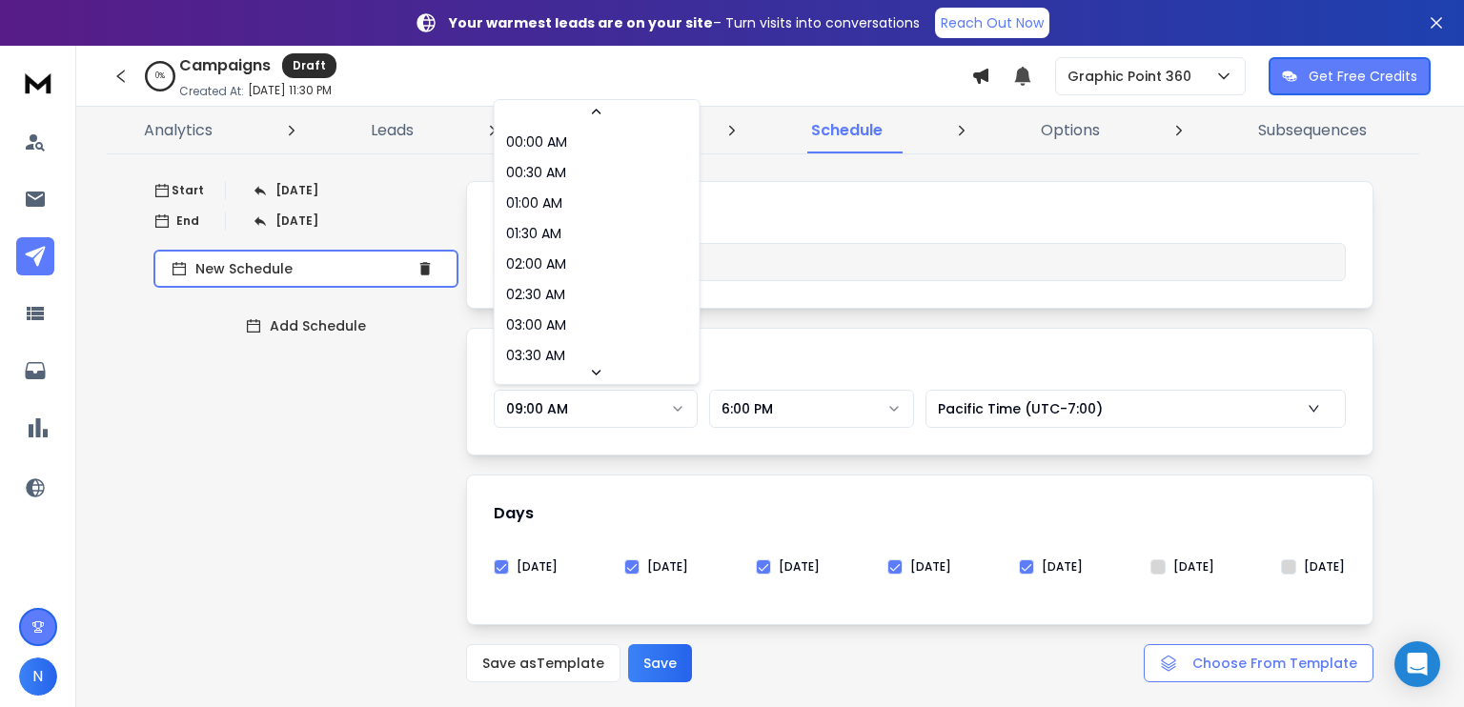
scroll to position [344, 0]
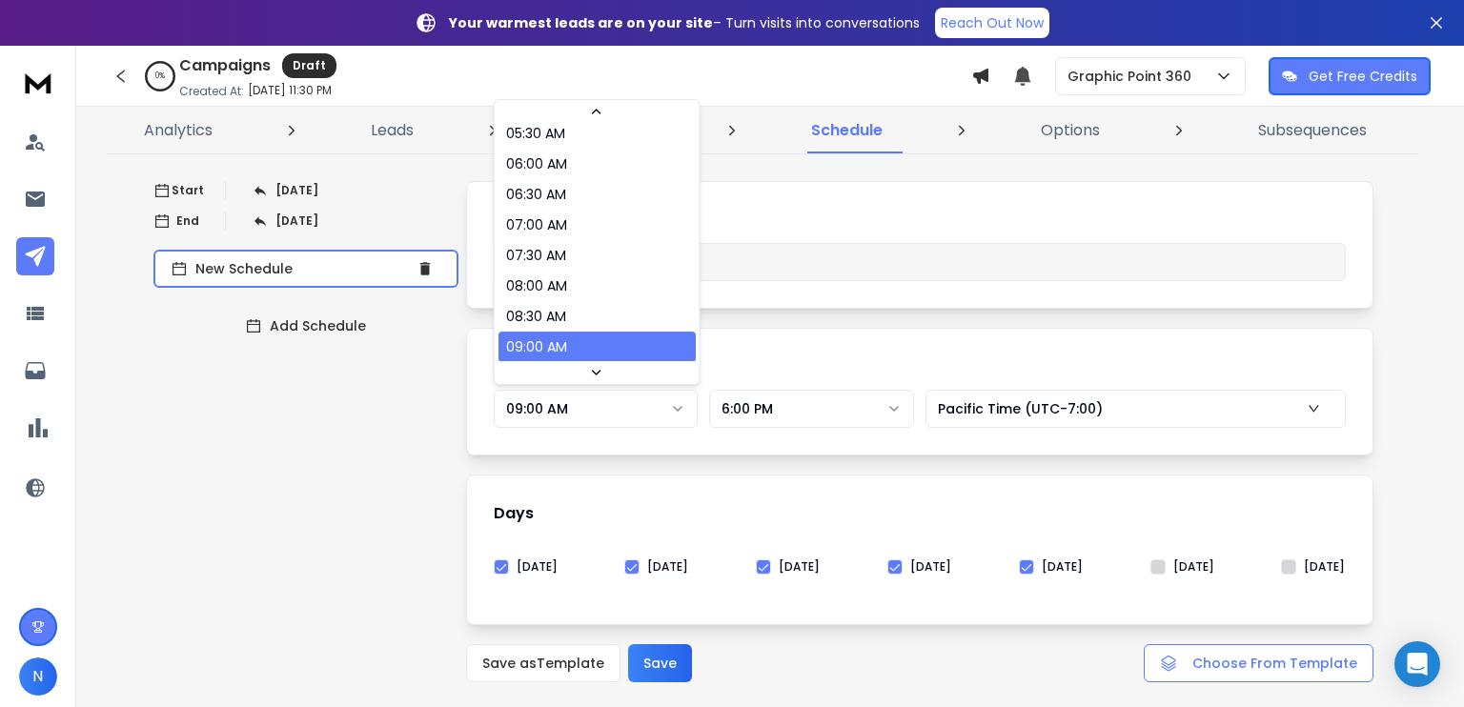
select select "********"
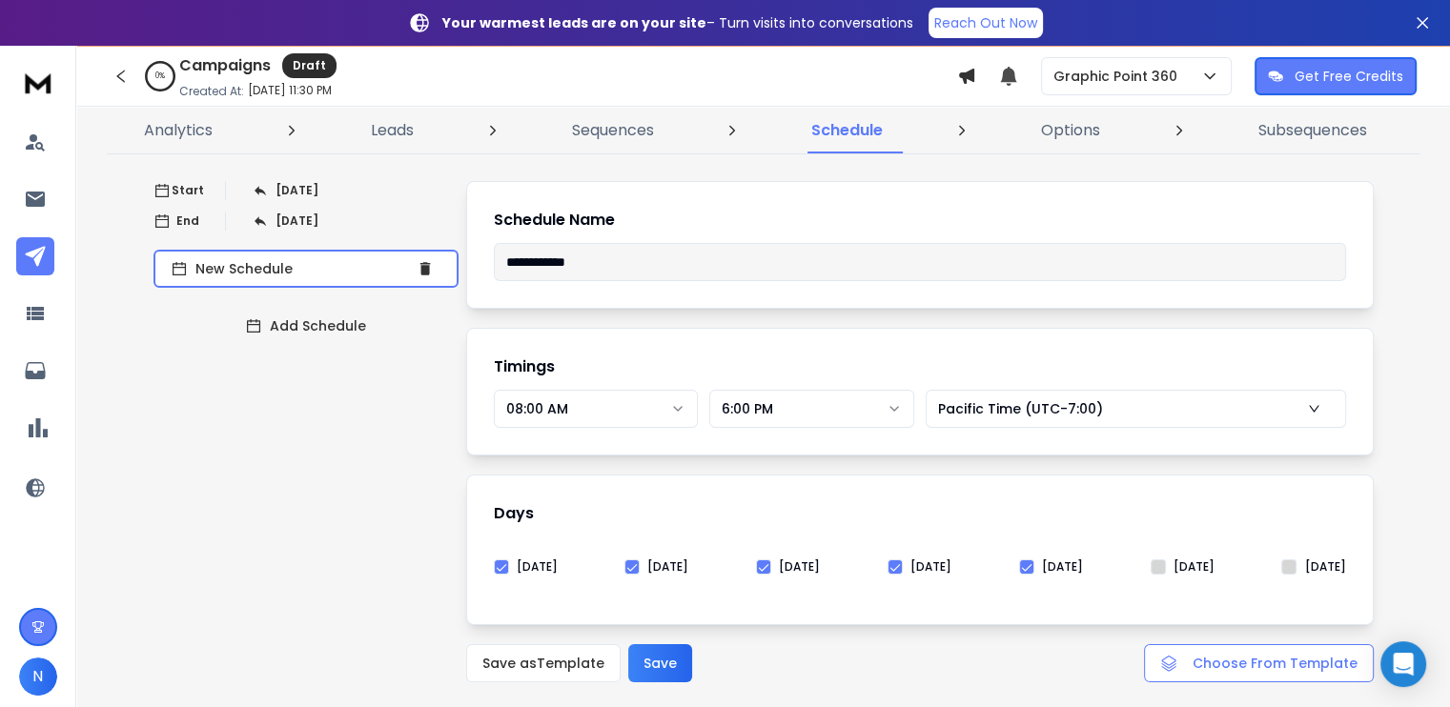
click at [759, 406] on button "6:00 PM" at bounding box center [811, 409] width 205 height 38
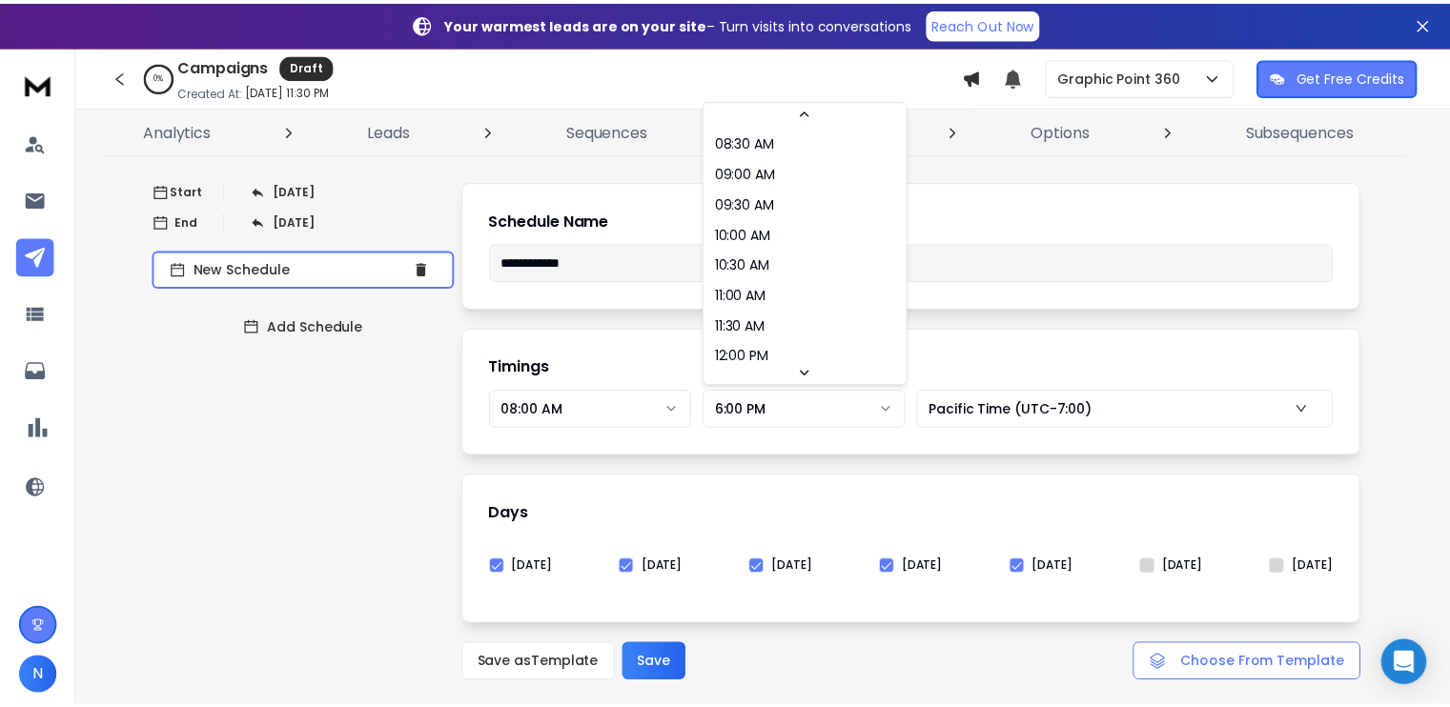
scroll to position [375, 0]
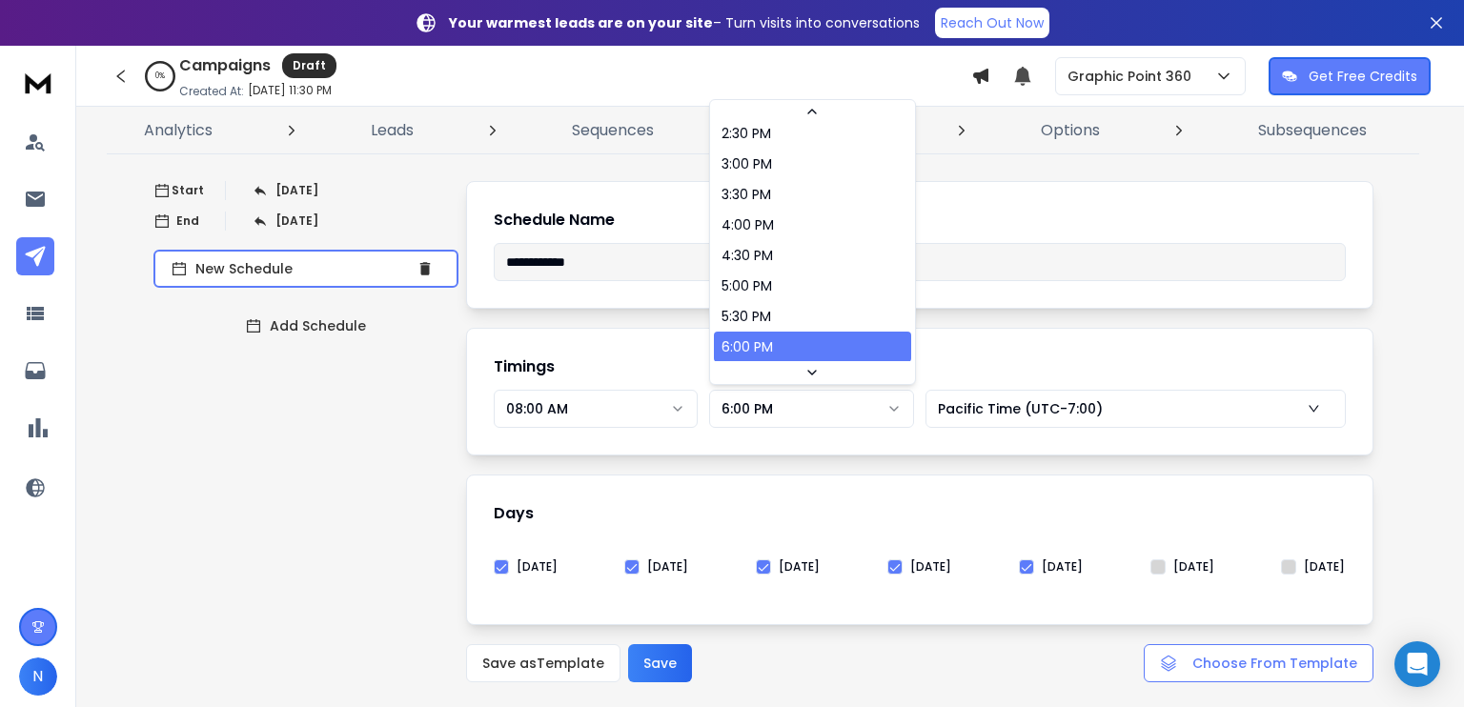
select select "********"
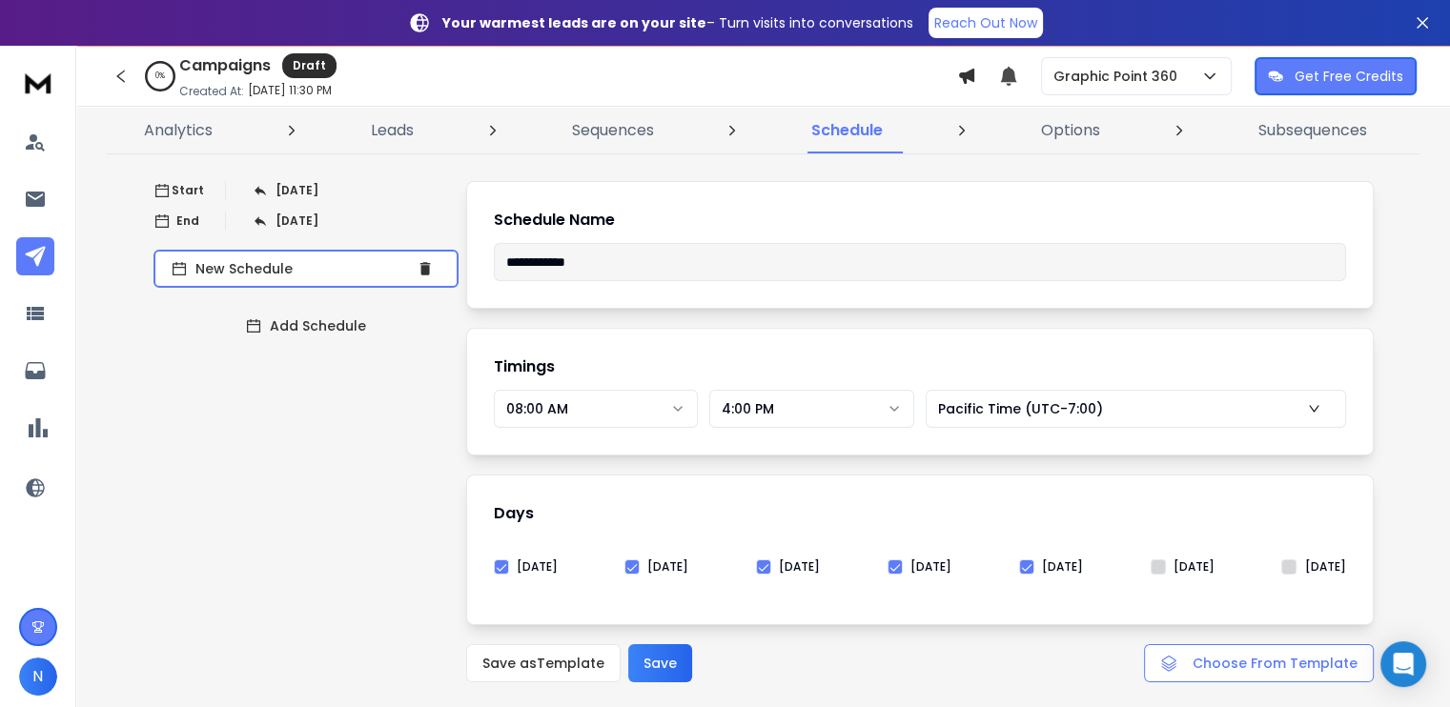
click at [1146, 567] on div "[DATE] [DATE] [DATE] [DATE] [DATE] [DATE] [DATE]" at bounding box center [920, 567] width 852 height 61
click at [1157, 565] on button "[DATE]" at bounding box center [1158, 567] width 15 height 15
click at [676, 655] on button "Save" at bounding box center [660, 663] width 64 height 38
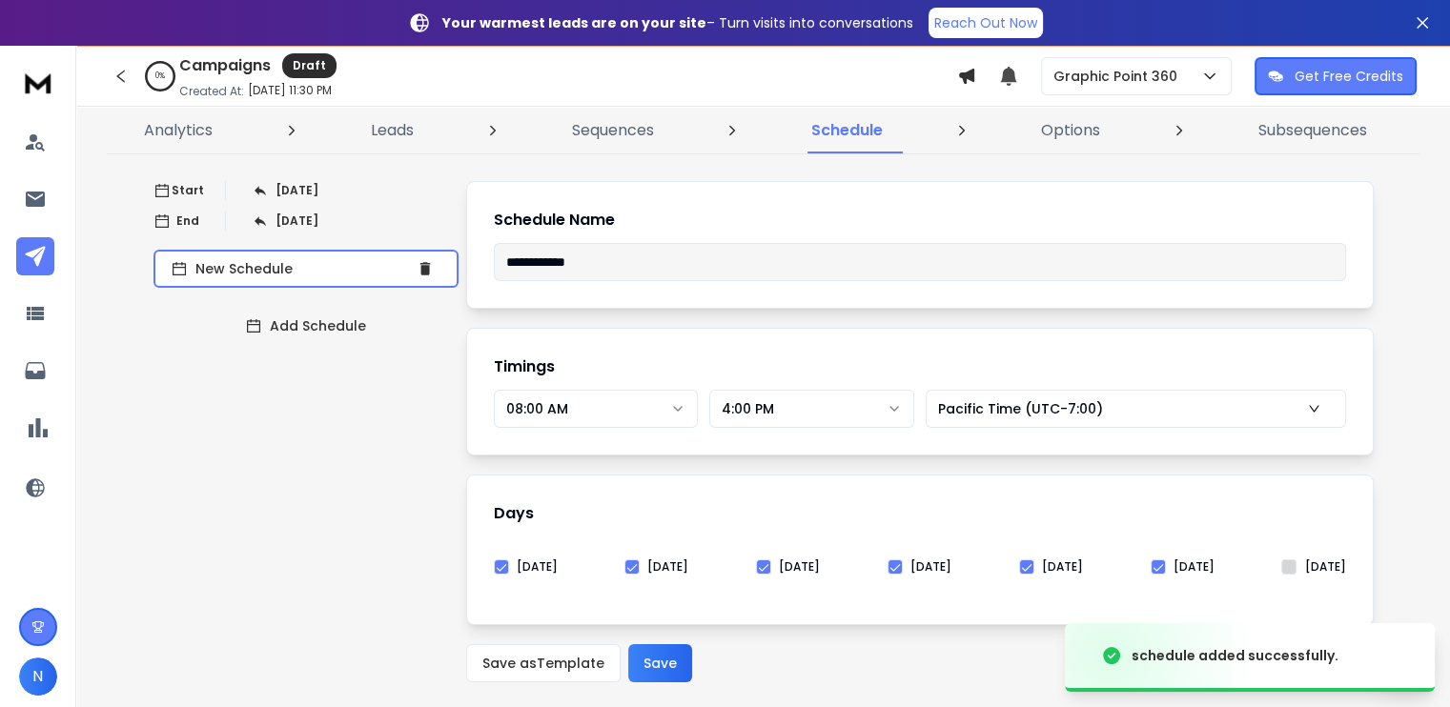
drag, startPoint x: 671, startPoint y: 255, endPoint x: 499, endPoint y: 257, distance: 172.5
click at [499, 257] on input "**********" at bounding box center [920, 262] width 852 height 38
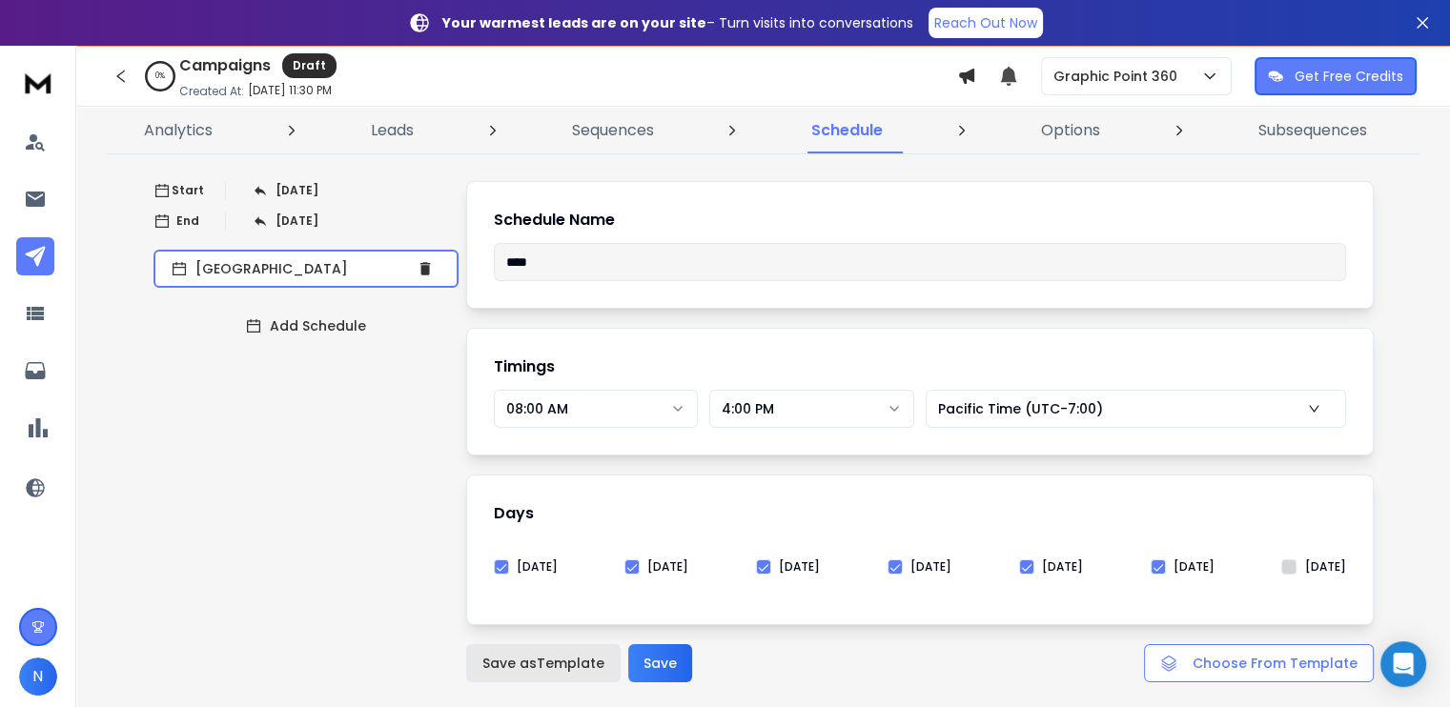
type input "***"
click at [547, 658] on button "Save as Template" at bounding box center [543, 663] width 154 height 38
click at [1054, 140] on p "Options" at bounding box center [1070, 130] width 59 height 23
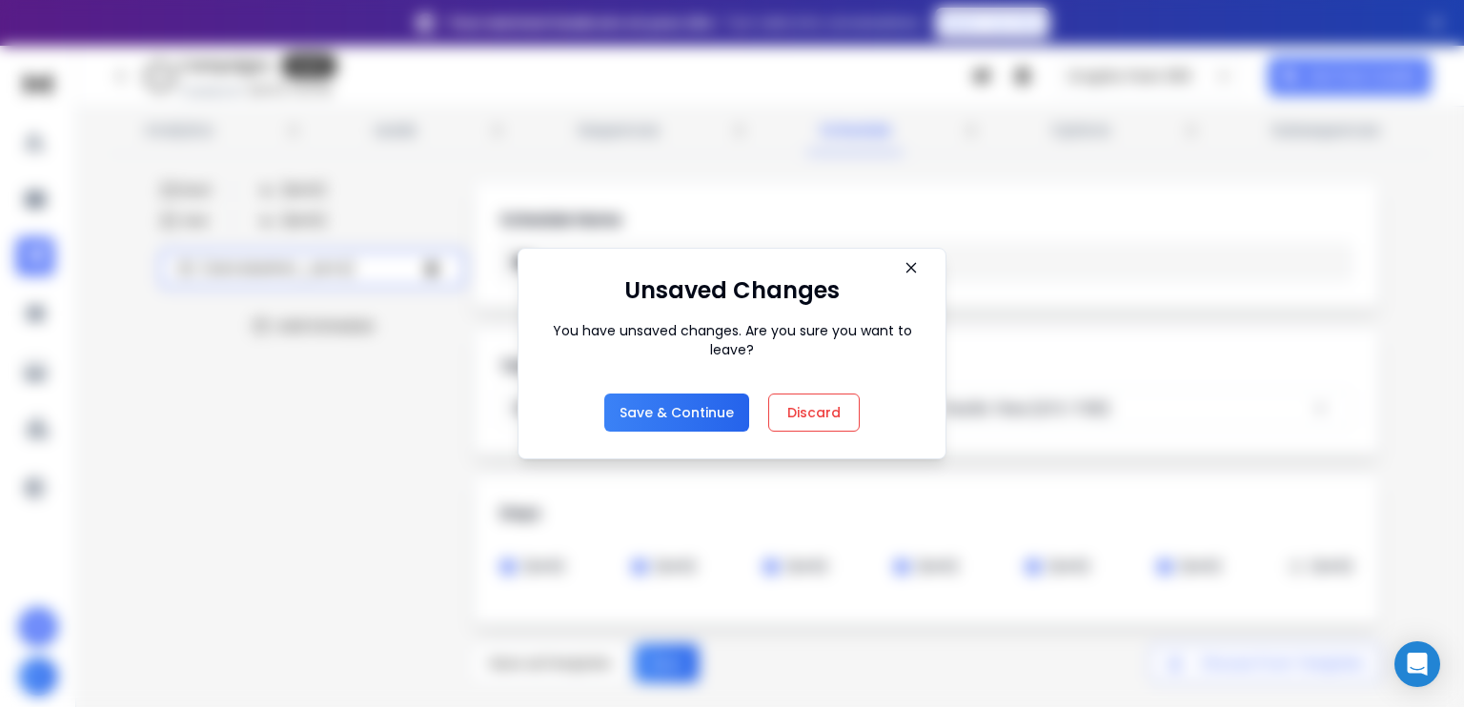
click at [675, 414] on button "Save & Continue" at bounding box center [676, 413] width 145 height 38
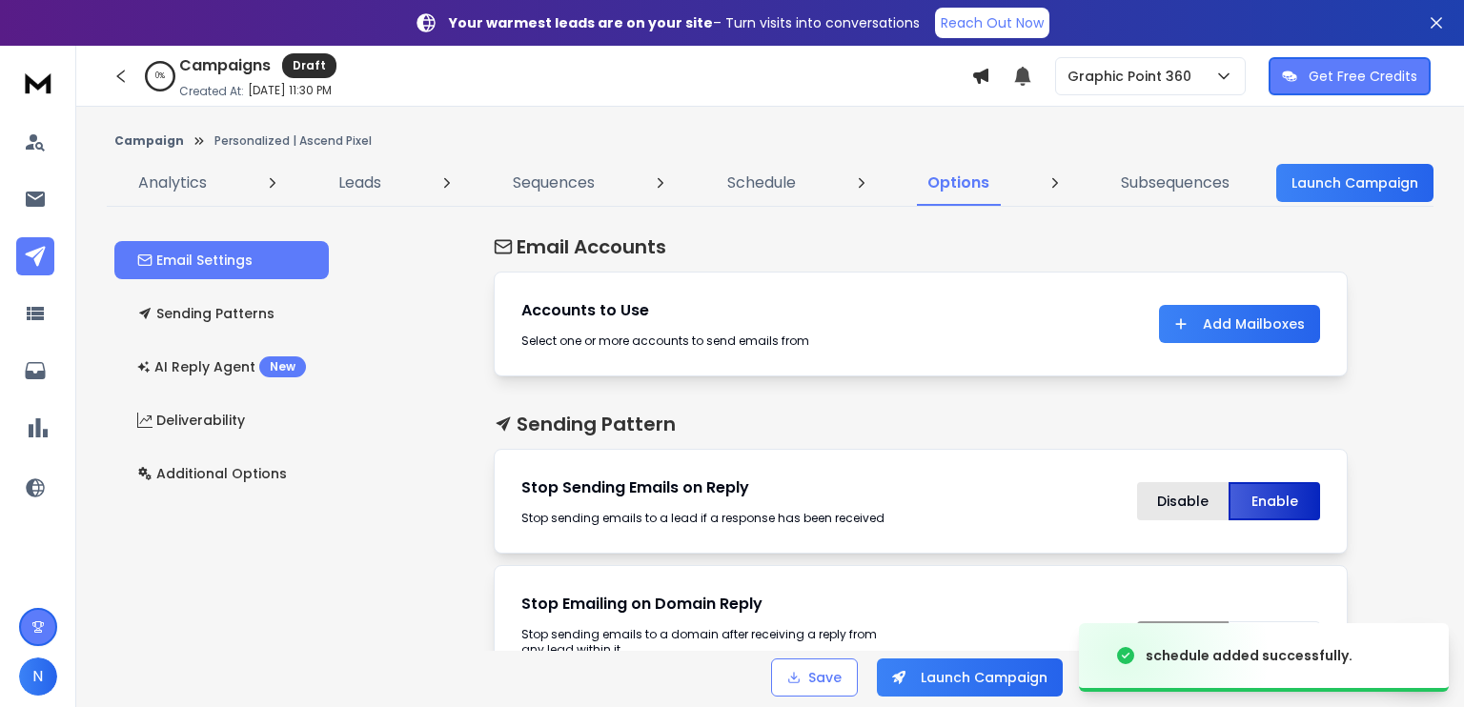
click at [1201, 323] on button "Add Mailboxes" at bounding box center [1239, 324] width 161 height 38
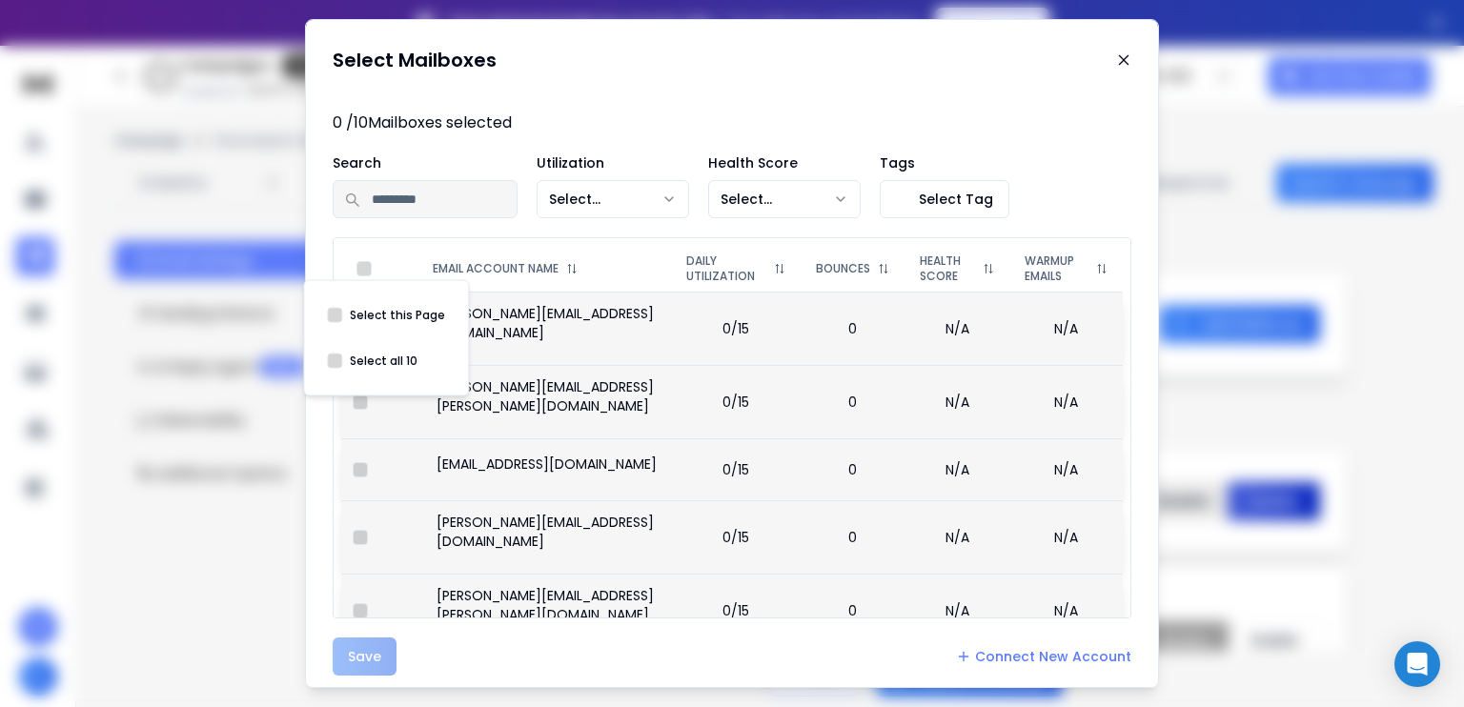
click at [363, 270] on button "Select this Page" at bounding box center [364, 268] width 15 height 15
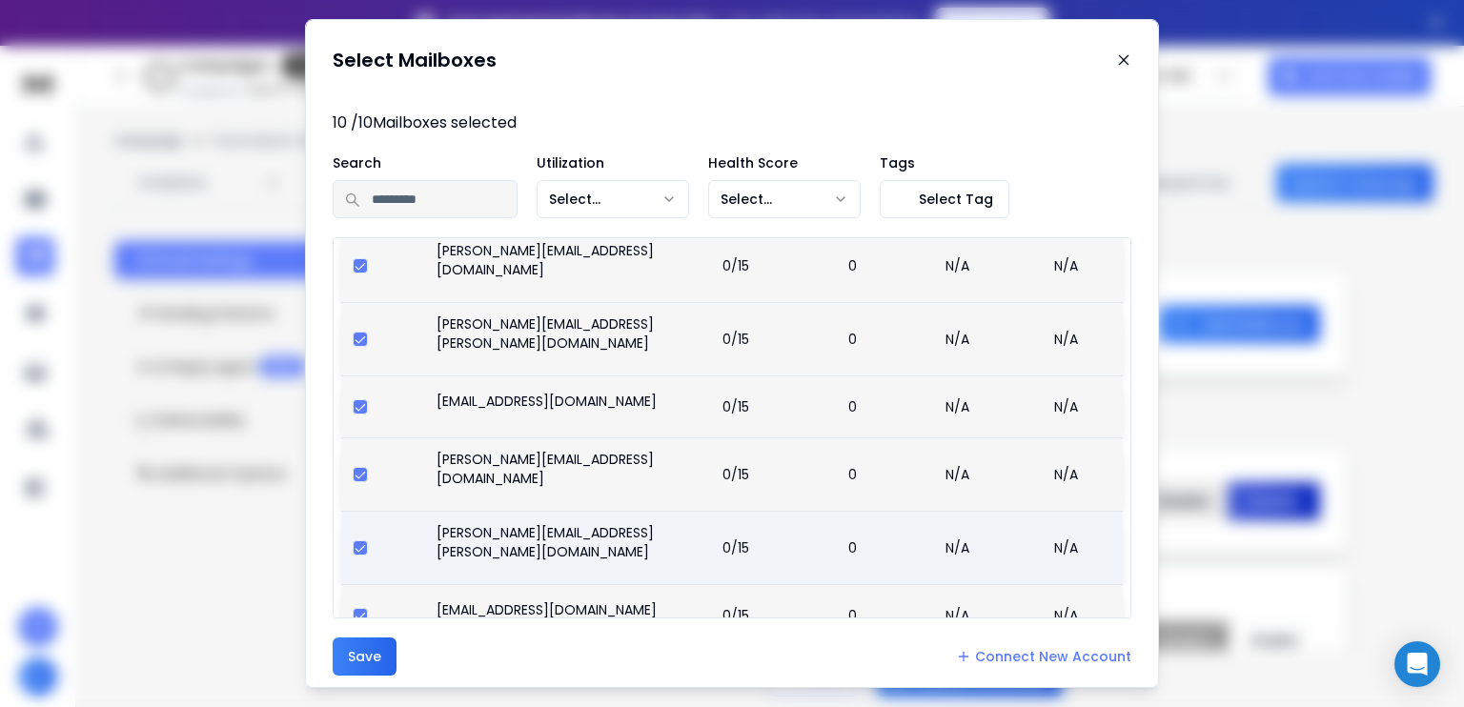
scroll to position [191, 0]
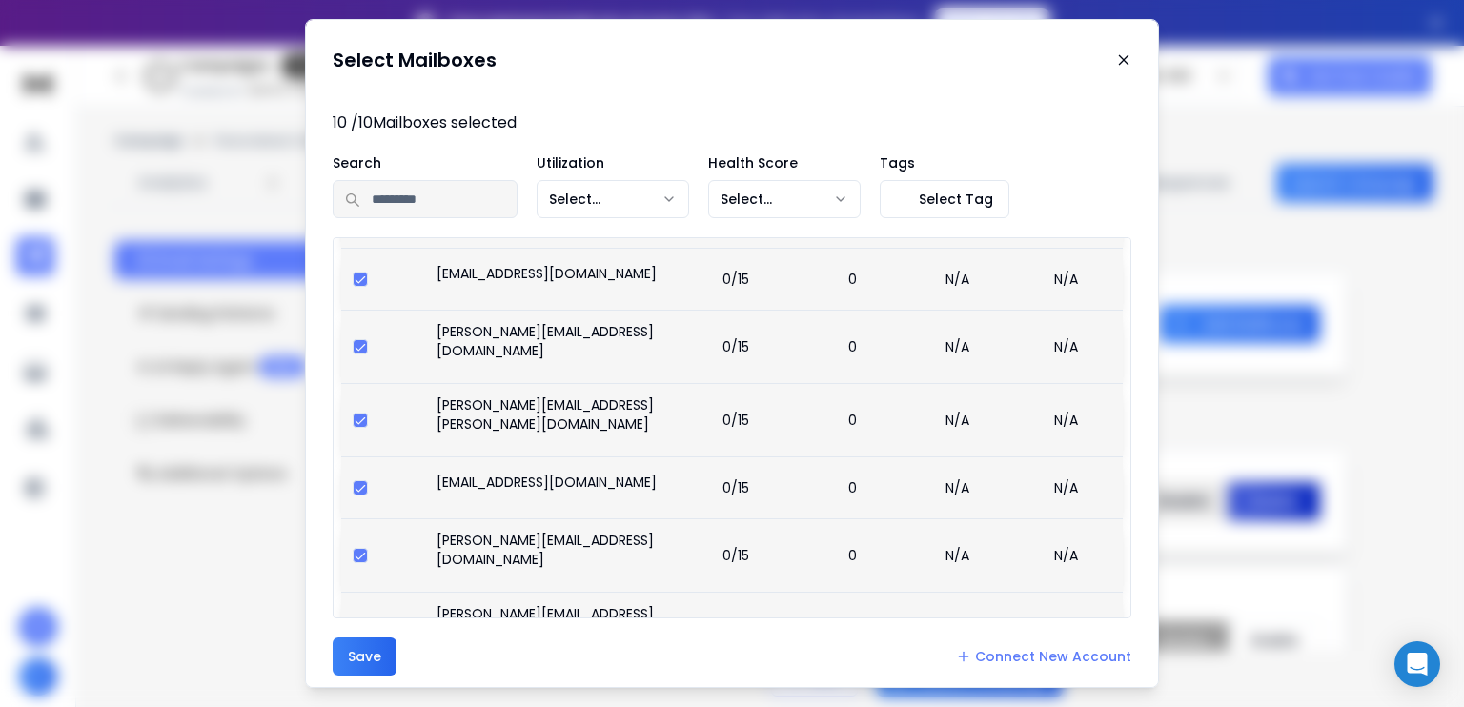
click at [367, 653] on button "Save" at bounding box center [365, 657] width 64 height 38
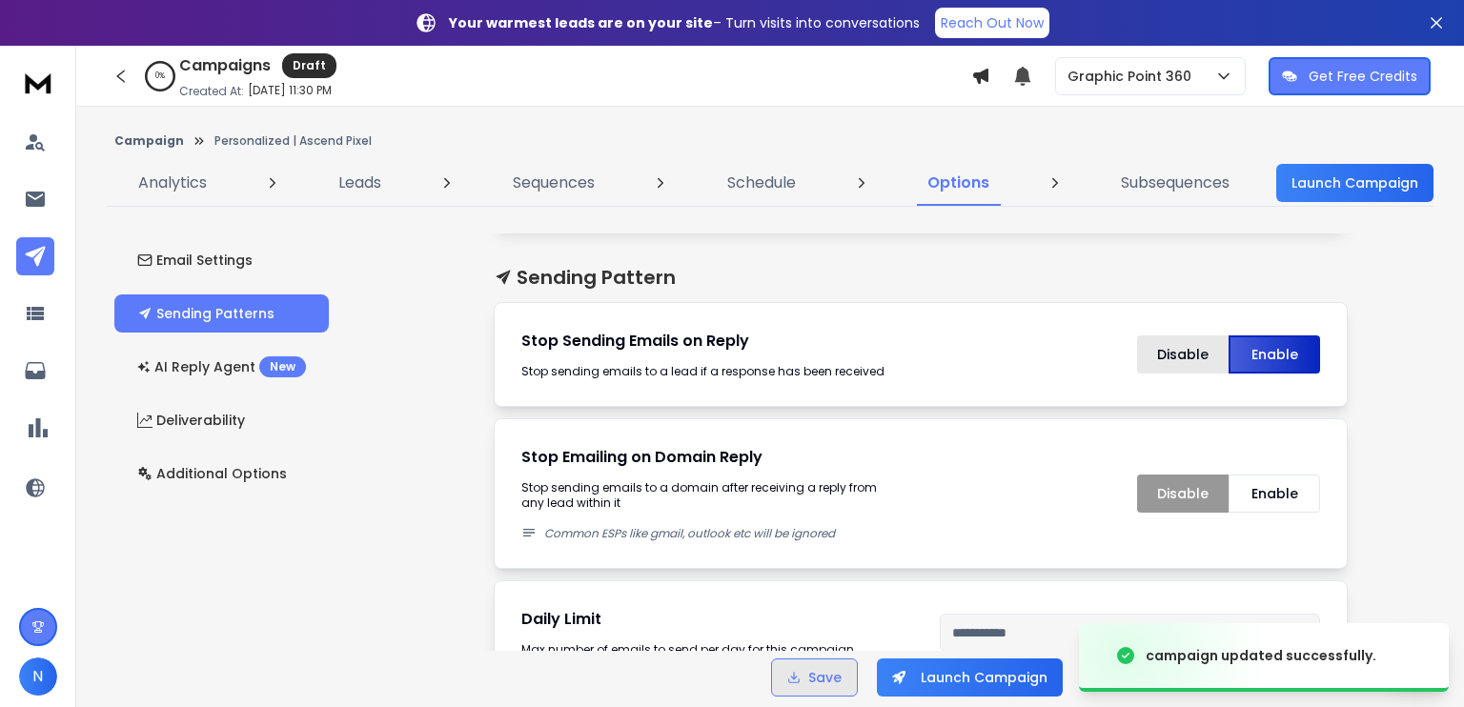
click at [820, 675] on button "Save" at bounding box center [814, 678] width 87 height 38
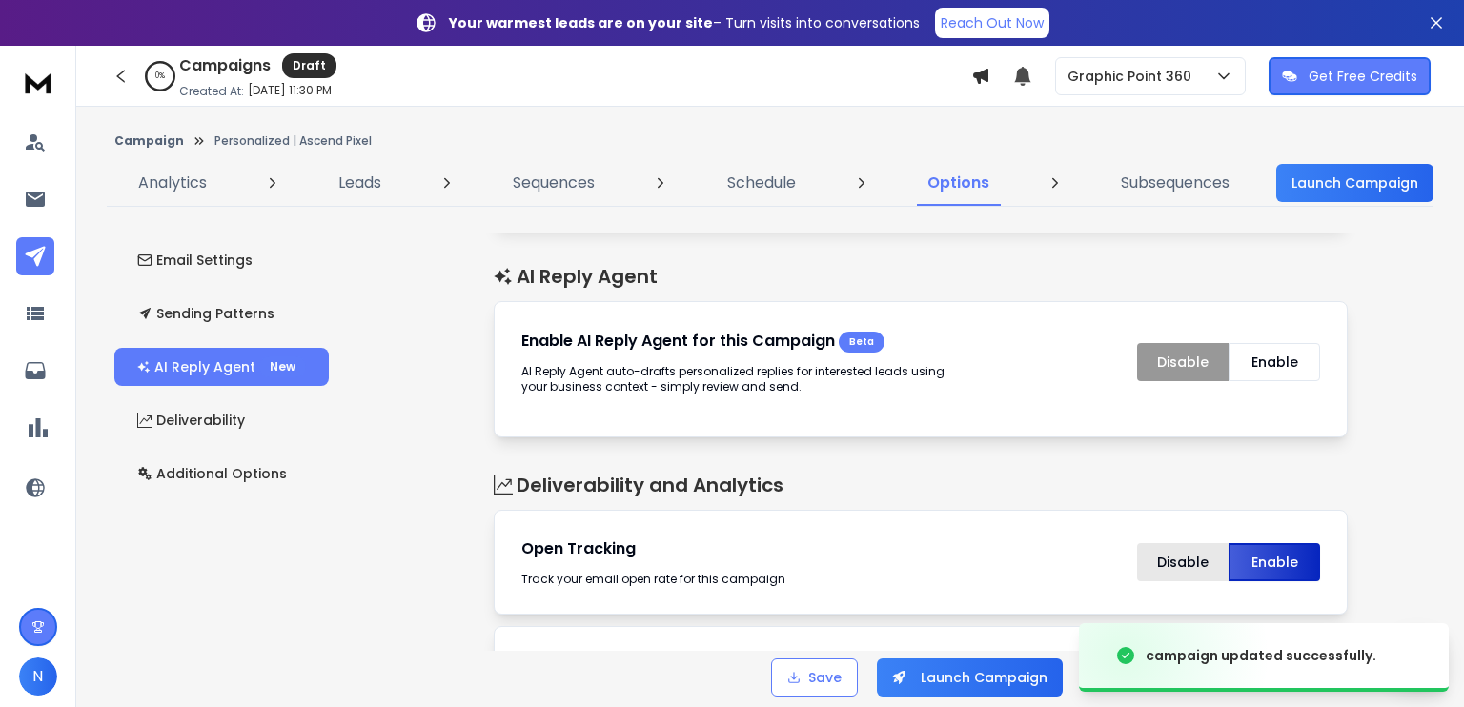
scroll to position [1920, 0]
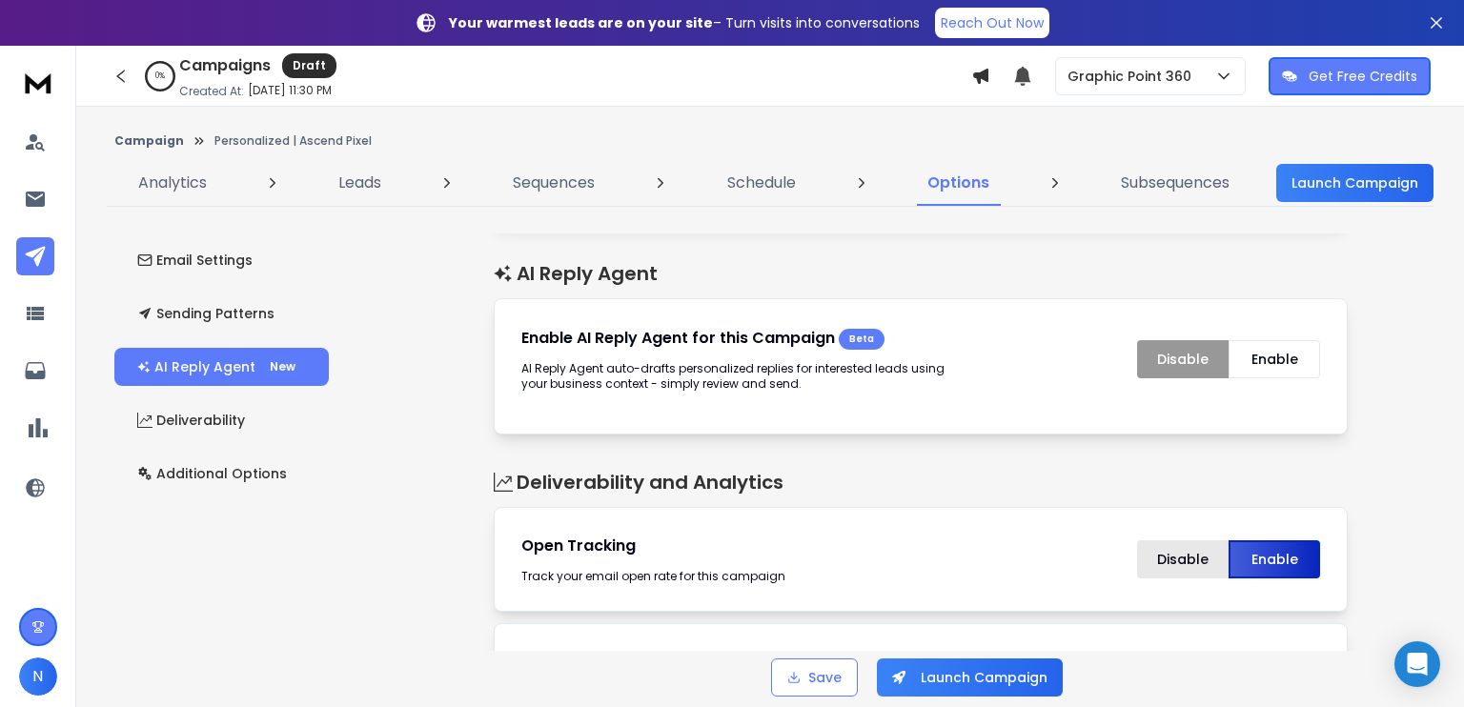
click at [293, 132] on div "Campaign Personalized | Ascend Pixel" at bounding box center [770, 141] width 1327 height 31
click at [343, 140] on p "Personalized | Ascend Pixel" at bounding box center [292, 140] width 157 height 15
click at [361, 187] on p "Leads" at bounding box center [359, 183] width 43 height 23
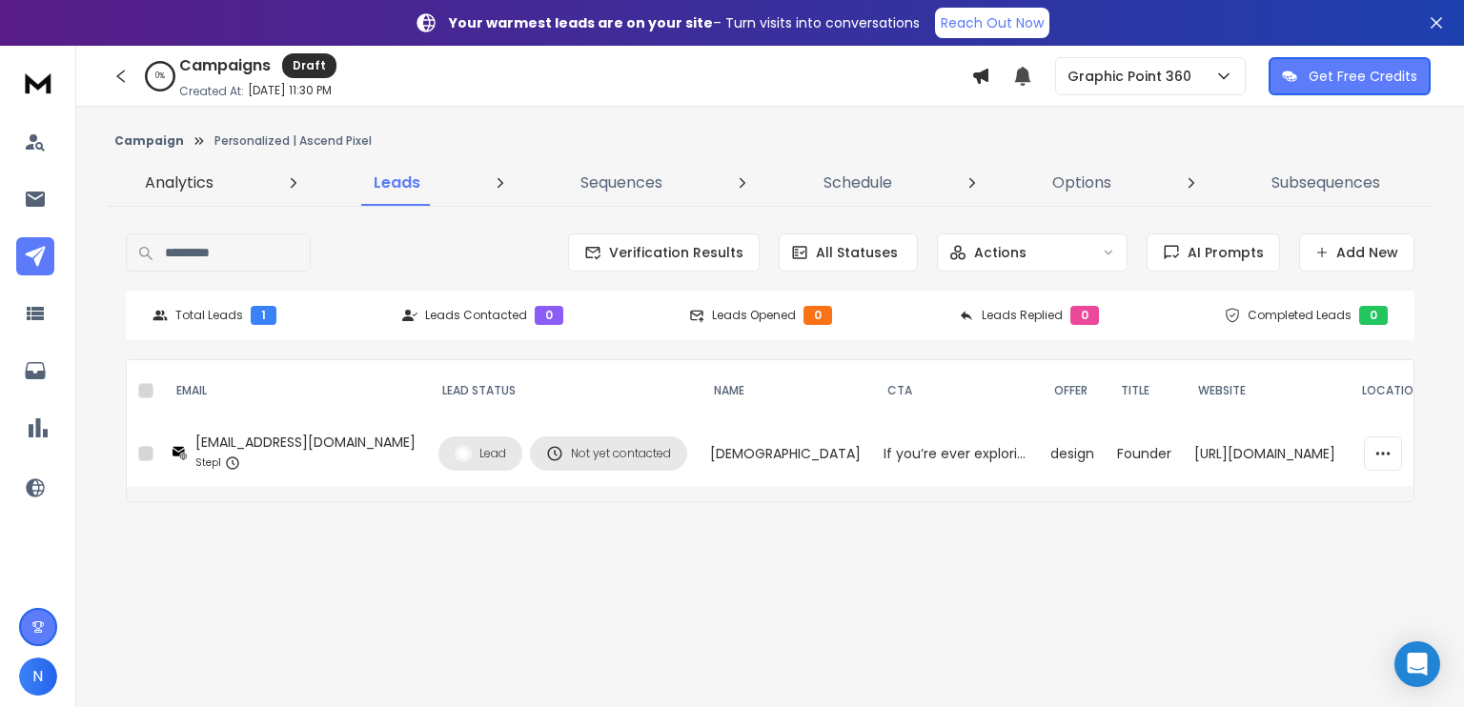
click at [206, 179] on p "Analytics" at bounding box center [179, 183] width 69 height 23
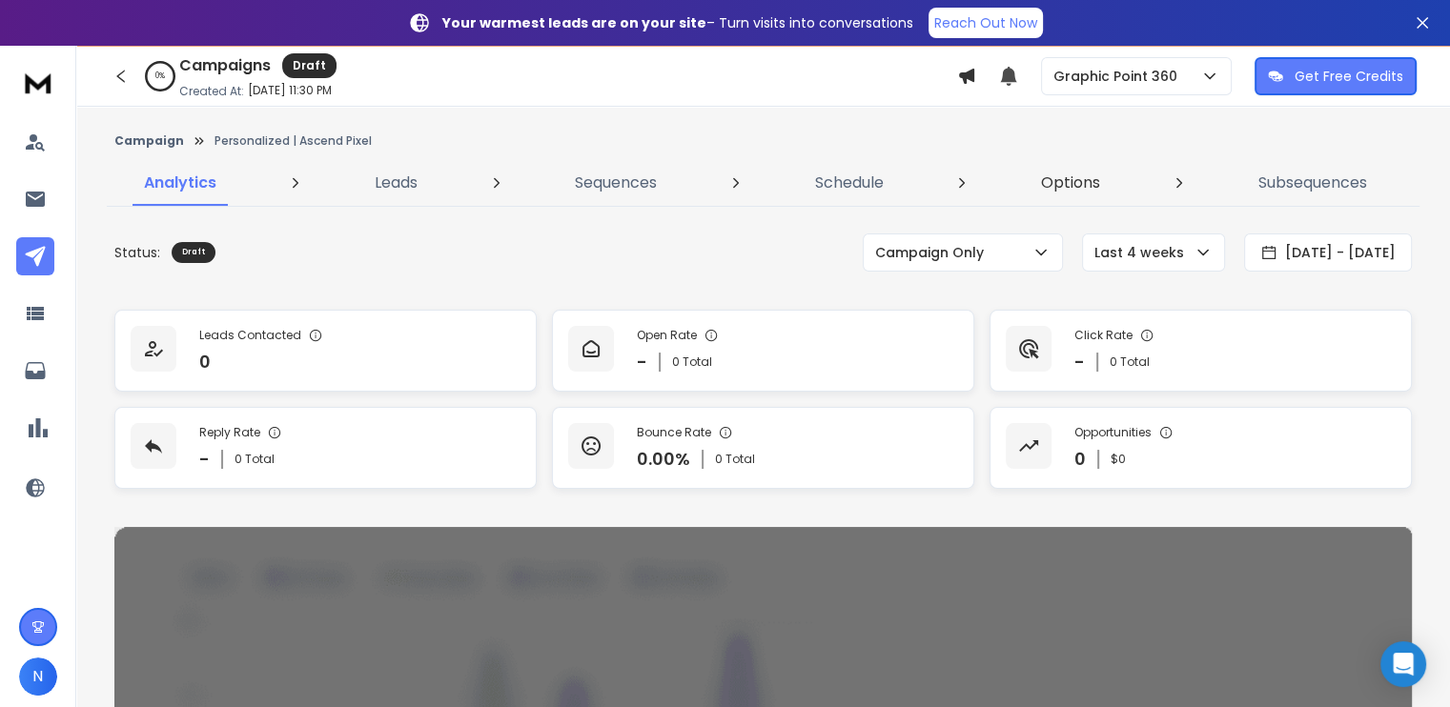
click at [1086, 187] on p "Options" at bounding box center [1070, 183] width 59 height 23
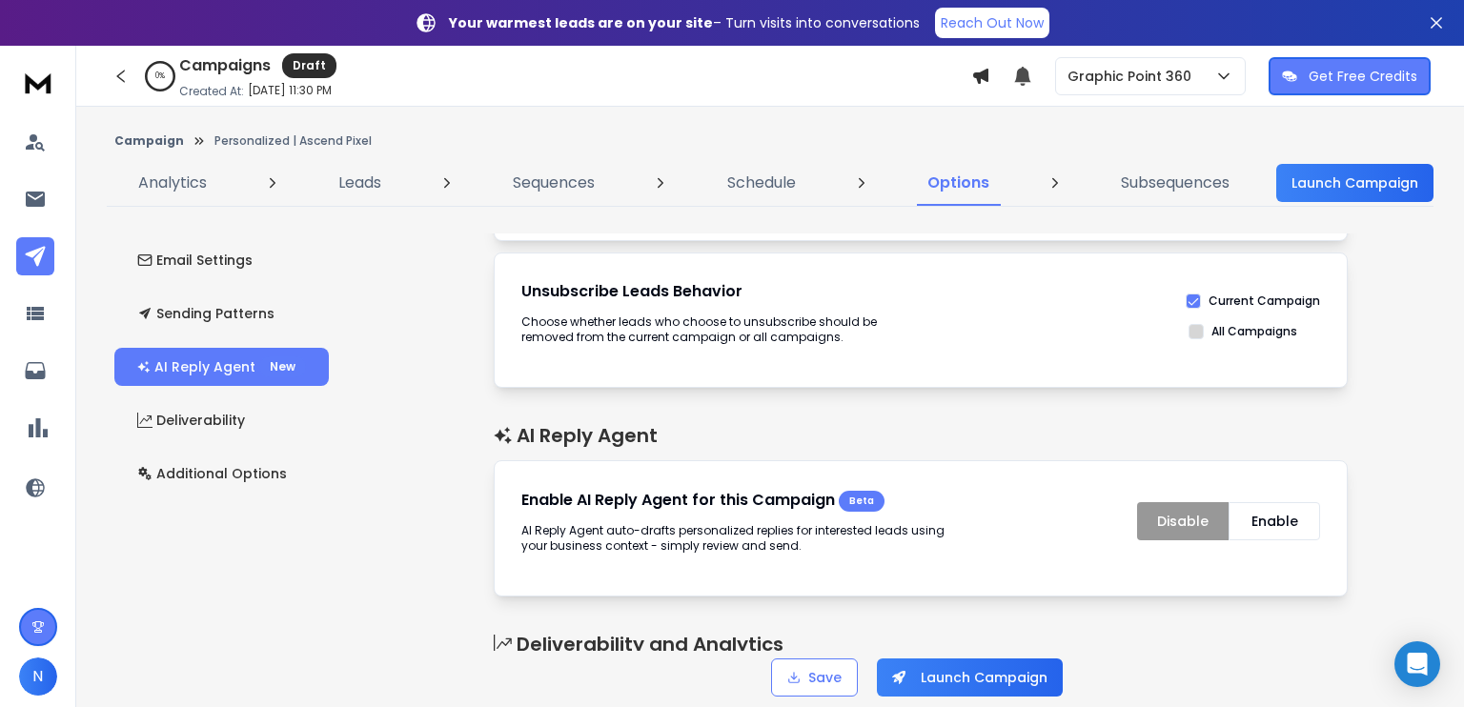
scroll to position [1620, 0]
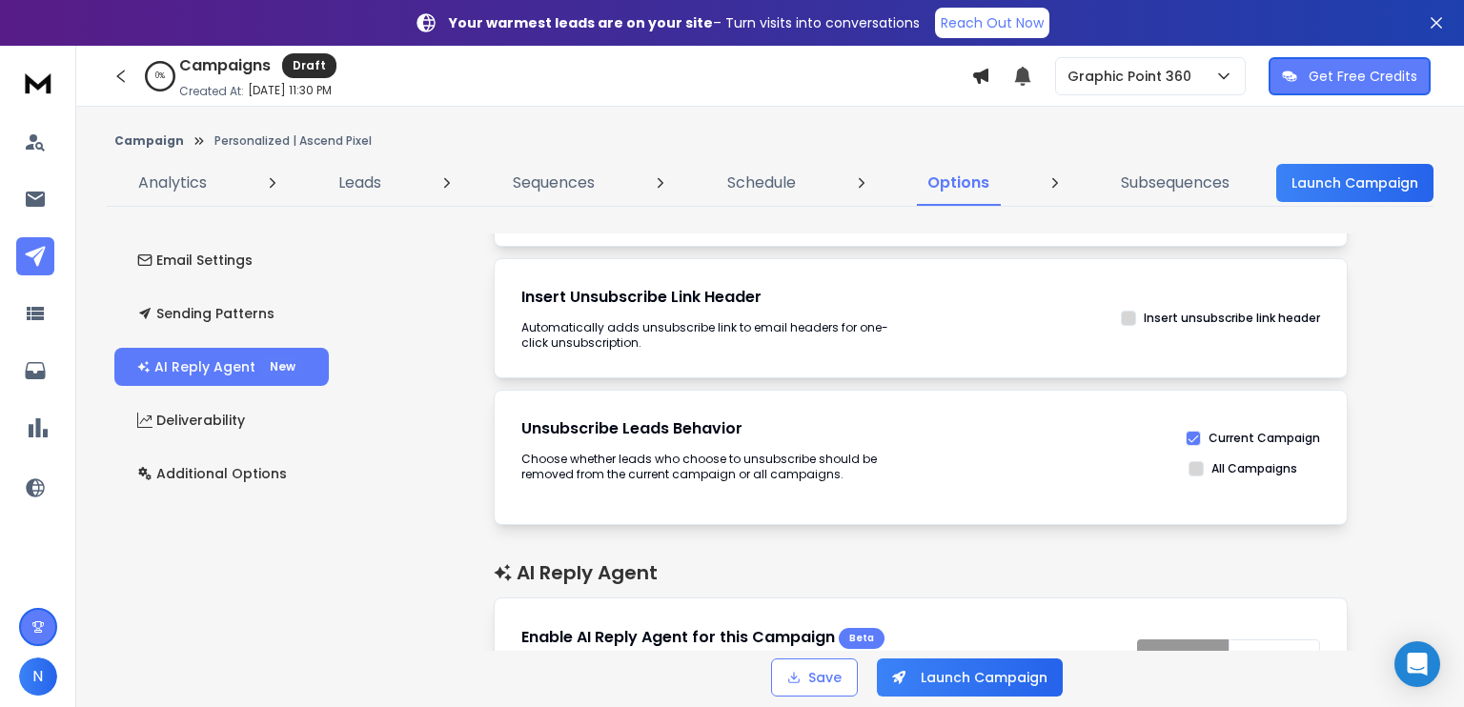
click at [1121, 314] on button "Insert unsubscribe link header" at bounding box center [1128, 318] width 15 height 15
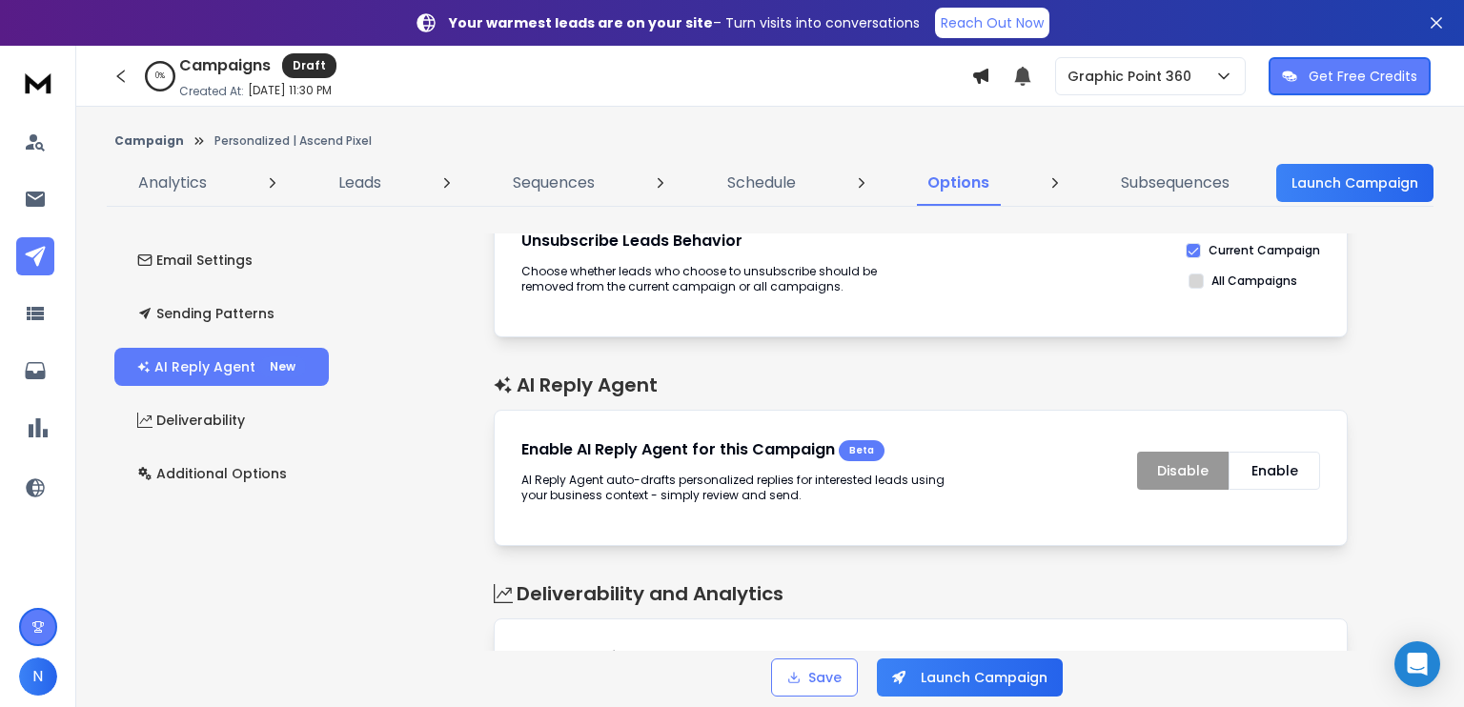
scroll to position [1811, 0]
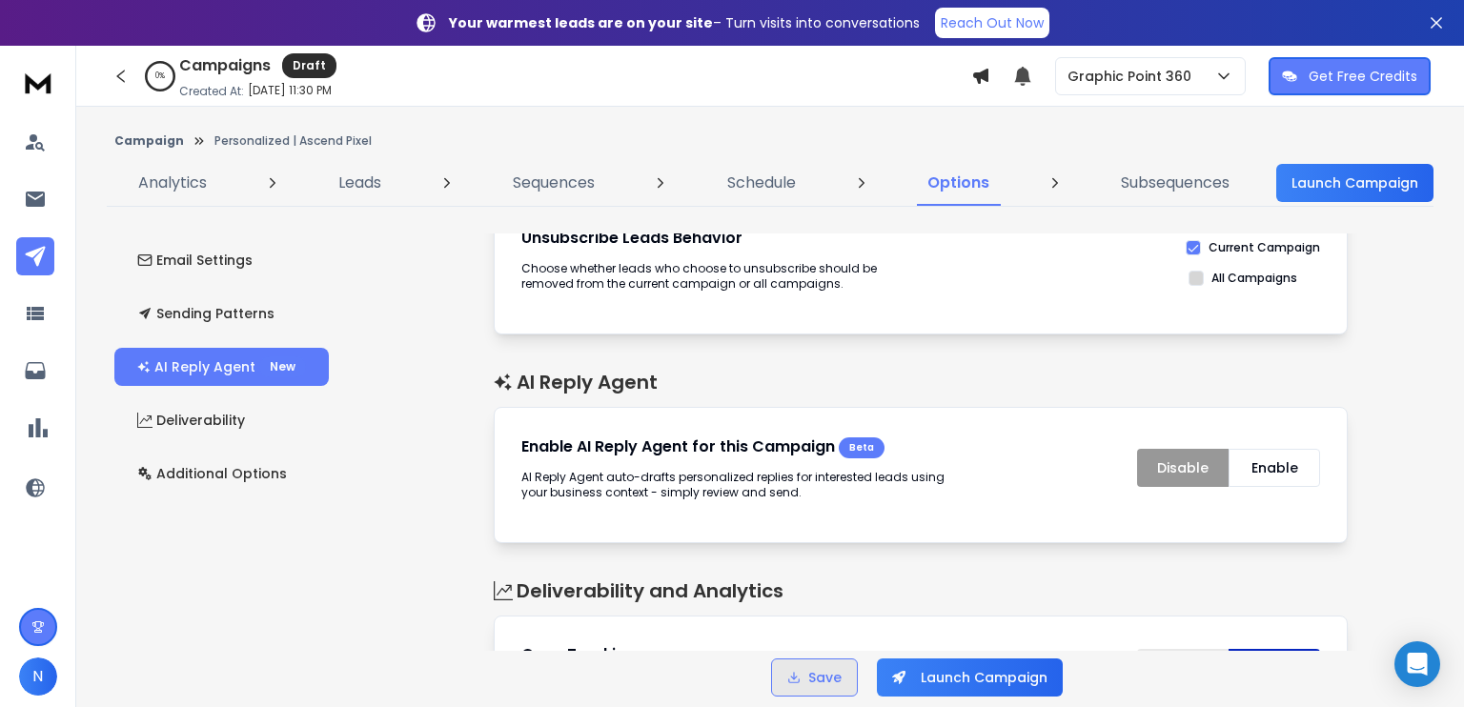
click at [805, 669] on button "Save" at bounding box center [814, 678] width 87 height 38
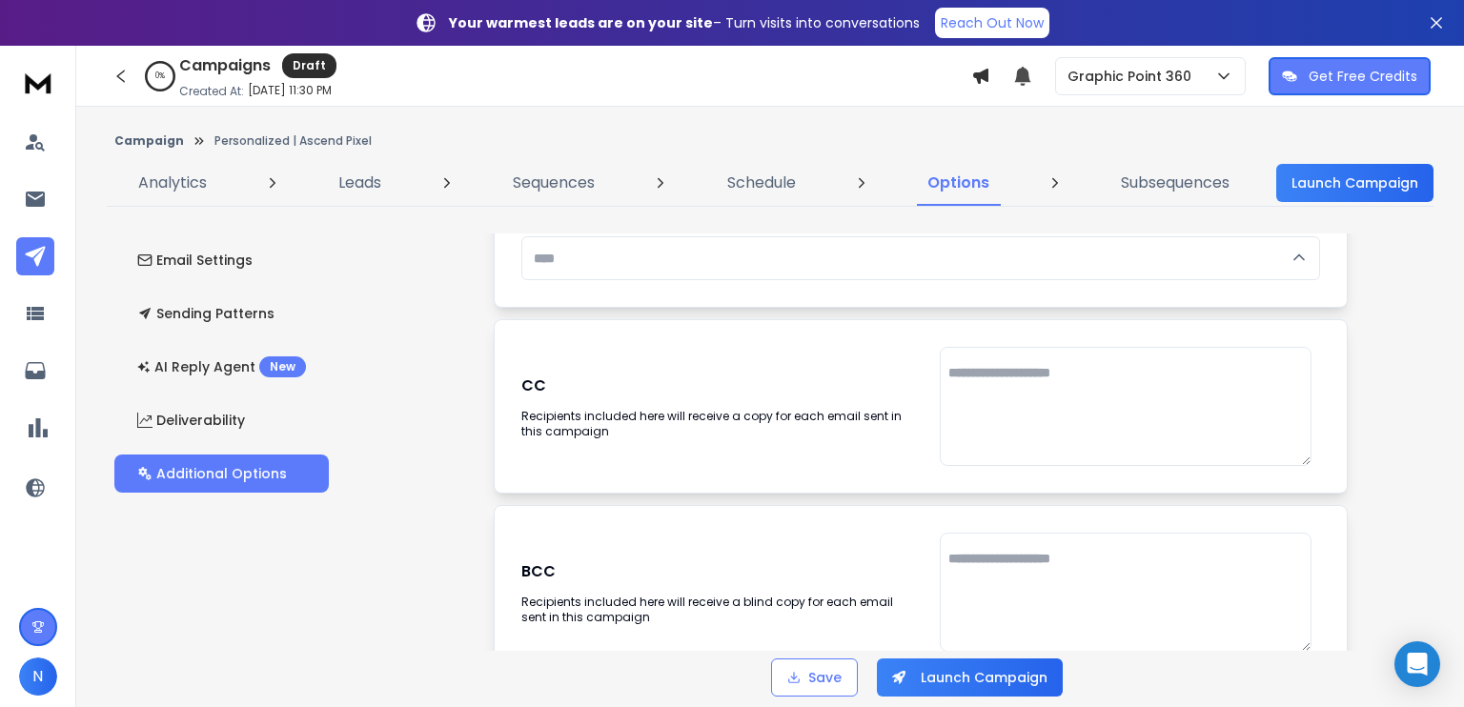
scroll to position [4122, 0]
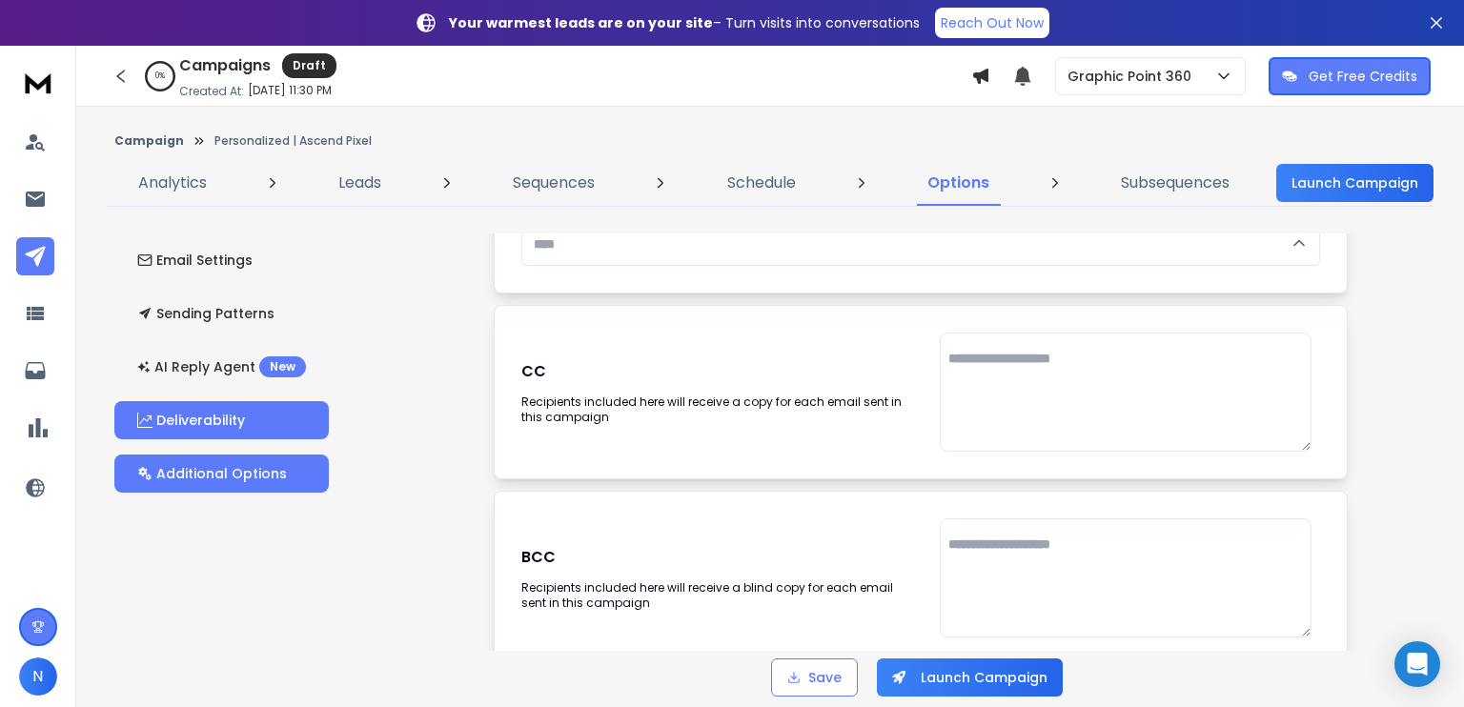
click at [248, 426] on button "Deliverability" at bounding box center [221, 420] width 214 height 38
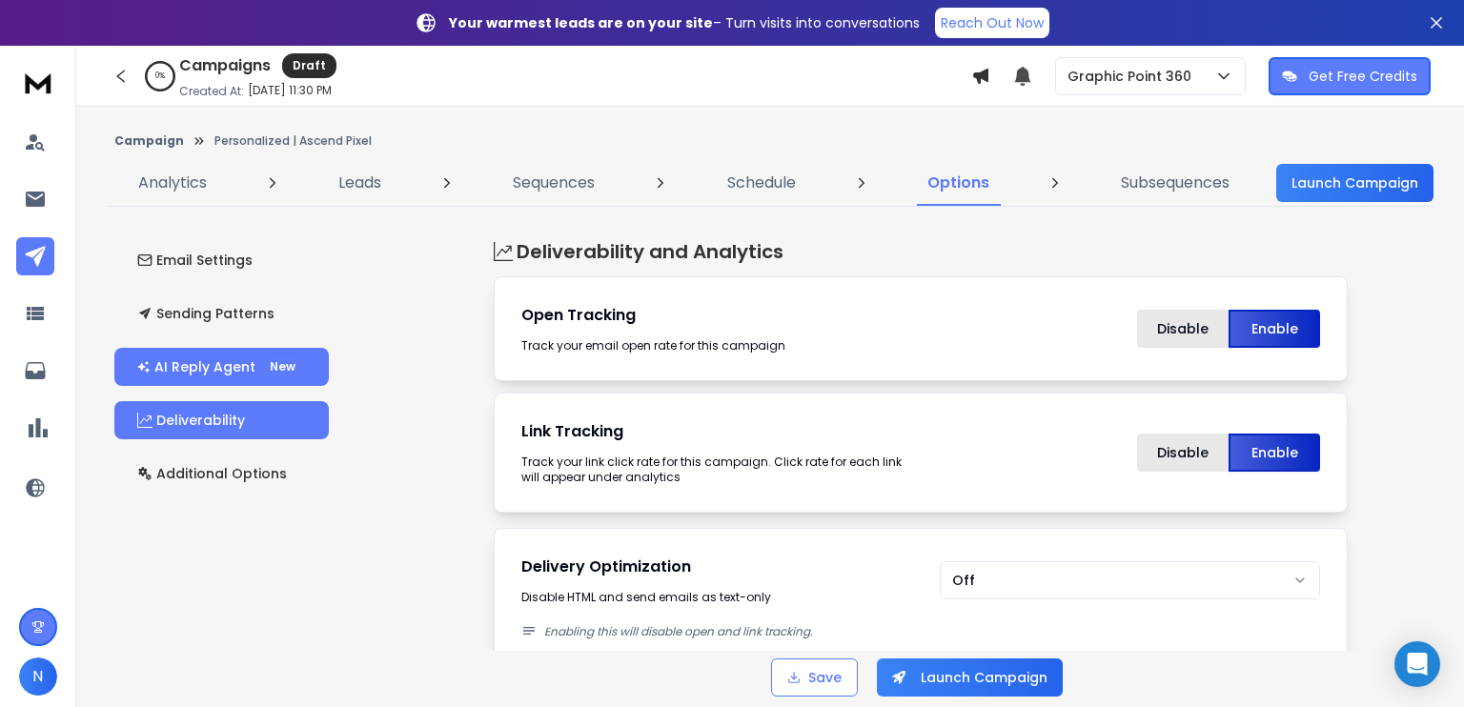
click at [252, 382] on button "AI Reply Agent New" at bounding box center [221, 367] width 214 height 38
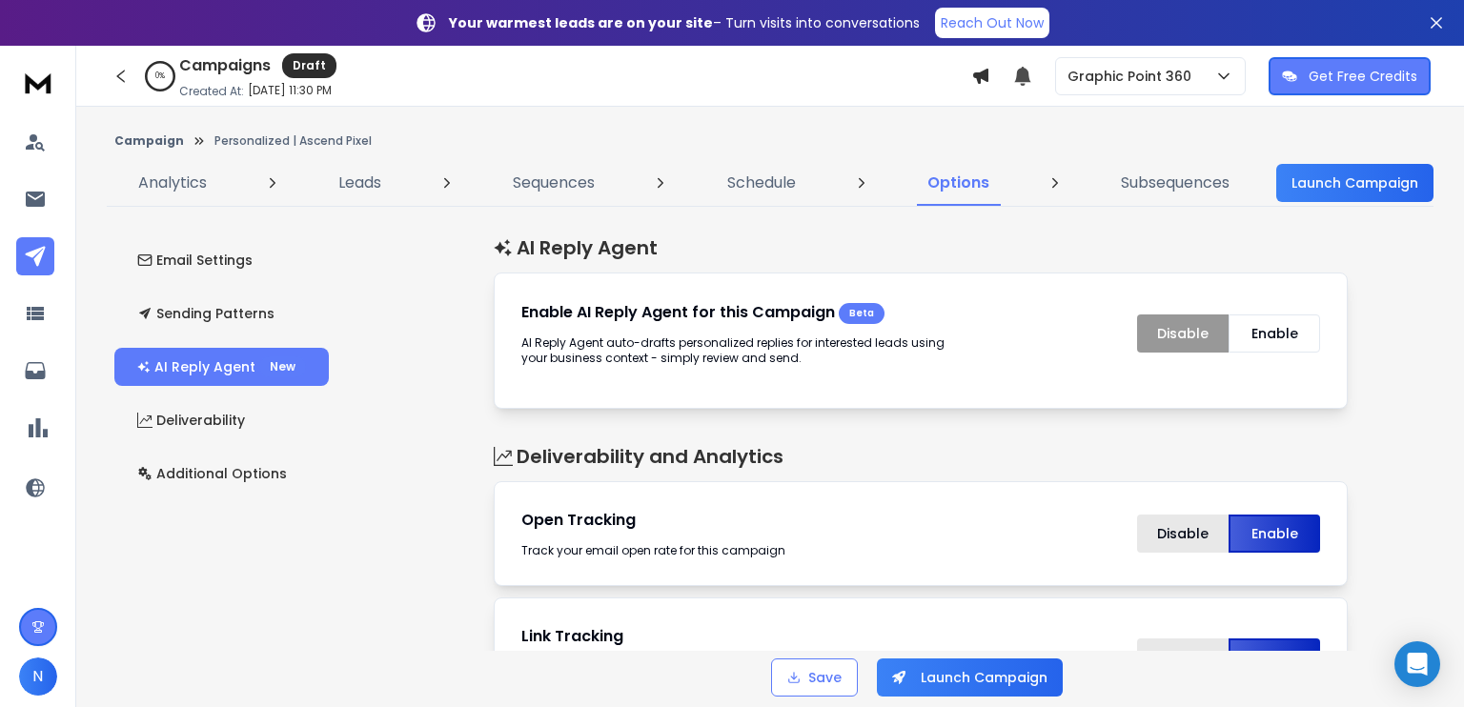
scroll to position [1943, 0]
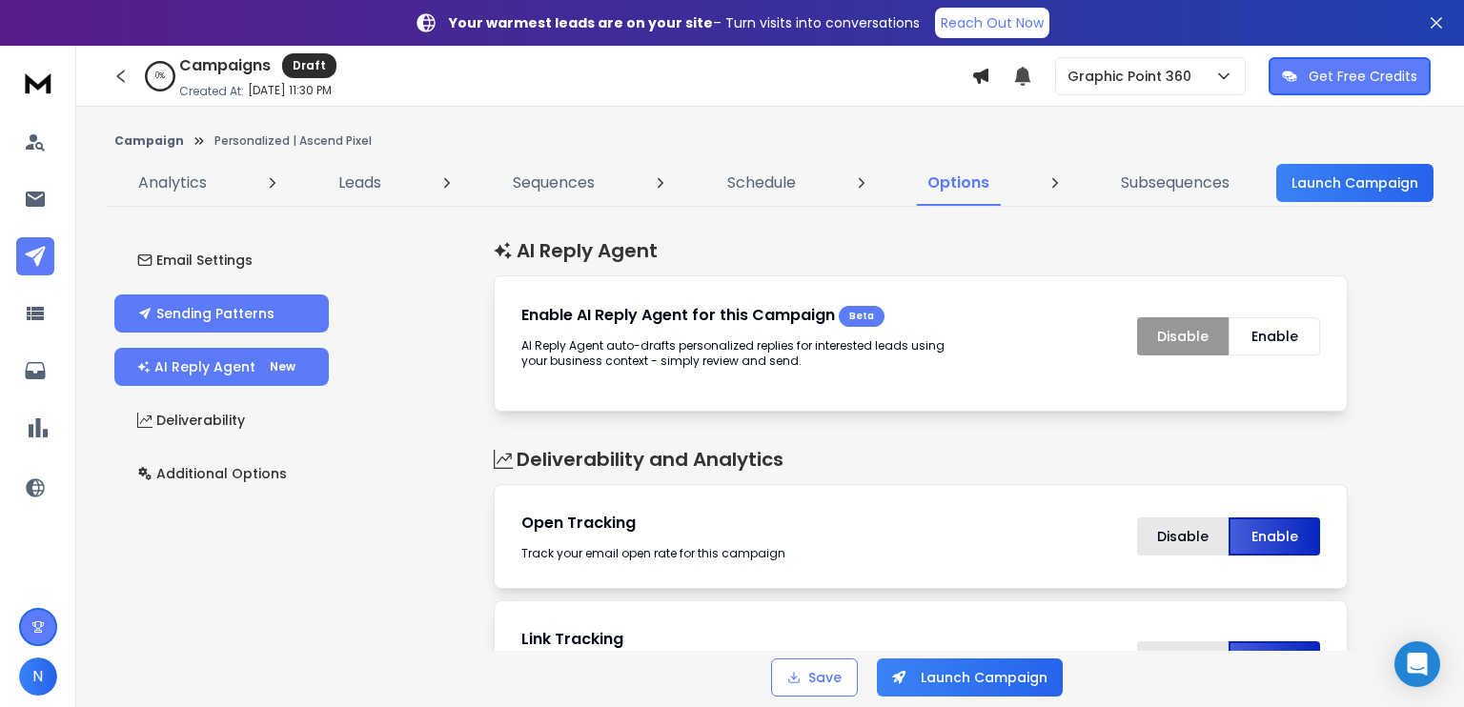
click at [240, 320] on p "Sending Patterns" at bounding box center [205, 313] width 137 height 19
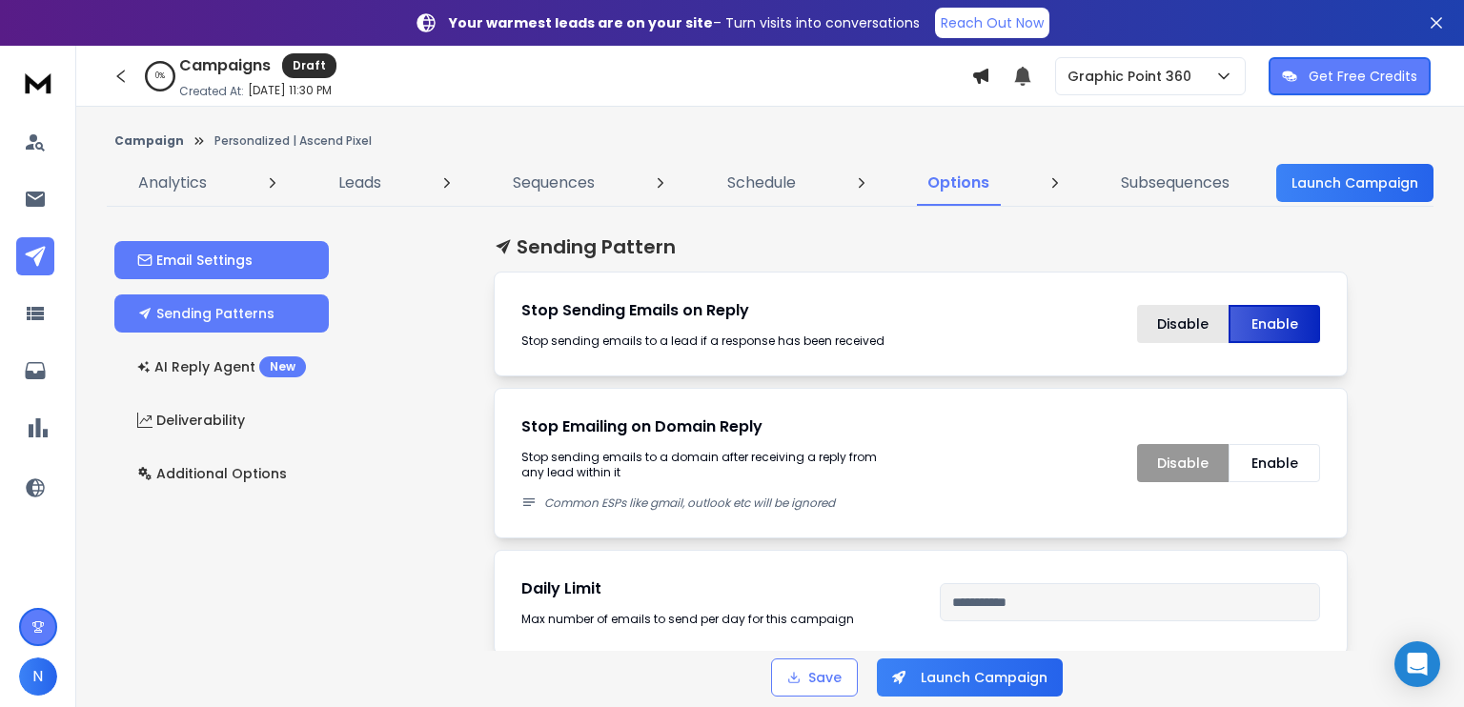
click at [222, 263] on p "Email Settings" at bounding box center [194, 260] width 115 height 19
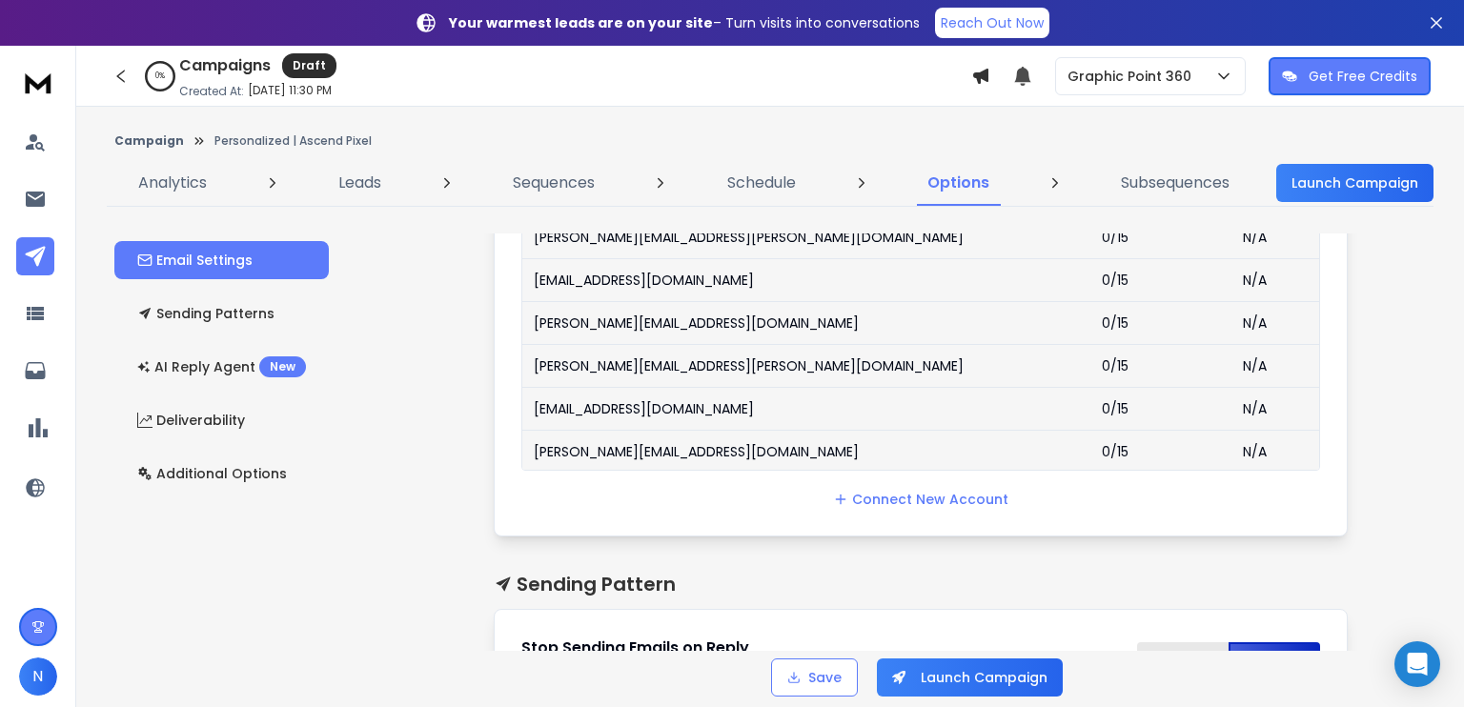
scroll to position [0, 0]
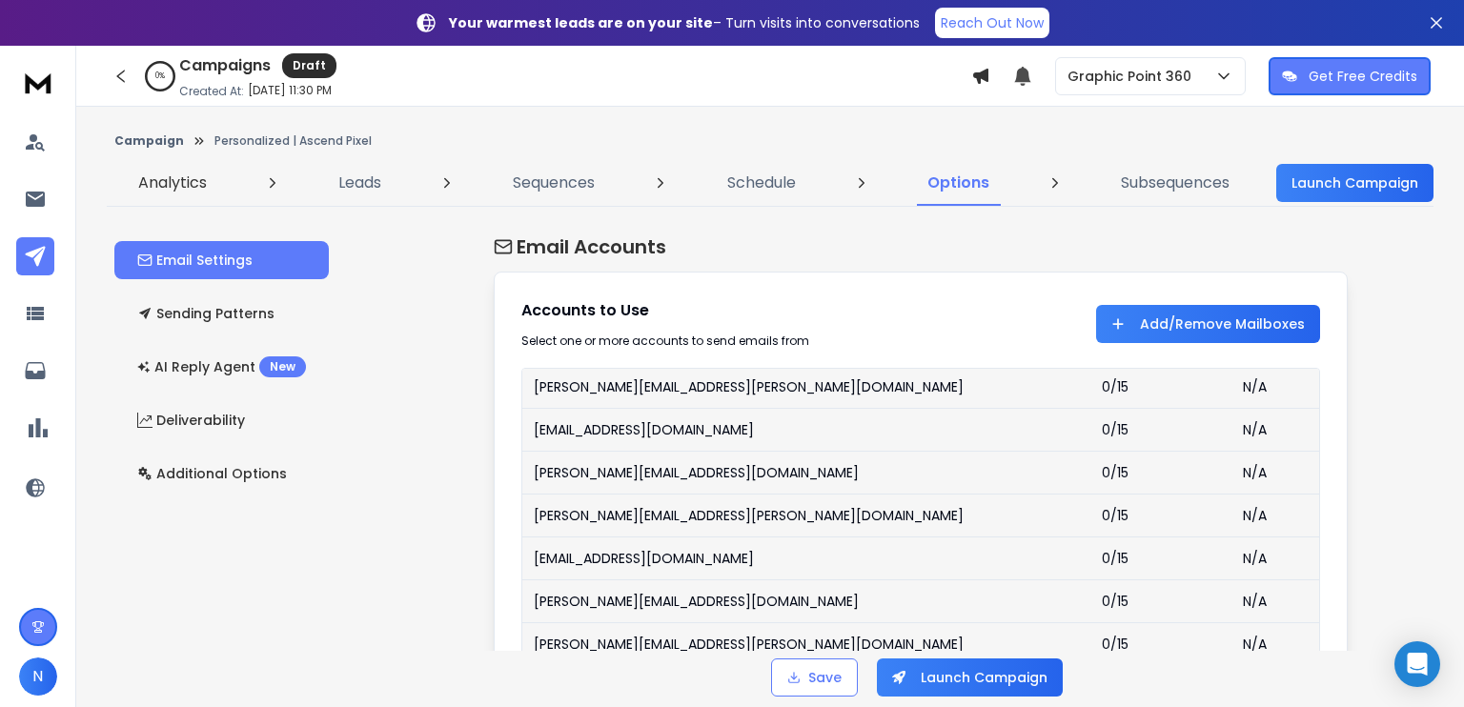
click at [213, 186] on link "Analytics" at bounding box center [173, 183] width 92 height 46
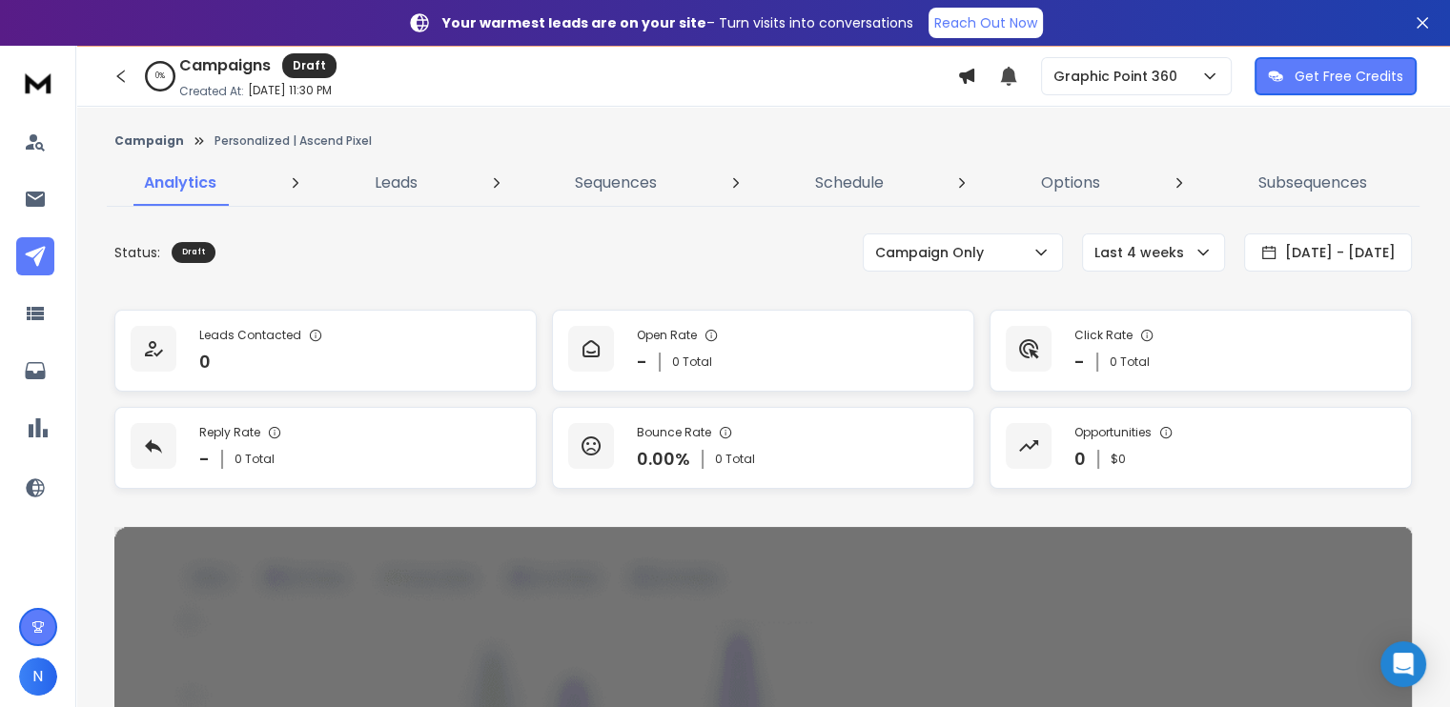
click at [51, 258] on link at bounding box center [35, 256] width 38 height 38
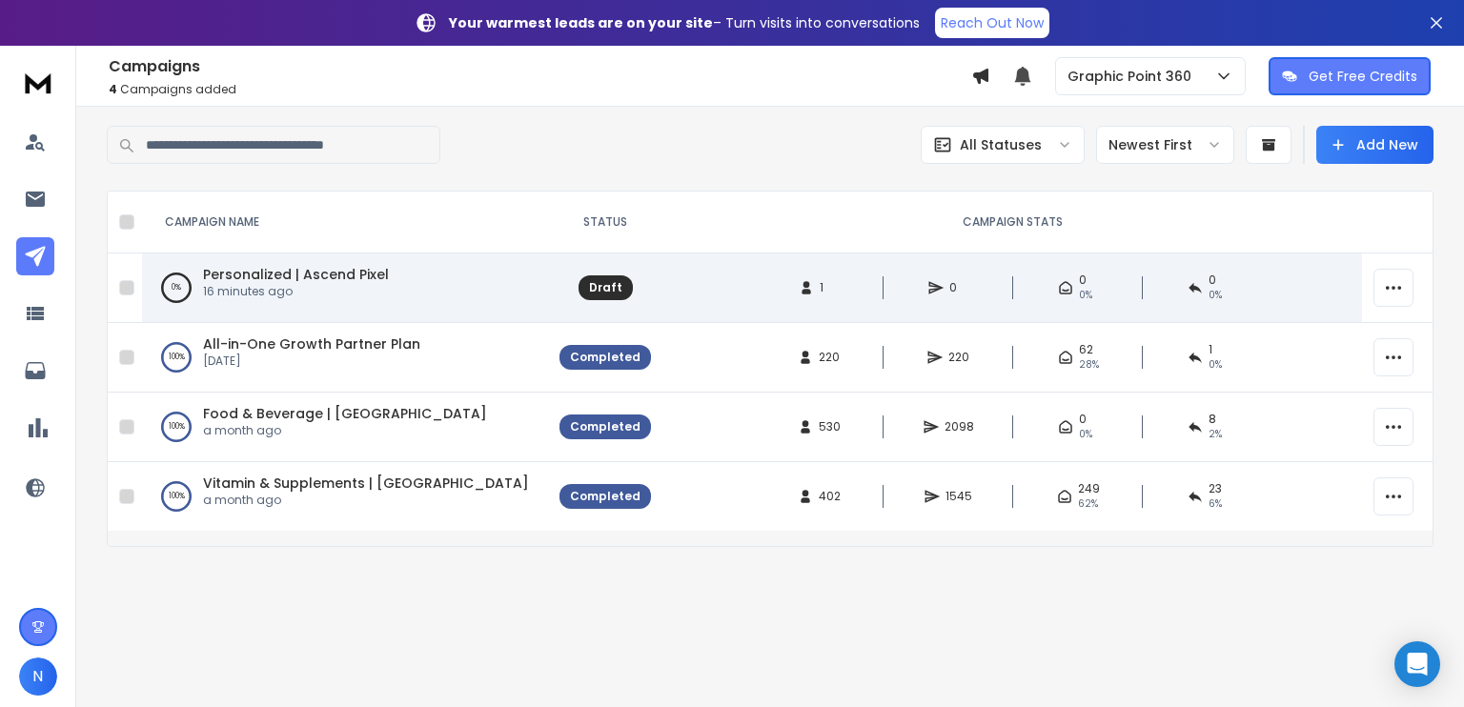
click at [1384, 286] on icon "button" at bounding box center [1393, 287] width 19 height 19
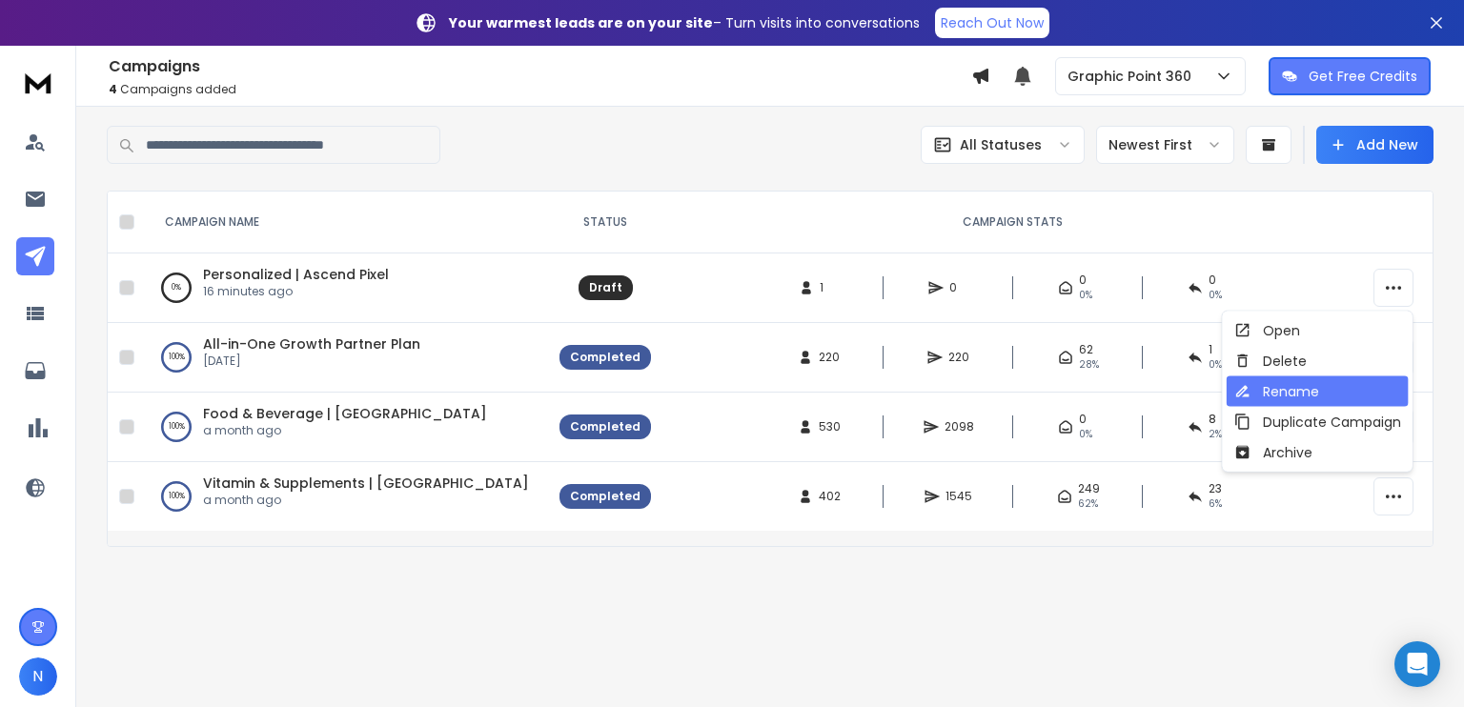
click at [1308, 384] on div "Rename" at bounding box center [1276, 391] width 85 height 19
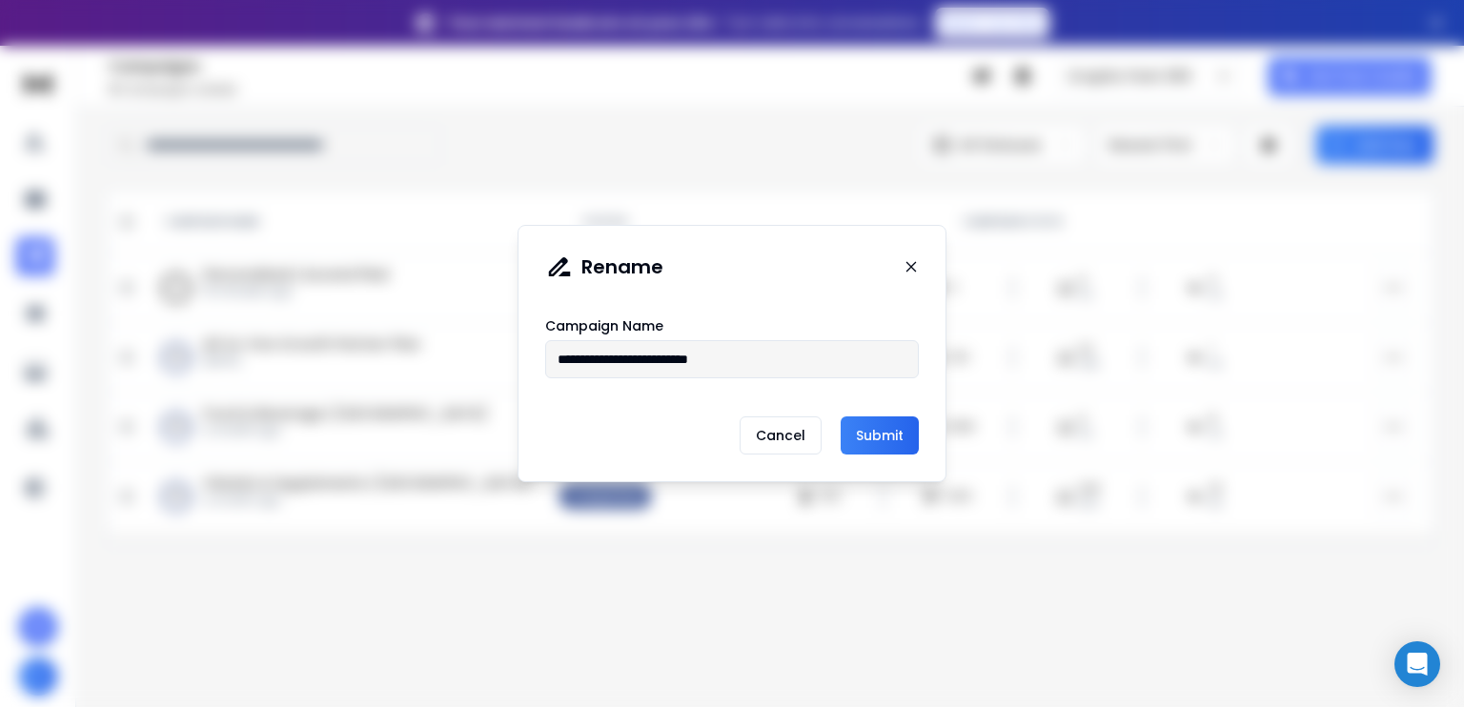
click at [817, 369] on input "**********" at bounding box center [732, 359] width 374 height 38
type input "**********"
click at [882, 438] on button "Submit" at bounding box center [880, 436] width 78 height 38
